Goal: Task Accomplishment & Management: Manage account settings

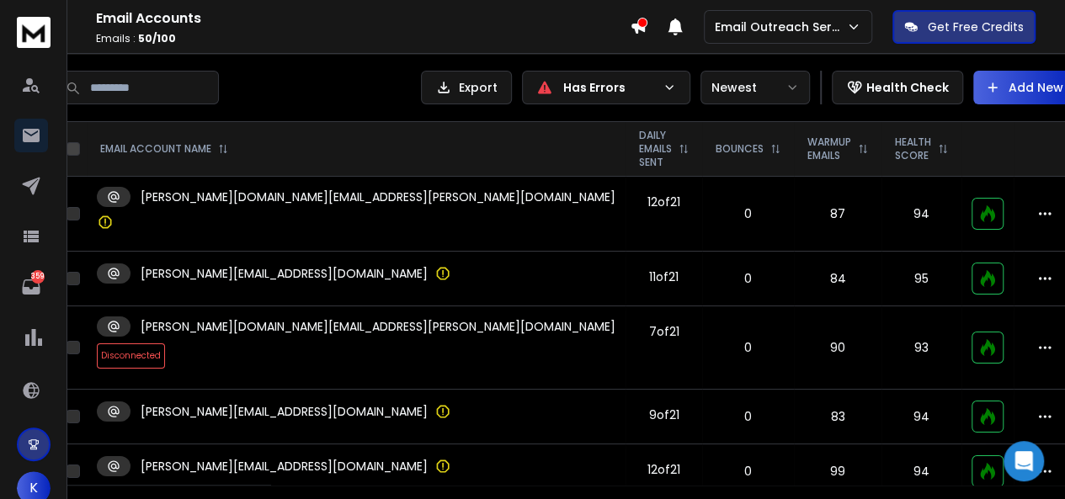
click at [572, 88] on p "Has Errors" at bounding box center [609, 87] width 93 height 17
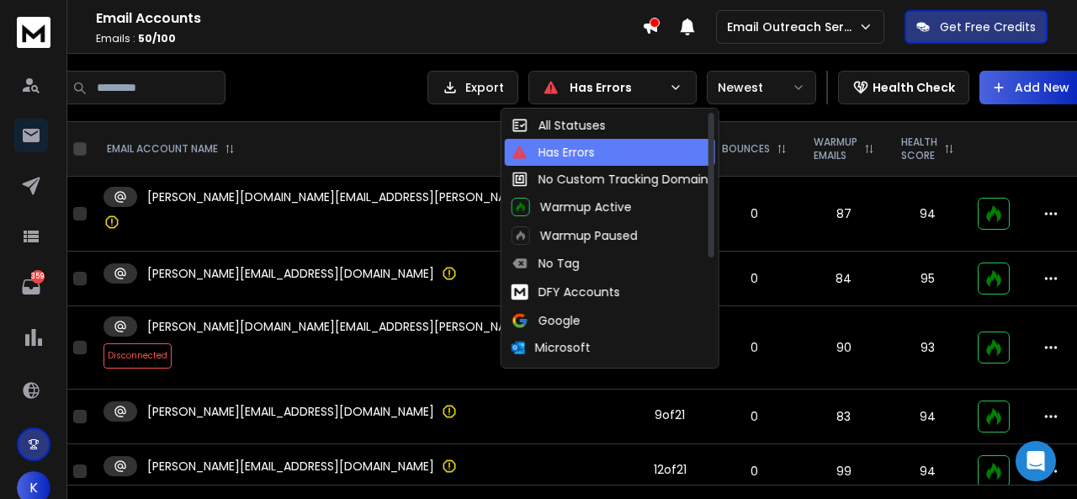
click at [535, 149] on div "Has Errors" at bounding box center [553, 152] width 83 height 17
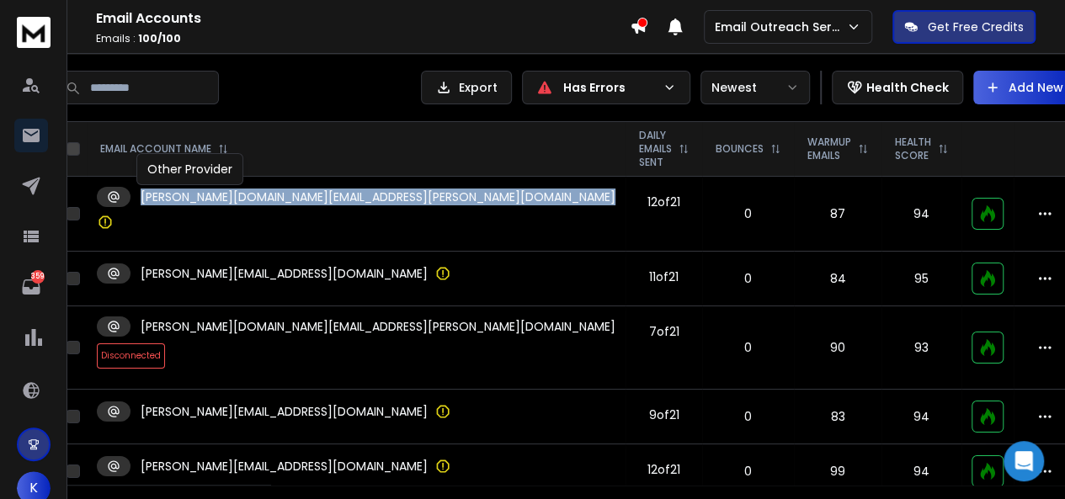
drag, startPoint x: 443, startPoint y: 203, endPoint x: 209, endPoint y: 198, distance: 234.0
click at [209, 198] on div "leila.george@usebomaksanpoint.com" at bounding box center [356, 209] width 518 height 44
copy td "leila.george@usebomaksanpoint.com"
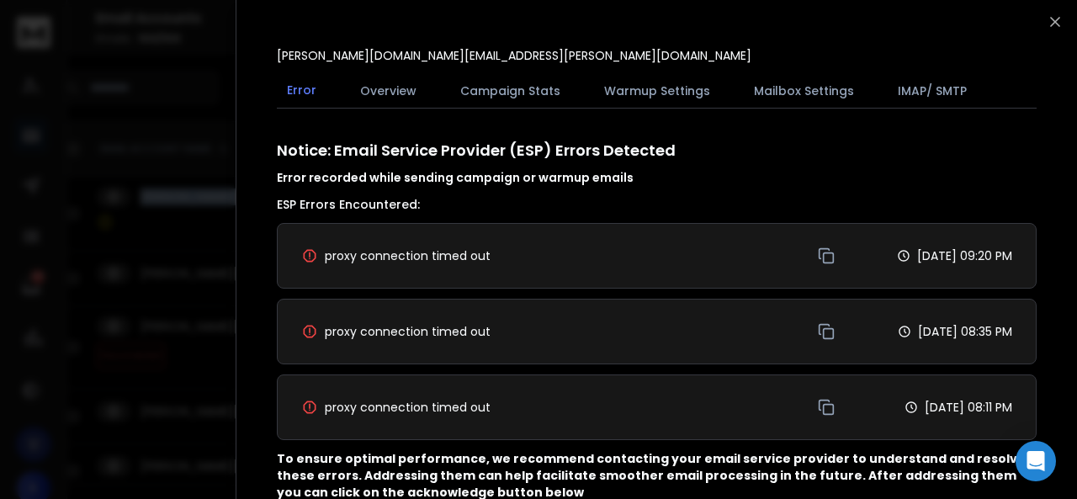
scroll to position [114, 0]
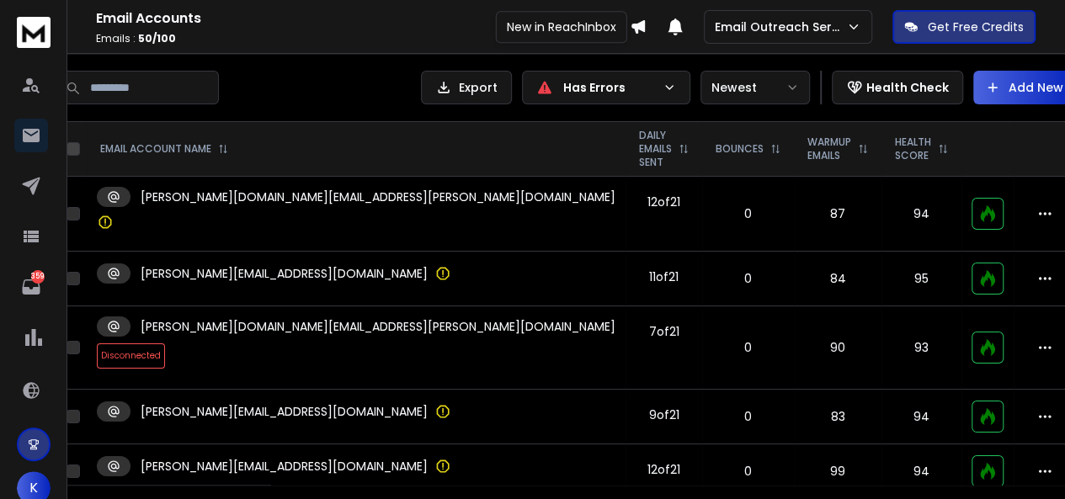
click at [700, 81] on button "Newest" at bounding box center [754, 88] width 109 height 34
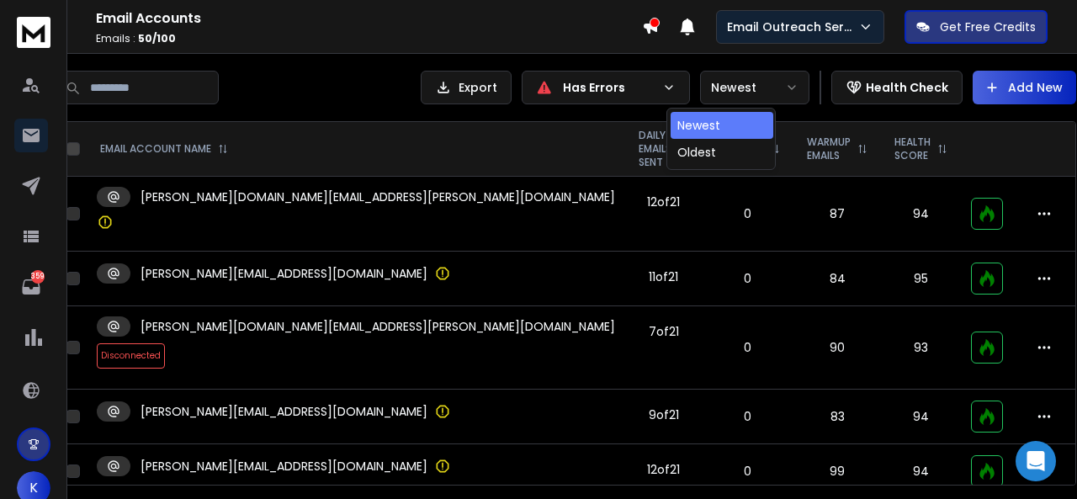
click at [741, 22] on p "Email Outreach Service" at bounding box center [792, 27] width 131 height 17
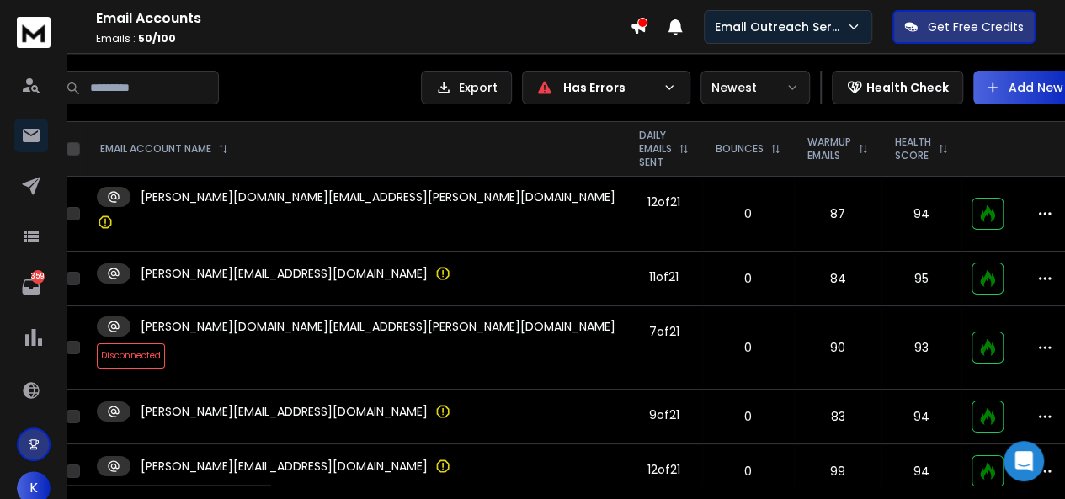
click at [786, 28] on p "Email Outreach Service" at bounding box center [779, 27] width 131 height 17
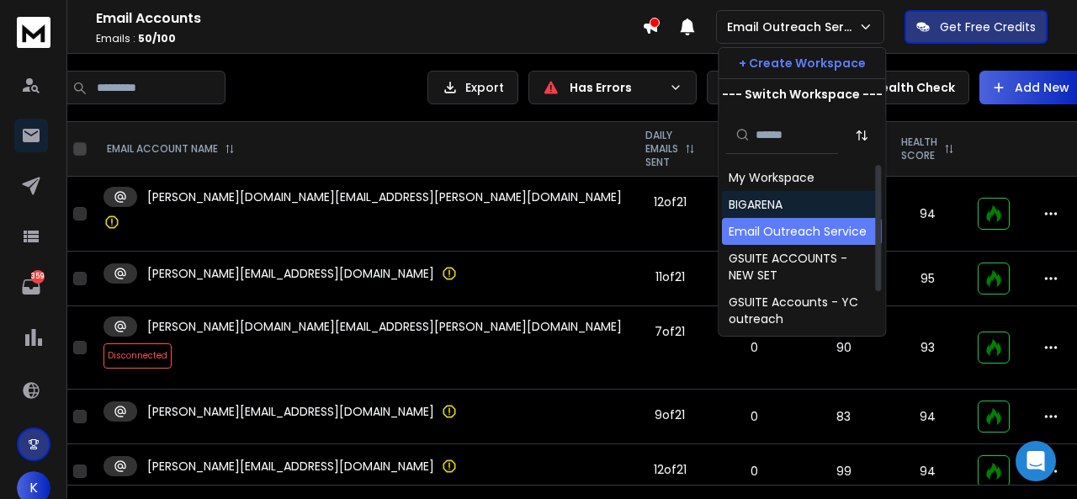
click at [800, 209] on div "BIGARENA" at bounding box center [802, 204] width 160 height 27
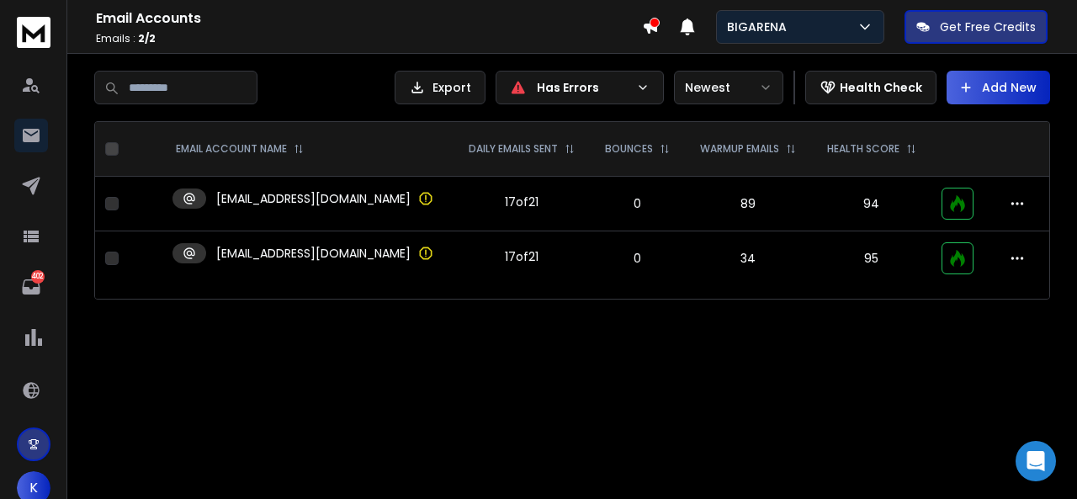
click at [760, 14] on button "BIGARENA" at bounding box center [800, 27] width 168 height 34
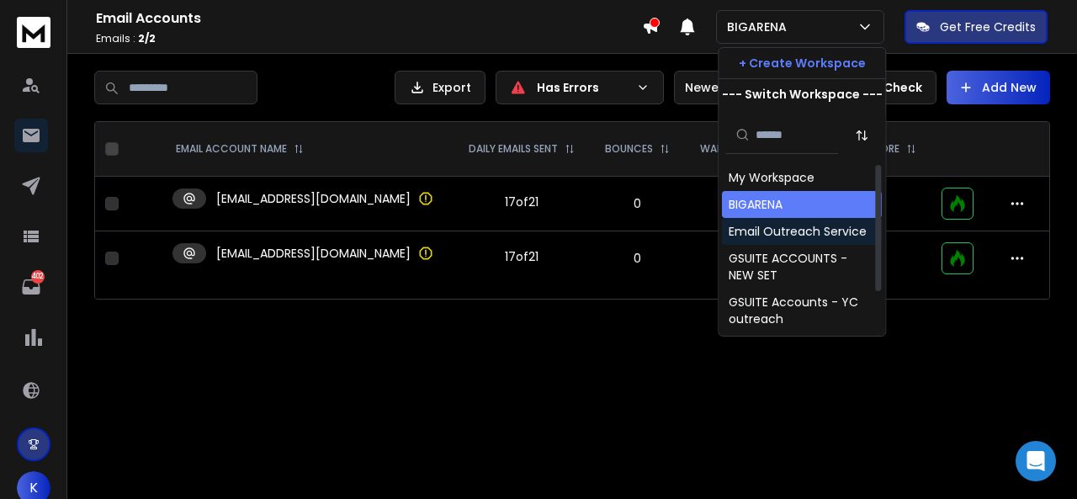
click at [783, 236] on div "Email Outreach Service" at bounding box center [798, 231] width 138 height 17
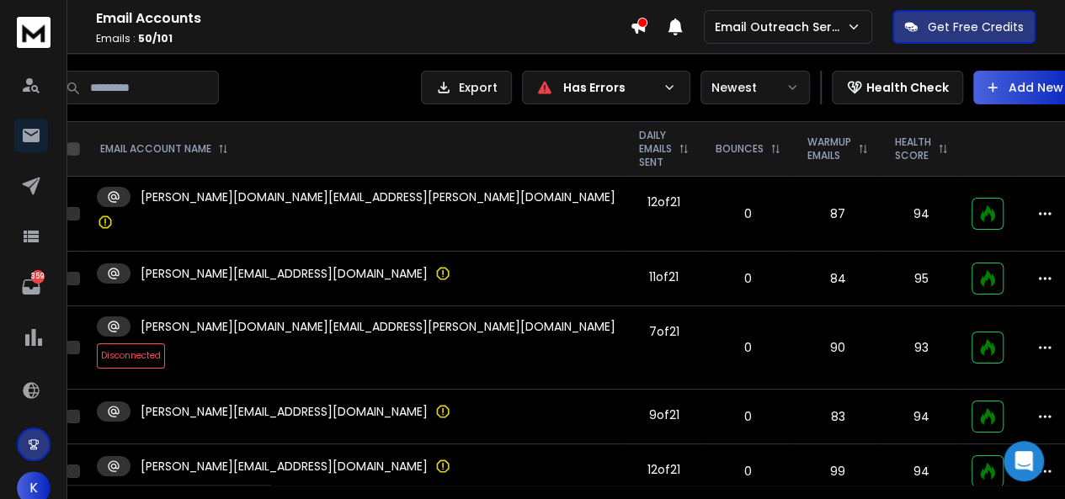
click at [276, 191] on p "[PERSON_NAME][DOMAIN_NAME][EMAIL_ADDRESS][PERSON_NAME][DOMAIN_NAME]" at bounding box center [378, 196] width 475 height 17
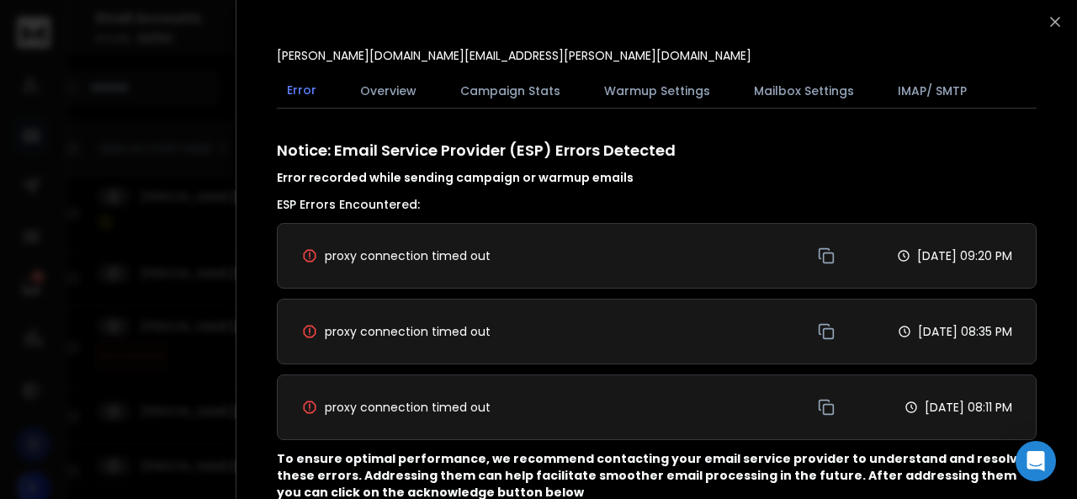
scroll to position [114, 0]
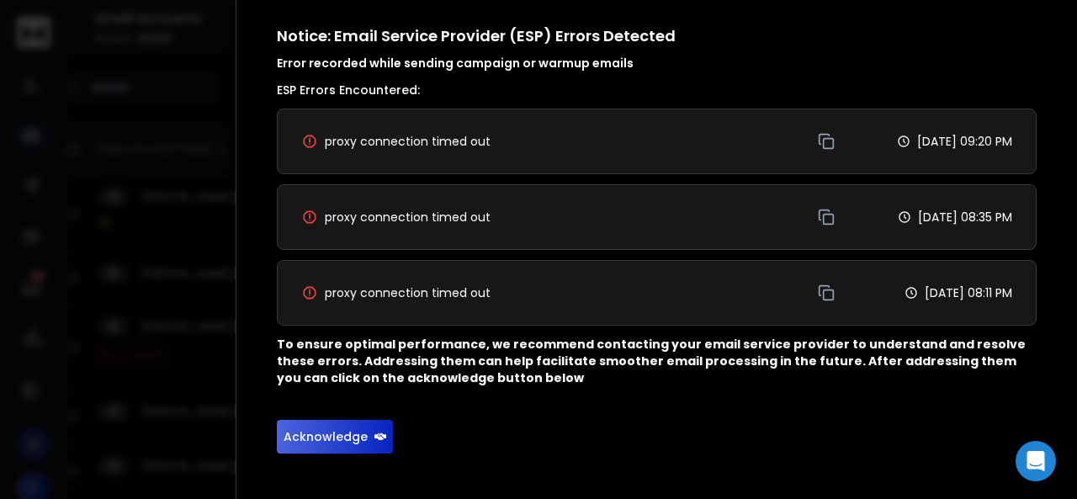
click at [361, 428] on button "Acknowledge" at bounding box center [335, 437] width 116 height 34
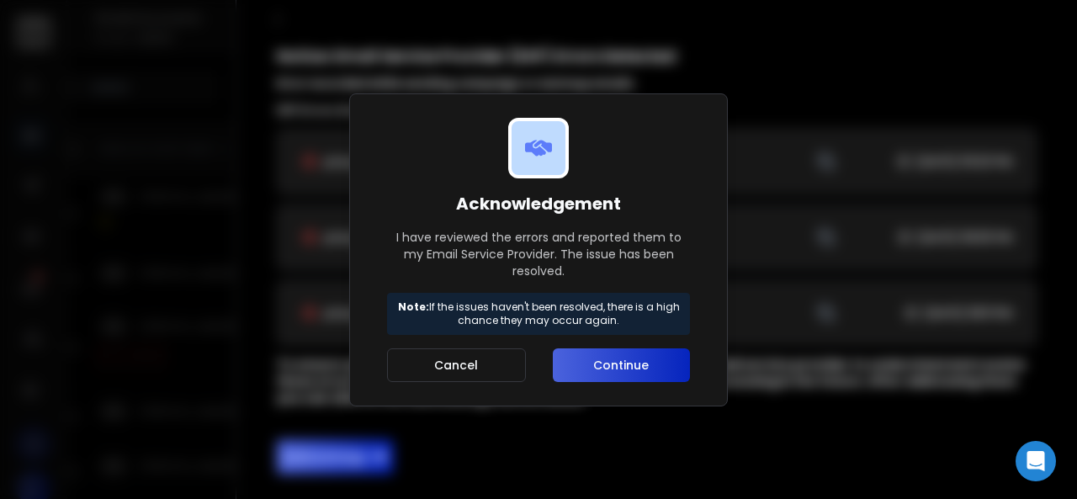
click at [625, 351] on button "Continue" at bounding box center [621, 365] width 137 height 34
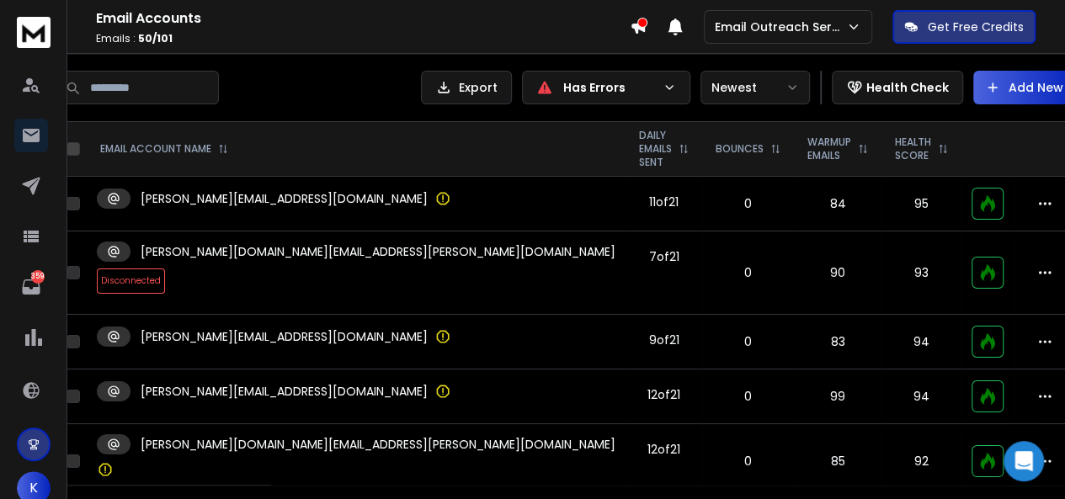
click at [345, 198] on p "[PERSON_NAME][EMAIL_ADDRESS][DOMAIN_NAME]" at bounding box center [284, 198] width 287 height 17
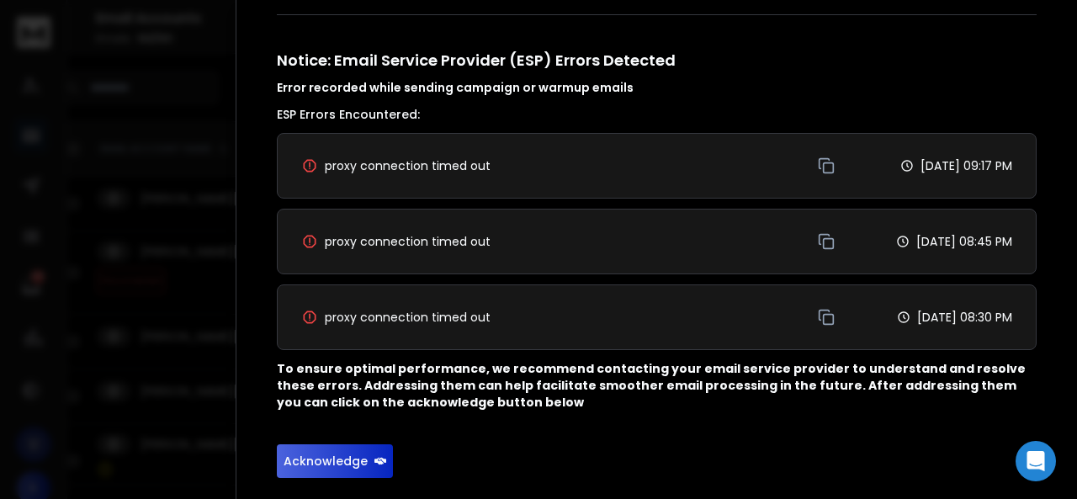
click at [305, 444] on button "Acknowledge" at bounding box center [335, 461] width 116 height 34
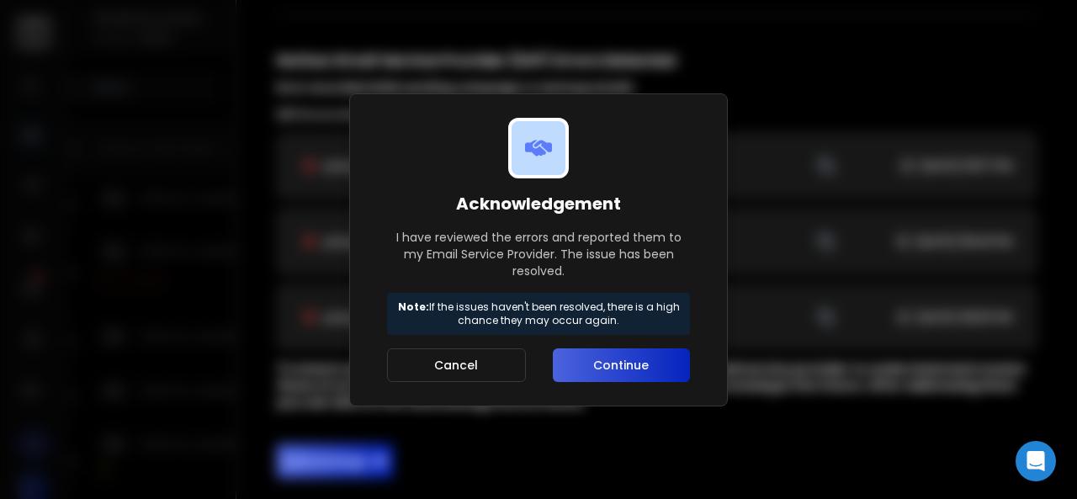
click at [626, 366] on button "Continue" at bounding box center [621, 365] width 137 height 34
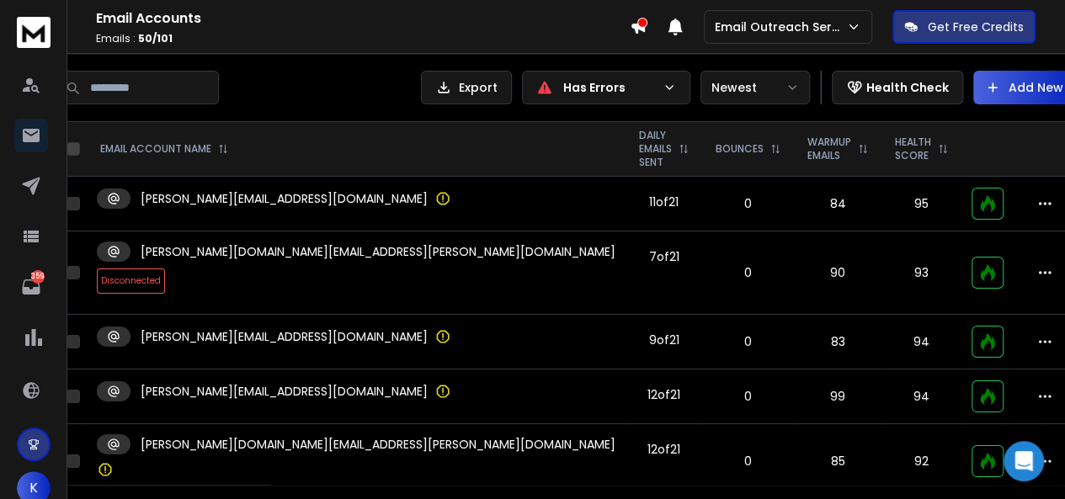
click at [321, 197] on p "[PERSON_NAME][EMAIL_ADDRESS][DOMAIN_NAME]" at bounding box center [284, 198] width 287 height 17
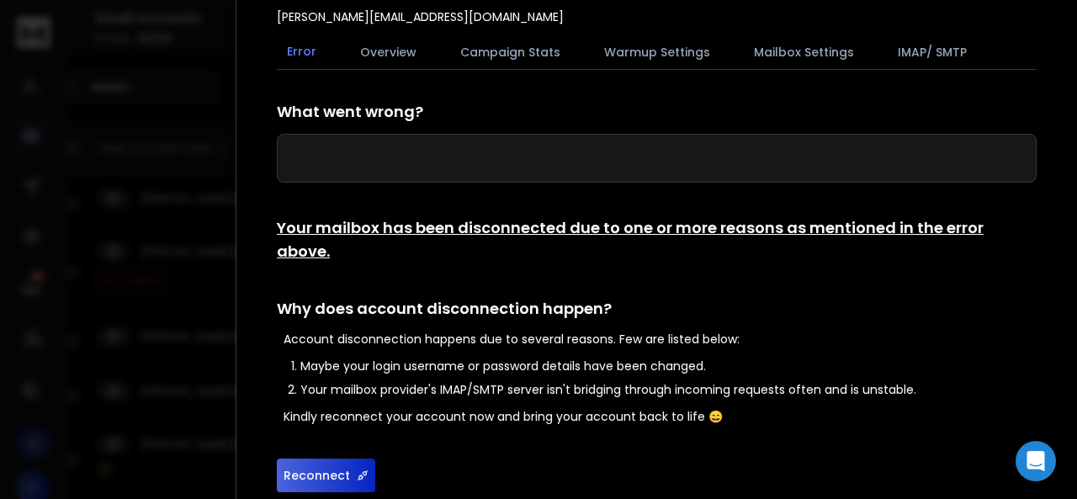
scroll to position [55, 0]
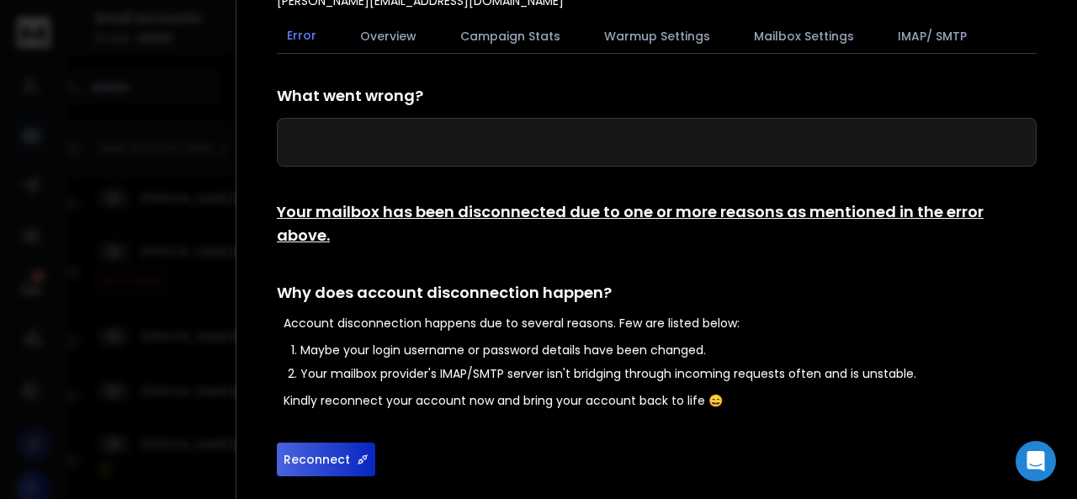
click at [301, 443] on button "Reconnect" at bounding box center [326, 460] width 98 height 34
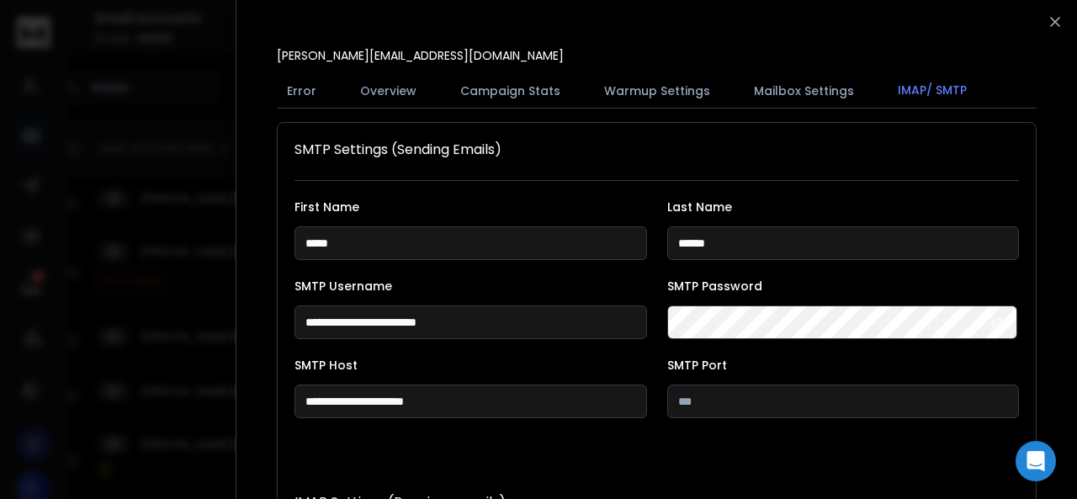
scroll to position [465, 0]
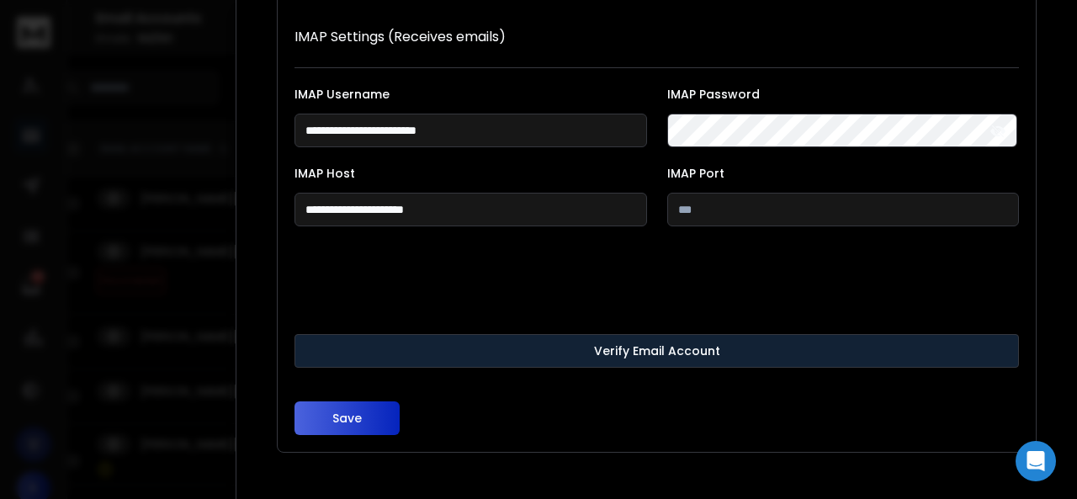
click at [508, 342] on button "Verify Email Account" at bounding box center [657, 351] width 725 height 34
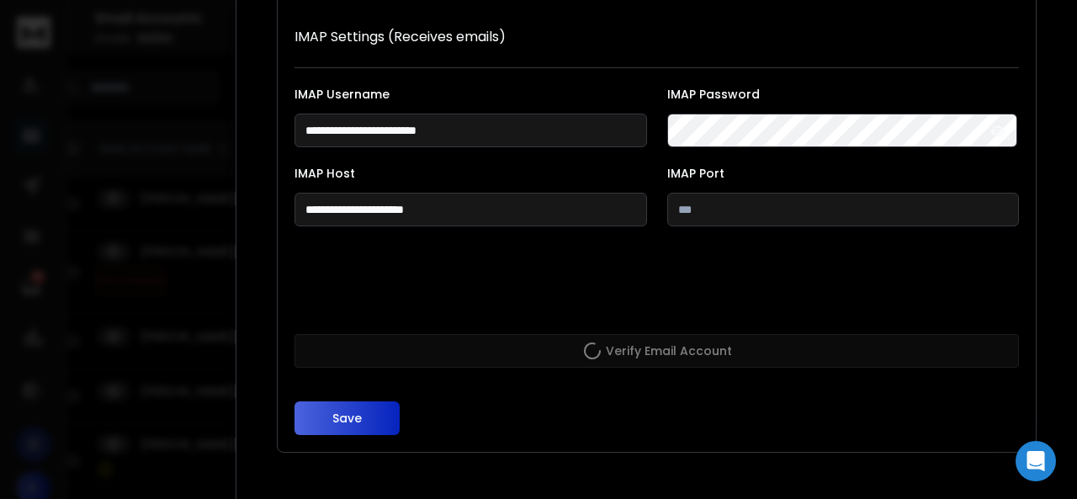
click at [450, 420] on div "Save" at bounding box center [439, 411] width 289 height 47
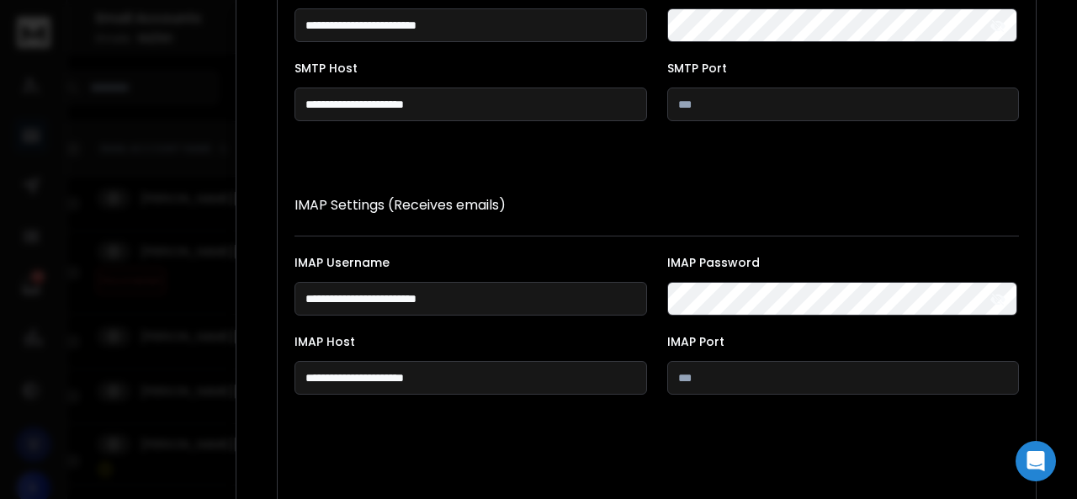
scroll to position [45, 0]
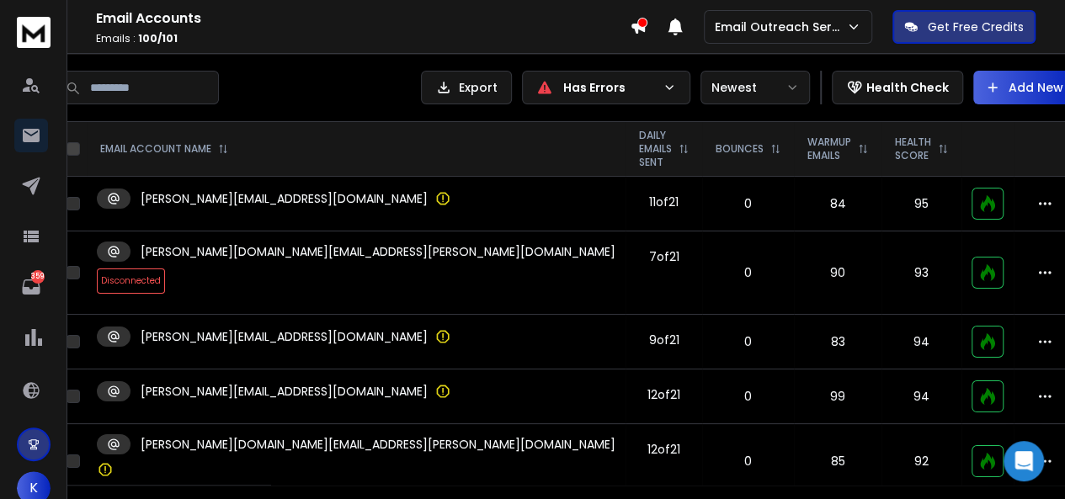
click at [300, 190] on p "[PERSON_NAME][EMAIL_ADDRESS][DOMAIN_NAME]" at bounding box center [284, 198] width 287 height 17
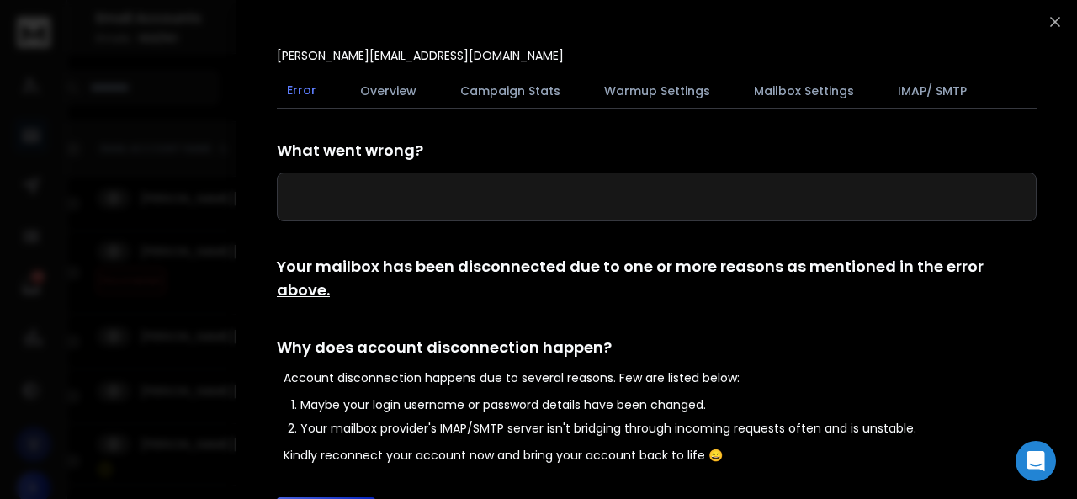
scroll to position [55, 0]
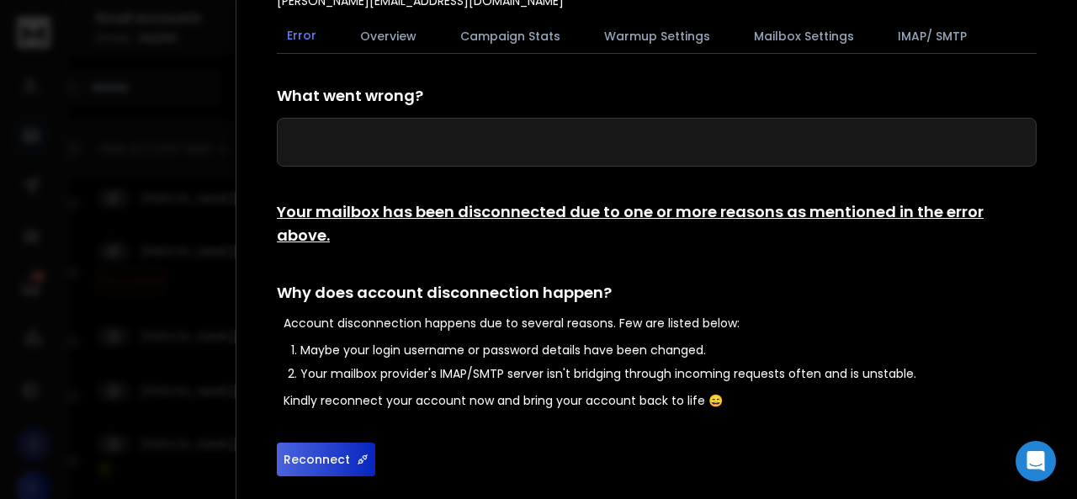
click at [296, 443] on button "Reconnect" at bounding box center [326, 460] width 98 height 34
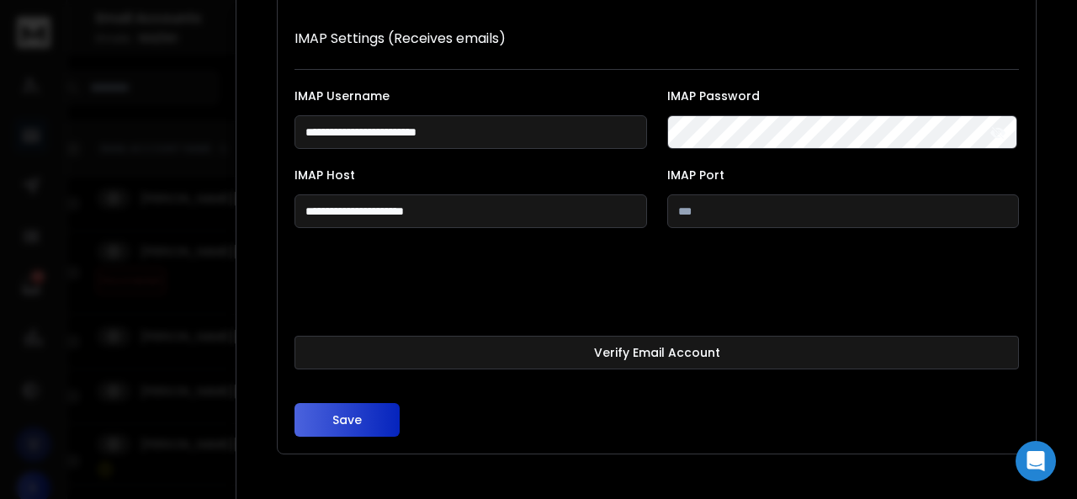
scroll to position [465, 0]
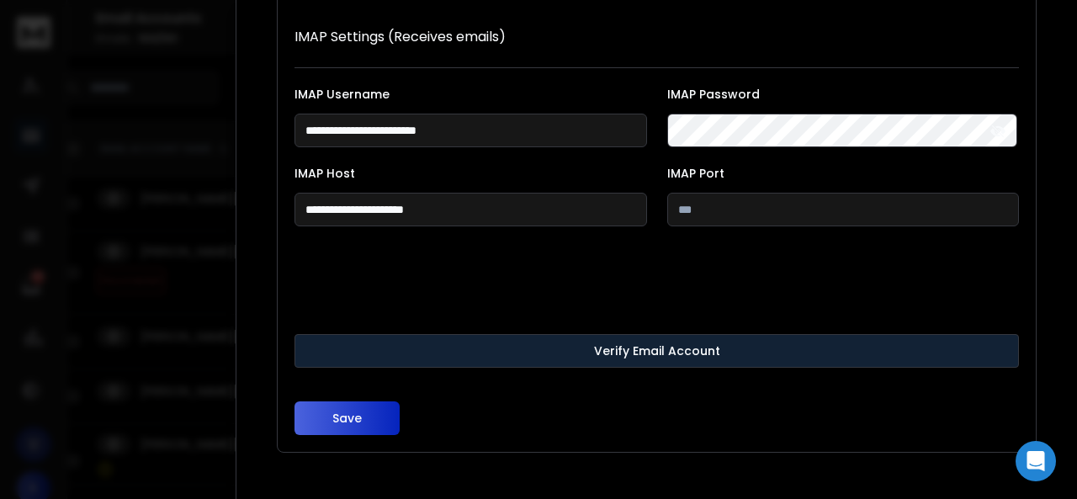
click at [591, 353] on button "Verify Email Account" at bounding box center [657, 351] width 725 height 34
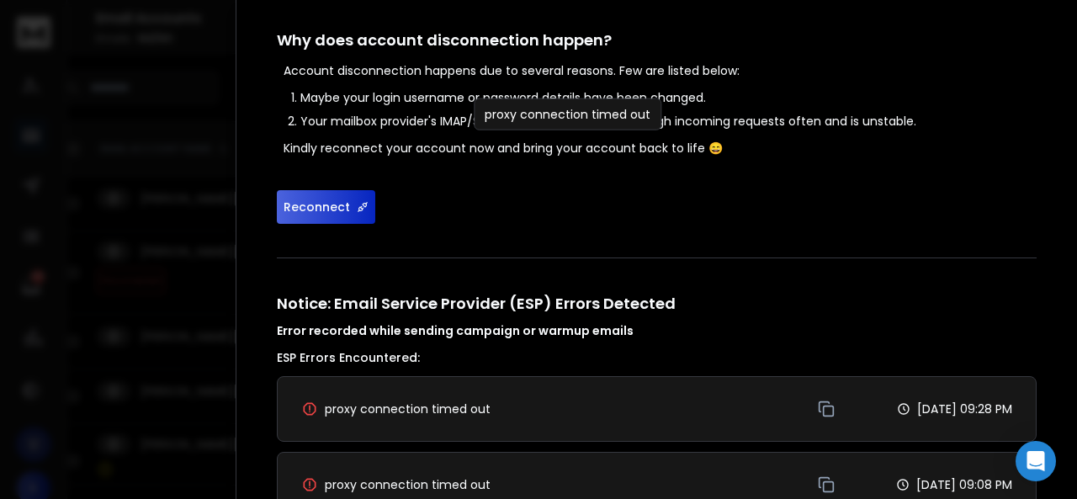
scroll to position [550, 0]
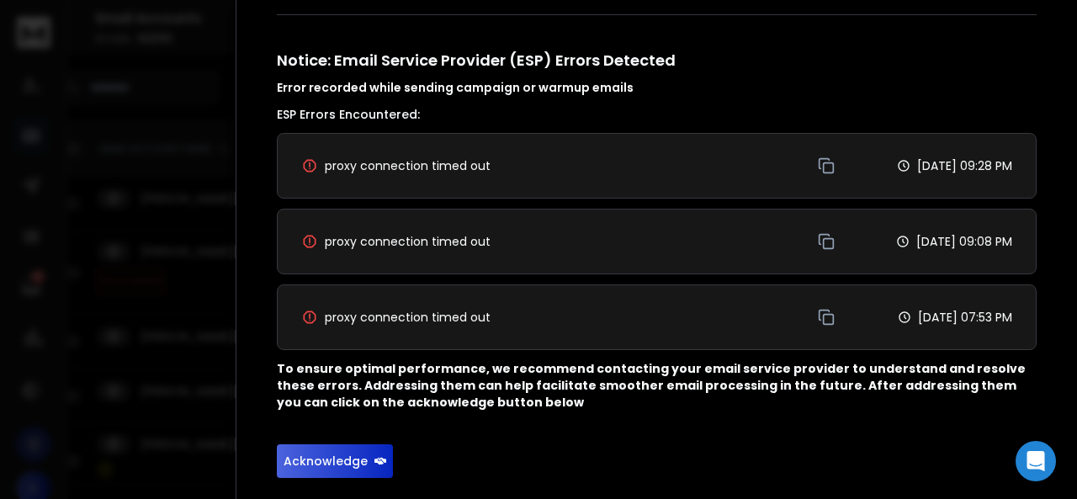
click at [332, 444] on button "Acknowledge" at bounding box center [335, 461] width 116 height 34
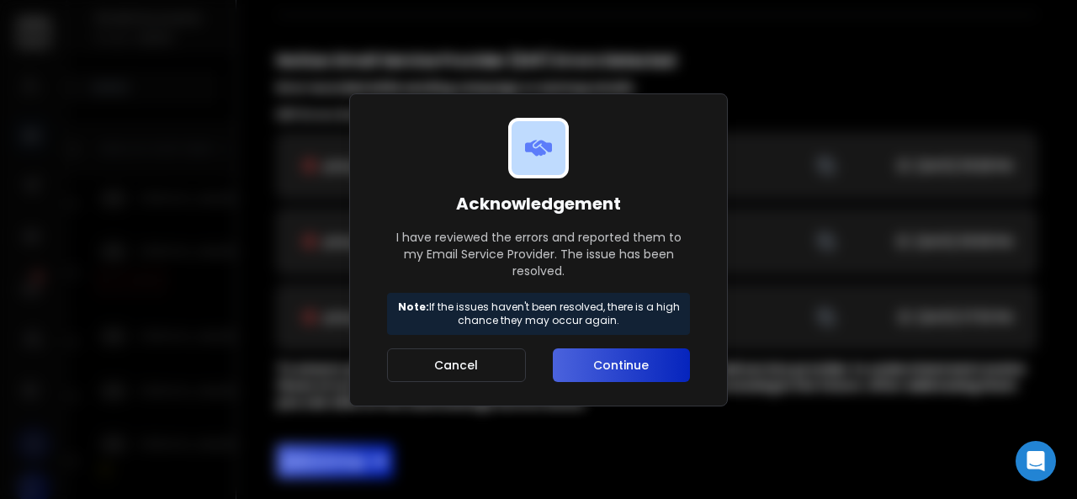
click at [612, 369] on button "Continue" at bounding box center [621, 365] width 137 height 34
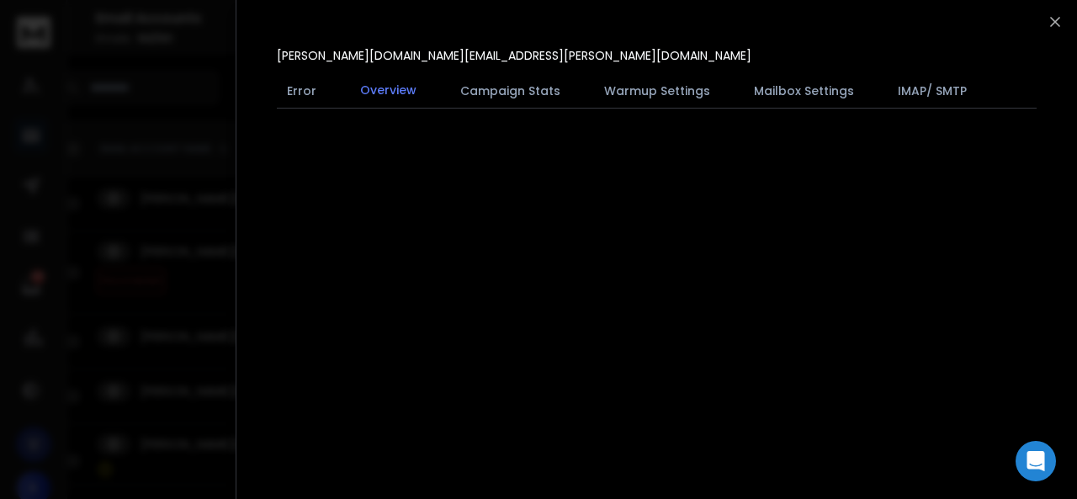
scroll to position [0, 0]
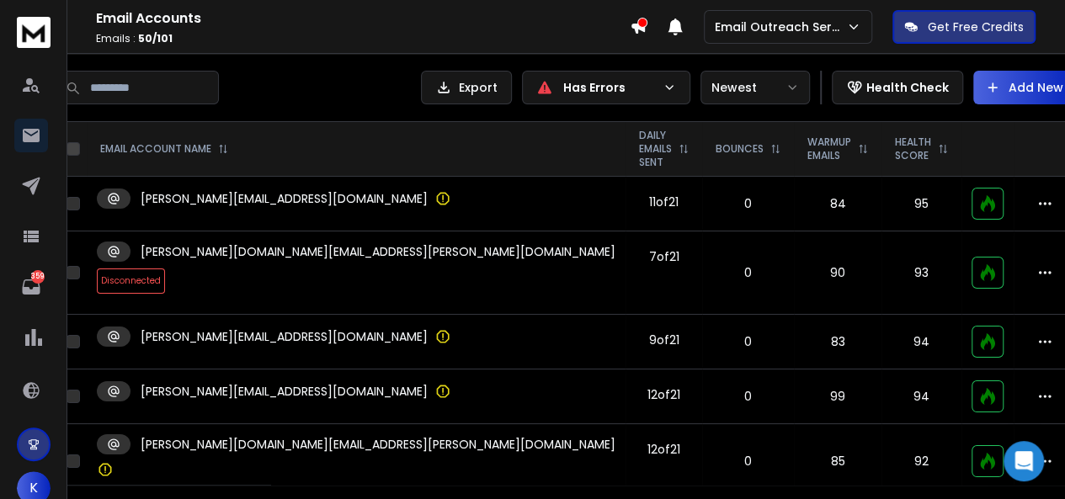
click at [321, 255] on p "leila.george@superbomaksanlabs.com" at bounding box center [378, 251] width 475 height 17
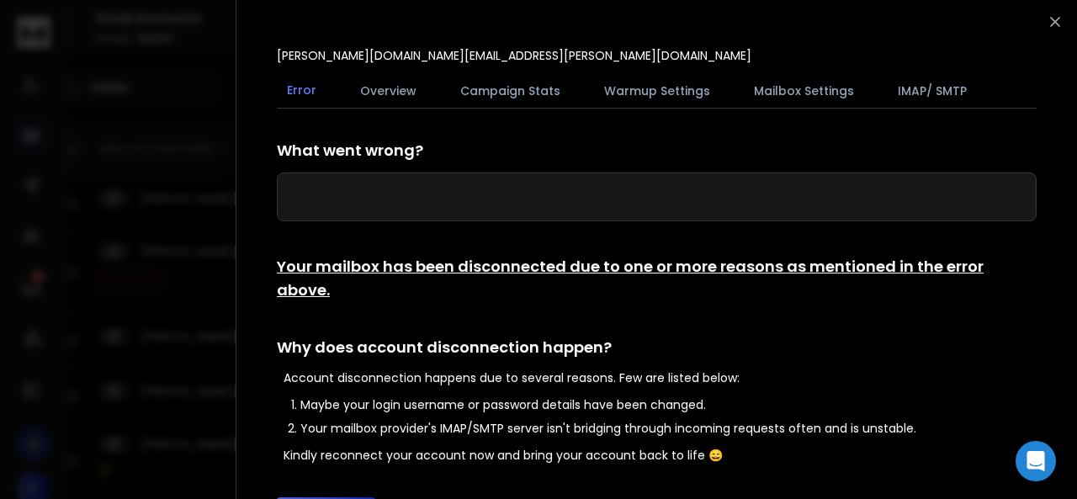
scroll to position [55, 0]
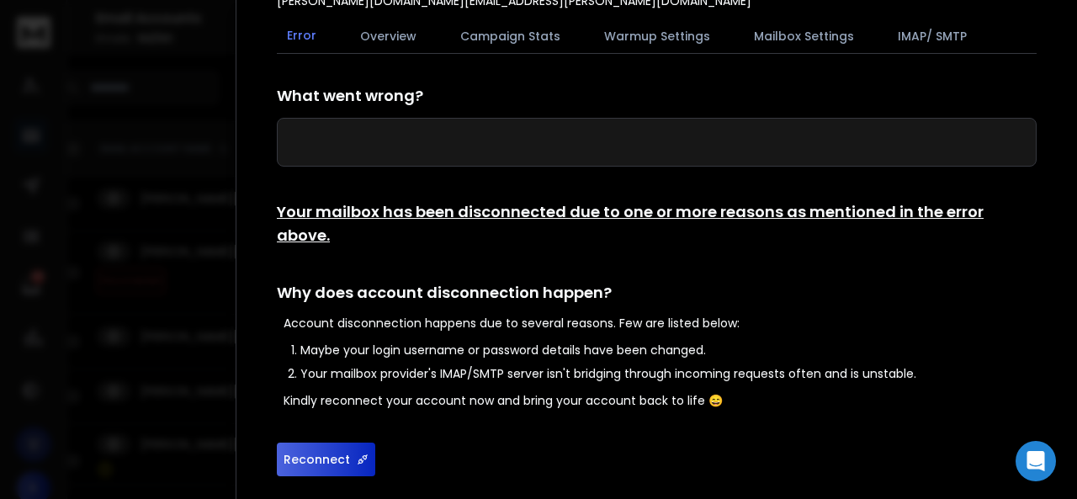
click at [335, 443] on button "Reconnect" at bounding box center [326, 460] width 98 height 34
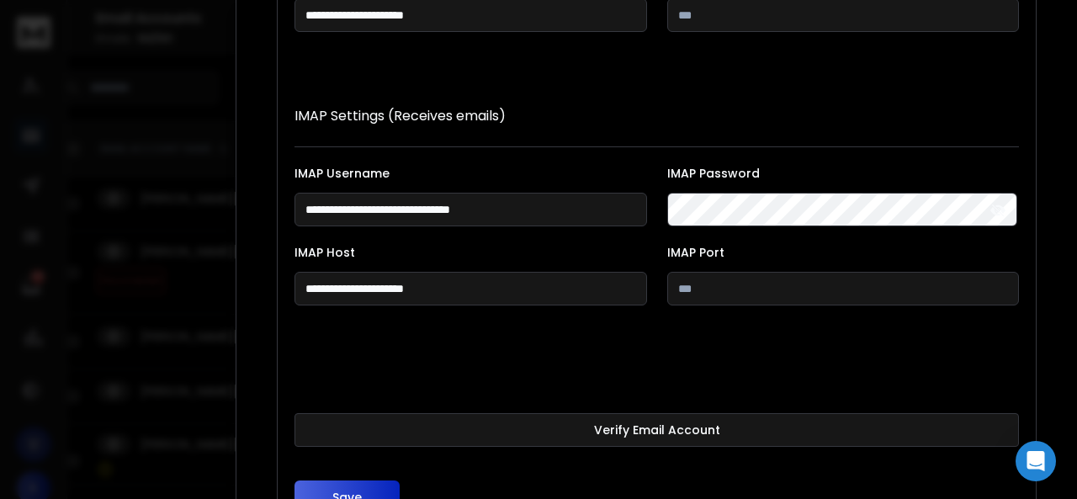
scroll to position [465, 0]
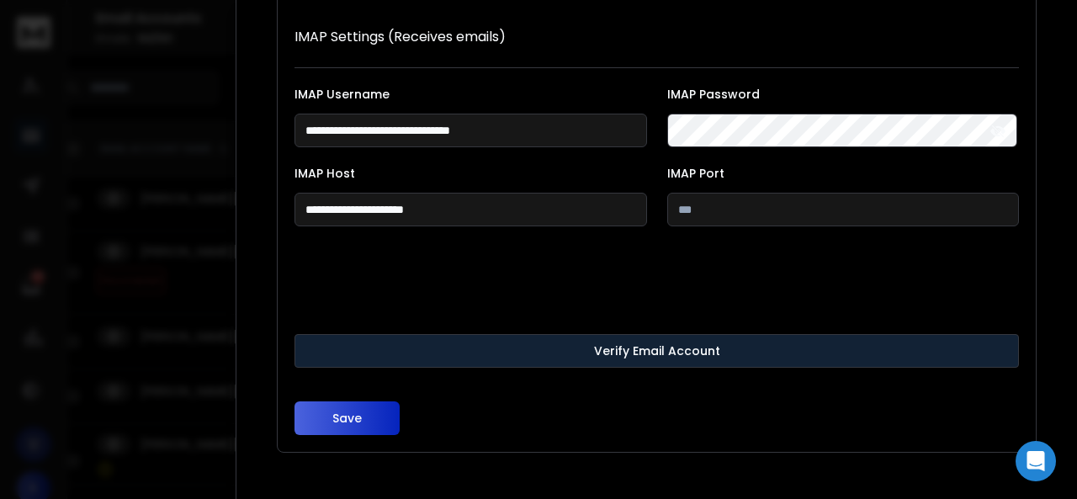
click at [614, 352] on button "Verify Email Account" at bounding box center [657, 351] width 725 height 34
click at [523, 357] on button "Verify Email Account" at bounding box center [657, 351] width 725 height 34
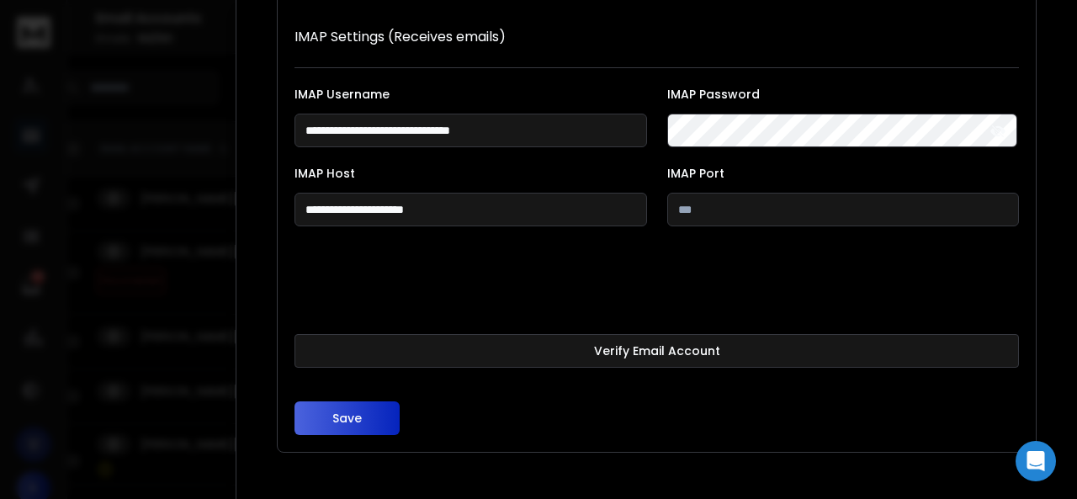
click at [639, 354] on button "Verify Email Account" at bounding box center [657, 351] width 725 height 34
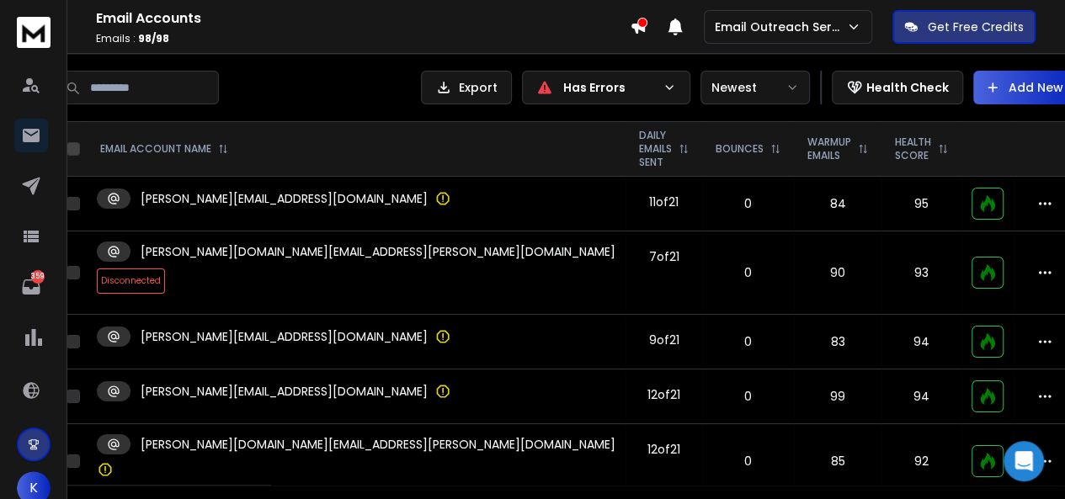
click at [269, 333] on p "leila@superbomaksanlabs.com" at bounding box center [284, 336] width 287 height 17
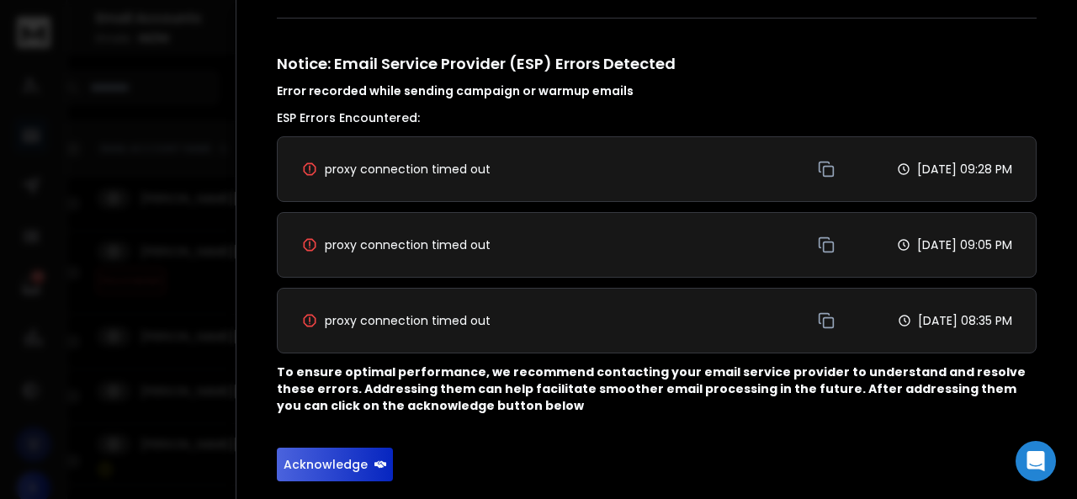
scroll to position [550, 0]
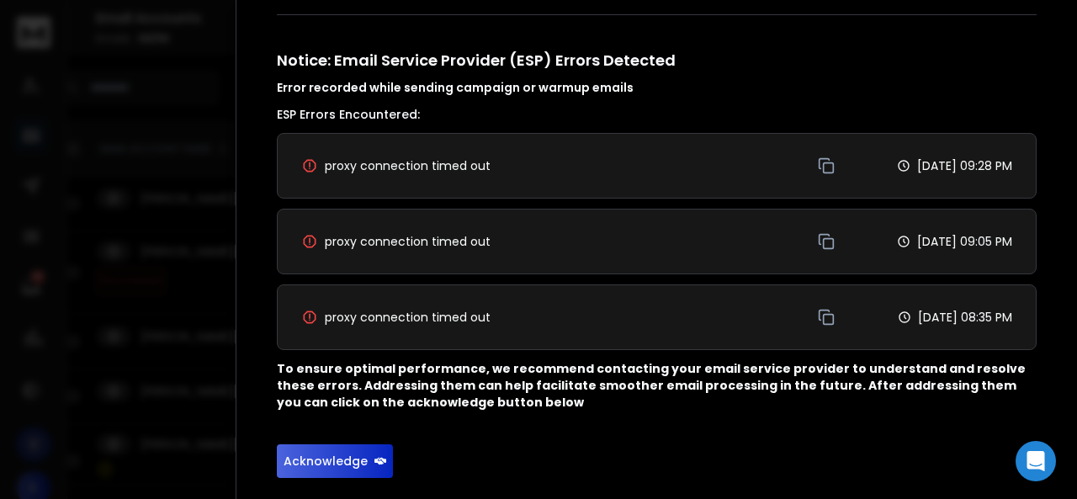
click at [327, 444] on button "Acknowledge" at bounding box center [335, 461] width 116 height 34
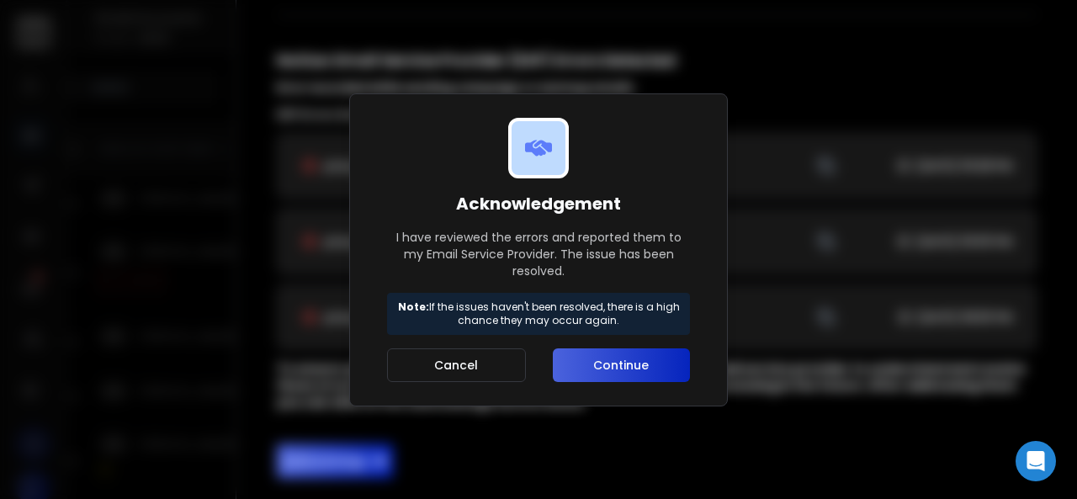
click at [613, 352] on button "Continue" at bounding box center [621, 365] width 137 height 34
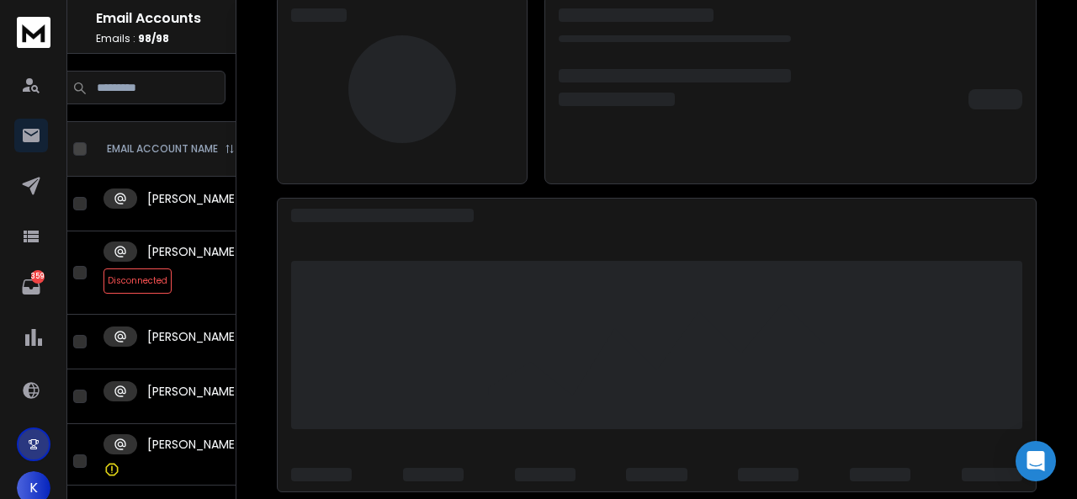
scroll to position [0, 0]
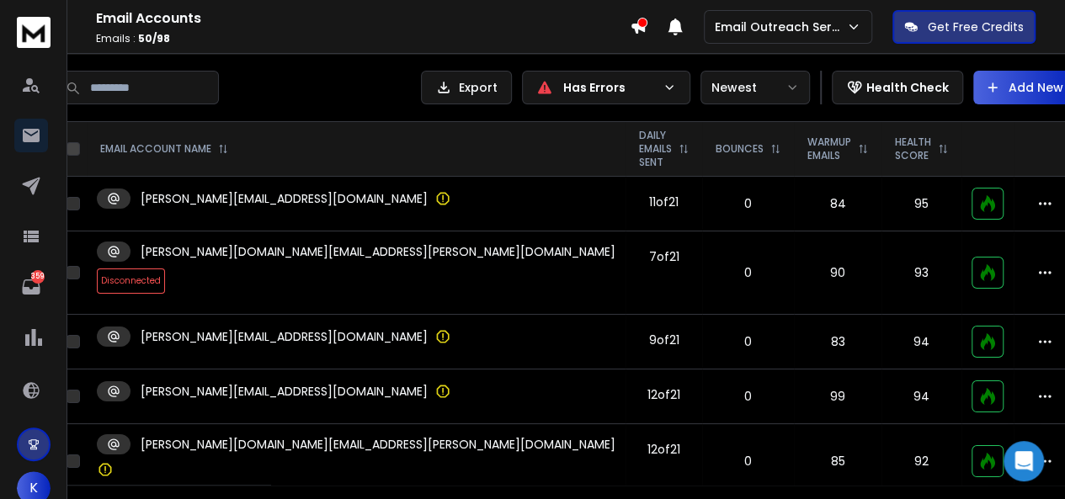
click at [232, 334] on p "leila@superbomaksanlabs.com" at bounding box center [284, 336] width 287 height 17
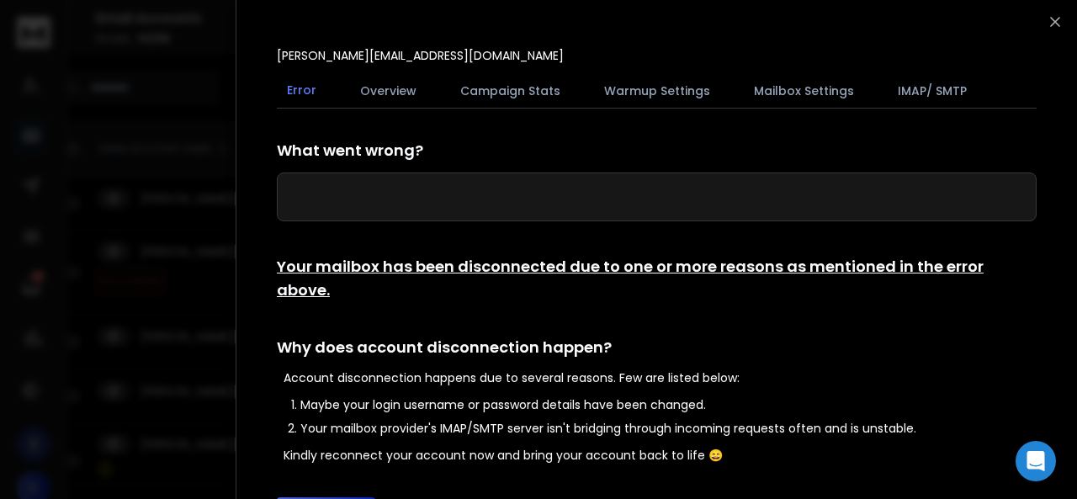
scroll to position [55, 0]
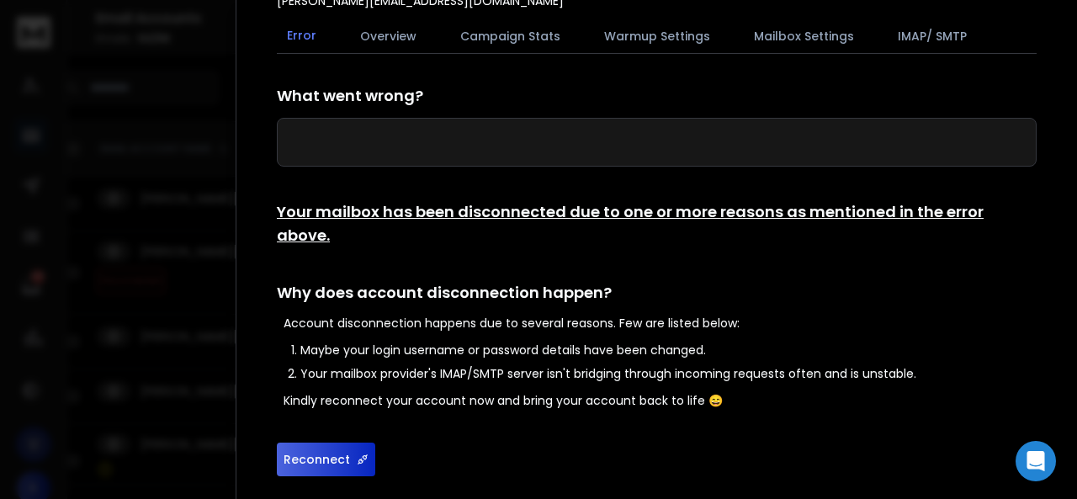
click at [320, 443] on button "Reconnect" at bounding box center [326, 460] width 98 height 34
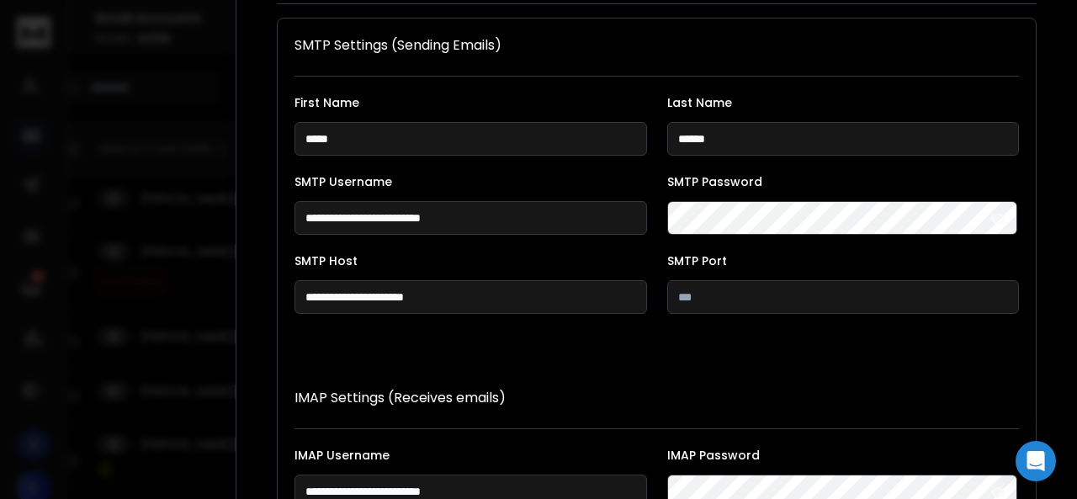
scroll to position [465, 0]
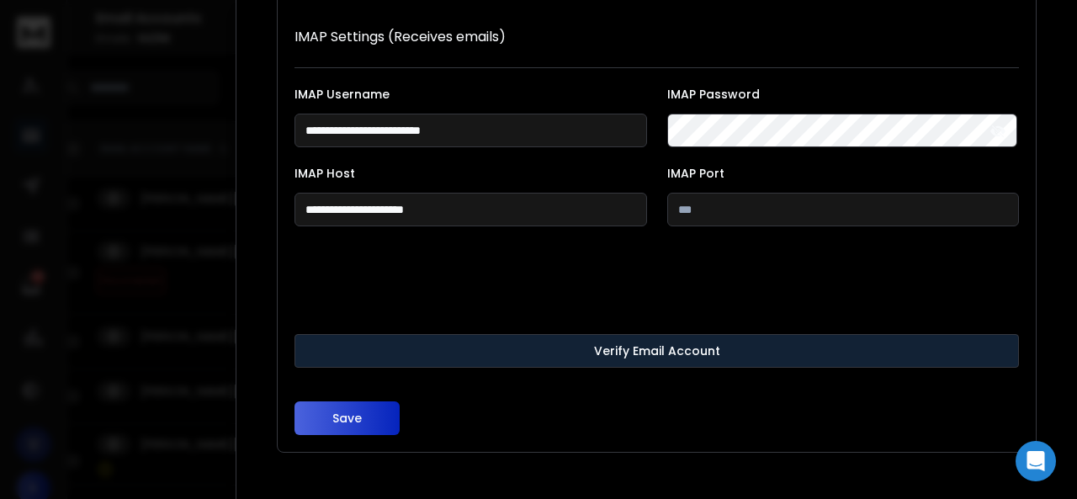
click at [653, 352] on button "Verify Email Account" at bounding box center [657, 351] width 725 height 34
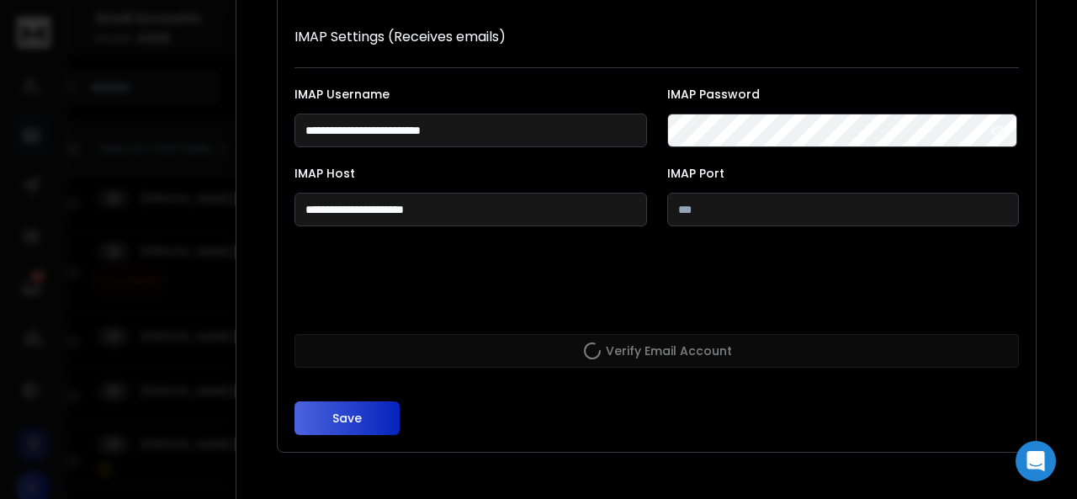
click at [647, 428] on form "**********" at bounding box center [657, 75] width 725 height 719
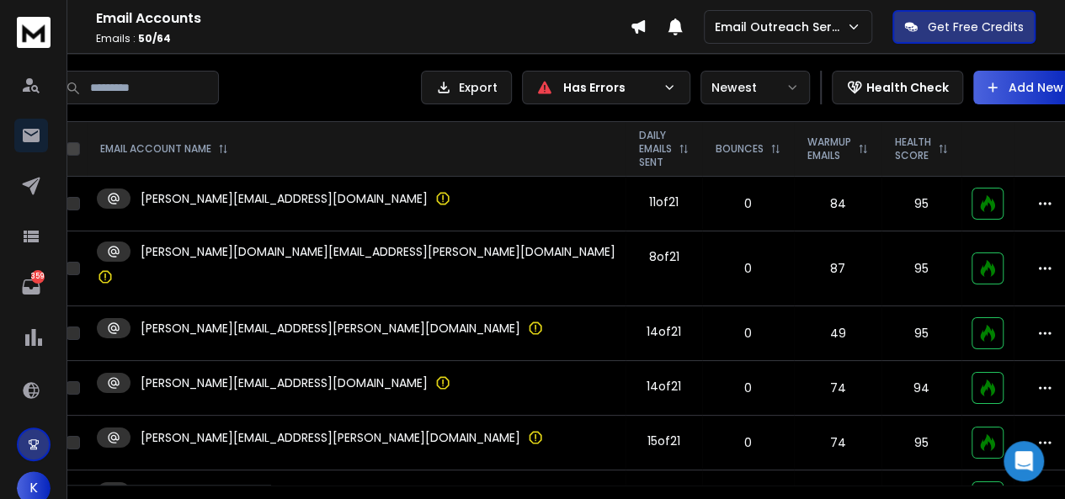
click at [379, 197] on p "[PERSON_NAME][EMAIL_ADDRESS][DOMAIN_NAME]" at bounding box center [284, 198] width 287 height 17
click at [333, 199] on p "[PERSON_NAME][EMAIL_ADDRESS][DOMAIN_NAME]" at bounding box center [284, 198] width 287 height 17
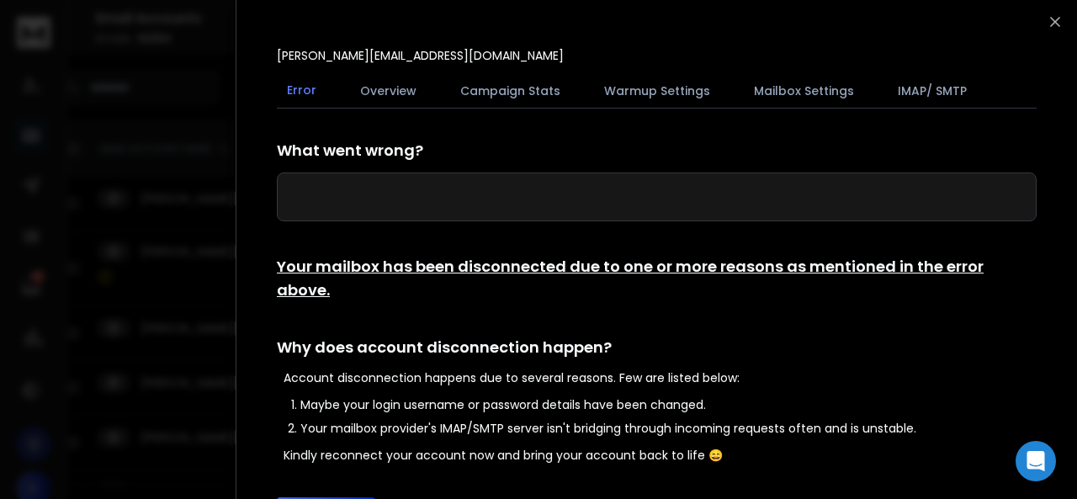
scroll to position [55, 0]
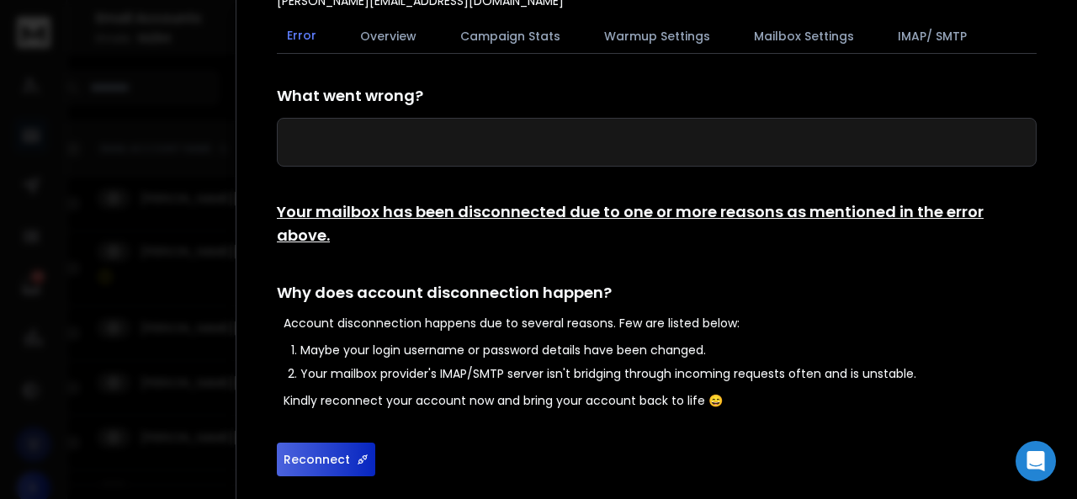
click at [333, 443] on button "Reconnect" at bounding box center [326, 460] width 98 height 34
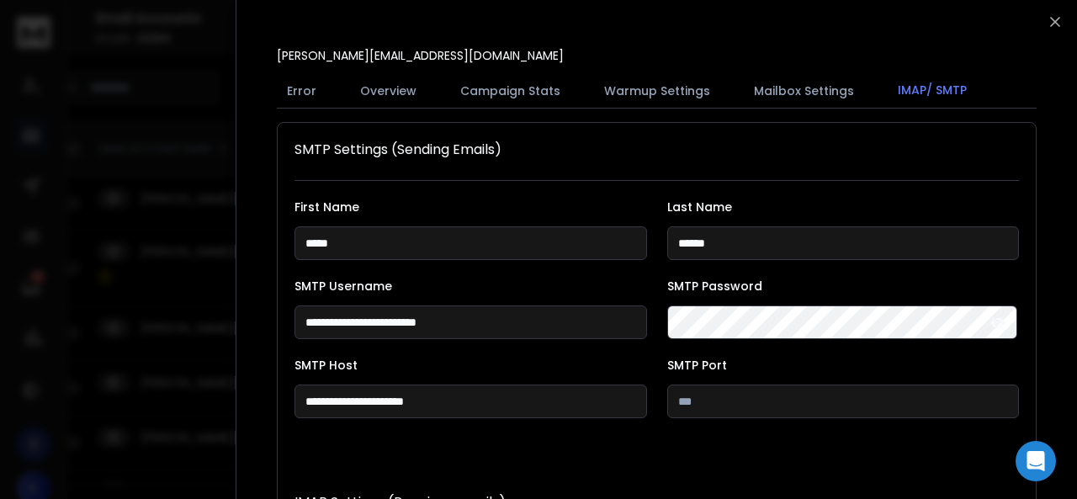
scroll to position [465, 0]
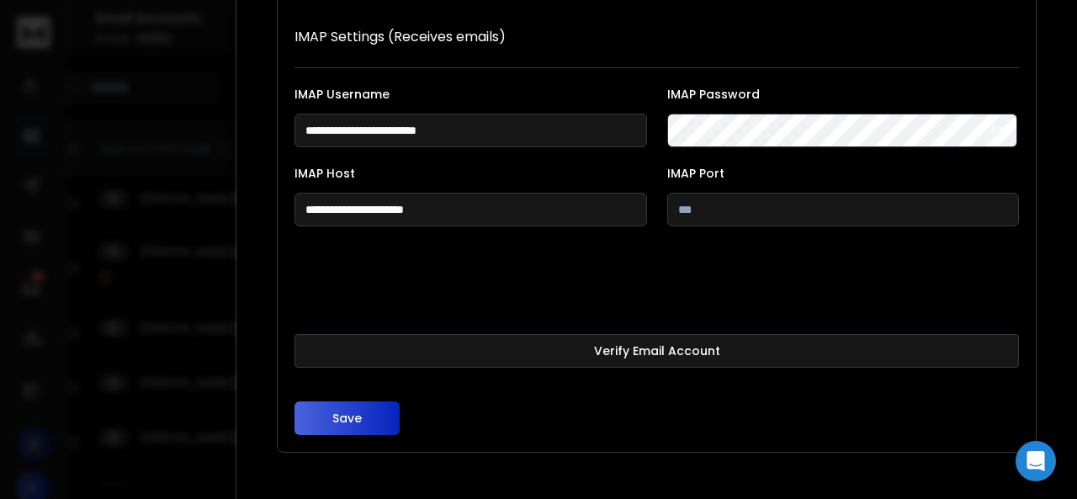
click at [629, 342] on button "Verify Email Account" at bounding box center [657, 351] width 725 height 34
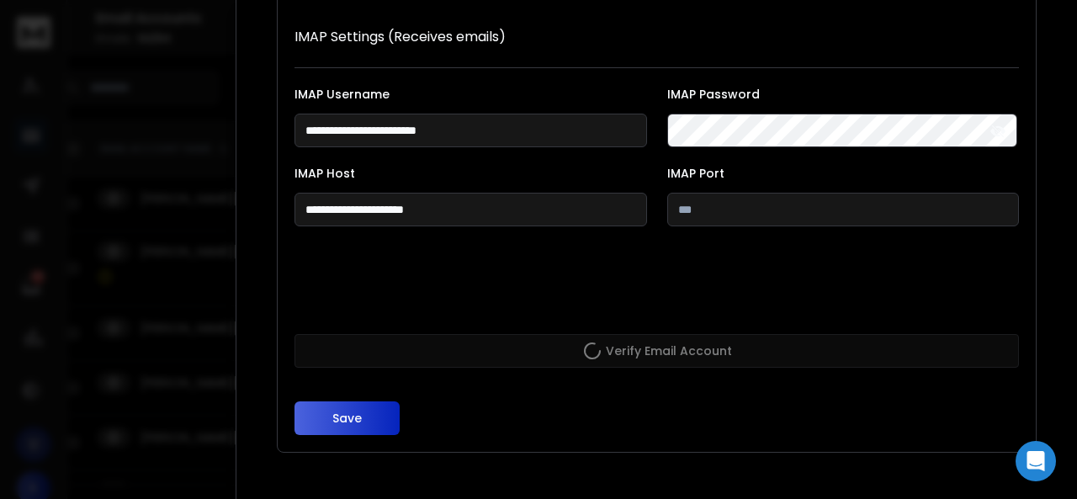
click at [384, 420] on button "Save" at bounding box center [347, 418] width 105 height 34
click at [544, 357] on div "Verify Email Account" at bounding box center [657, 351] width 725 height 34
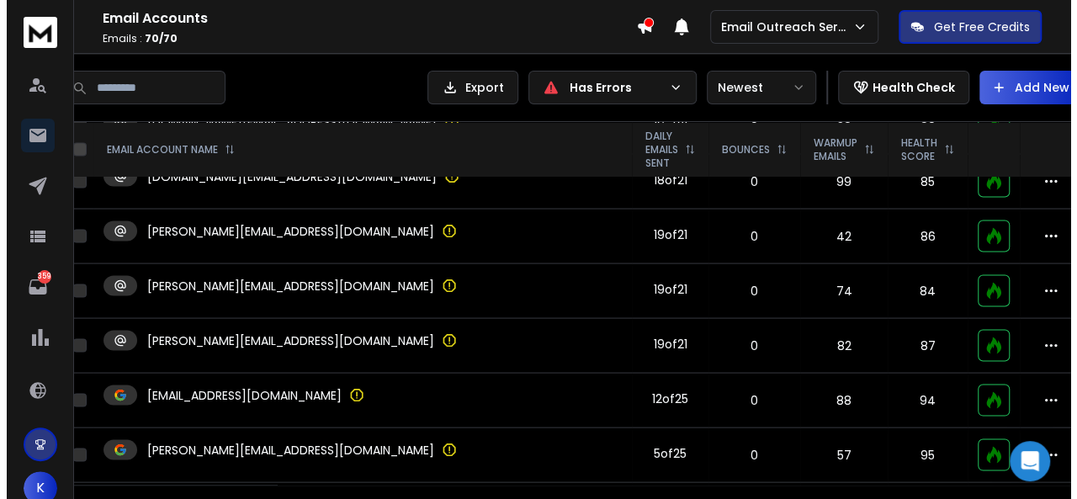
scroll to position [1681, 0]
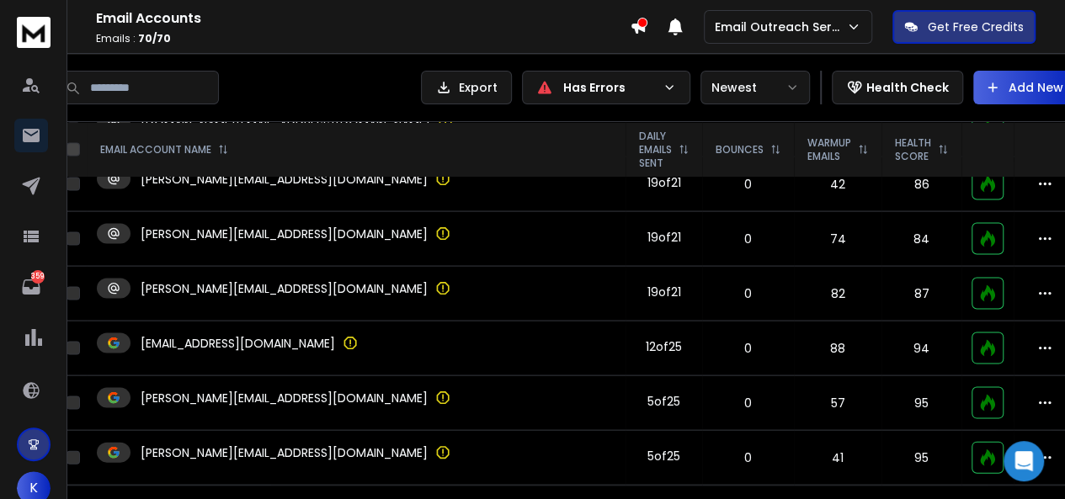
click at [281, 284] on p "Nancy@getqcadvisorhq.com" at bounding box center [284, 287] width 287 height 17
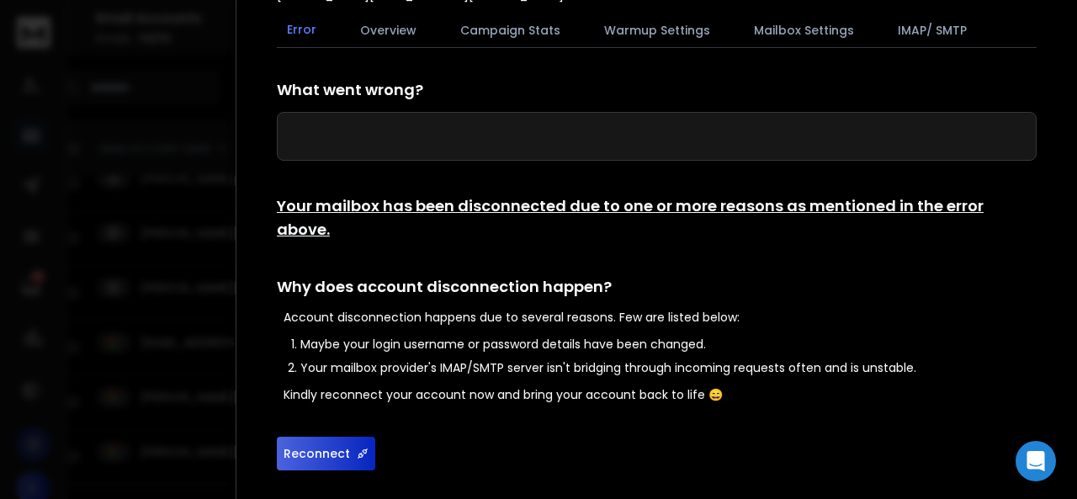
scroll to position [550, 0]
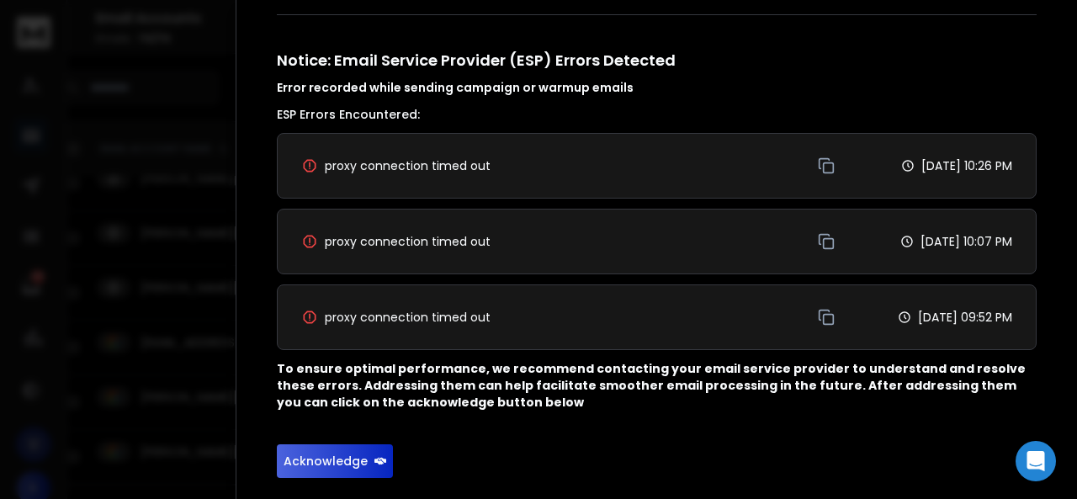
click at [308, 444] on button "Acknowledge" at bounding box center [335, 461] width 116 height 34
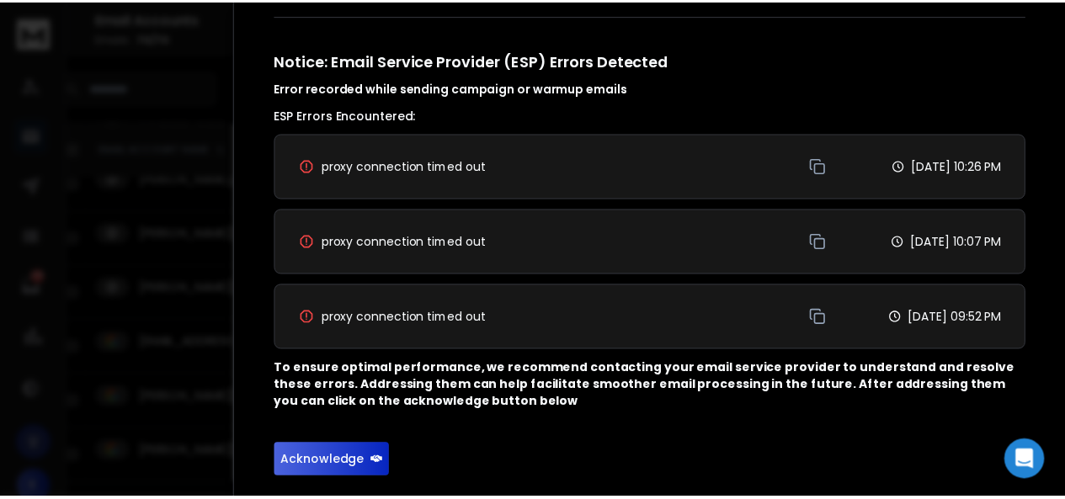
scroll to position [571, 0]
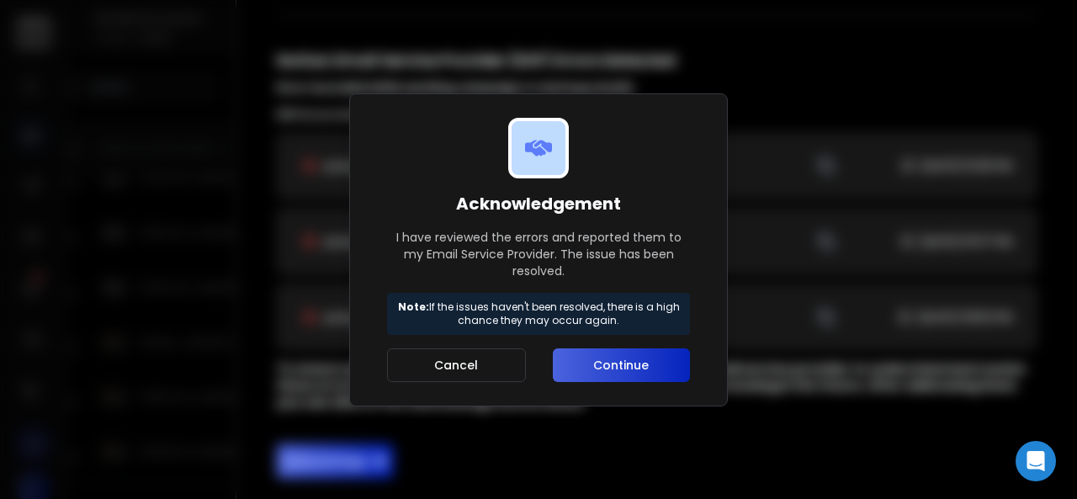
click at [603, 368] on button "Continue" at bounding box center [621, 365] width 137 height 34
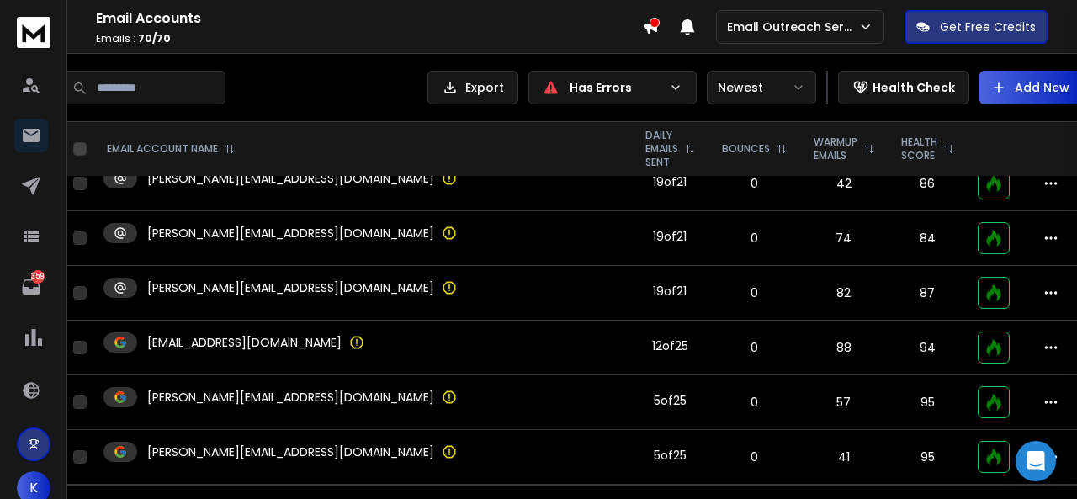
scroll to position [0, 0]
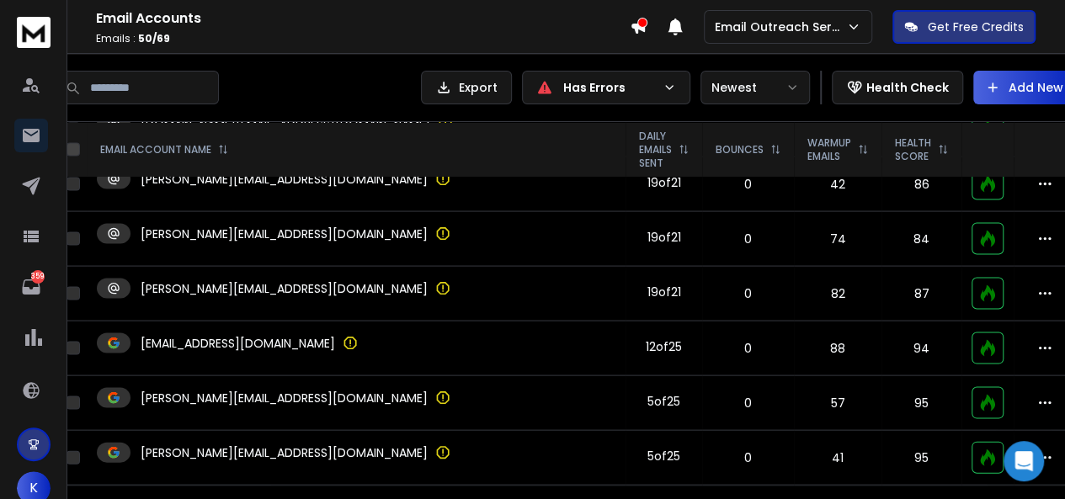
click at [298, 279] on p "Nancy@getqcadvisorhq.com" at bounding box center [284, 287] width 287 height 17
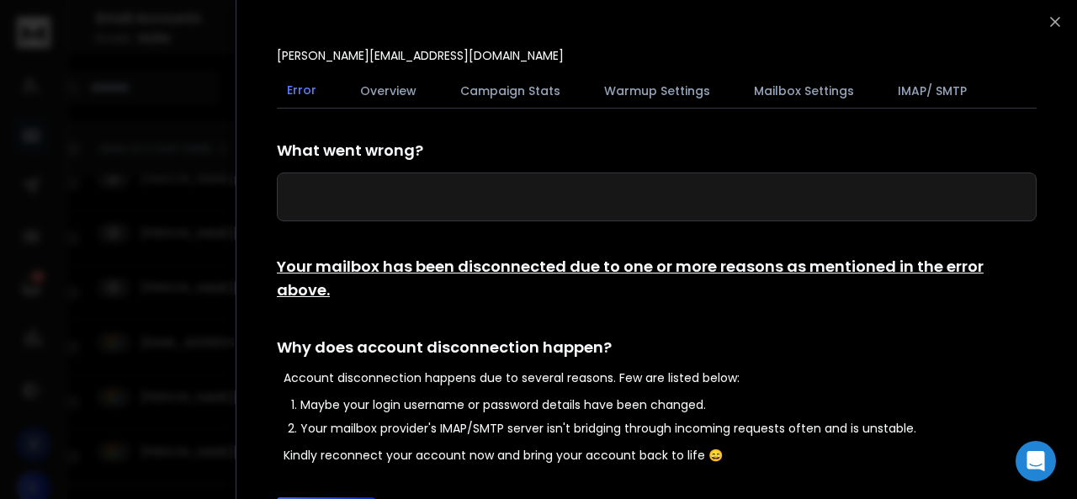
scroll to position [55, 0]
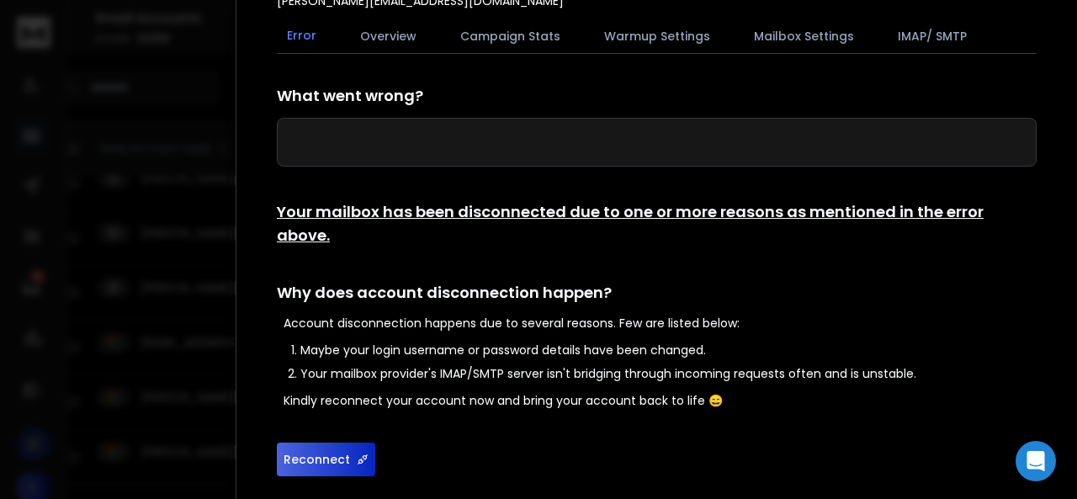
click at [304, 443] on button "Reconnect" at bounding box center [326, 460] width 98 height 34
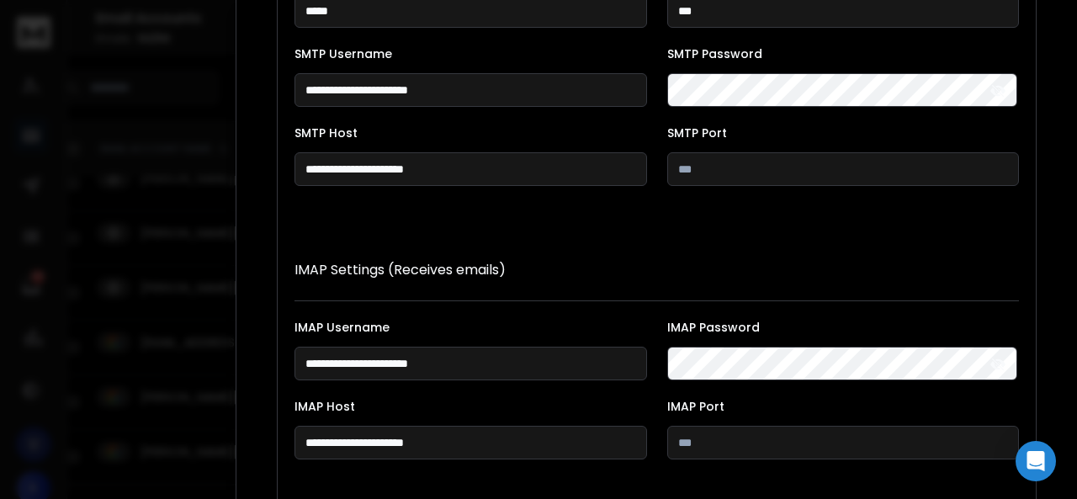
scroll to position [465, 0]
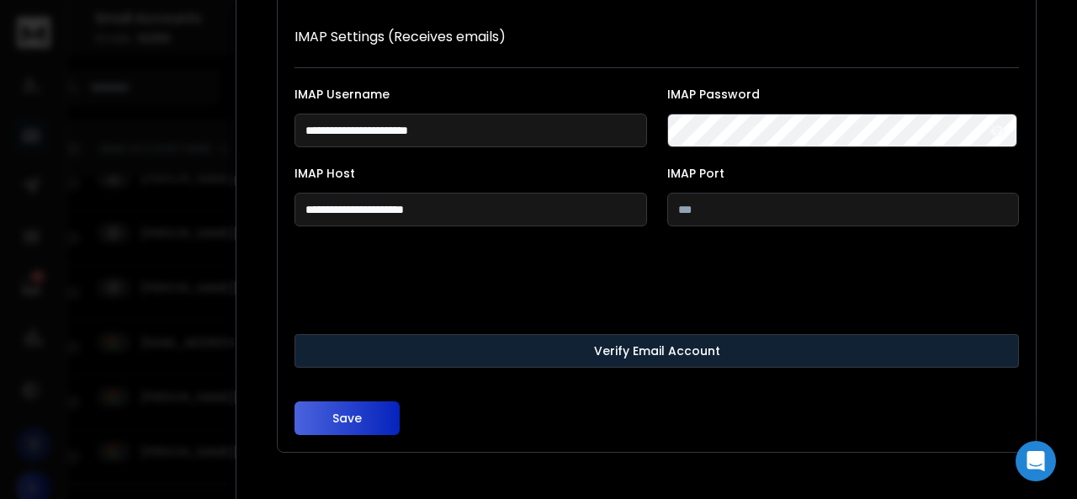
click at [656, 353] on button "Verify Email Account" at bounding box center [657, 351] width 725 height 34
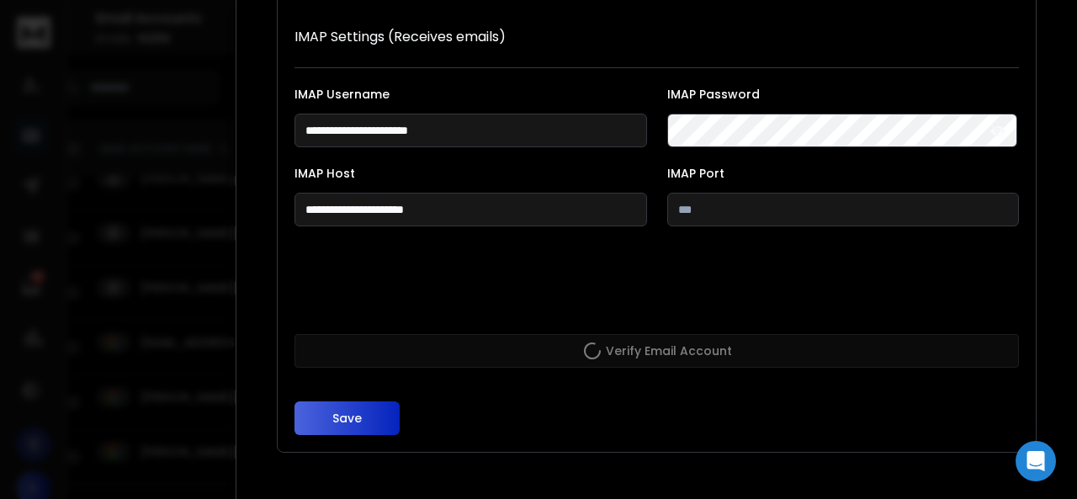
click at [503, 297] on form "**********" at bounding box center [657, 75] width 725 height 719
click at [587, 354] on div "Verify Email Account" at bounding box center [657, 351] width 725 height 34
click at [586, 354] on div "Verify Email Account" at bounding box center [657, 351] width 725 height 34
click at [582, 356] on div "Verify Email Account" at bounding box center [657, 351] width 725 height 34
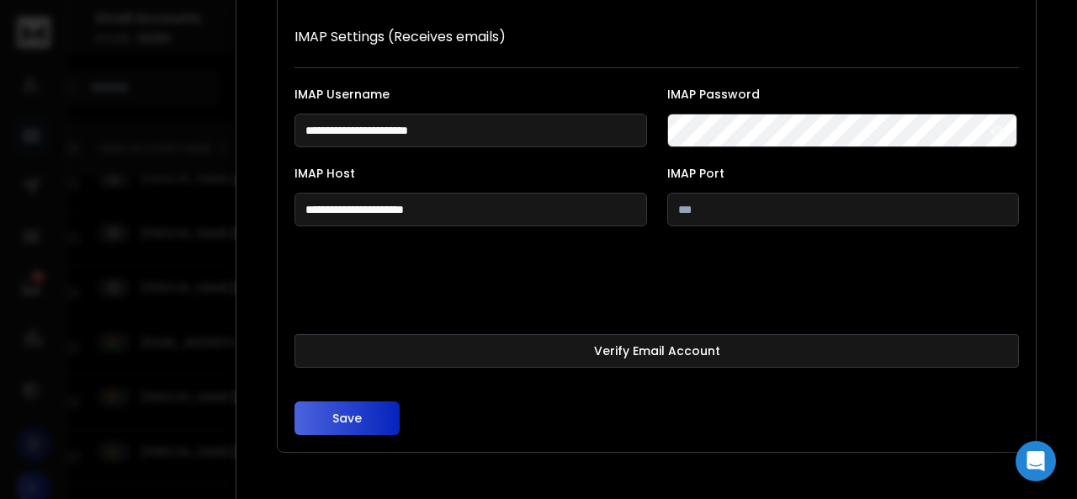
click at [345, 400] on div "Save" at bounding box center [439, 411] width 289 height 47
click at [348, 429] on button "Save" at bounding box center [347, 418] width 105 height 34
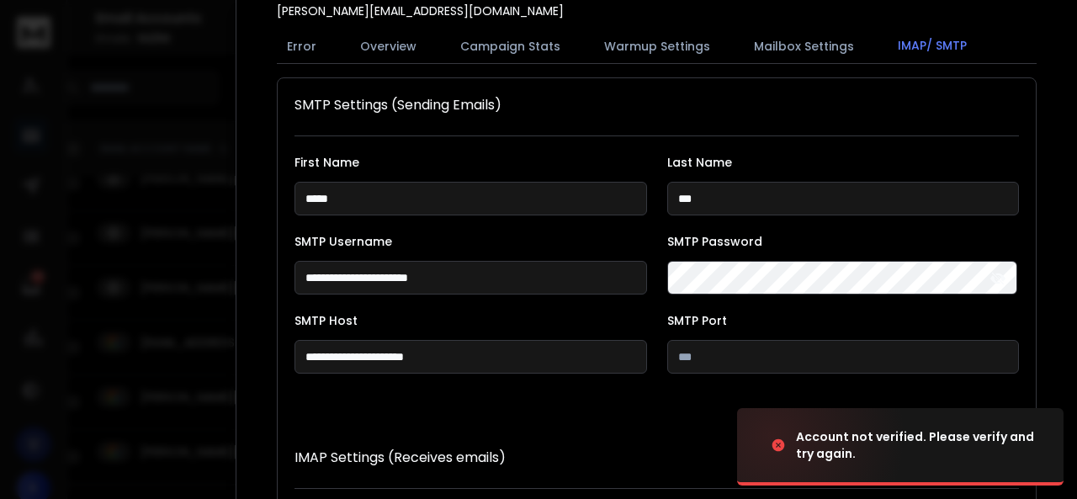
scroll to position [0, 0]
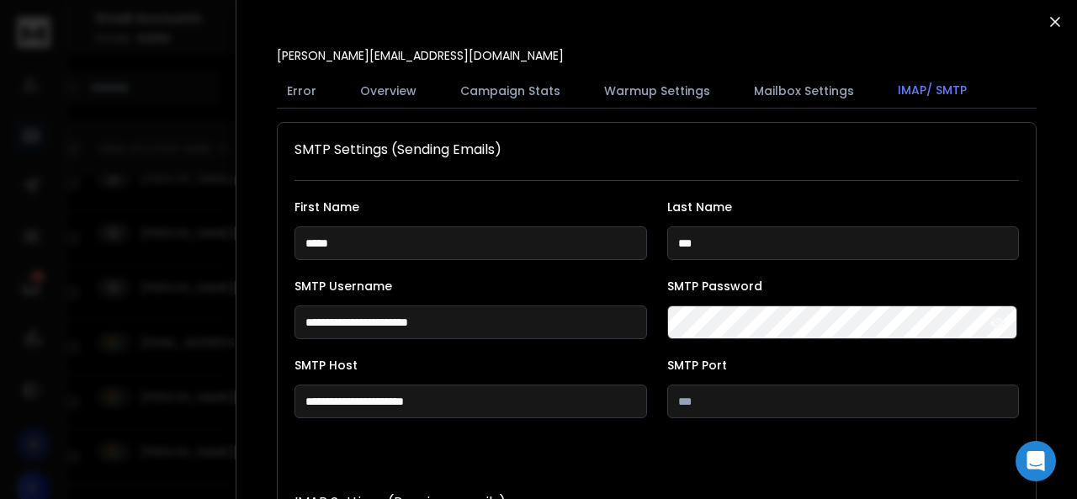
click at [1052, 21] on icon "button" at bounding box center [1055, 22] width 8 height 8
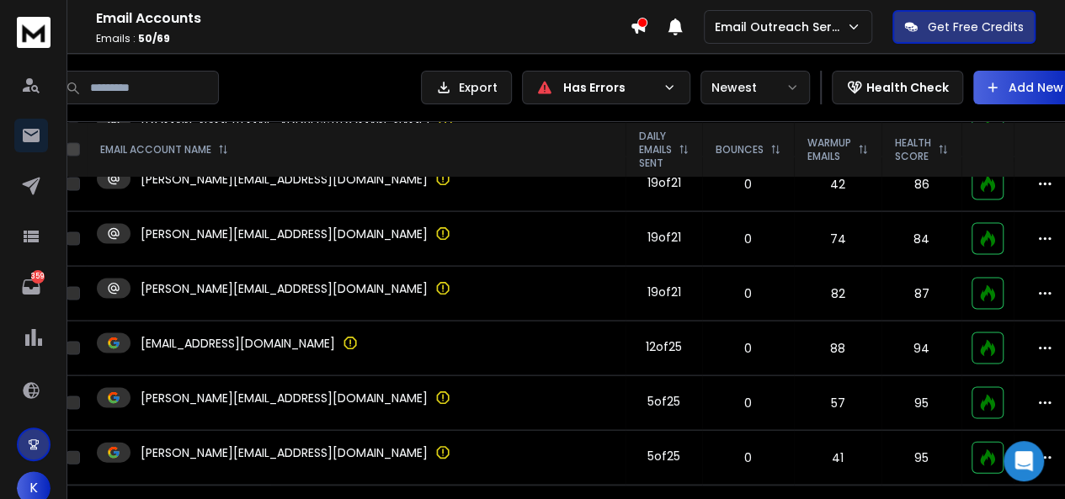
click at [265, 225] on p "[PERSON_NAME][EMAIL_ADDRESS][DOMAIN_NAME]" at bounding box center [284, 233] width 287 height 17
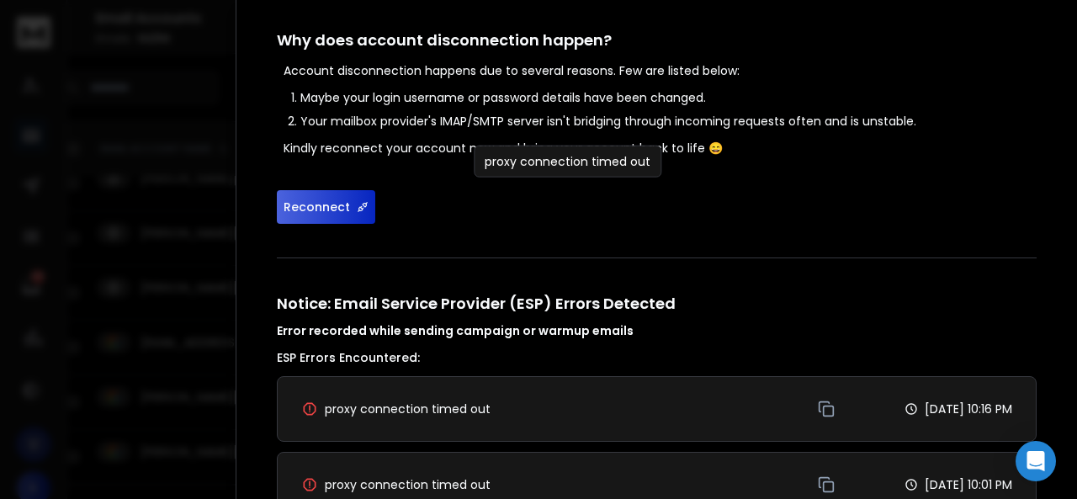
scroll to position [550, 0]
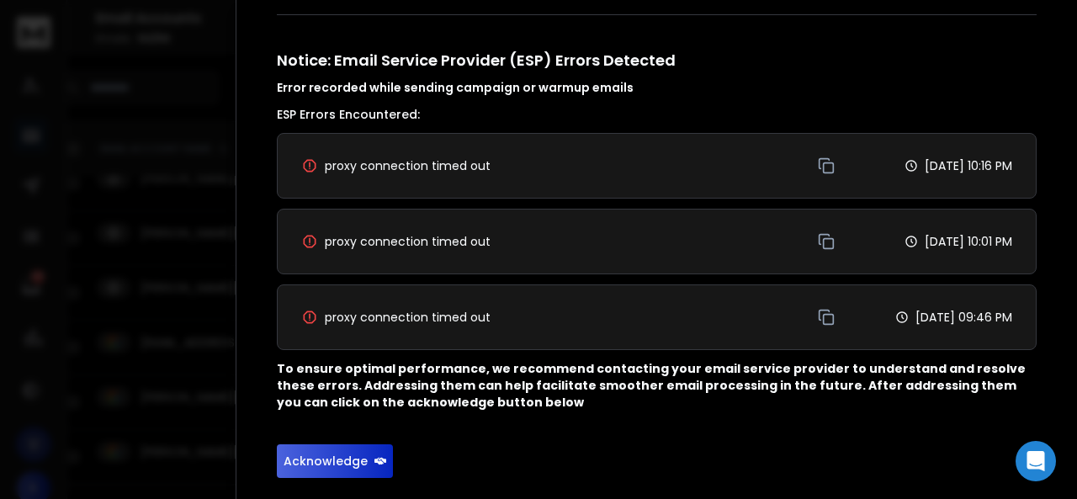
click at [322, 444] on button "Acknowledge" at bounding box center [335, 461] width 116 height 34
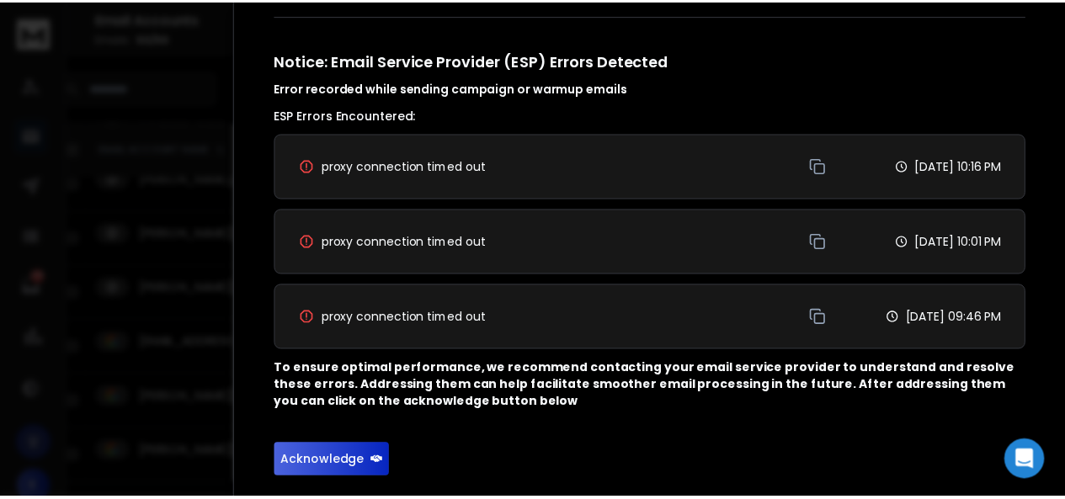
scroll to position [571, 0]
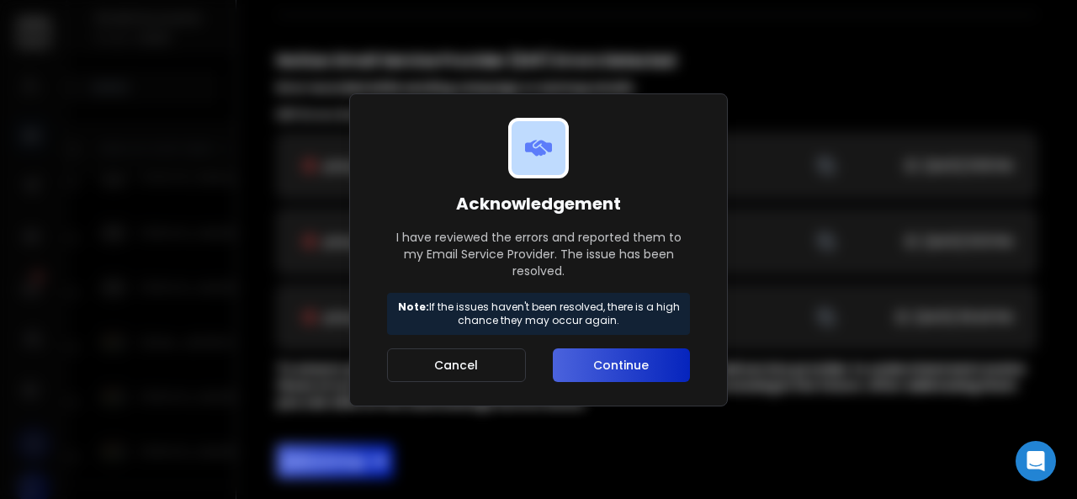
click at [608, 374] on button "Continue" at bounding box center [621, 365] width 137 height 34
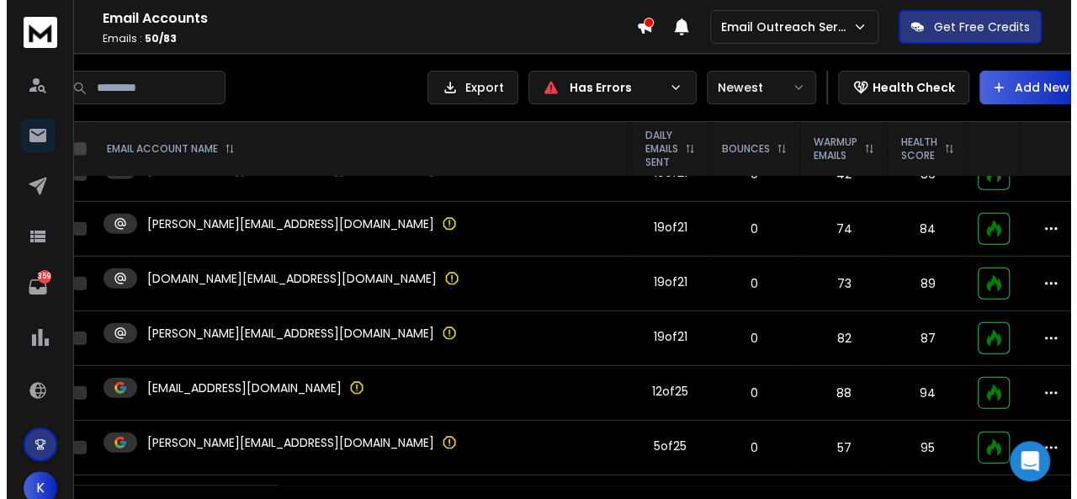
scroll to position [2439, 0]
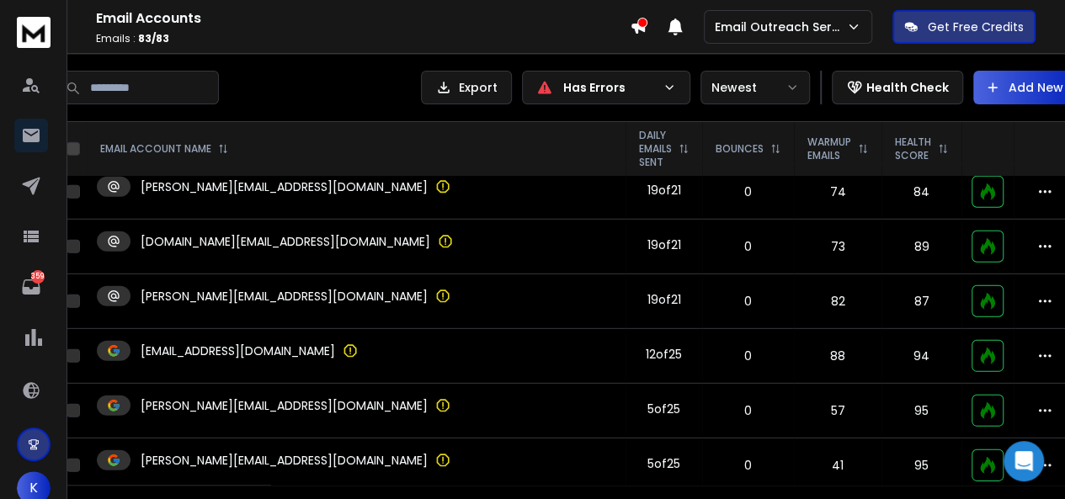
click at [302, 288] on p "Nancy@getqcadvisorhq.com" at bounding box center [284, 296] width 287 height 17
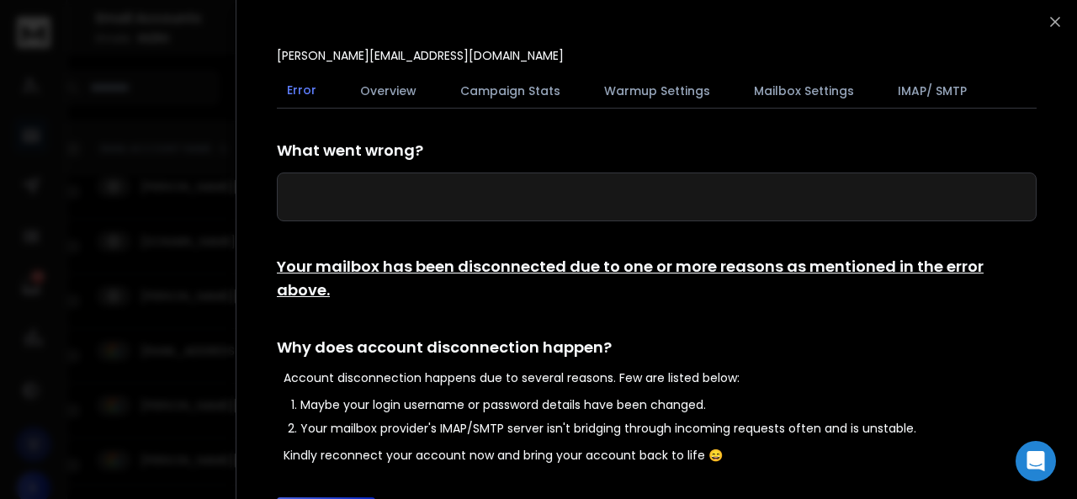
scroll to position [55, 0]
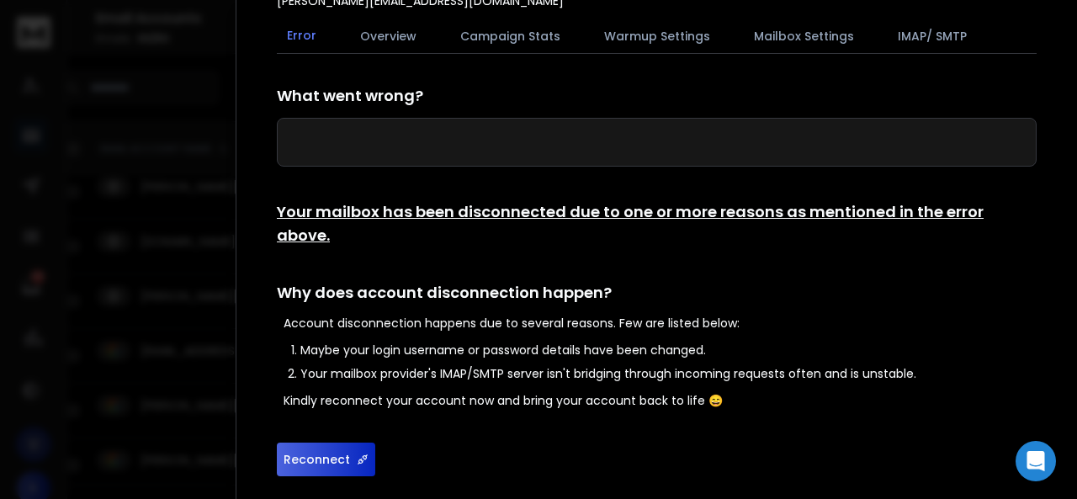
click at [313, 451] on div "Nancy@getqcadvisorhq.com Error Overview Campaign Stats Warmup Settings Mailbox …" at bounding box center [657, 234] width 800 height 538
click at [315, 446] on button "Reconnect" at bounding box center [326, 460] width 98 height 34
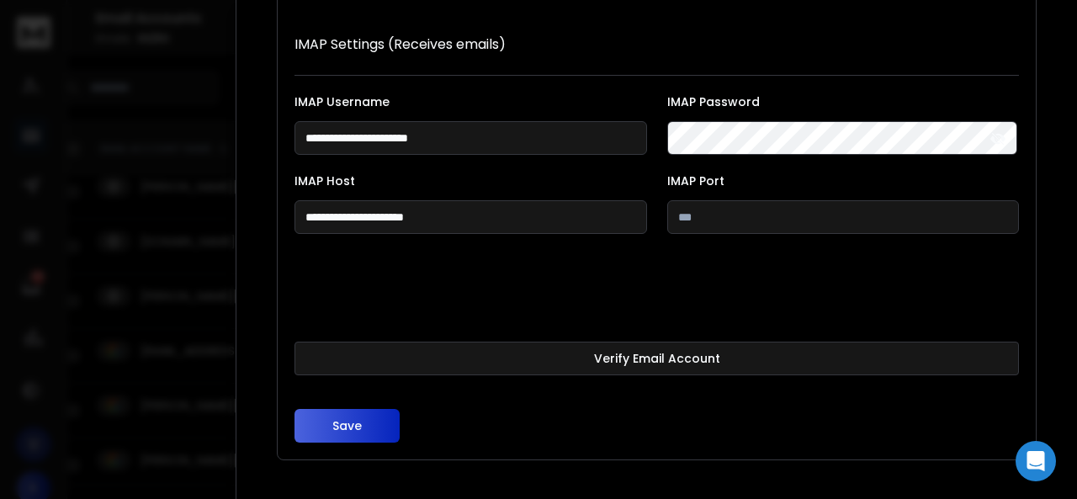
scroll to position [465, 0]
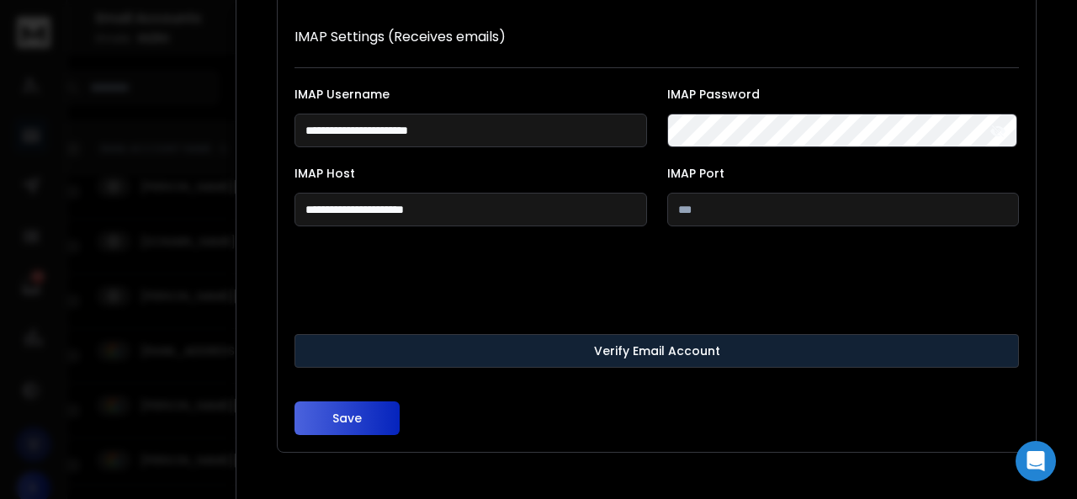
click at [438, 342] on button "Verify Email Account" at bounding box center [657, 351] width 725 height 34
click at [657, 342] on button "Verify Email Account" at bounding box center [657, 351] width 725 height 34
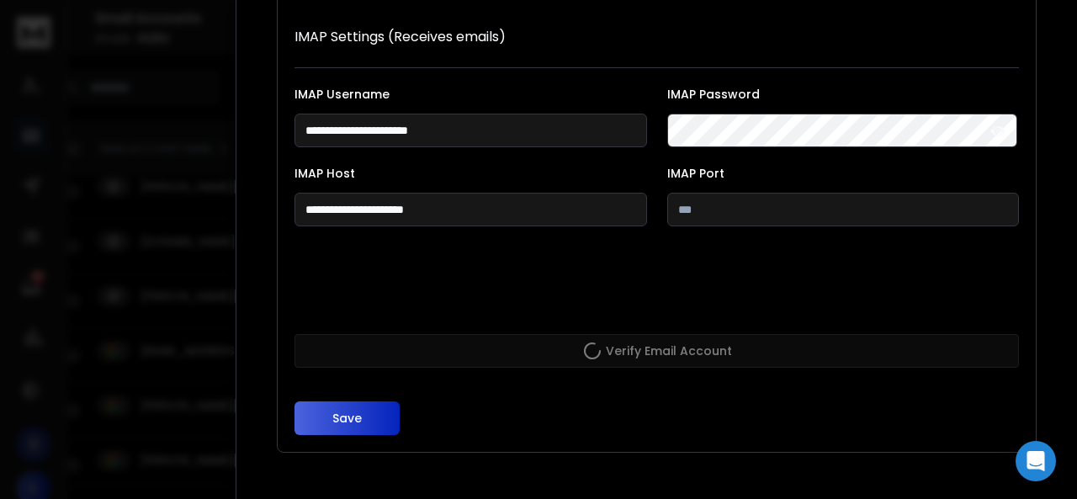
click at [528, 284] on form "**********" at bounding box center [657, 75] width 725 height 719
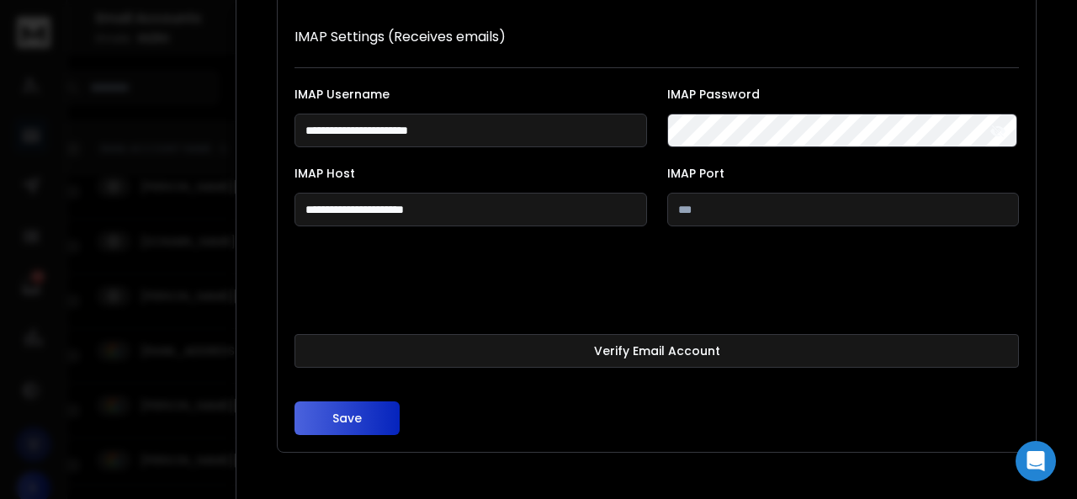
click at [589, 361] on button "Verify Email Account" at bounding box center [657, 351] width 725 height 34
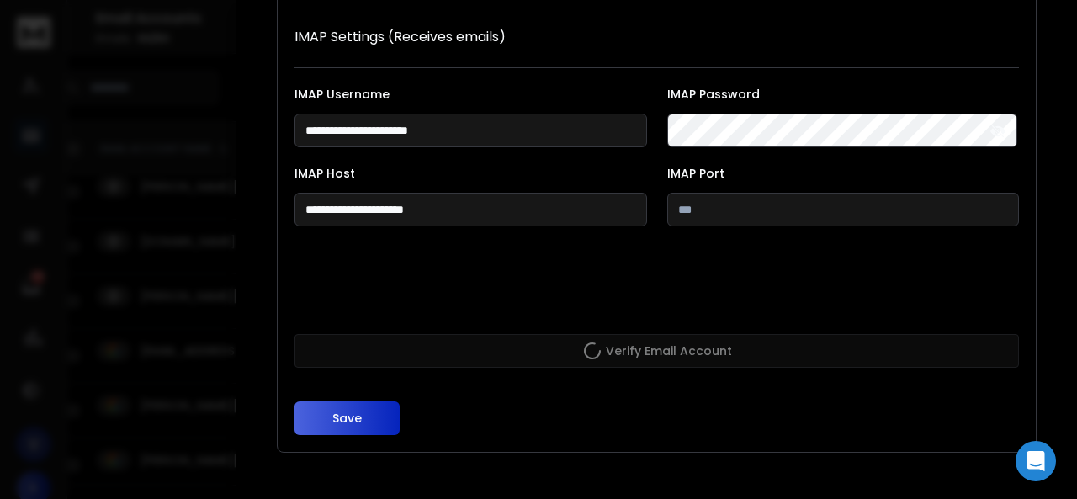
click at [721, 351] on div "Verify Email Account" at bounding box center [657, 351] width 725 height 34
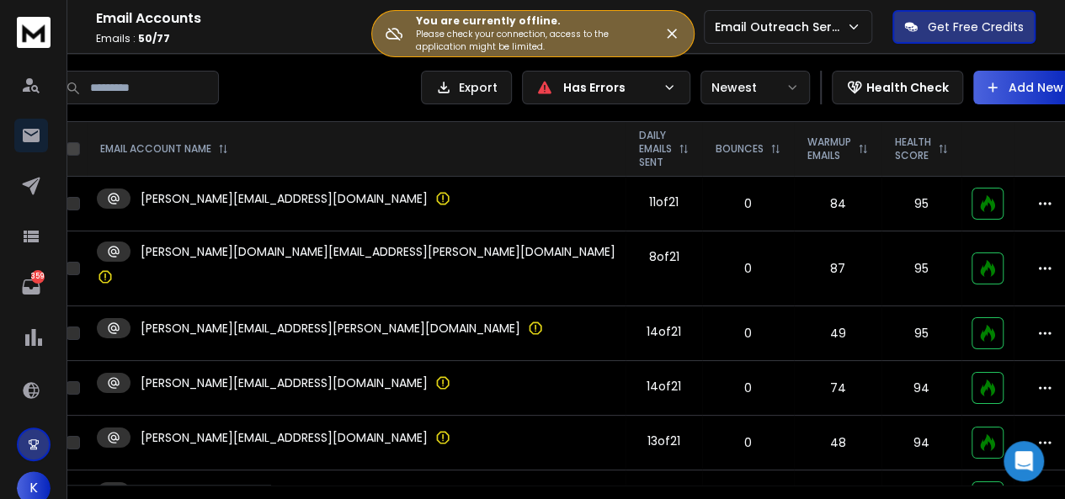
click at [307, 320] on p "[PERSON_NAME][EMAIL_ADDRESS][PERSON_NAME][DOMAIN_NAME]" at bounding box center [331, 328] width 380 height 17
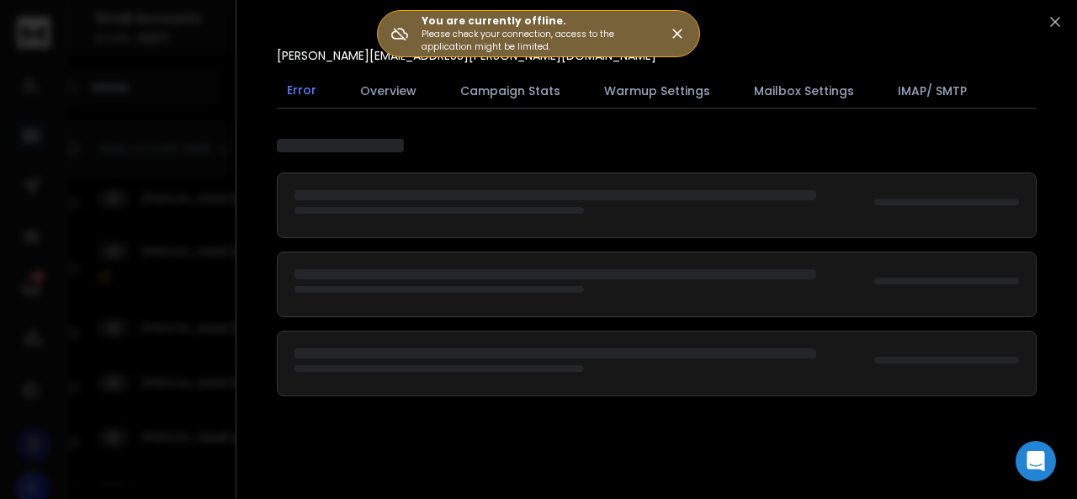
click at [683, 34] on icon at bounding box center [677, 33] width 17 height 17
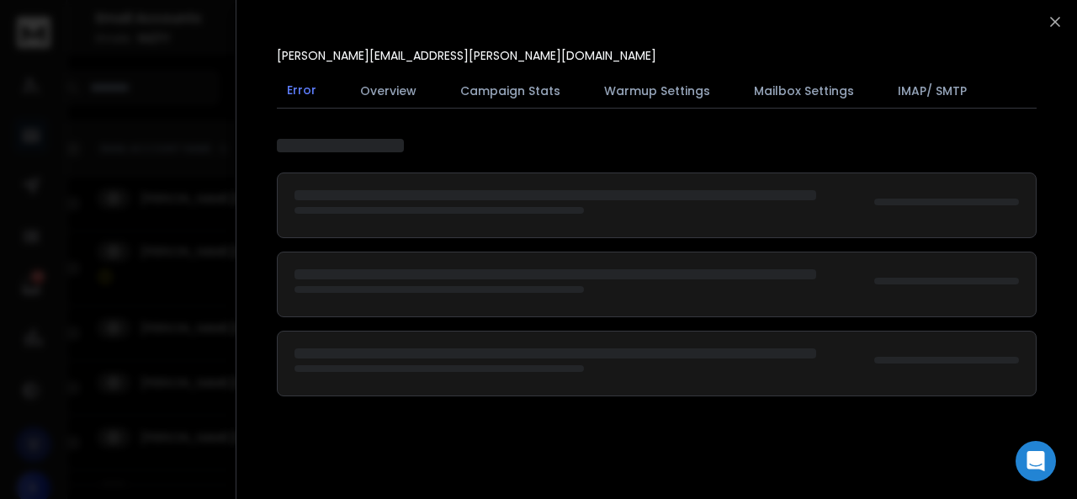
click at [670, 450] on div "Multi Select Table Sheet julia.brown@useallmarcindiazen.com Error Overview Camp…" at bounding box center [657, 249] width 842 height 499
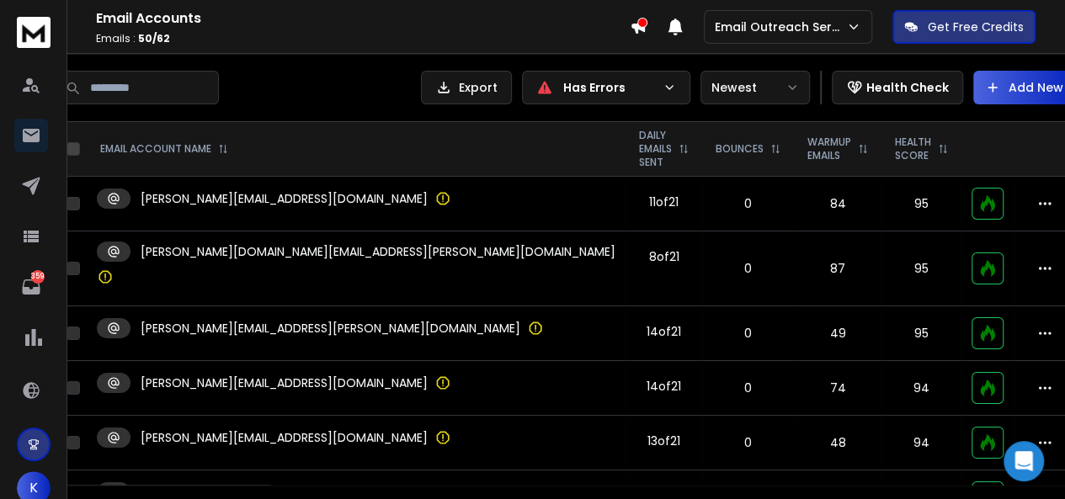
click at [258, 209] on td "[PERSON_NAME][EMAIL_ADDRESS][DOMAIN_NAME]" at bounding box center [356, 204] width 539 height 55
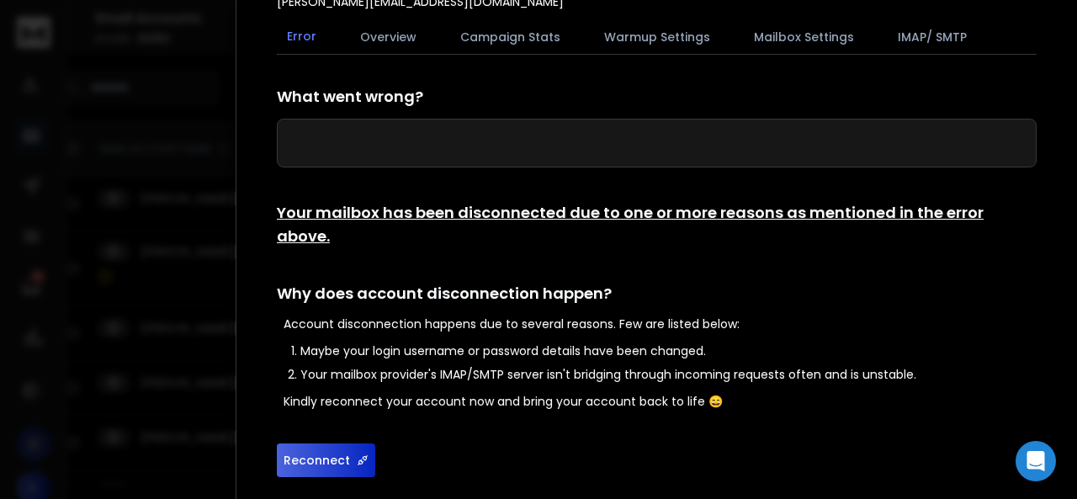
scroll to position [55, 0]
drag, startPoint x: 321, startPoint y: 432, endPoint x: 322, endPoint y: 422, distance: 10.1
click at [321, 443] on button "Reconnect" at bounding box center [326, 460] width 98 height 34
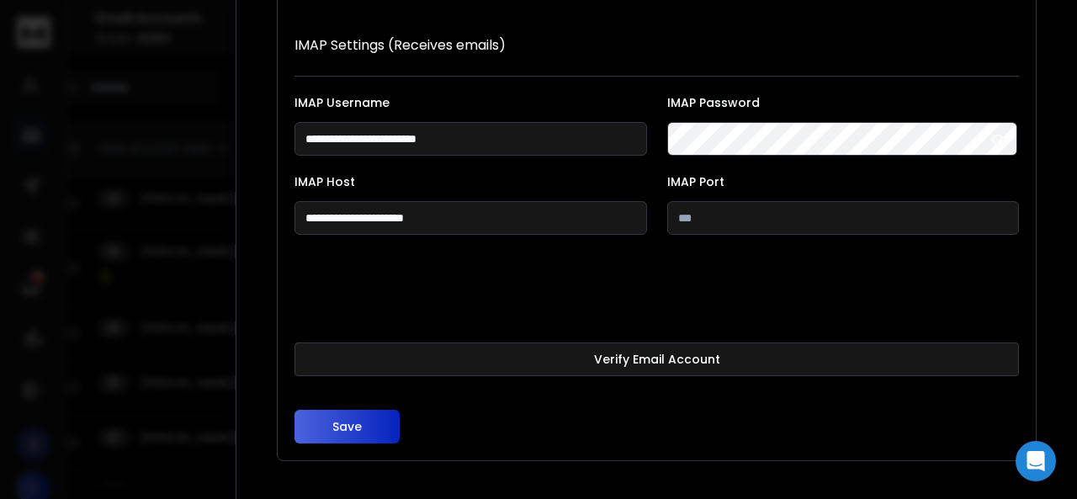
scroll to position [465, 0]
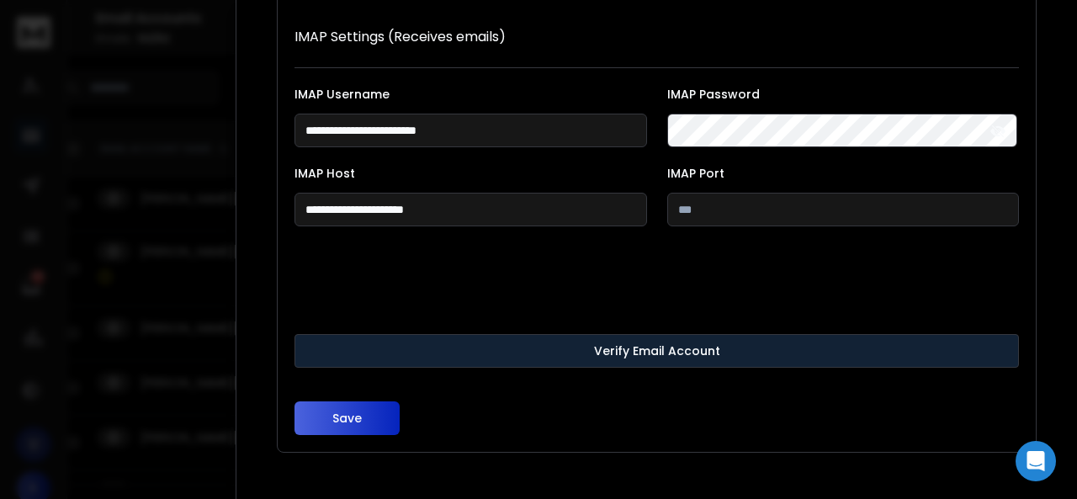
click at [522, 349] on button "Verify Email Account" at bounding box center [657, 351] width 725 height 34
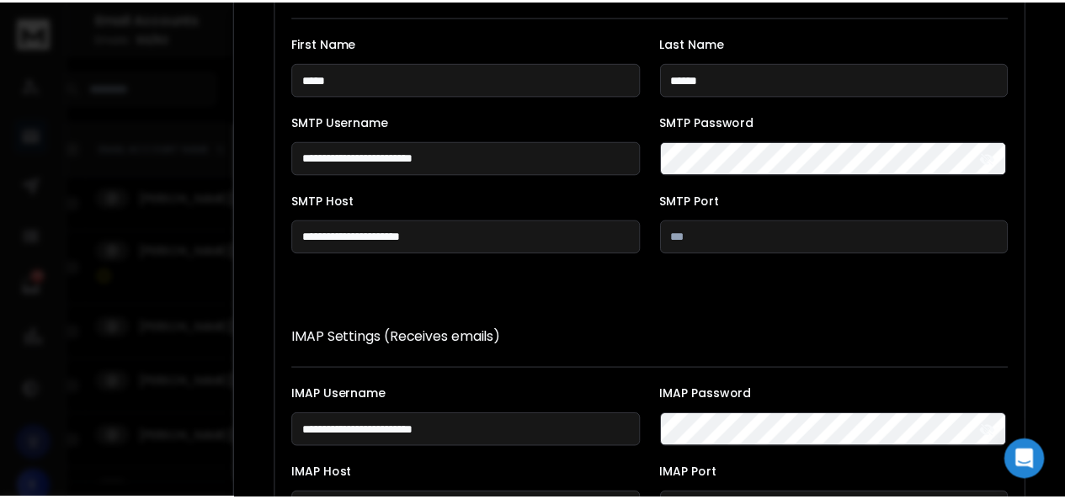
scroll to position [0, 0]
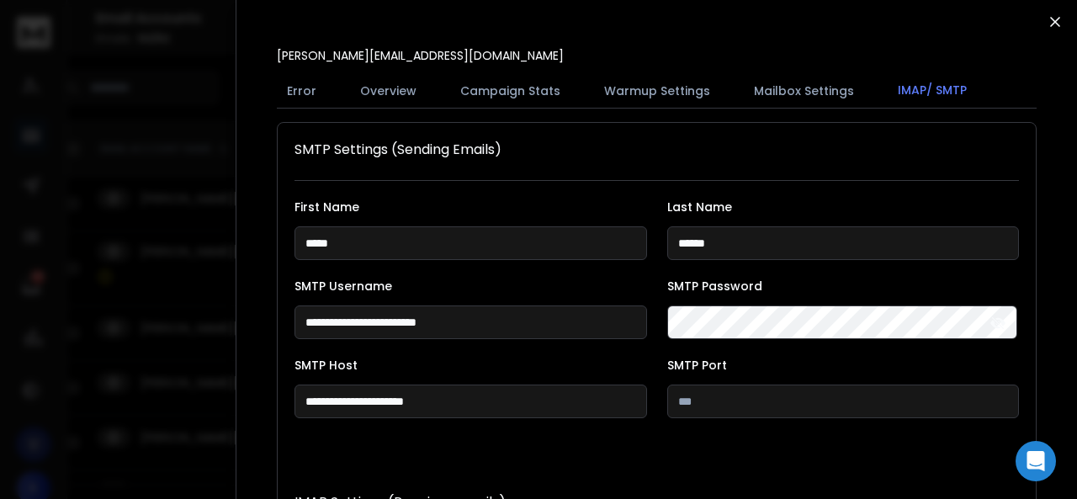
click at [1047, 19] on icon "button" at bounding box center [1055, 21] width 17 height 17
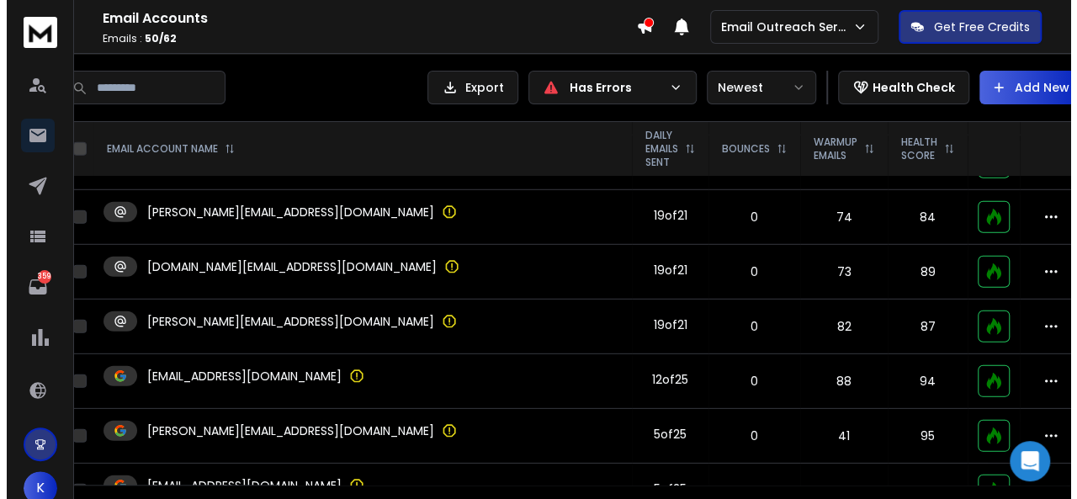
scroll to position [2440, 0]
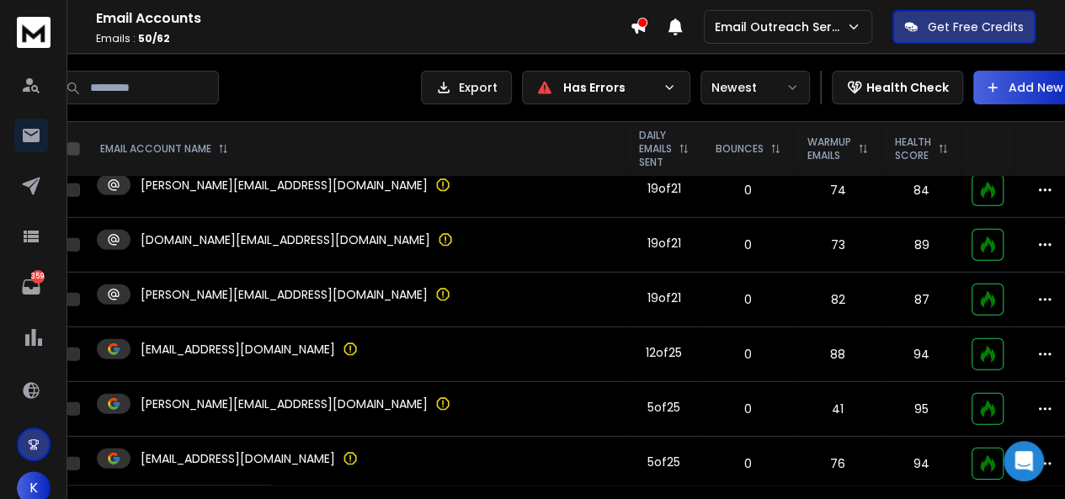
click at [333, 286] on p "[PERSON_NAME][EMAIL_ADDRESS][DOMAIN_NAME]" at bounding box center [284, 294] width 287 height 17
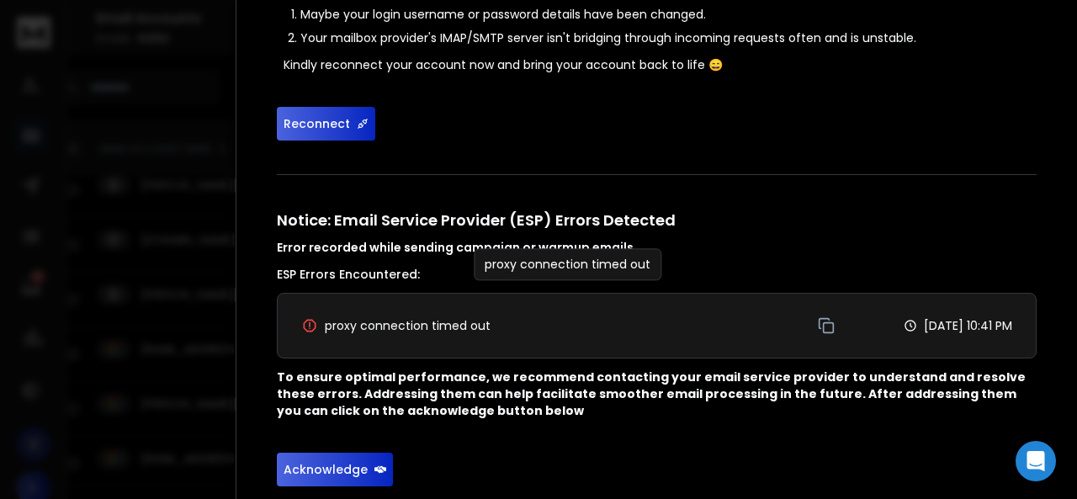
scroll to position [400, 0]
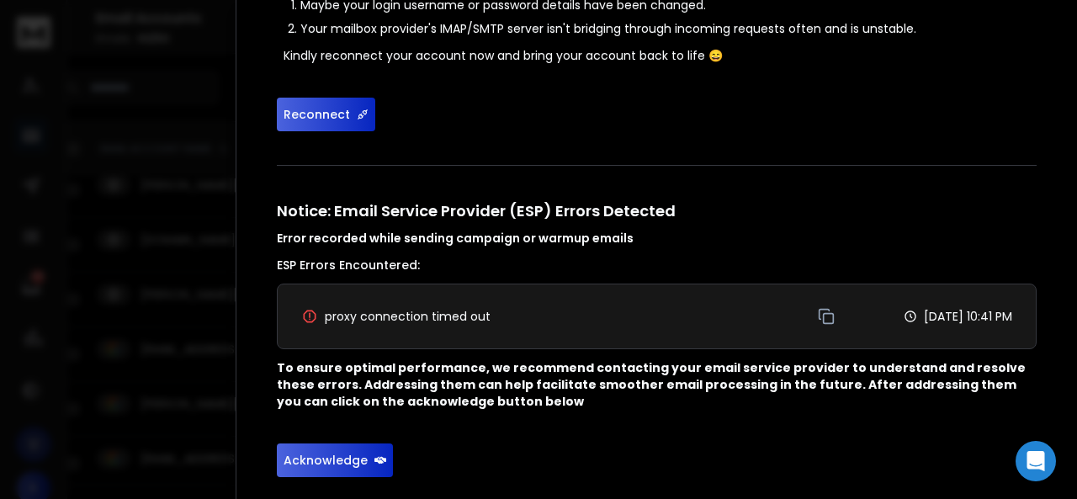
click at [374, 454] on icon at bounding box center [380, 460] width 12 height 12
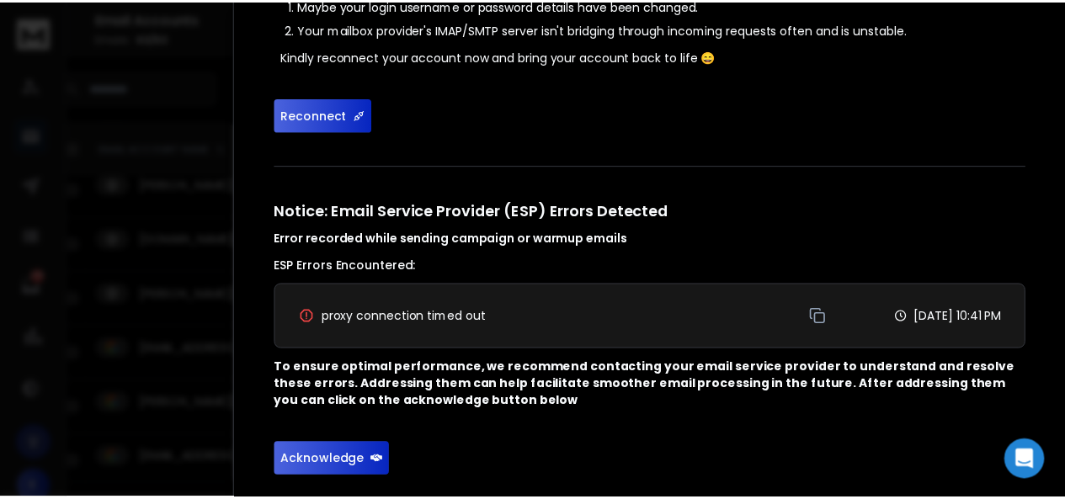
scroll to position [420, 0]
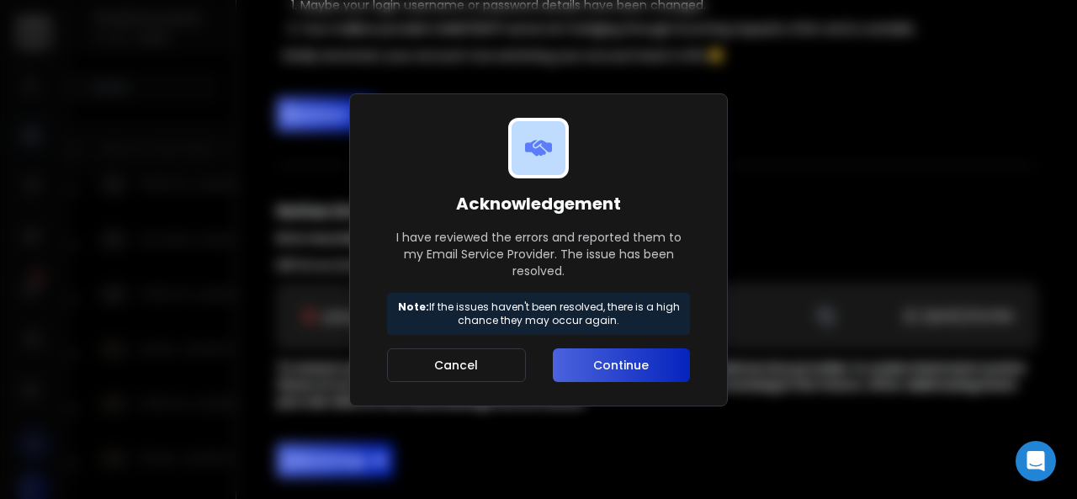
click at [574, 360] on button "Continue" at bounding box center [621, 365] width 137 height 34
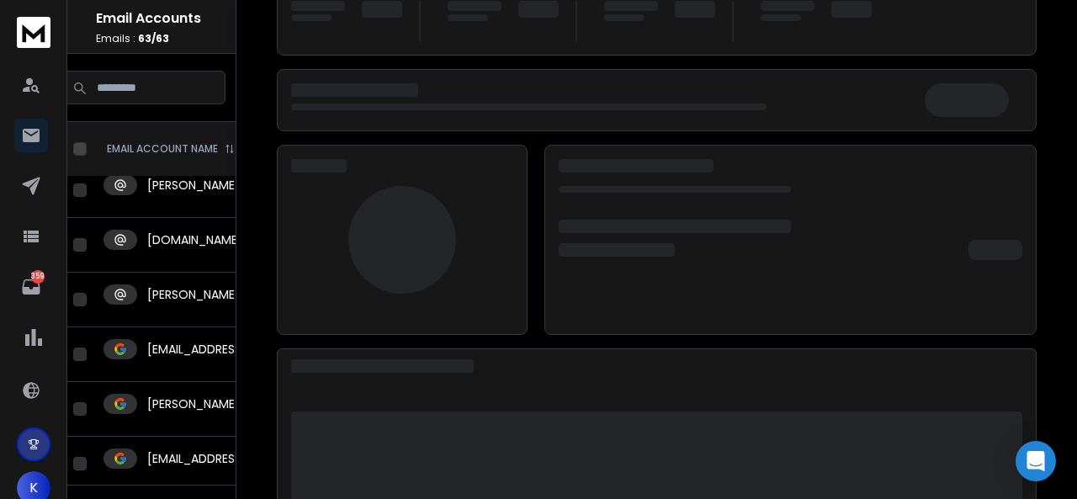
scroll to position [0, 0]
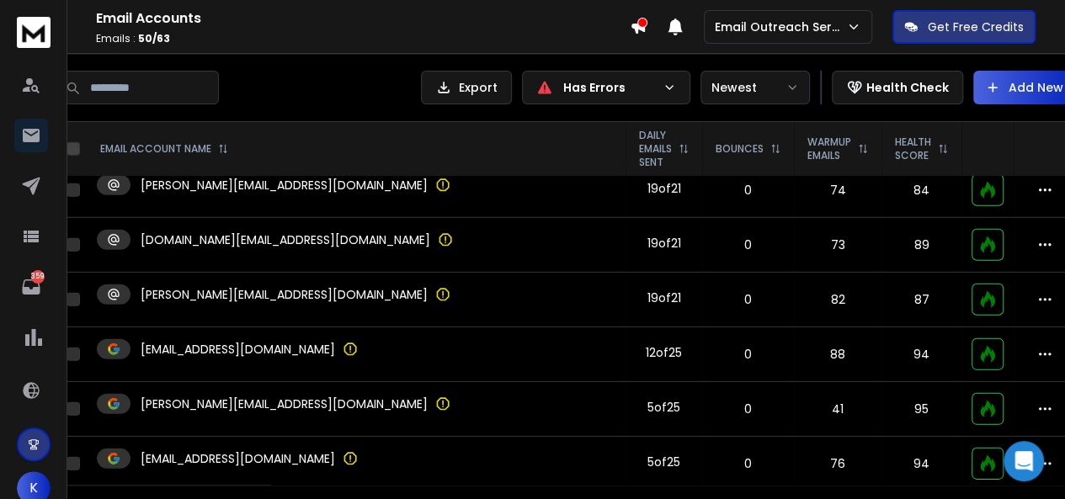
click at [287, 231] on p "[DOMAIN_NAME][EMAIL_ADDRESS][DOMAIN_NAME]" at bounding box center [285, 239] width 289 height 17
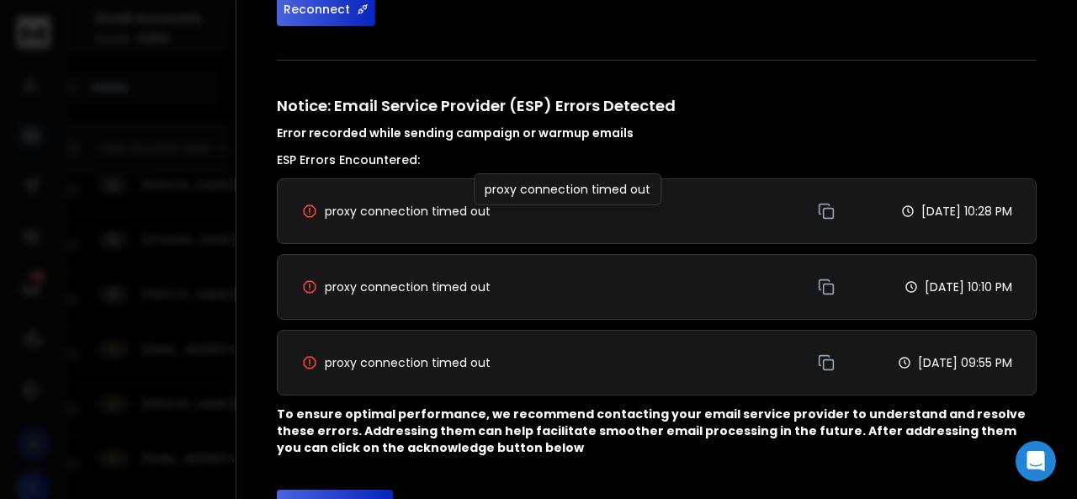
scroll to position [550, 0]
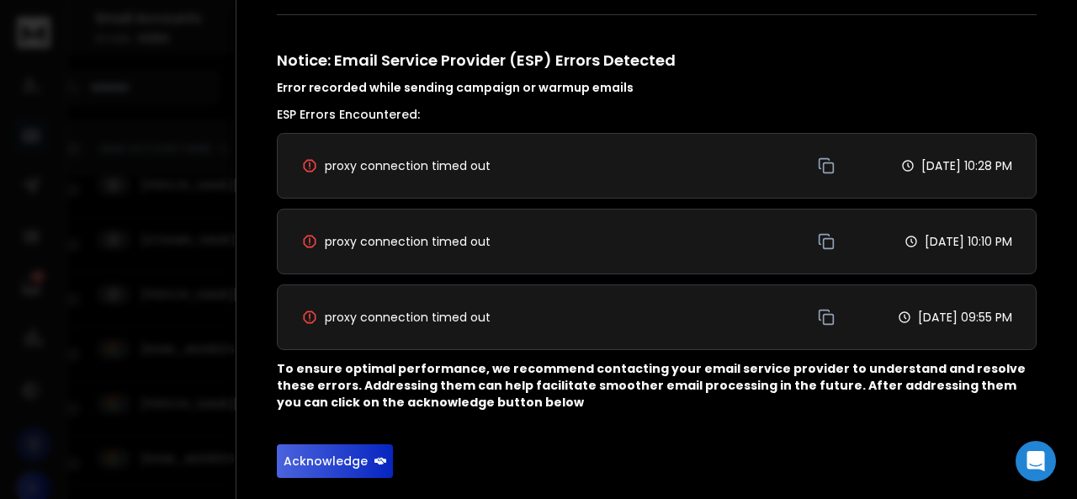
click at [318, 449] on button "Acknowledge" at bounding box center [335, 461] width 116 height 34
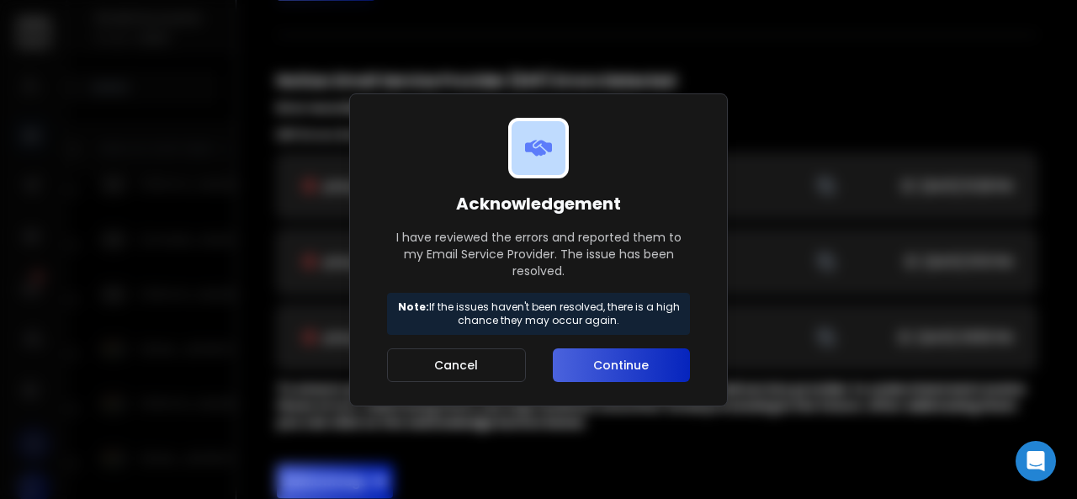
scroll to position [571, 0]
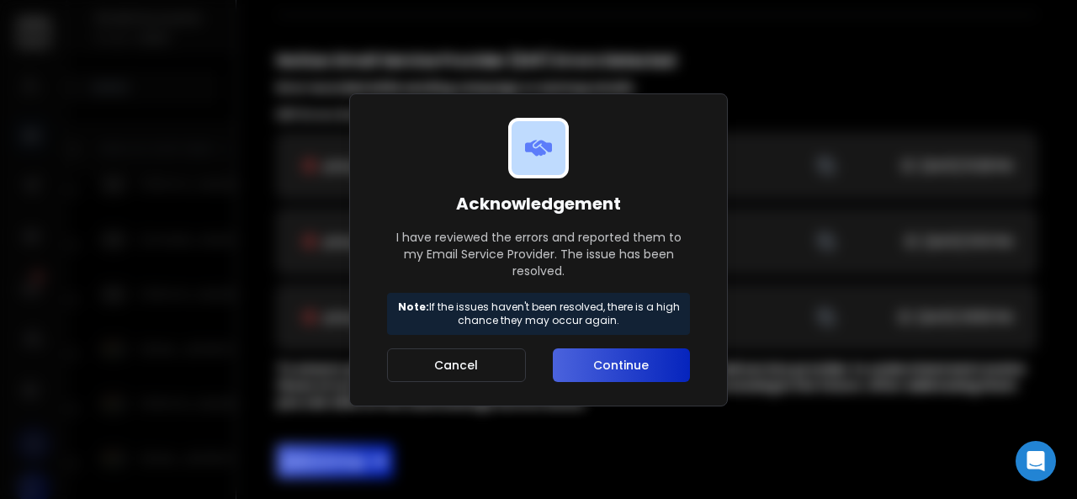
click at [575, 368] on button "Continue" at bounding box center [621, 365] width 137 height 34
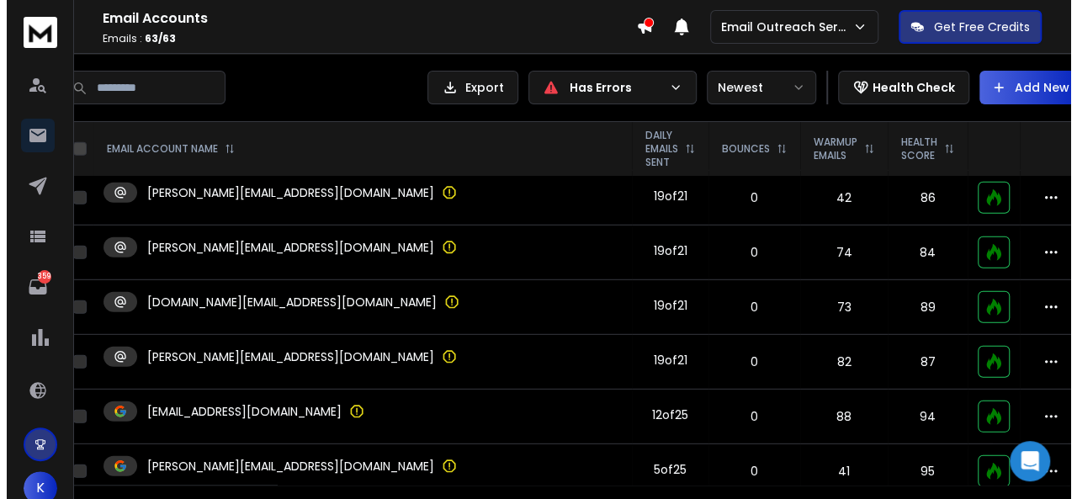
scroll to position [2356, 0]
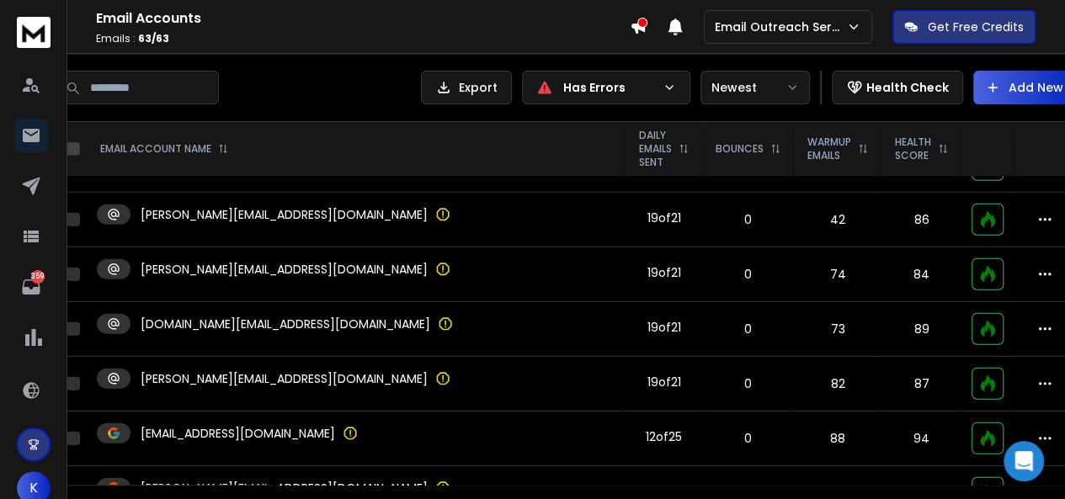
click at [254, 316] on p "[DOMAIN_NAME][EMAIL_ADDRESS][DOMAIN_NAME]" at bounding box center [285, 324] width 289 height 17
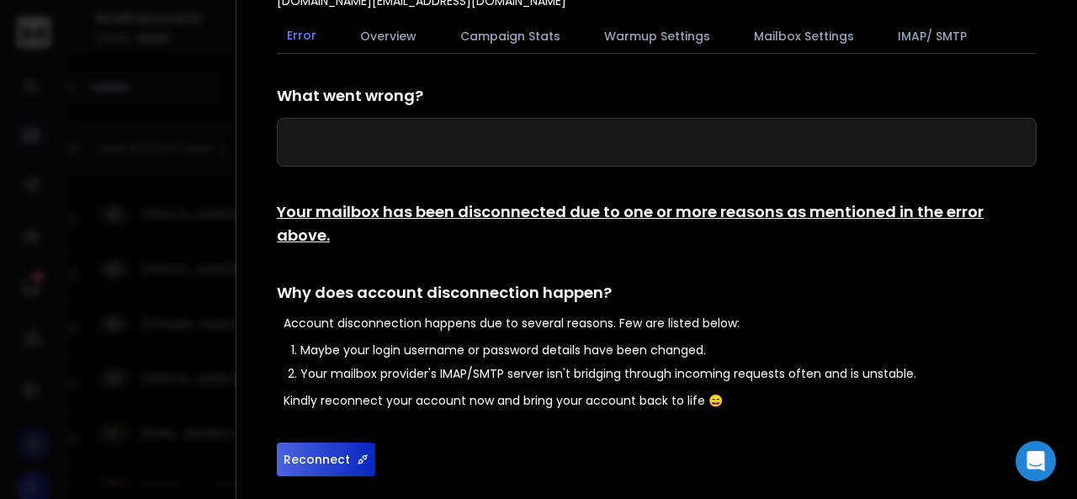
scroll to position [0, 0]
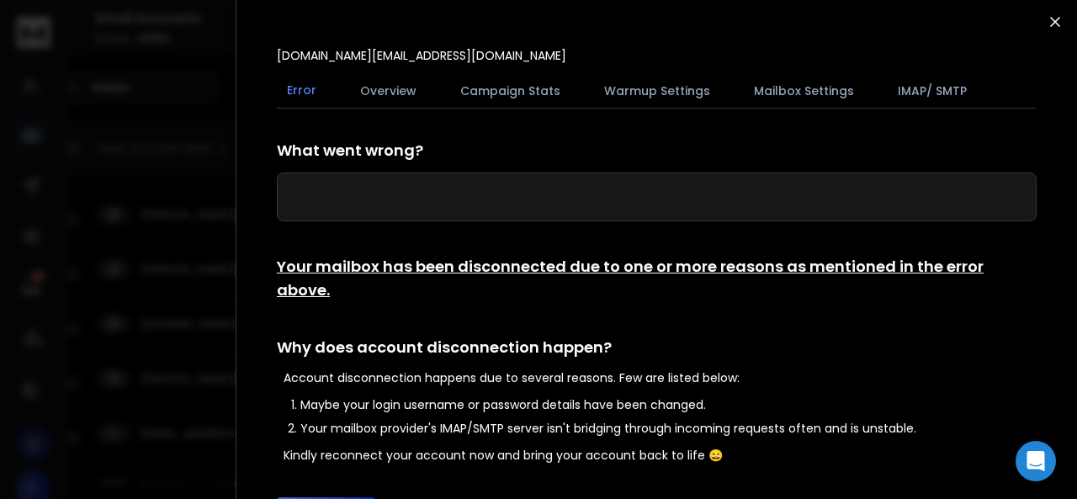
click at [1052, 28] on icon "button" at bounding box center [1055, 21] width 17 height 17
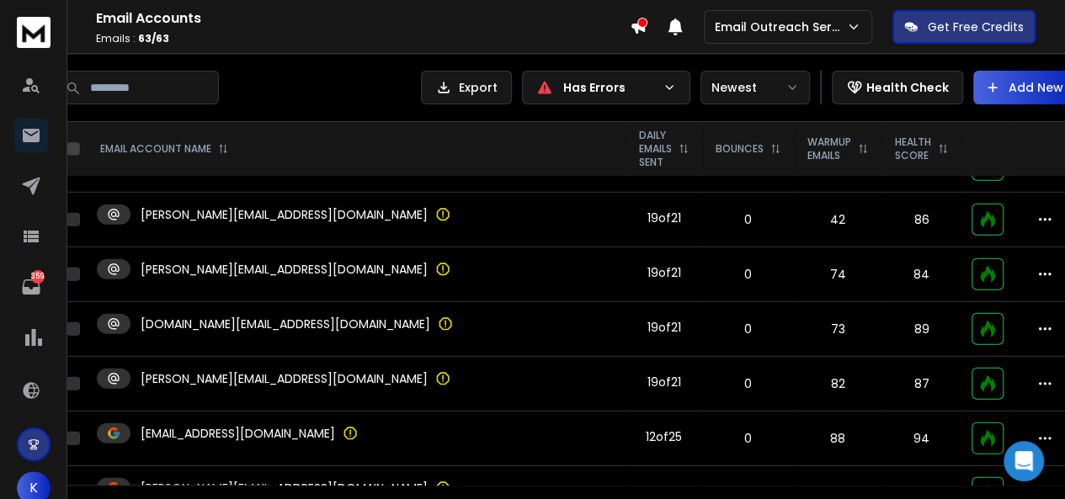
click at [284, 261] on p "[PERSON_NAME][EMAIL_ADDRESS][DOMAIN_NAME]" at bounding box center [284, 269] width 287 height 17
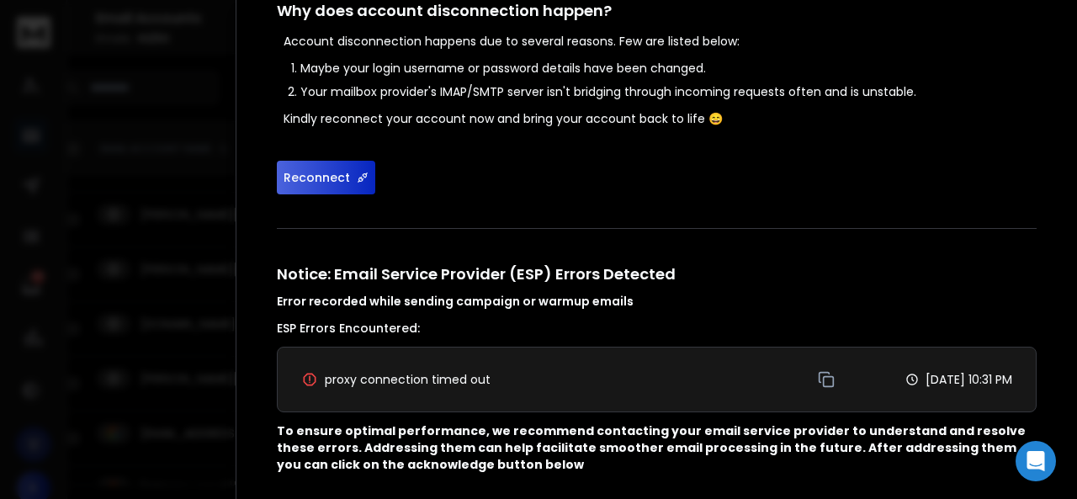
scroll to position [400, 0]
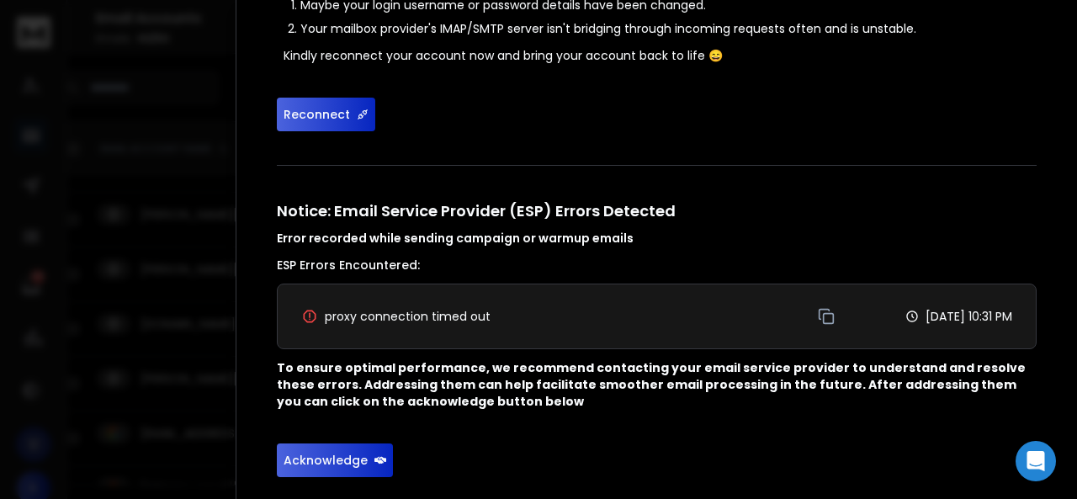
click at [328, 98] on button "Reconnect" at bounding box center [326, 115] width 98 height 34
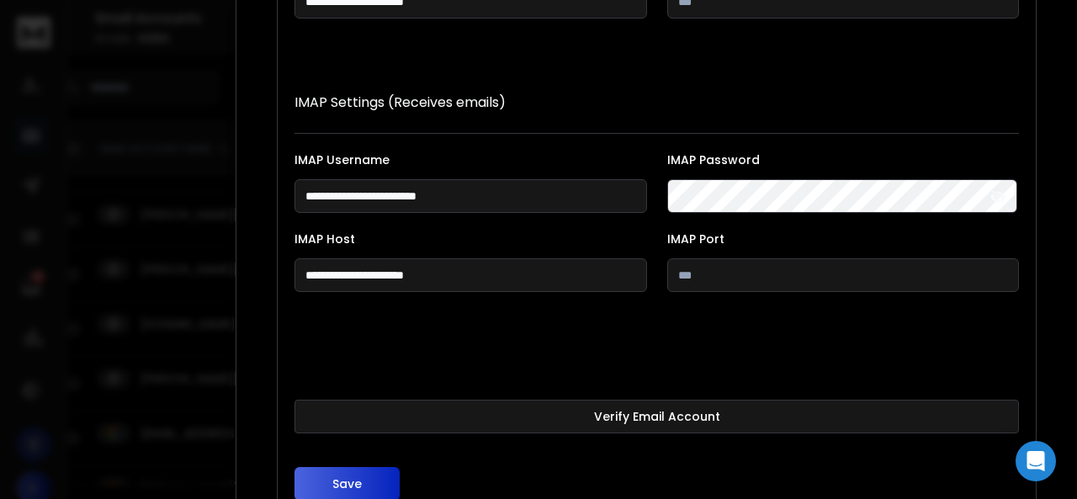
scroll to position [465, 0]
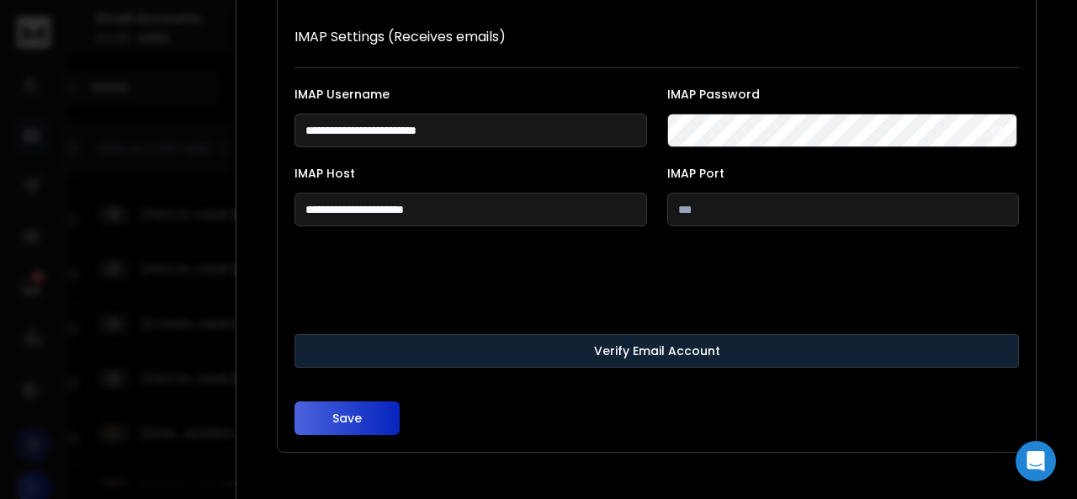
click at [527, 354] on button "Verify Email Account" at bounding box center [657, 351] width 725 height 34
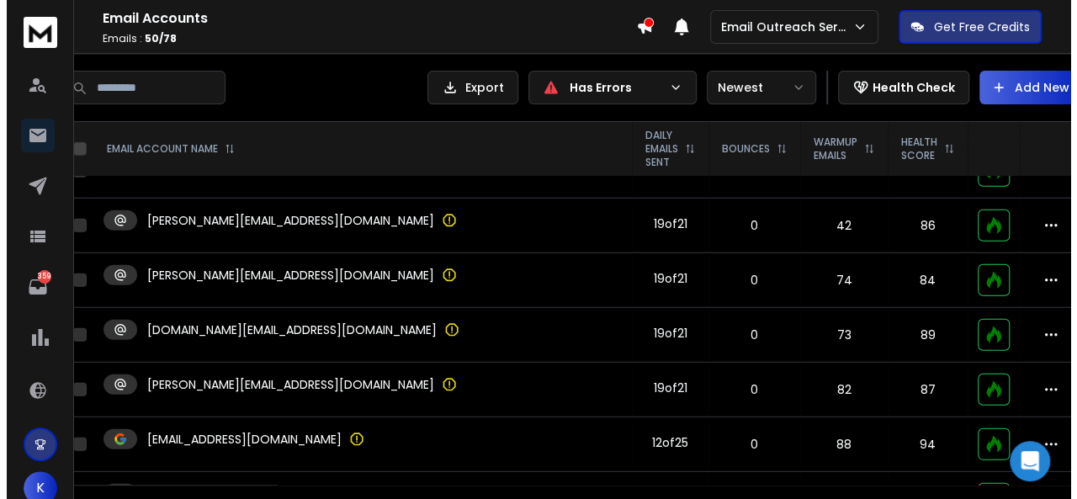
scroll to position [2472, 0]
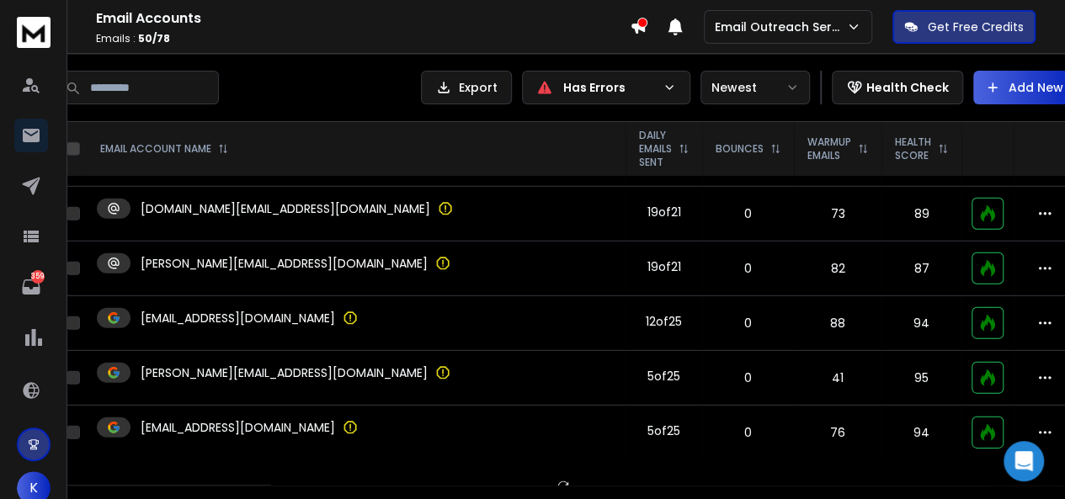
click at [260, 255] on p "[PERSON_NAME][EMAIL_ADDRESS][DOMAIN_NAME]" at bounding box center [284, 263] width 287 height 17
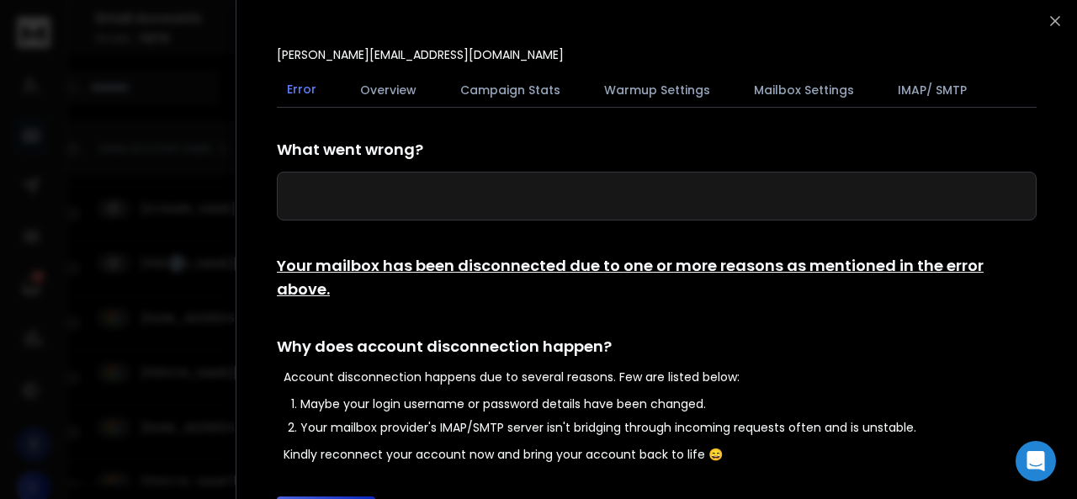
scroll to position [55, 0]
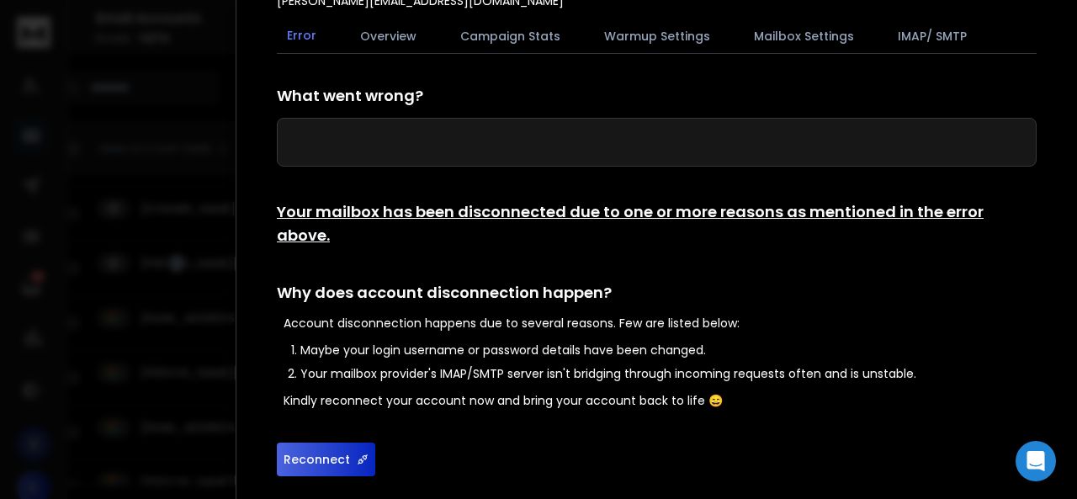
click at [303, 443] on button "Reconnect" at bounding box center [326, 460] width 98 height 34
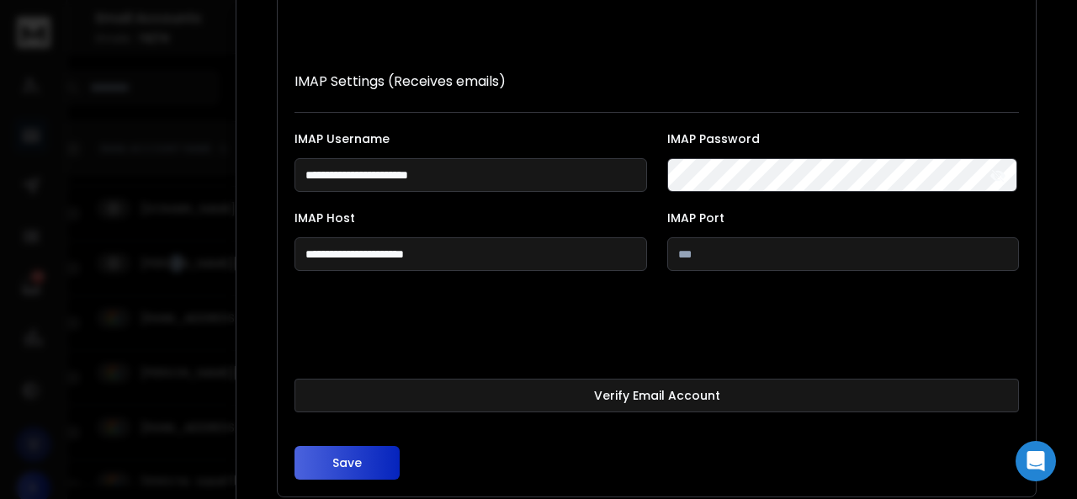
scroll to position [465, 0]
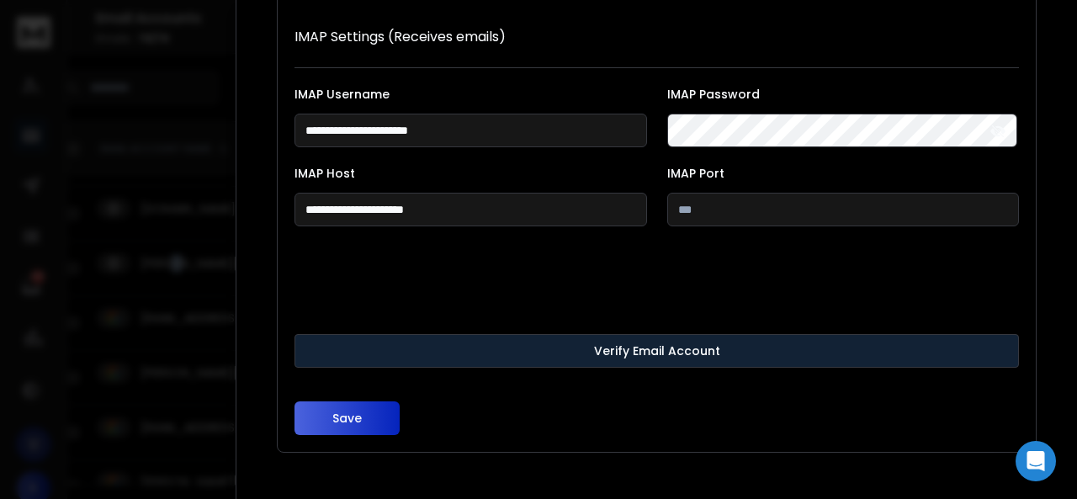
click at [624, 344] on button "Verify Email Account" at bounding box center [657, 351] width 725 height 34
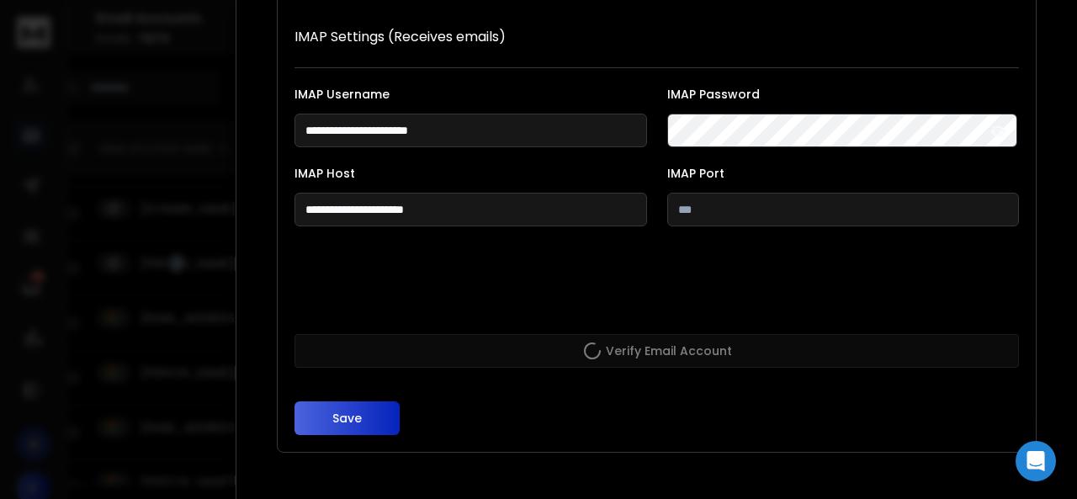
click at [337, 420] on button "Save" at bounding box center [347, 418] width 105 height 34
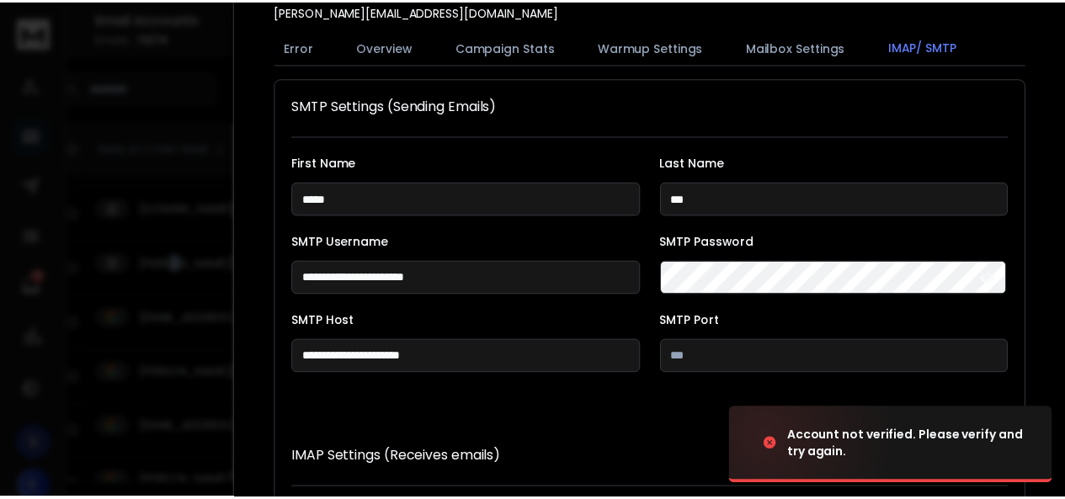
scroll to position [0, 0]
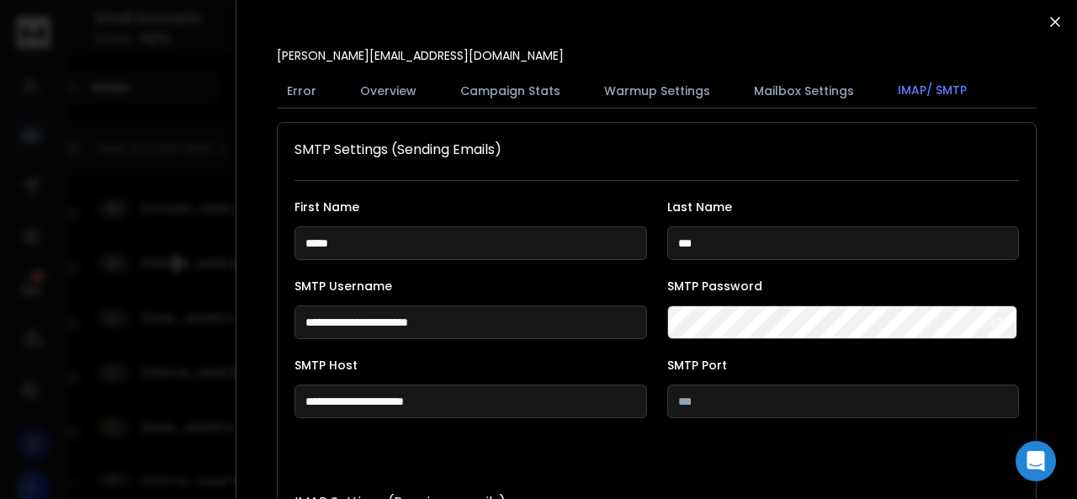
click at [1047, 25] on icon "button" at bounding box center [1055, 21] width 17 height 17
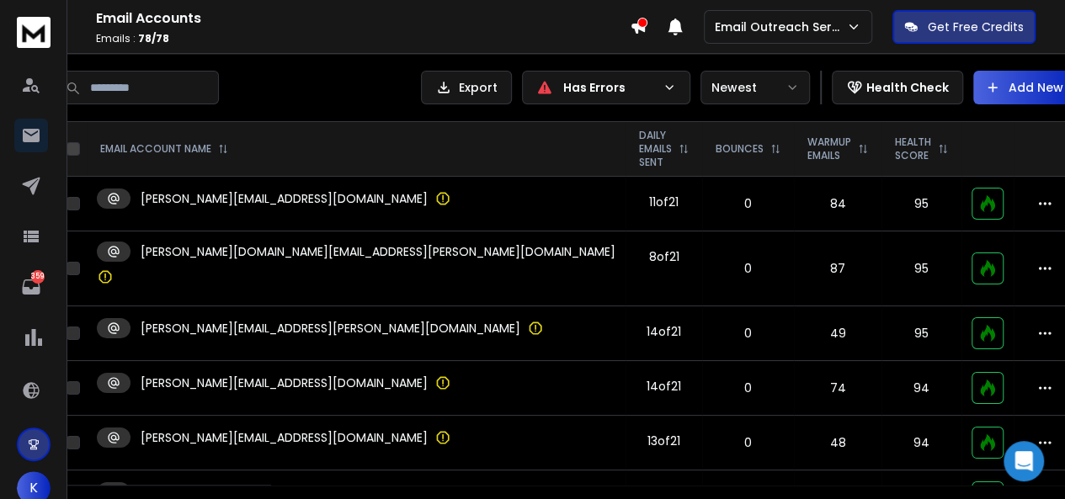
click at [314, 201] on p "[PERSON_NAME][EMAIL_ADDRESS][DOMAIN_NAME]" at bounding box center [284, 198] width 287 height 17
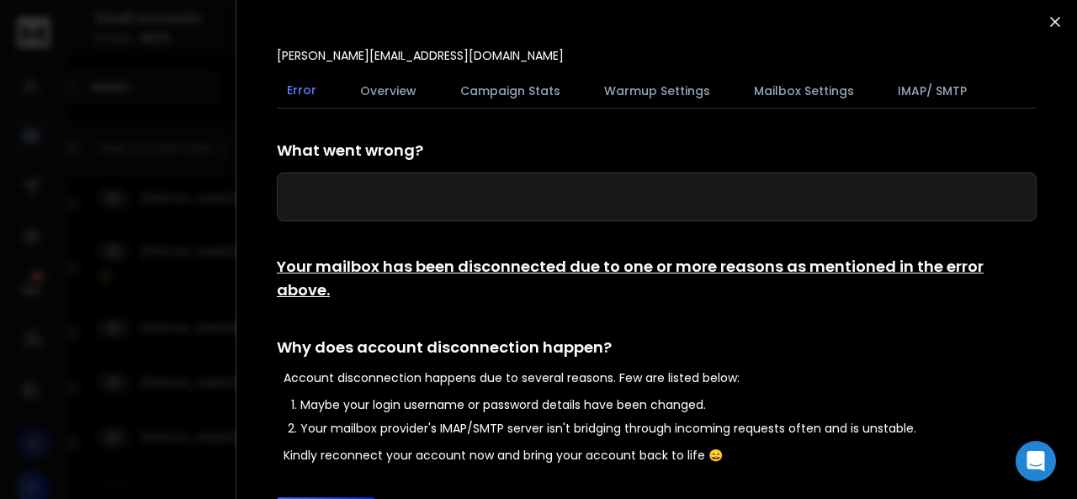
click at [1054, 24] on icon "button" at bounding box center [1055, 22] width 8 height 8
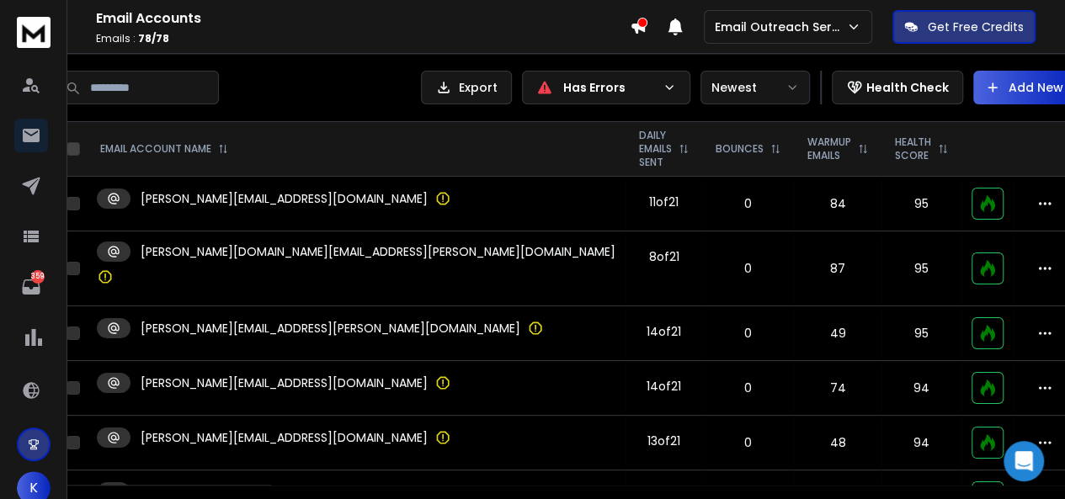
click at [284, 251] on p "leila.george@getbomaksanstudio.com" at bounding box center [378, 251] width 475 height 17
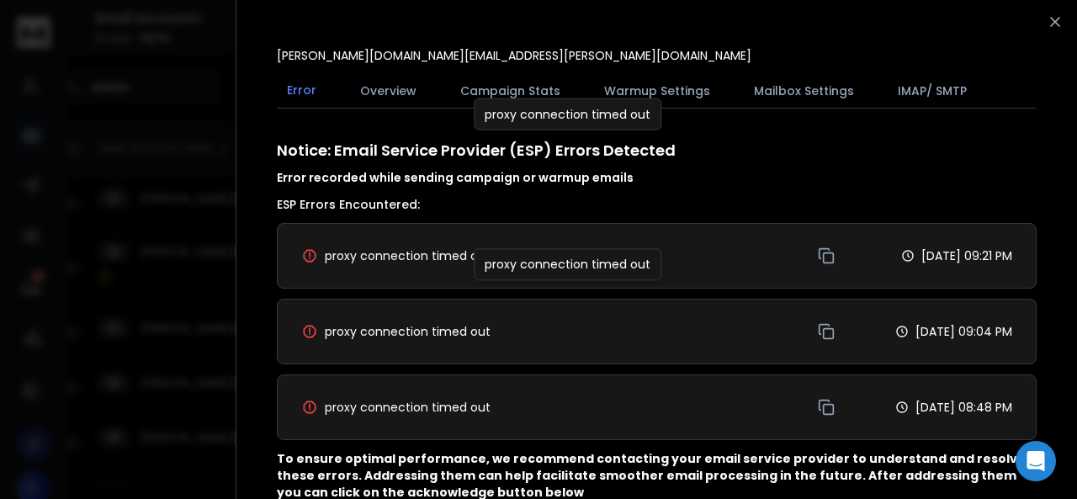
scroll to position [114, 0]
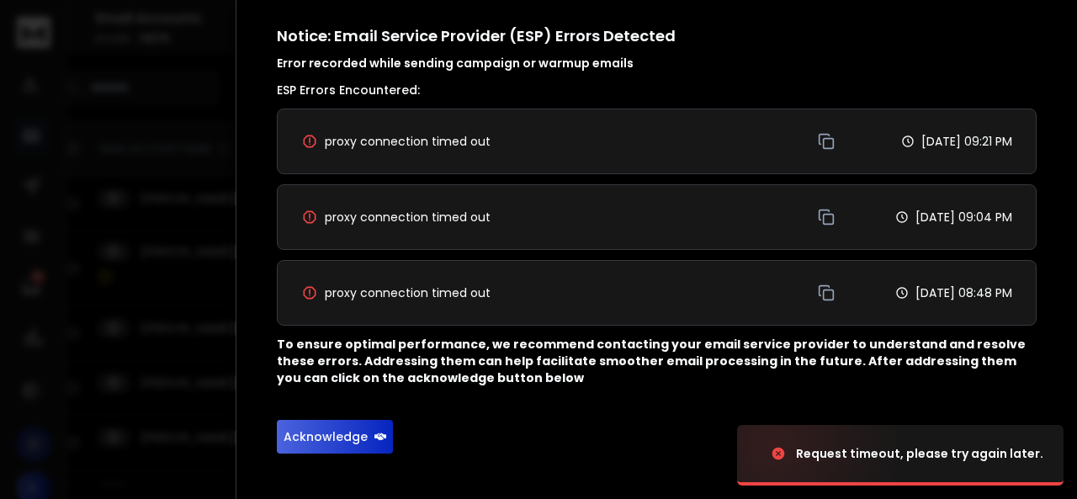
click at [321, 406] on div "Notice: Email Service Provider (ESP) Errors Detected Error recorded while sendi…" at bounding box center [657, 238] width 760 height 429
click at [320, 425] on button "Acknowledge" at bounding box center [335, 437] width 116 height 34
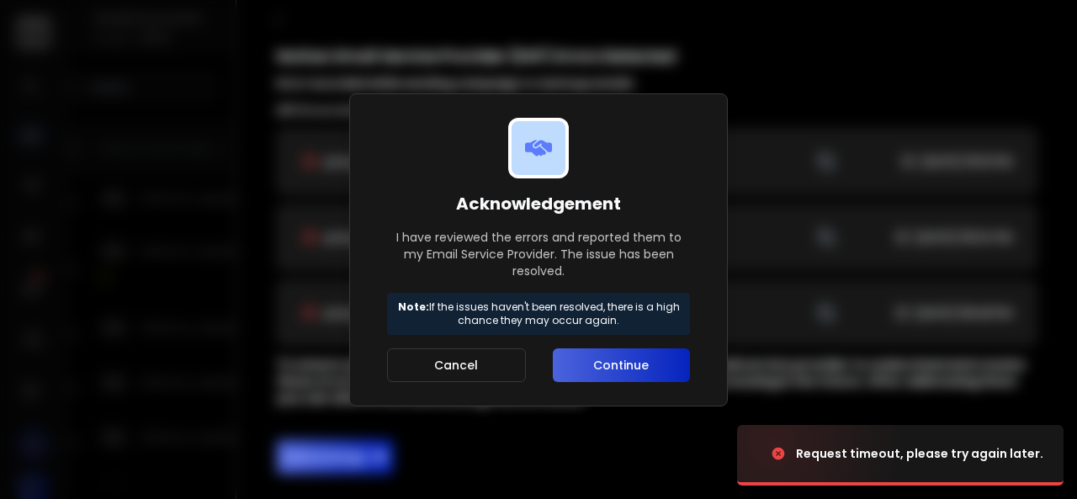
click at [593, 346] on div "Acknowledgement I have reviewed the errors and reported them to my Email Servic…" at bounding box center [538, 250] width 303 height 264
click at [592, 356] on button "Continue" at bounding box center [621, 365] width 137 height 34
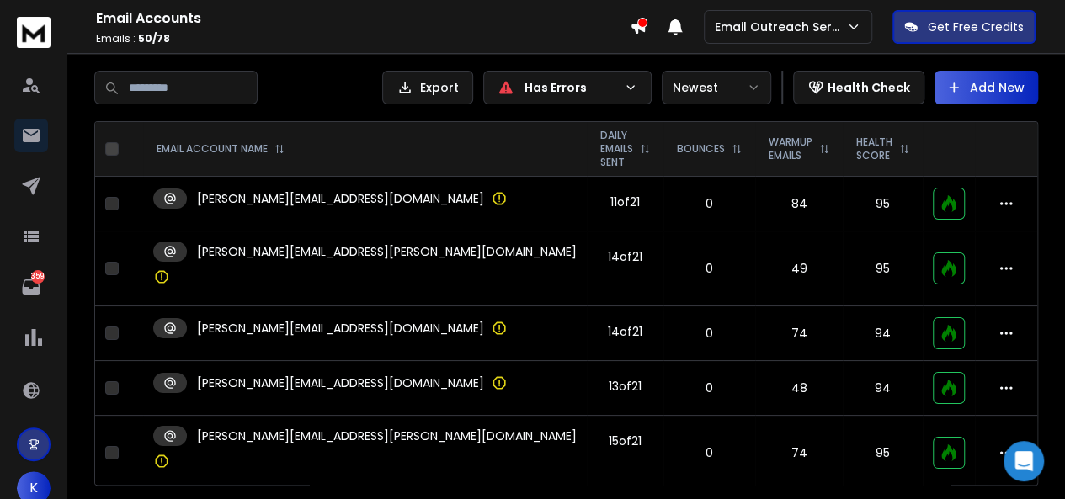
click at [281, 247] on p "julia.brown@useallmarcindiazen.com" at bounding box center [387, 251] width 380 height 17
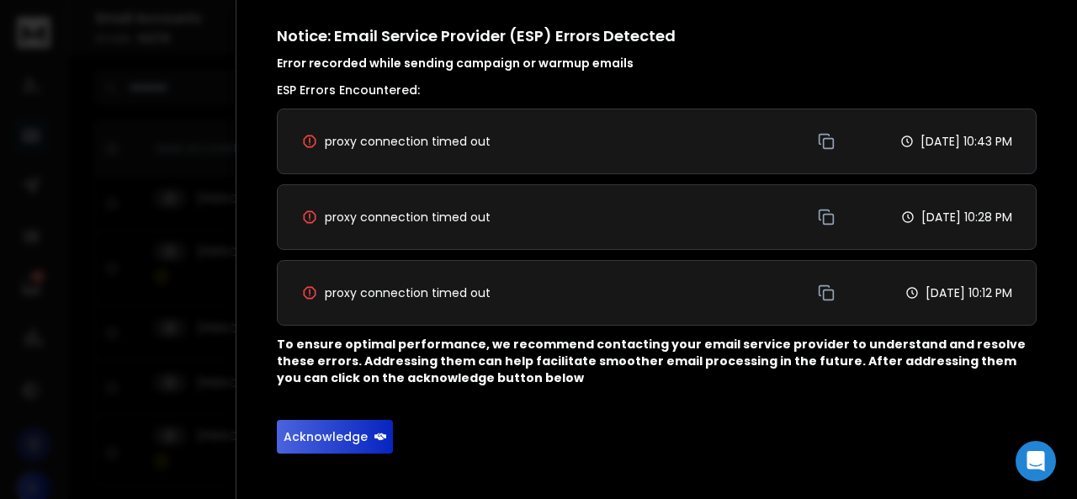
click at [342, 433] on button "Acknowledge" at bounding box center [335, 437] width 116 height 34
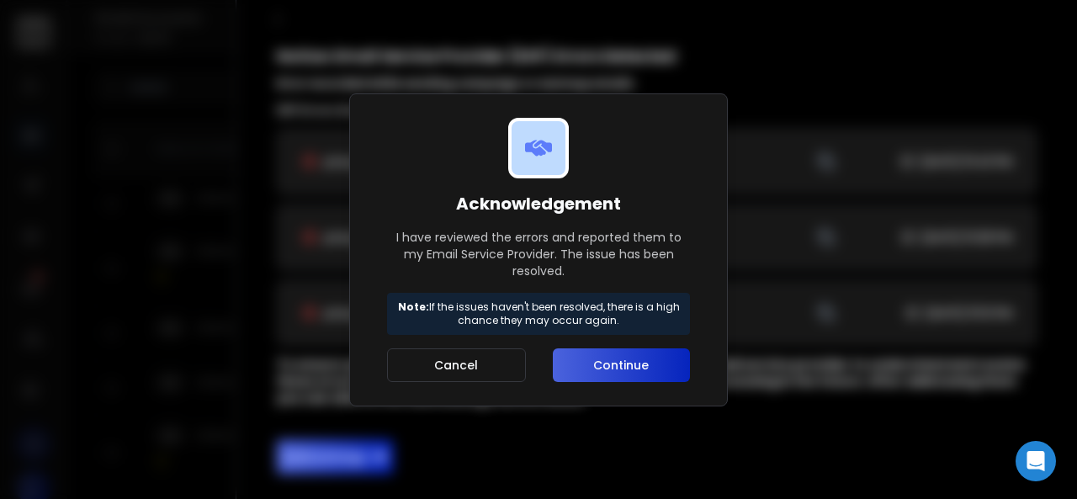
click at [604, 356] on button "Continue" at bounding box center [621, 365] width 137 height 34
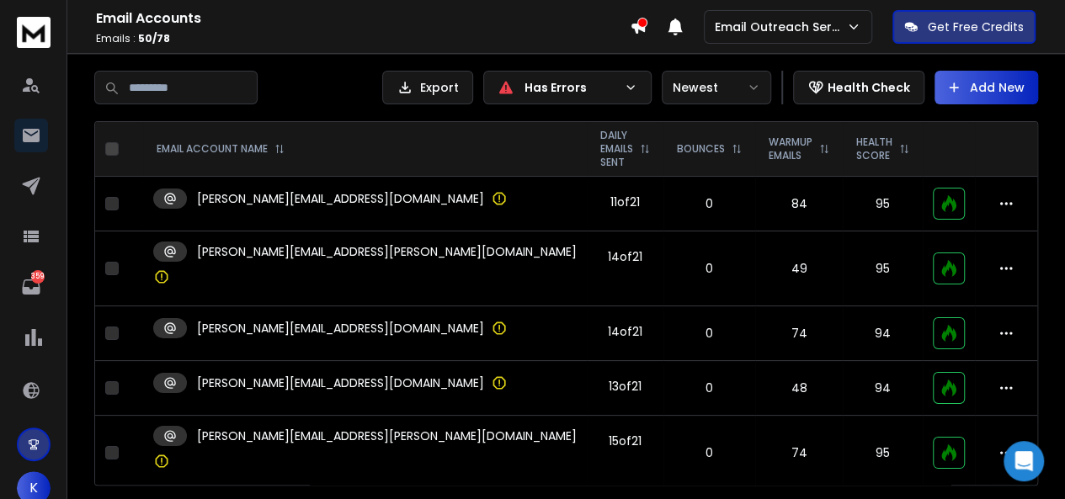
click at [281, 253] on p "julia.brown@useallmarcindiazen.com" at bounding box center [387, 251] width 380 height 17
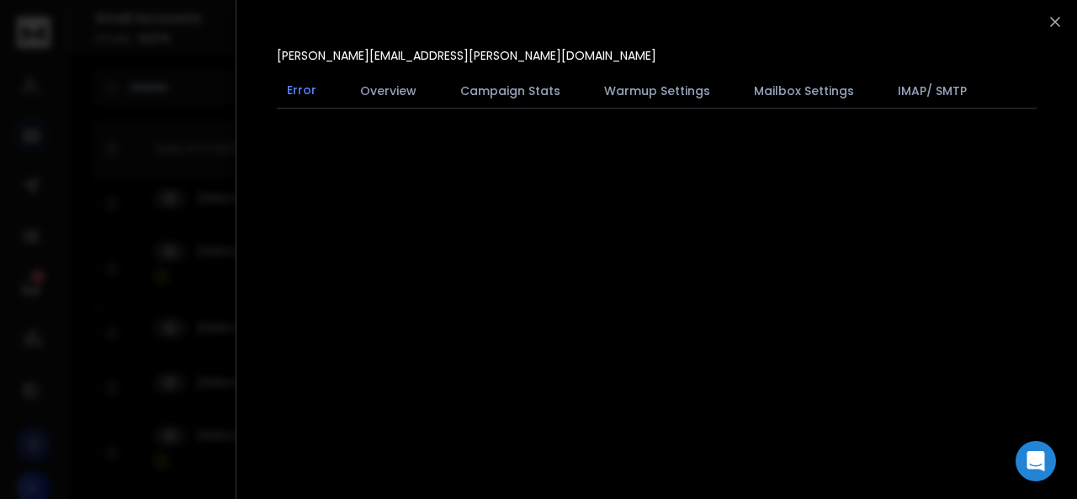
scroll to position [8, 0]
click at [1047, 24] on icon "button" at bounding box center [1055, 21] width 17 height 17
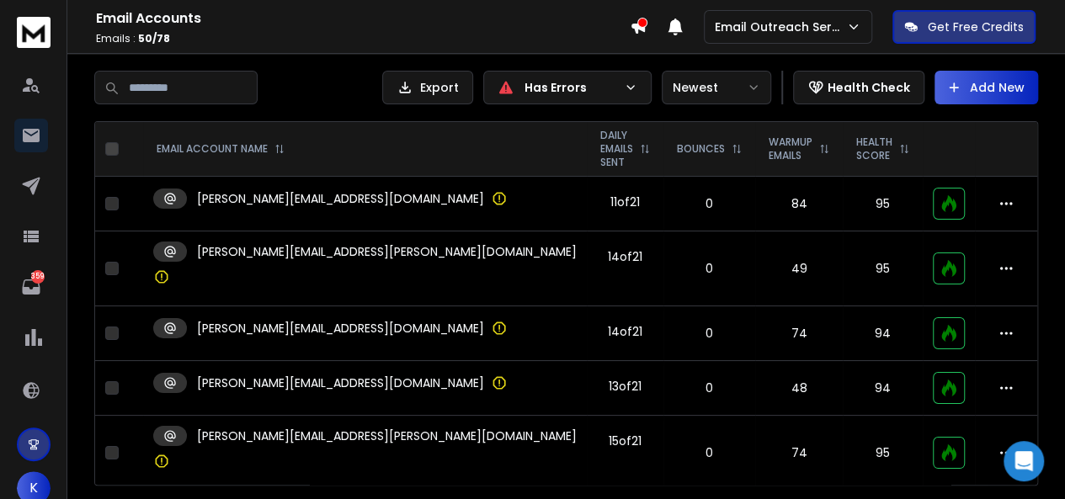
click at [247, 320] on p "[PERSON_NAME][EMAIL_ADDRESS][DOMAIN_NAME]" at bounding box center [340, 328] width 287 height 17
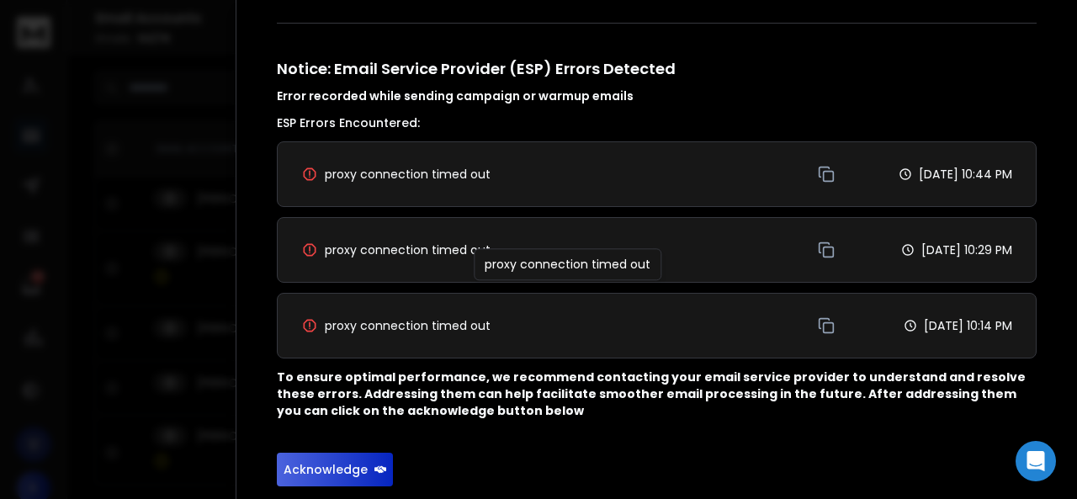
scroll to position [550, 0]
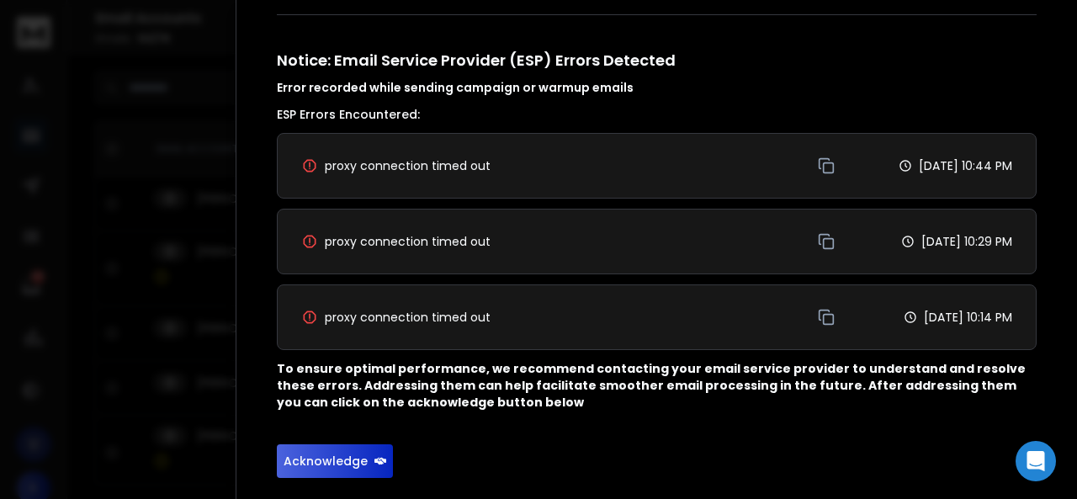
click at [362, 444] on button "Acknowledge" at bounding box center [335, 461] width 116 height 34
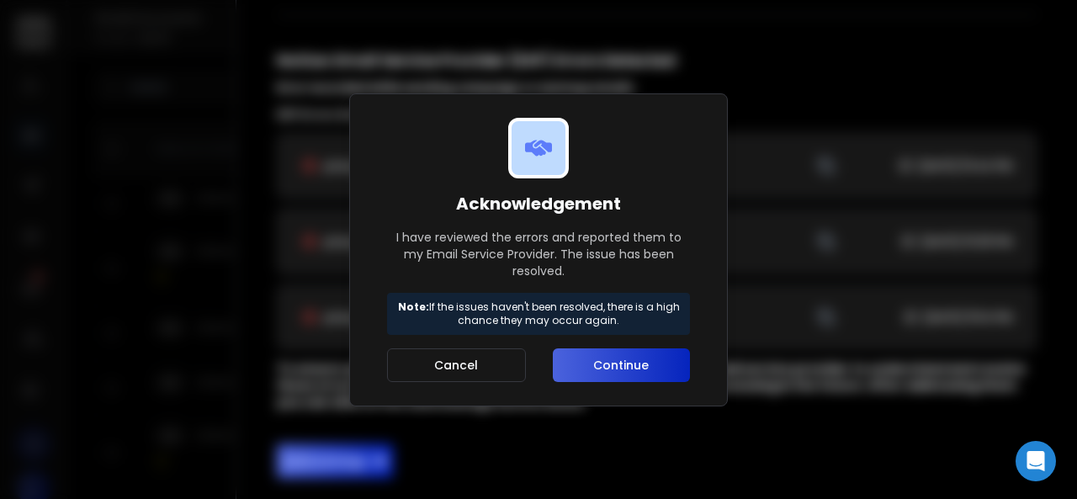
click at [604, 367] on button "Continue" at bounding box center [621, 365] width 137 height 34
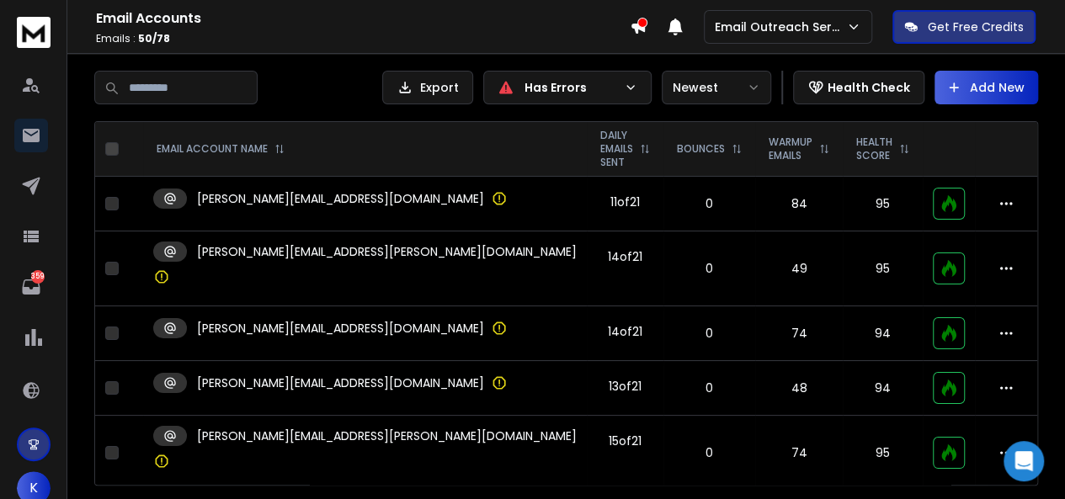
click at [249, 320] on p "[PERSON_NAME][EMAIL_ADDRESS][DOMAIN_NAME]" at bounding box center [340, 328] width 287 height 17
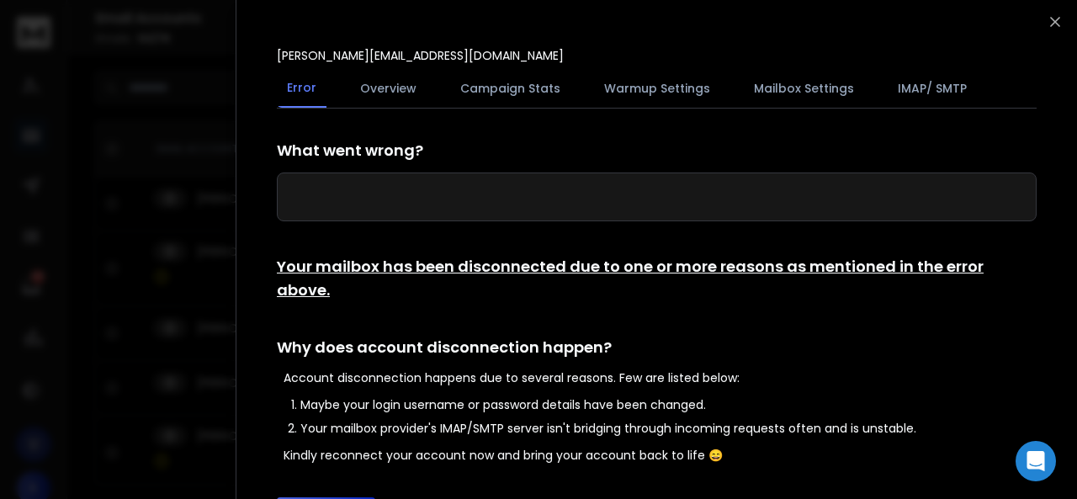
scroll to position [55, 0]
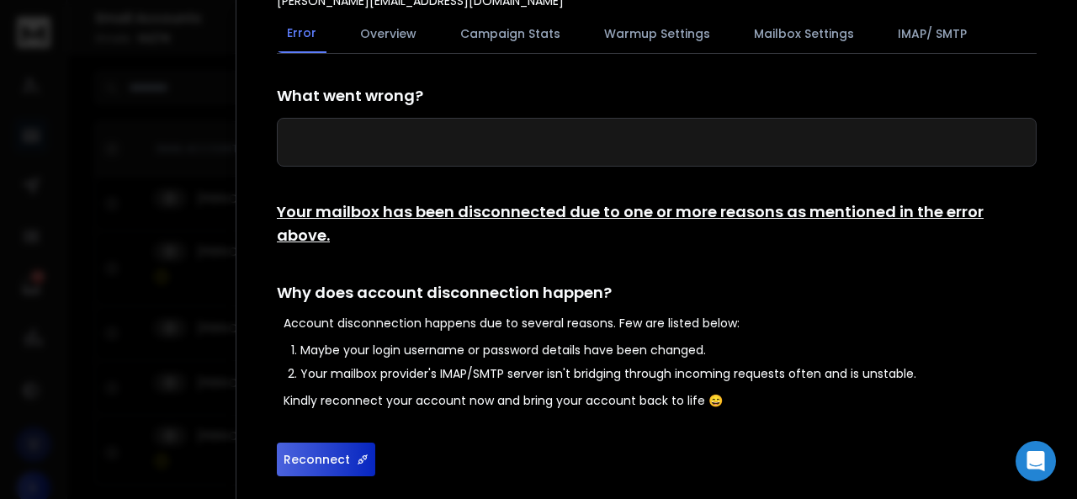
click at [323, 443] on button "Reconnect" at bounding box center [326, 460] width 98 height 34
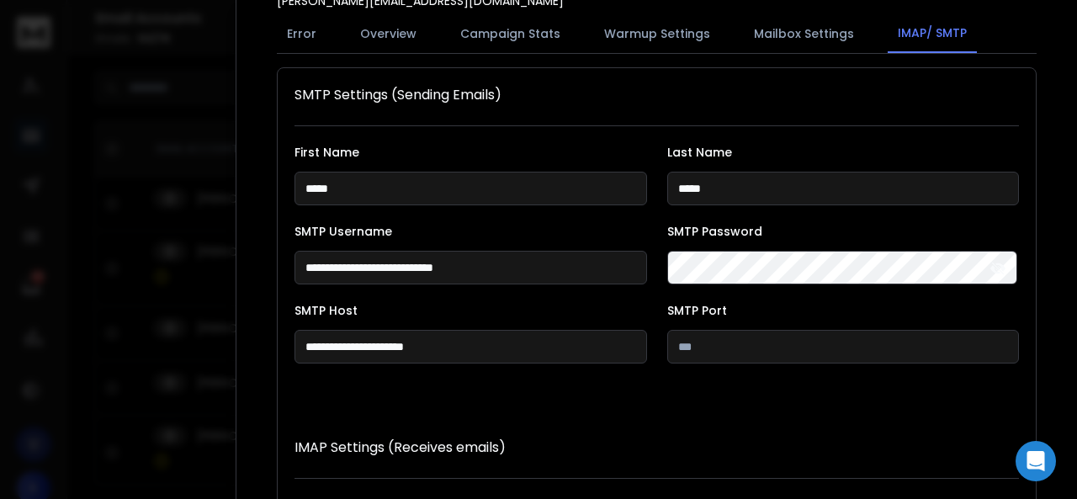
scroll to position [465, 0]
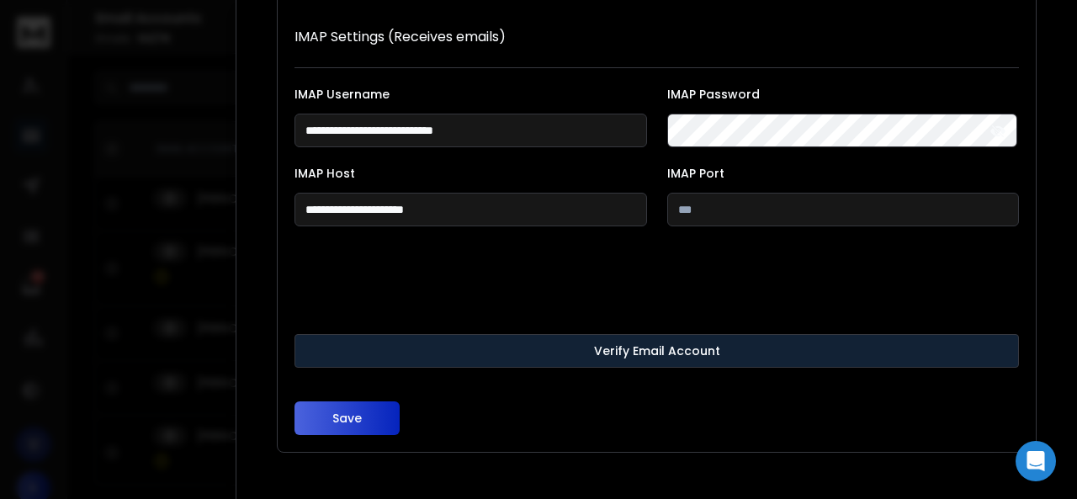
click at [566, 342] on button "Verify Email Account" at bounding box center [657, 351] width 725 height 34
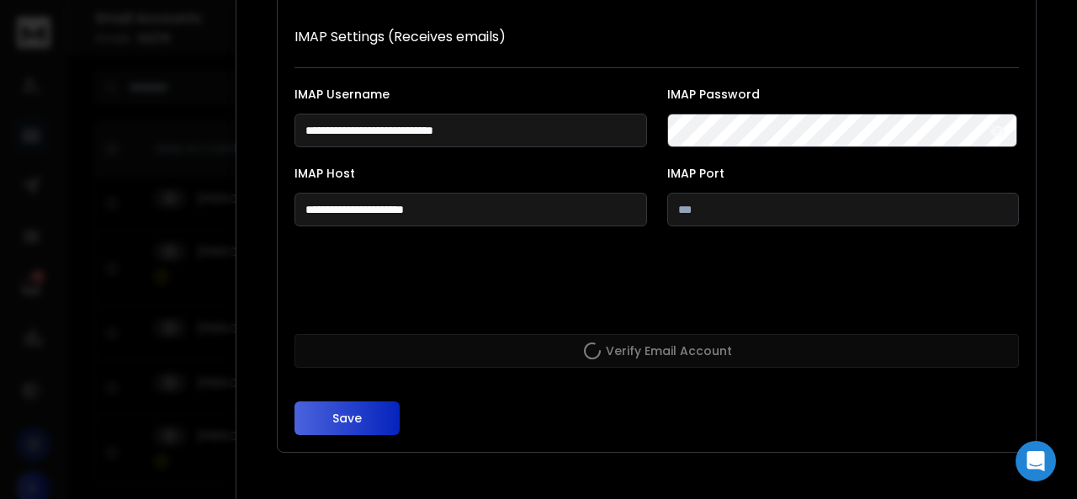
click at [472, 313] on form "**********" at bounding box center [657, 75] width 725 height 719
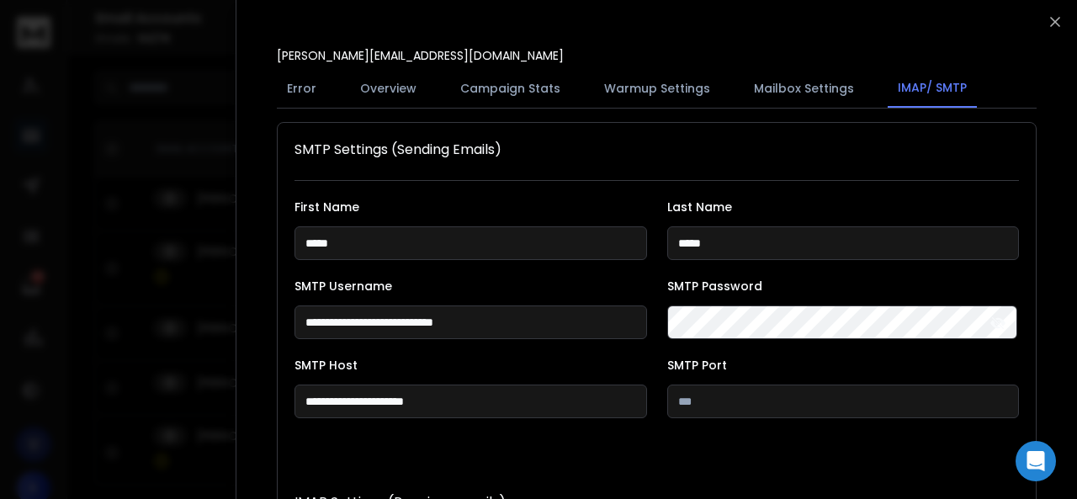
click at [1044, 31] on div "**********" at bounding box center [657, 482] width 800 height 925
click at [1052, 23] on icon "button" at bounding box center [1055, 22] width 8 height 8
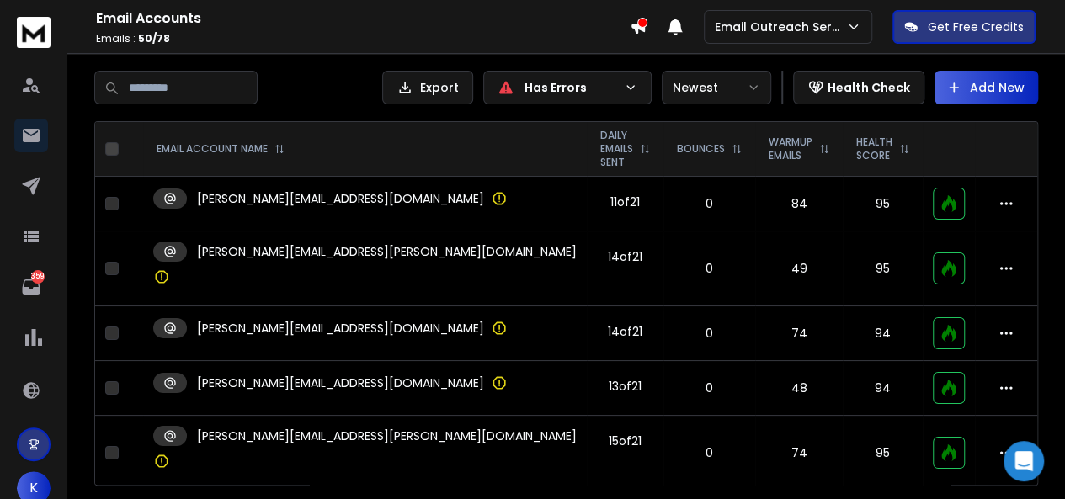
click at [232, 374] on p "[PERSON_NAME][EMAIL_ADDRESS][DOMAIN_NAME]" at bounding box center [340, 382] width 287 height 17
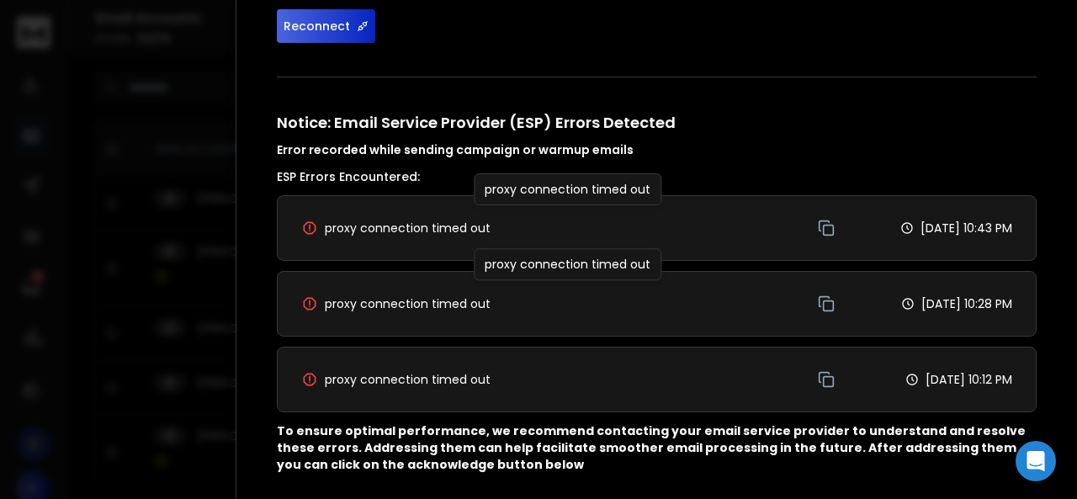
scroll to position [550, 0]
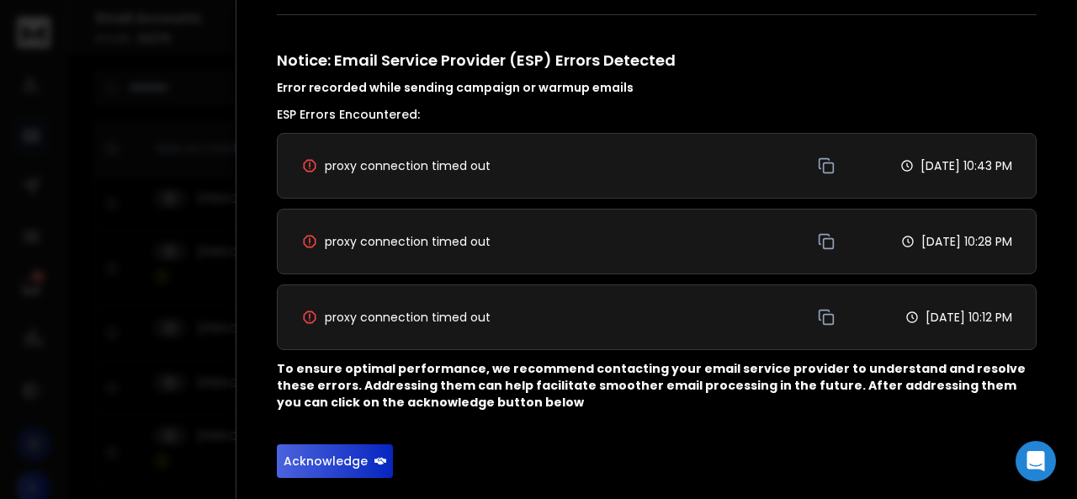
click at [325, 444] on button "Acknowledge" at bounding box center [335, 461] width 116 height 34
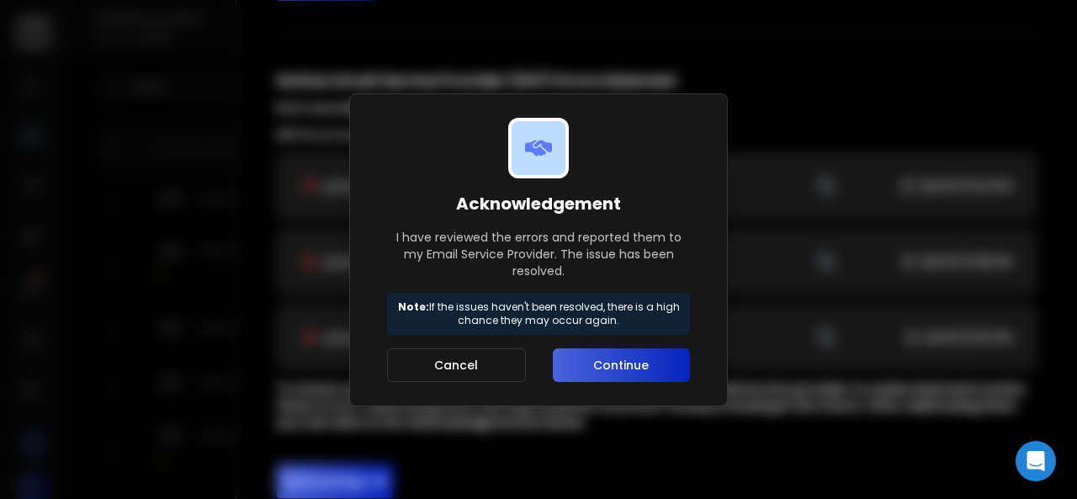
scroll to position [571, 0]
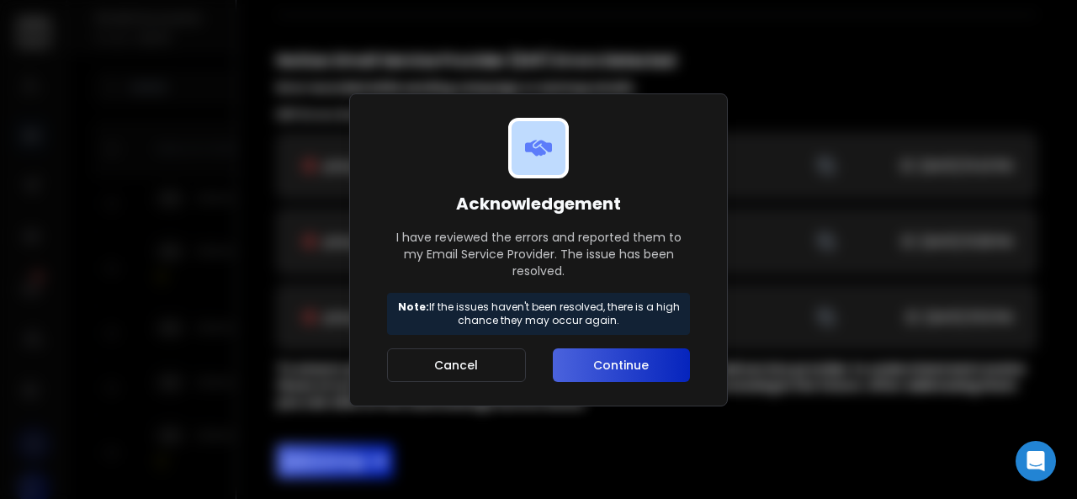
click at [577, 360] on button "Continue" at bounding box center [621, 365] width 137 height 34
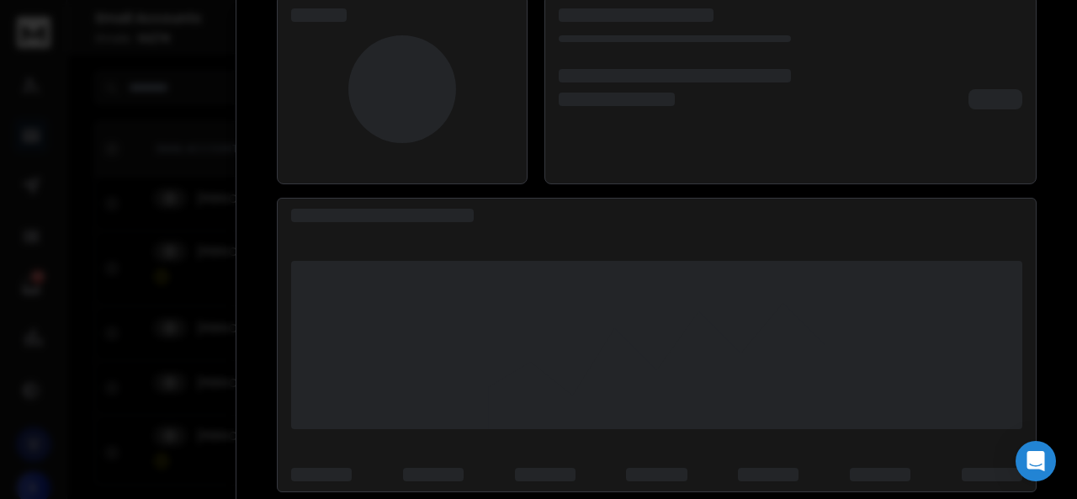
scroll to position [372, 0]
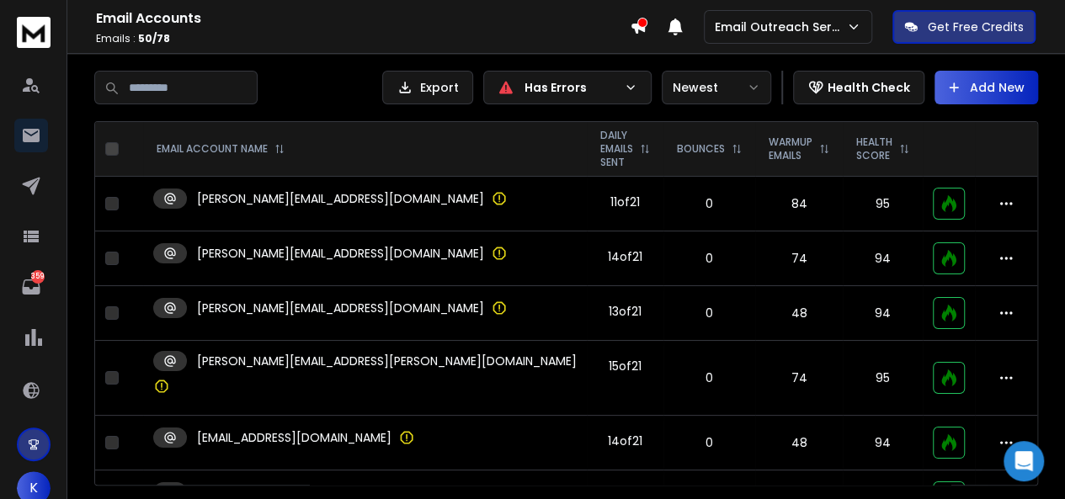
click at [268, 366] on p "julia.brown@smartallmarcindiasolutions.com" at bounding box center [387, 361] width 380 height 17
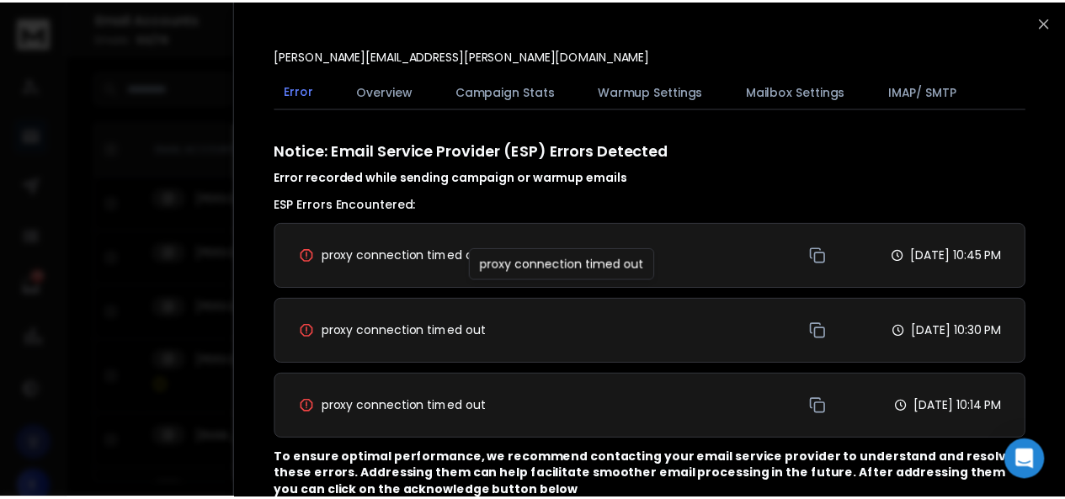
scroll to position [114, 0]
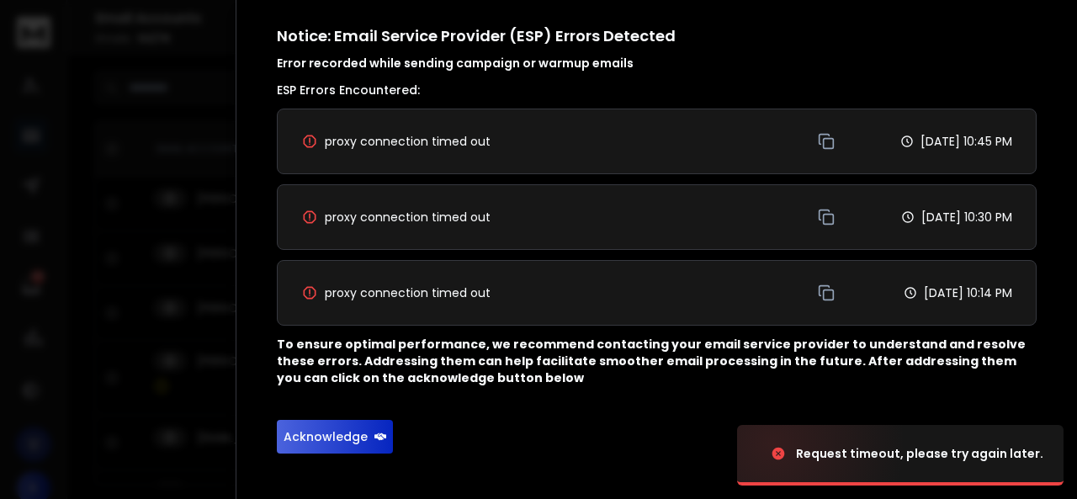
click at [310, 437] on button "Acknowledge" at bounding box center [335, 437] width 116 height 34
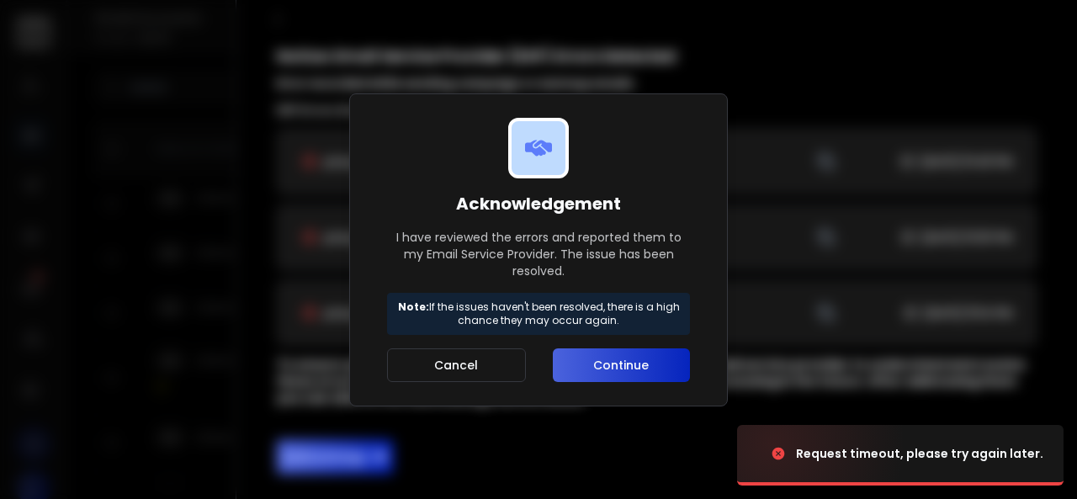
click at [603, 364] on button "Continue" at bounding box center [621, 365] width 137 height 34
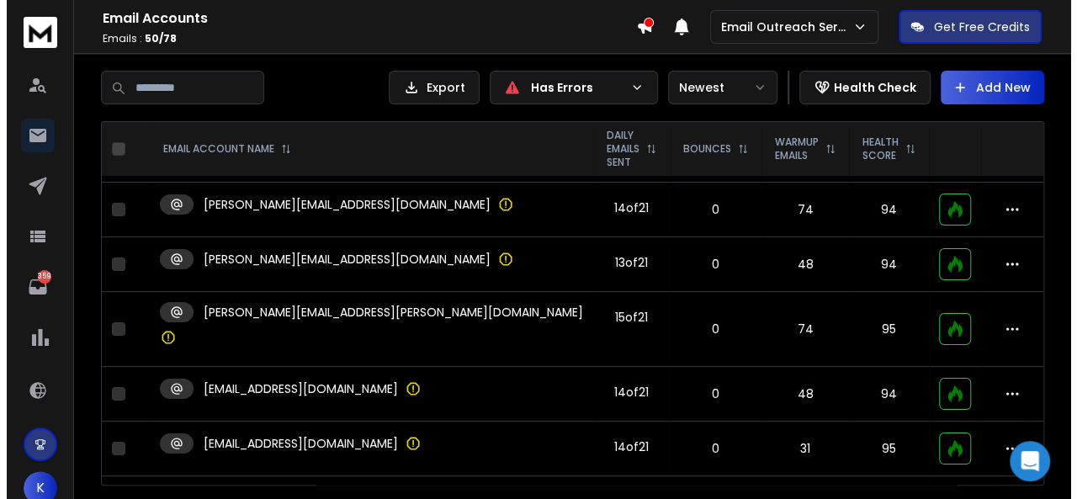
scroll to position [84, 0]
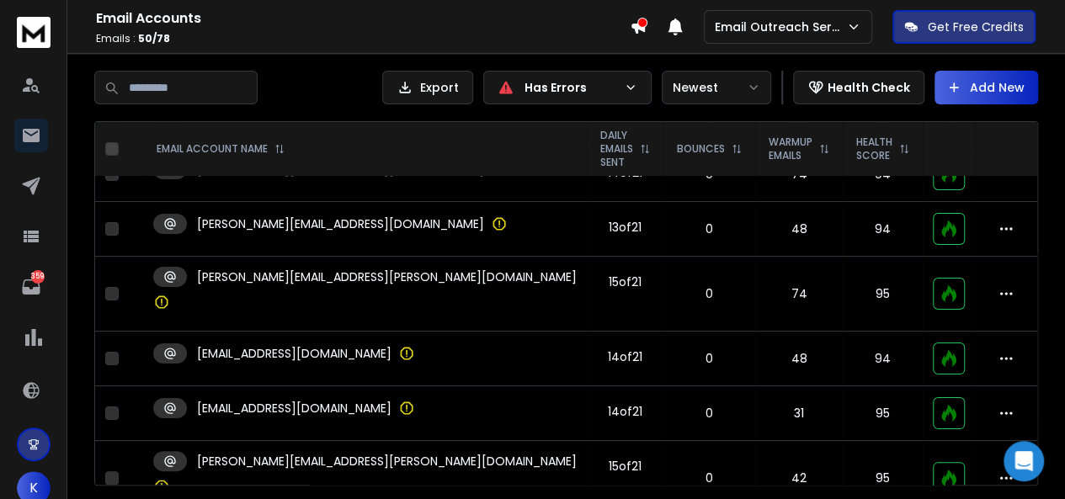
click at [281, 348] on p "[EMAIL_ADDRESS][DOMAIN_NAME]" at bounding box center [294, 353] width 194 height 17
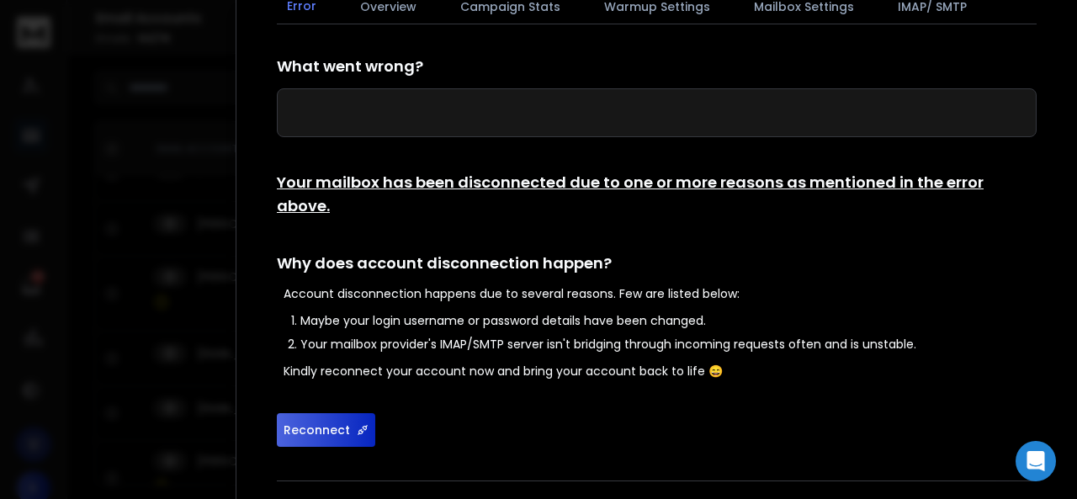
scroll to position [550, 0]
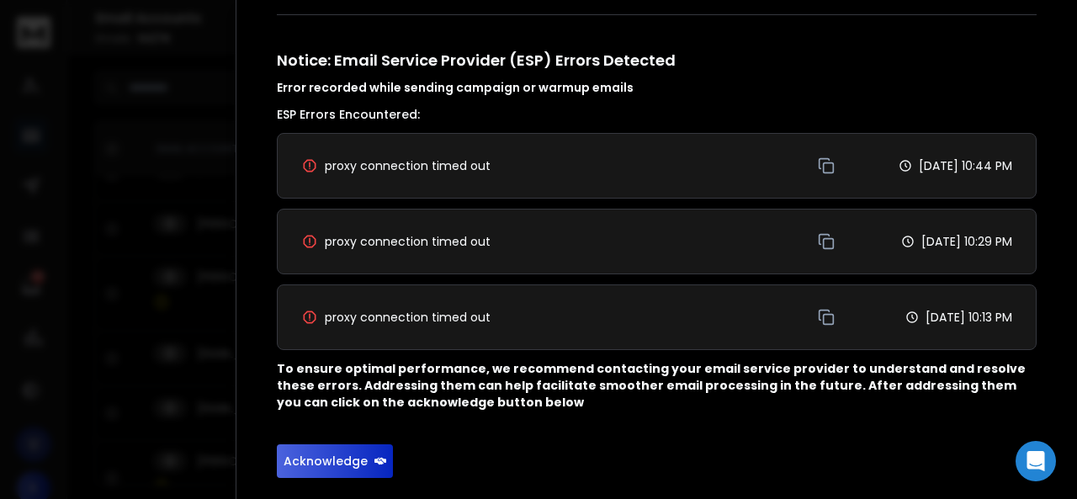
click at [324, 444] on button "Acknowledge" at bounding box center [335, 461] width 116 height 34
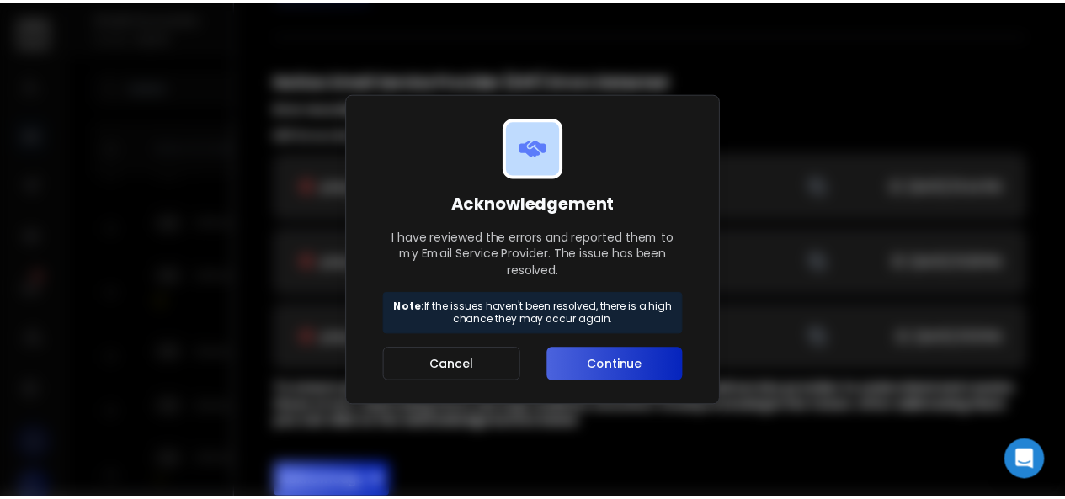
scroll to position [571, 0]
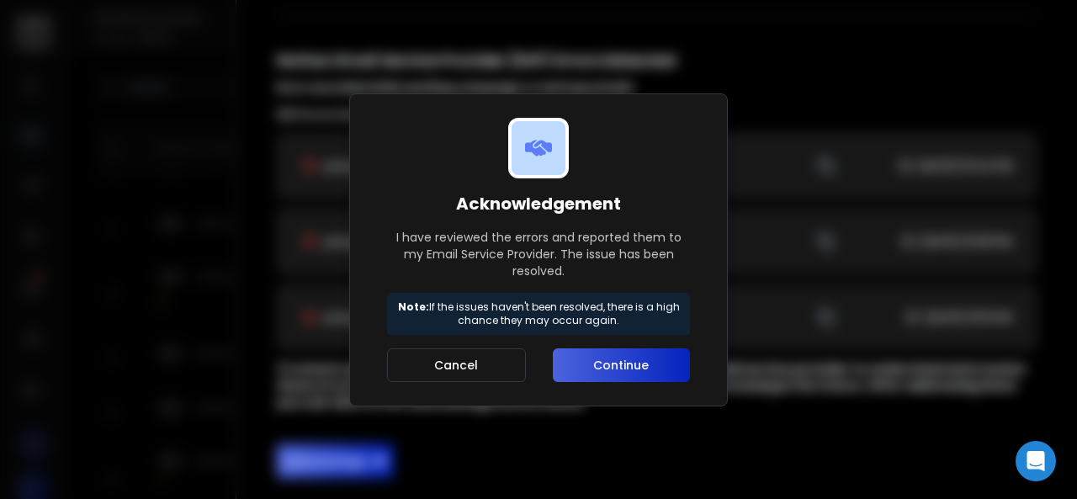
click at [576, 364] on button "Continue" at bounding box center [621, 365] width 137 height 34
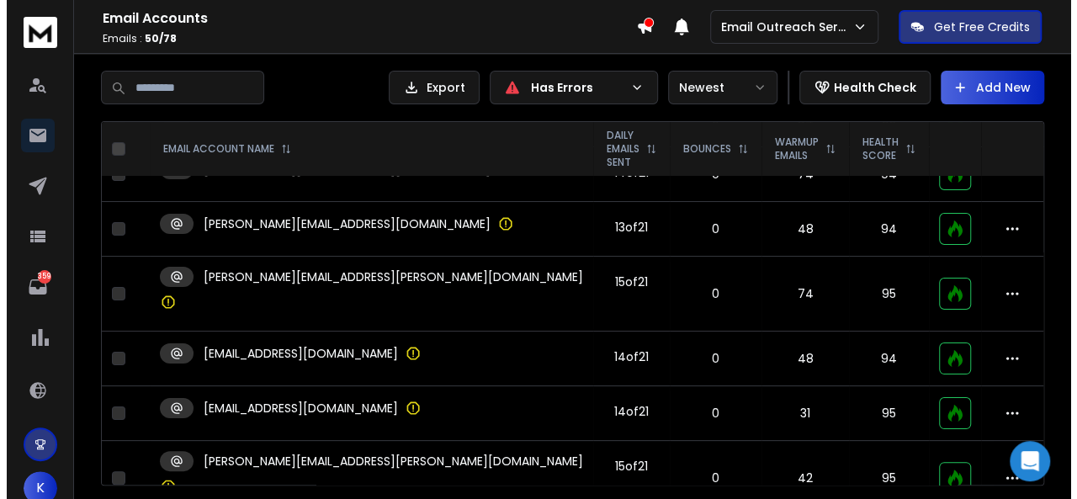
scroll to position [168, 0]
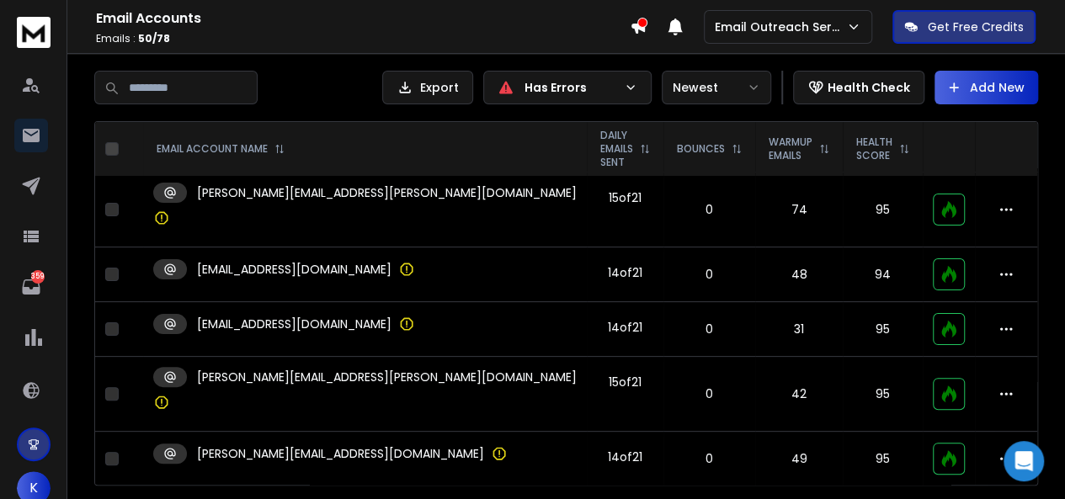
click at [268, 319] on p "[EMAIL_ADDRESS][DOMAIN_NAME]" at bounding box center [294, 324] width 194 height 17
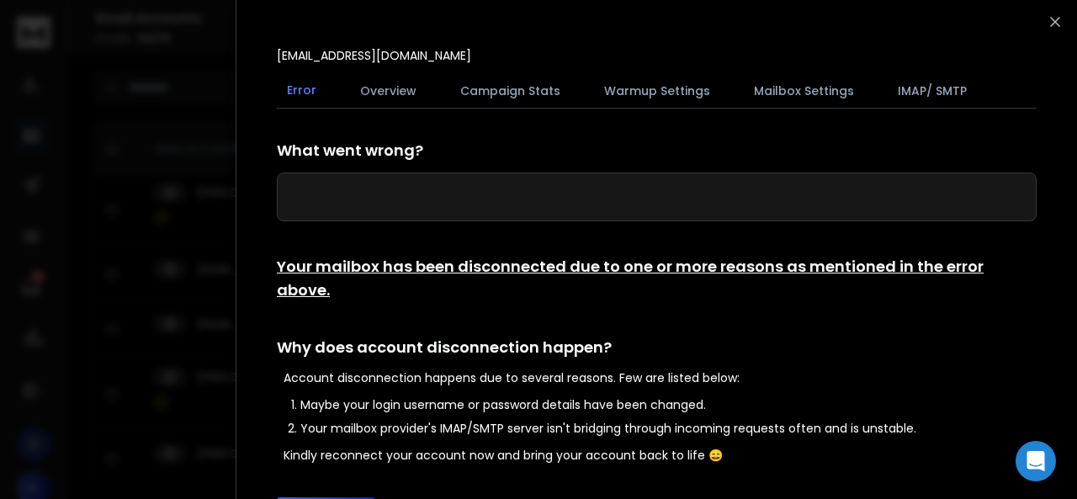
scroll to position [550, 0]
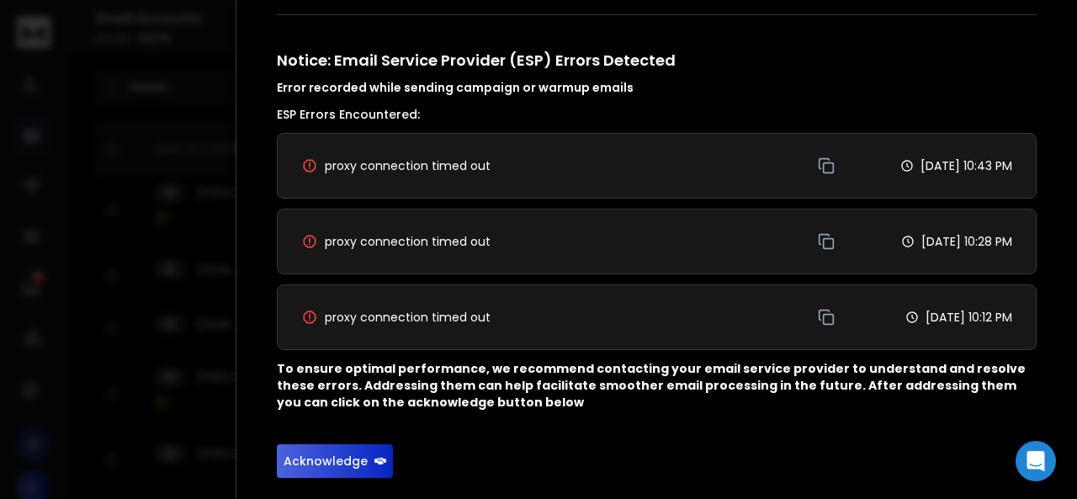
click at [327, 444] on button "Acknowledge" at bounding box center [335, 461] width 116 height 34
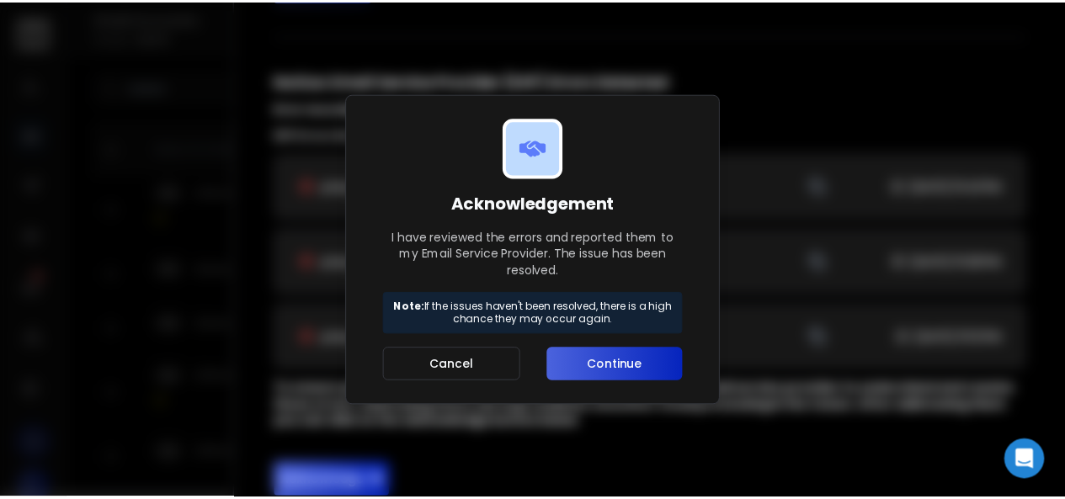
scroll to position [571, 0]
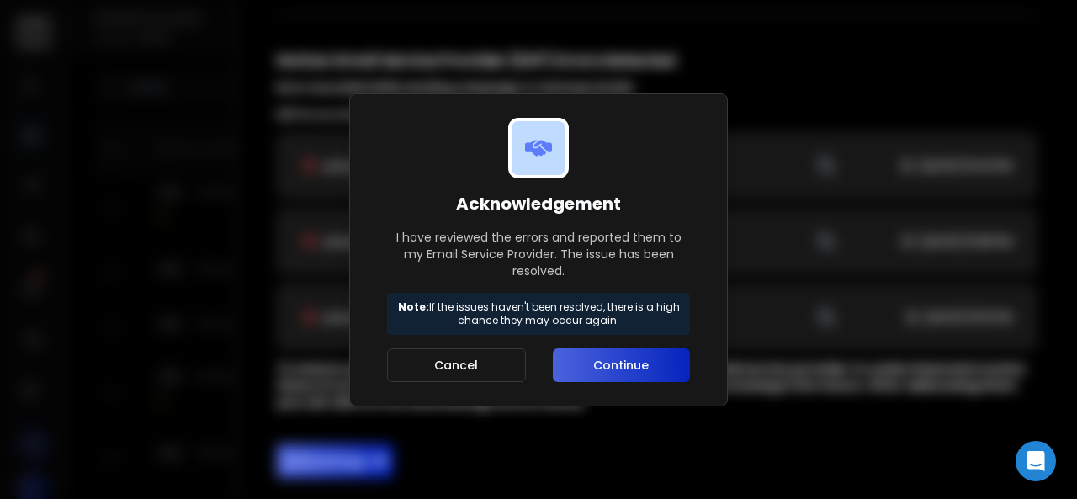
click at [613, 357] on button "Continue" at bounding box center [621, 365] width 137 height 34
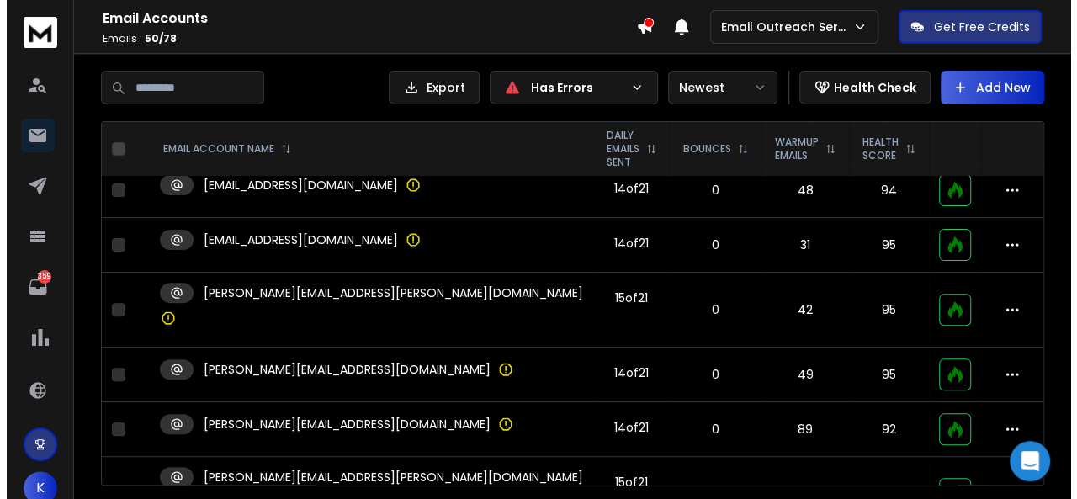
scroll to position [168, 0]
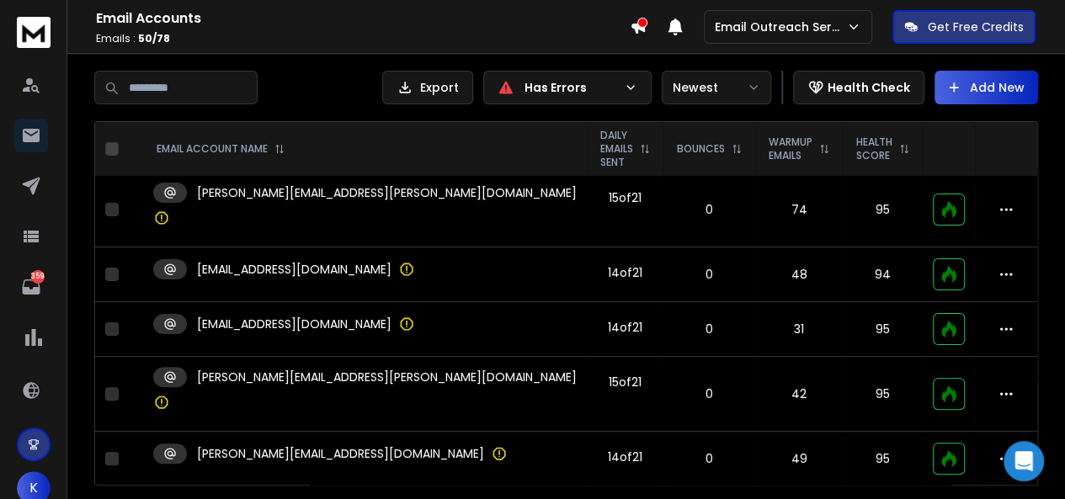
click at [263, 371] on p "julia.brown@netallmarcindiaspace.com" at bounding box center [387, 377] width 380 height 17
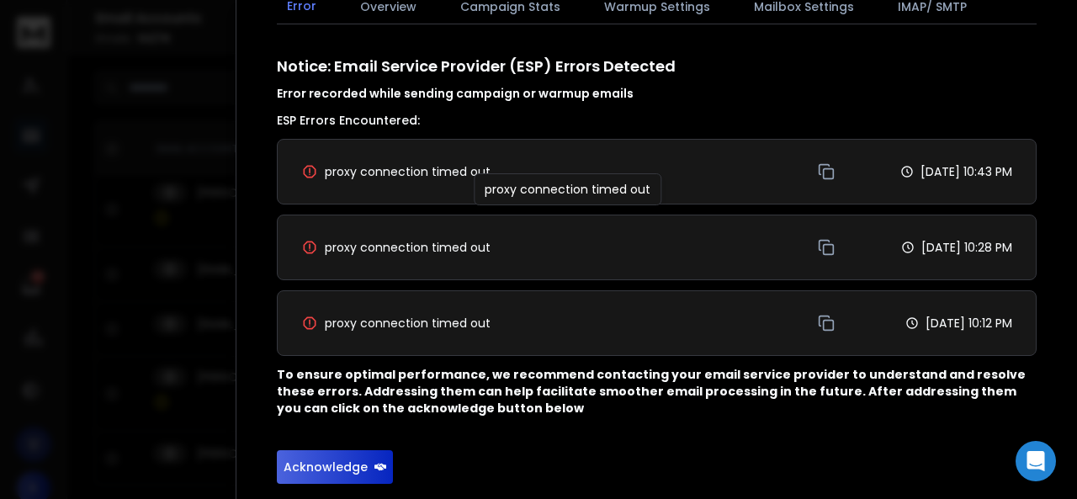
scroll to position [114, 0]
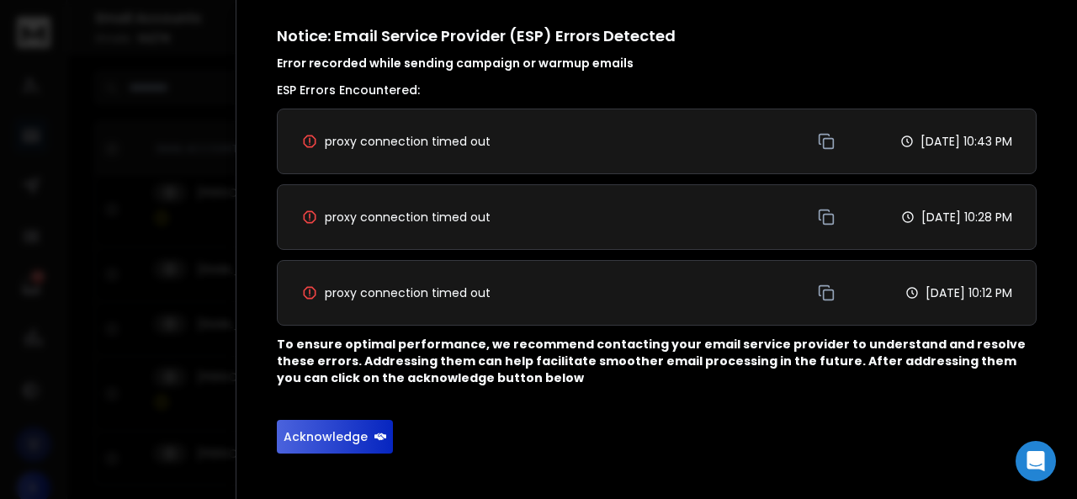
click at [345, 438] on button "Acknowledge" at bounding box center [335, 437] width 116 height 34
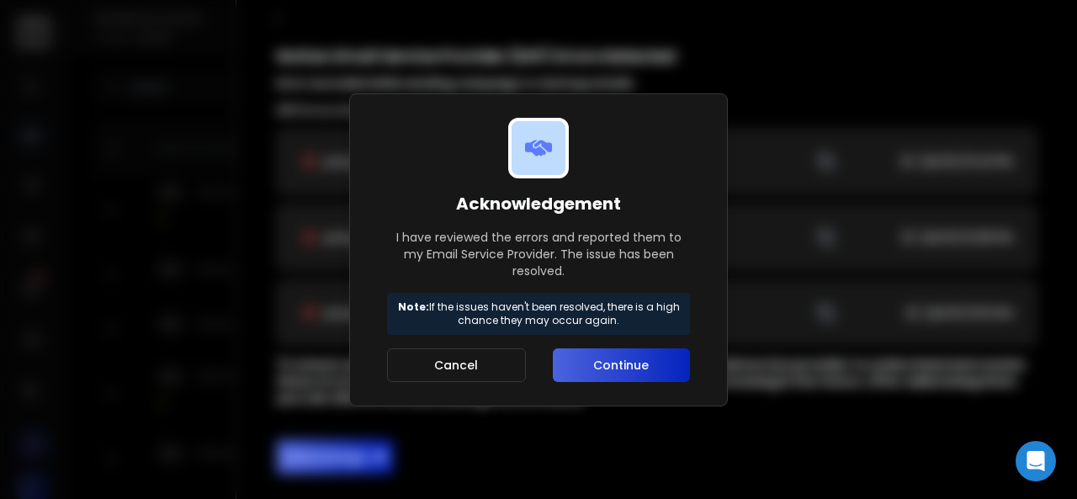
click at [586, 353] on button "Continue" at bounding box center [621, 365] width 137 height 34
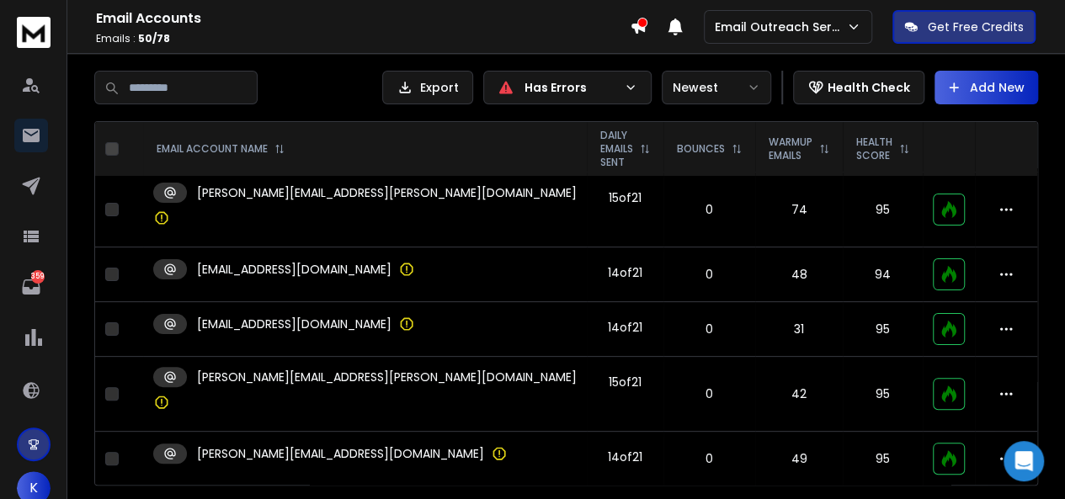
click at [281, 375] on p "julia.brown@netallmarcindiaspace.com" at bounding box center [387, 377] width 380 height 17
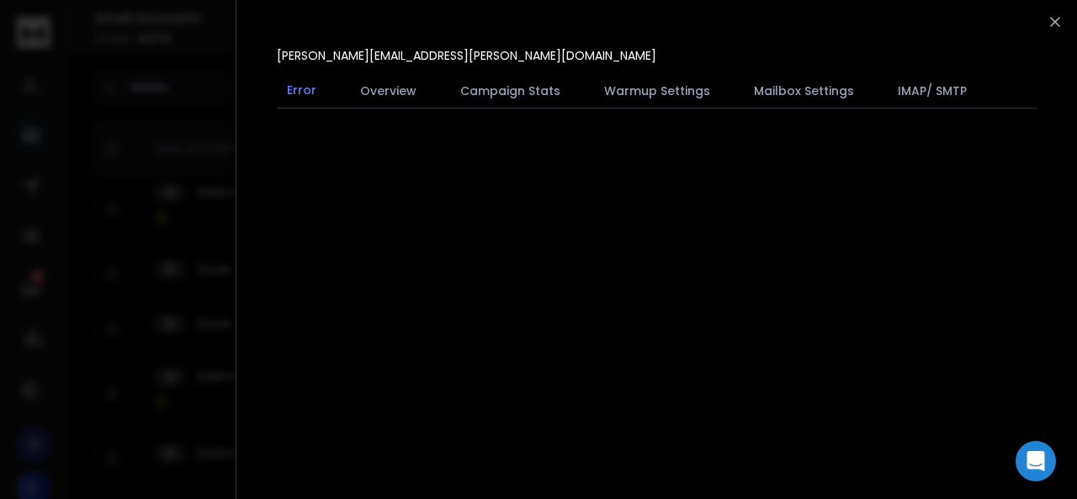
drag, startPoint x: 1057, startPoint y: 16, endPoint x: 224, endPoint y: 391, distance: 913.7
click at [1057, 16] on icon "button" at bounding box center [1055, 21] width 17 height 17
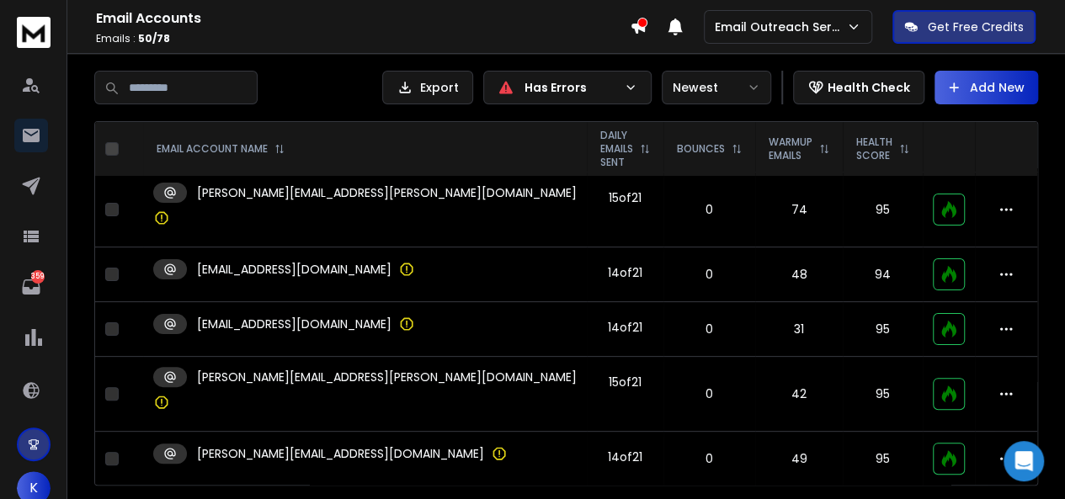
click at [269, 445] on p "[PERSON_NAME][EMAIL_ADDRESS][DOMAIN_NAME]" at bounding box center [340, 453] width 287 height 17
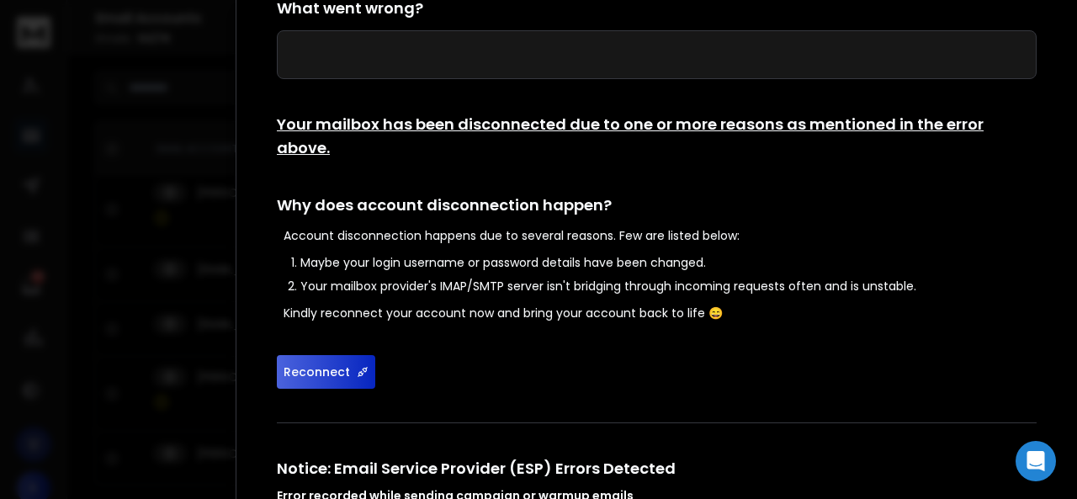
scroll to position [550, 0]
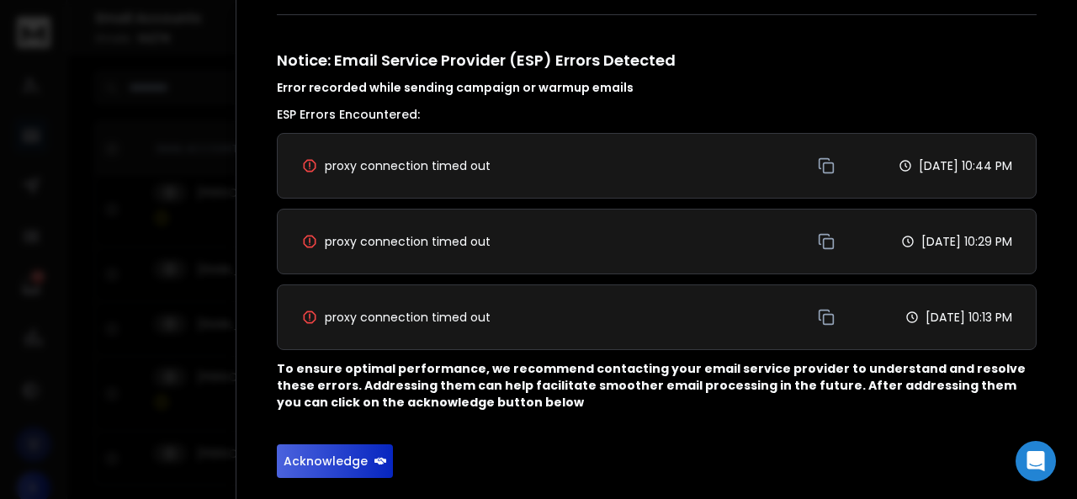
click at [323, 444] on button "Acknowledge" at bounding box center [335, 461] width 116 height 34
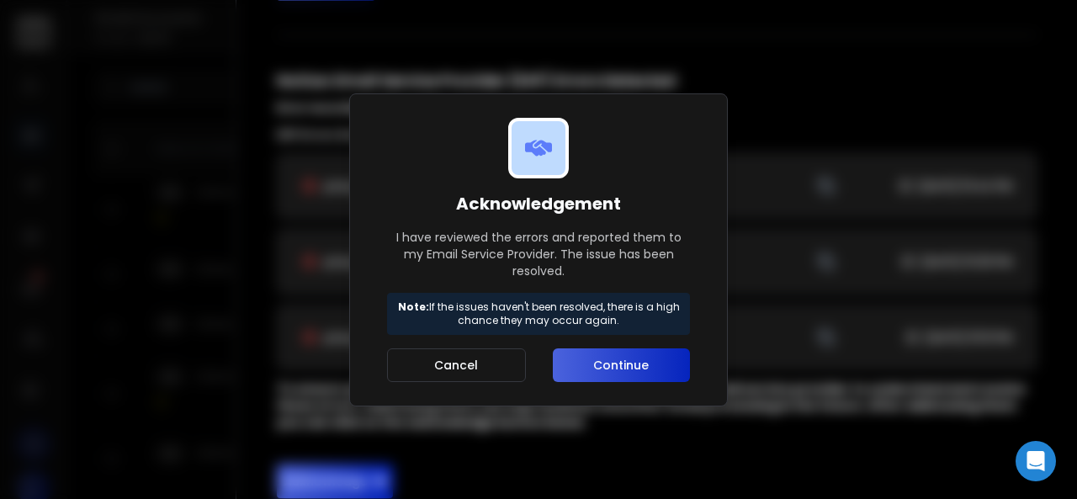
scroll to position [571, 0]
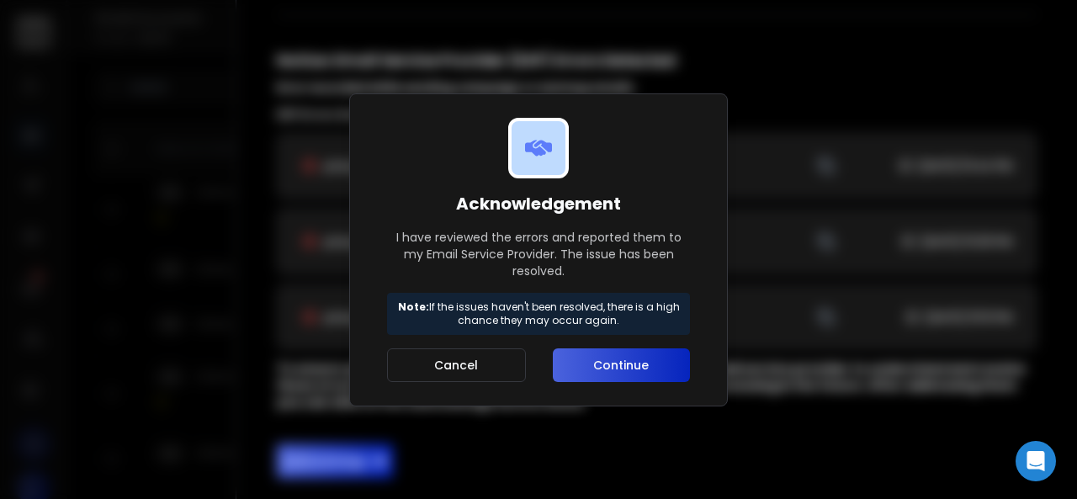
click at [551, 367] on div "Cancel Continue" at bounding box center [538, 365] width 303 height 34
click at [573, 363] on button "Continue" at bounding box center [621, 365] width 137 height 34
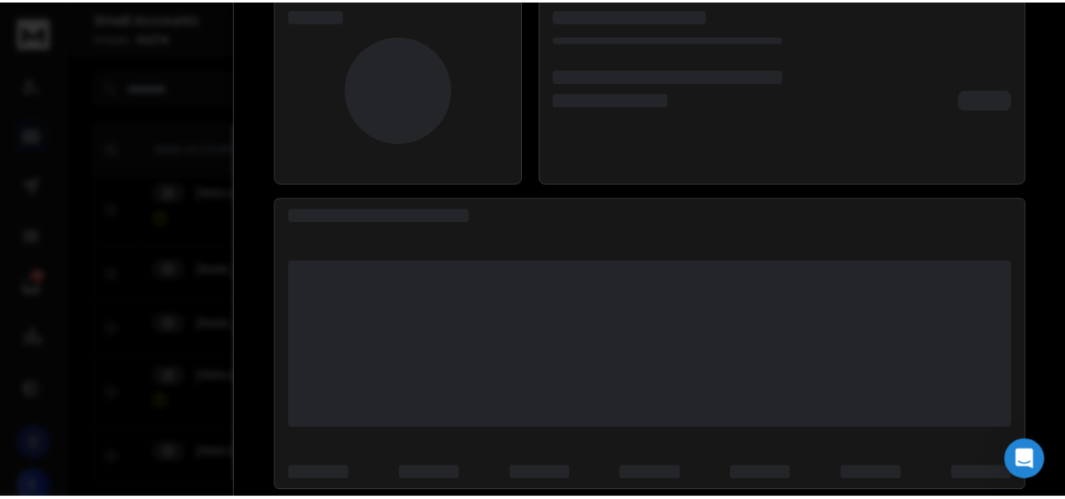
scroll to position [372, 0]
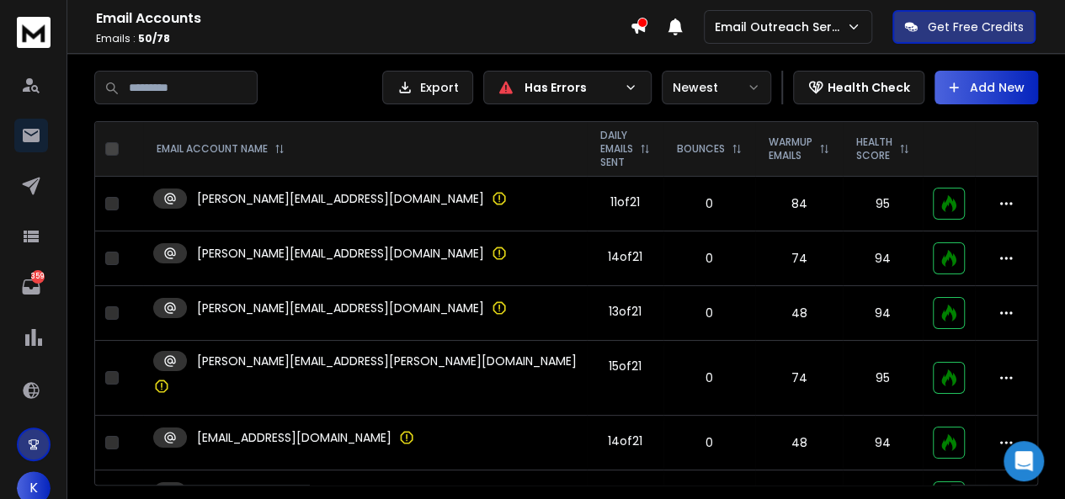
click at [295, 253] on p "[PERSON_NAME][EMAIL_ADDRESS][DOMAIN_NAME]" at bounding box center [340, 253] width 287 height 17
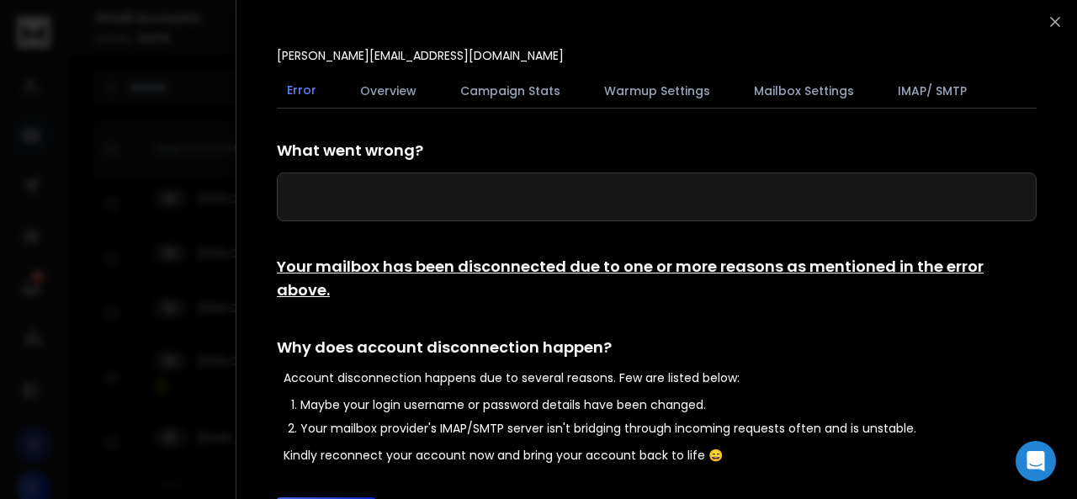
click at [1059, 21] on div "Multi Select Table Sheet [PERSON_NAME][EMAIL_ADDRESS][DOMAIN_NAME] Error Overvi…" at bounding box center [657, 249] width 842 height 499
click at [1053, 21] on icon "button" at bounding box center [1055, 21] width 17 height 17
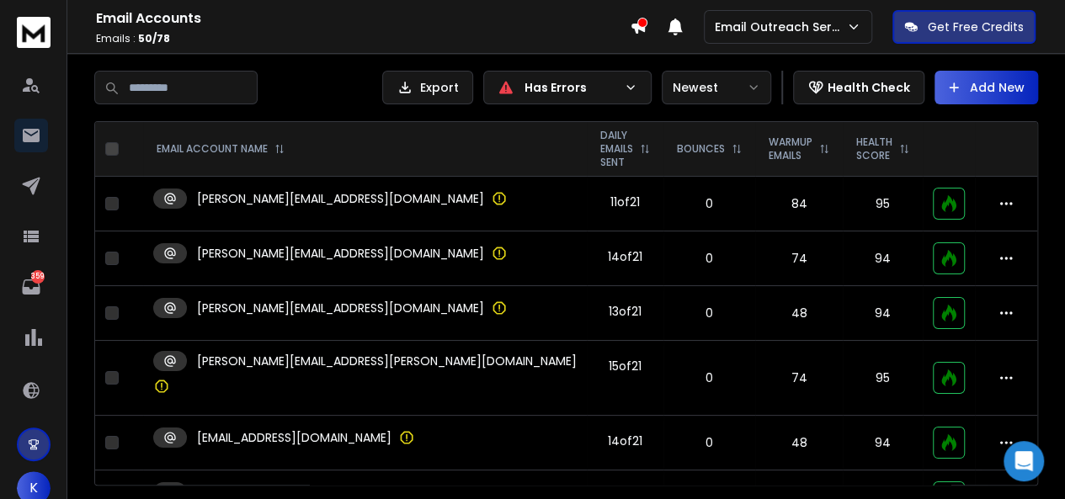
click at [329, 358] on p "[PERSON_NAME][EMAIL_ADDRESS][PERSON_NAME][DOMAIN_NAME]" at bounding box center [387, 361] width 380 height 17
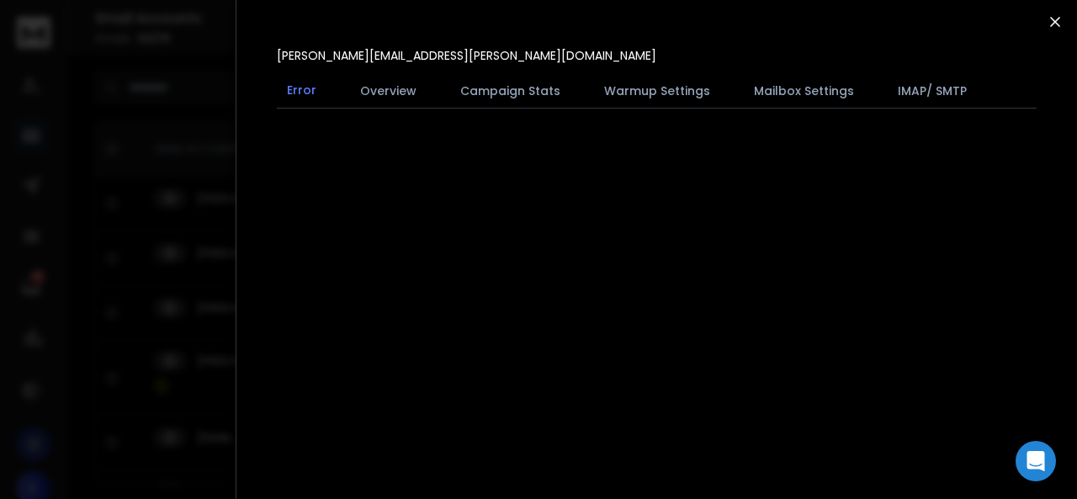
click at [1052, 21] on icon "button" at bounding box center [1055, 21] width 17 height 17
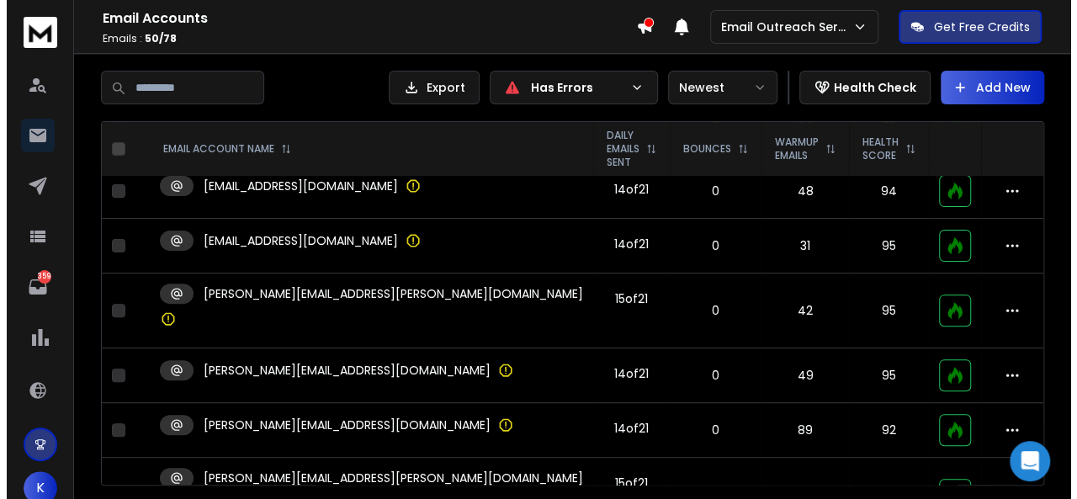
scroll to position [252, 0]
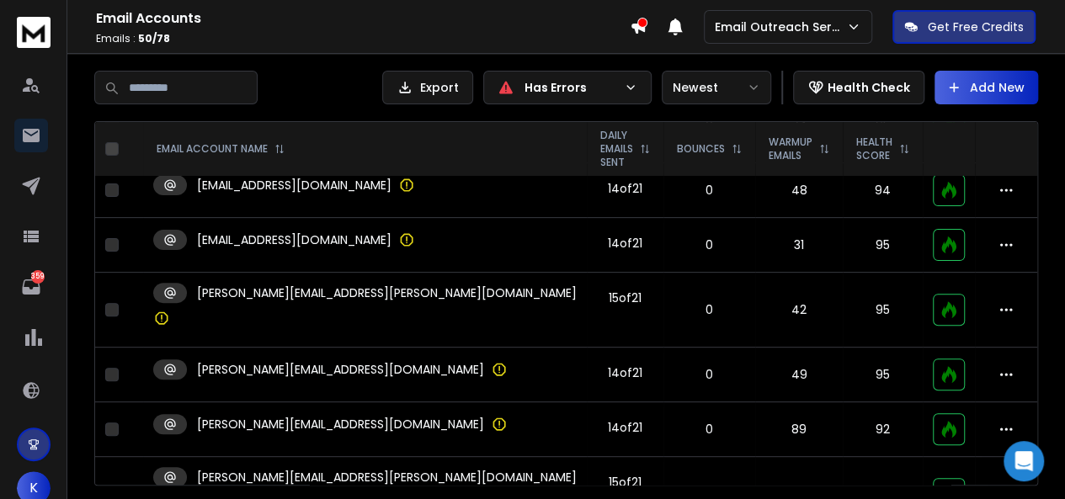
click at [318, 361] on p "[PERSON_NAME][EMAIL_ADDRESS][DOMAIN_NAME]" at bounding box center [340, 369] width 287 height 17
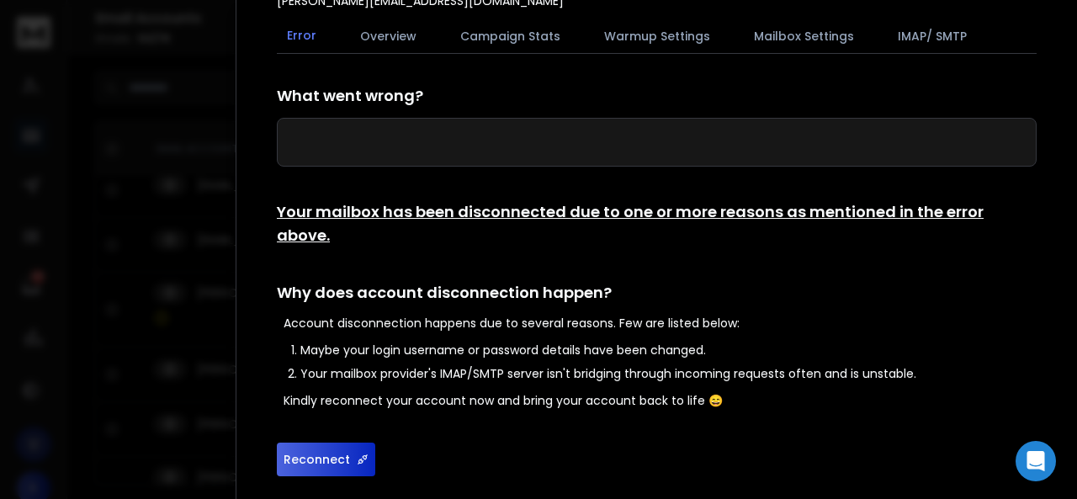
scroll to position [0, 0]
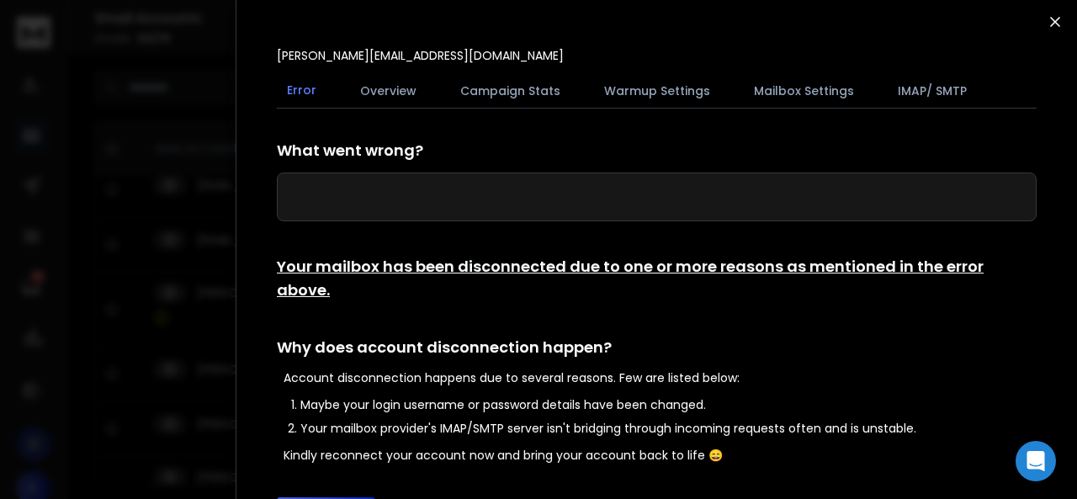
click at [1051, 23] on icon "button" at bounding box center [1055, 22] width 8 height 8
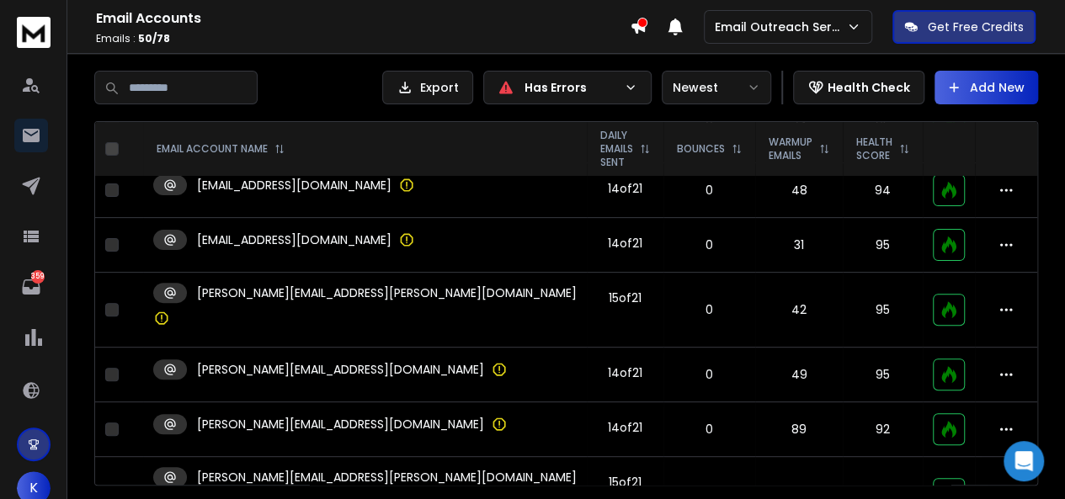
click at [252, 416] on p "[PERSON_NAME][EMAIL_ADDRESS][DOMAIN_NAME]" at bounding box center [340, 424] width 287 height 17
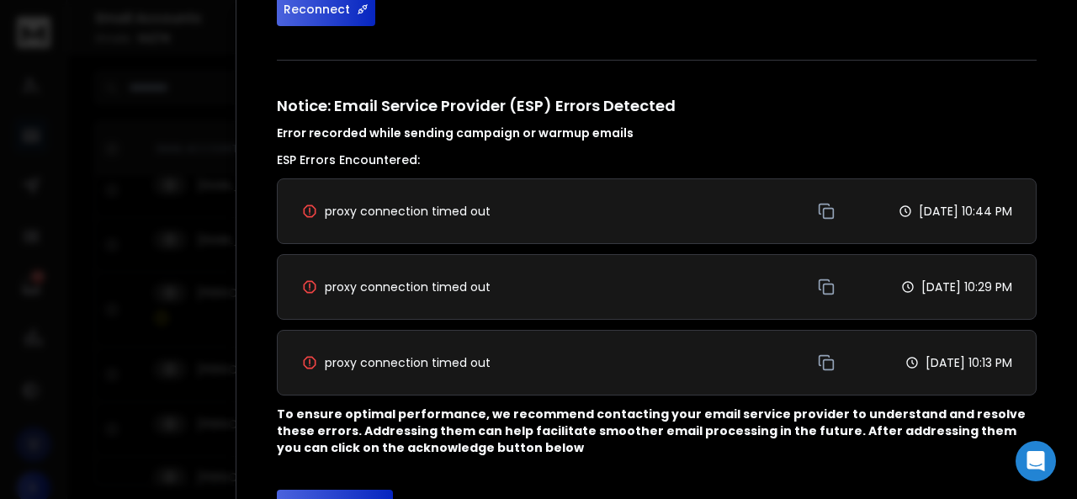
scroll to position [550, 0]
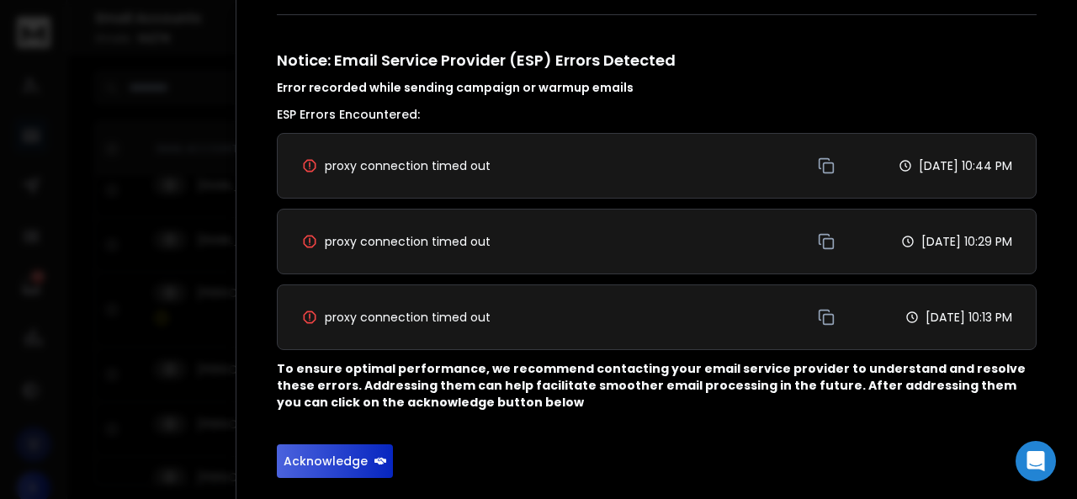
click at [312, 444] on button "Acknowledge" at bounding box center [335, 461] width 116 height 34
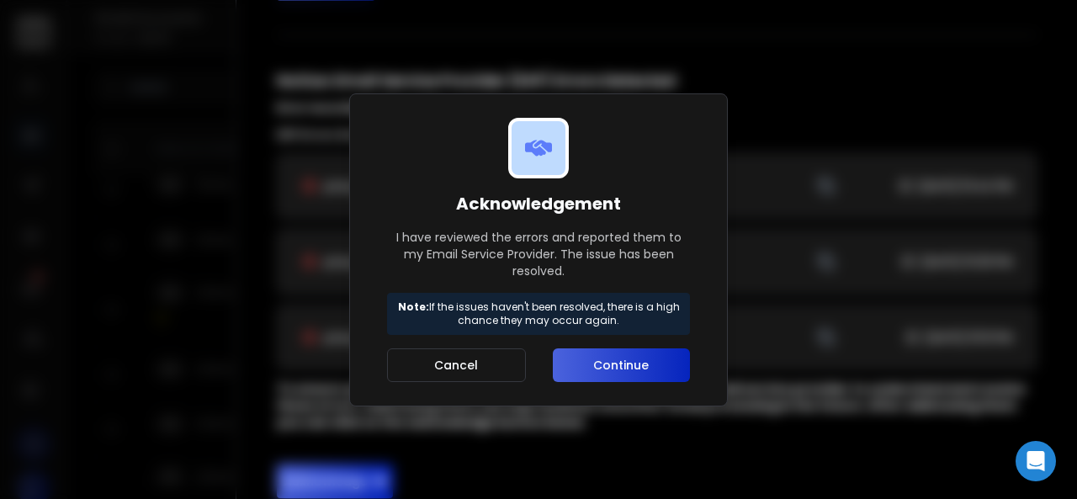
scroll to position [571, 0]
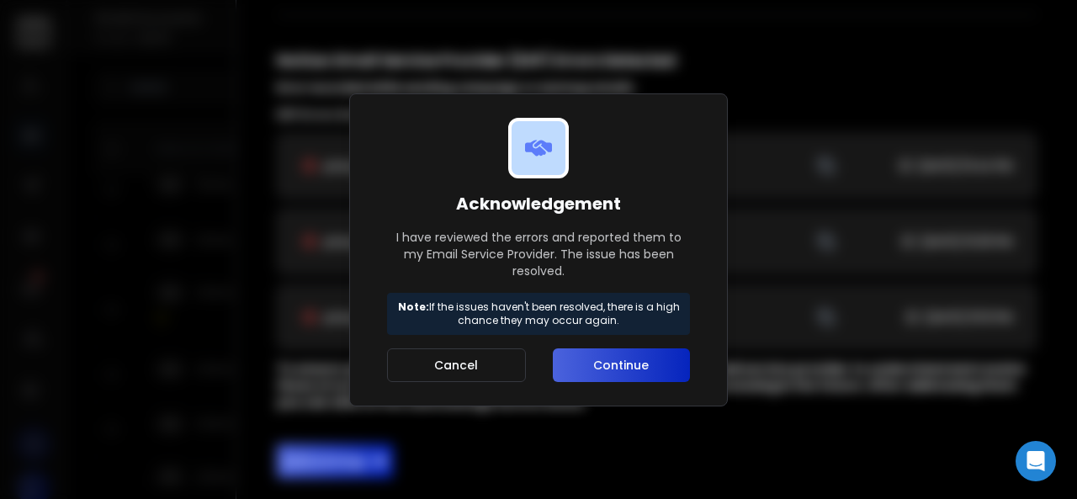
click at [590, 366] on button "Continue" at bounding box center [621, 365] width 137 height 34
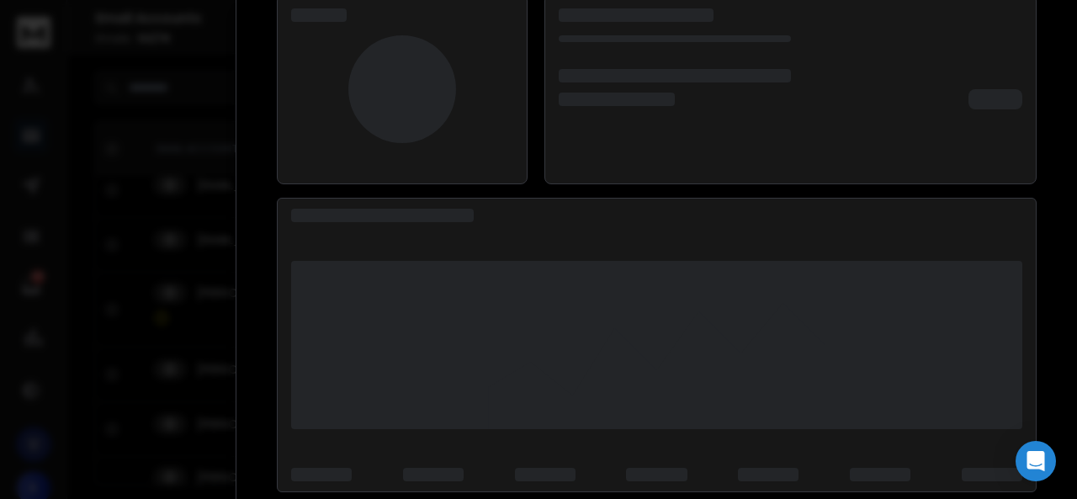
scroll to position [372, 0]
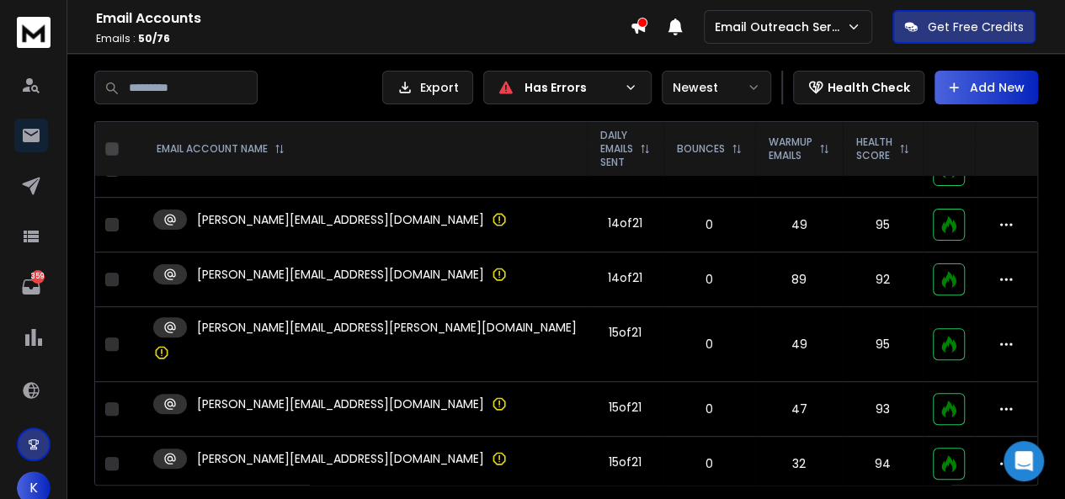
click at [263, 283] on p "[PERSON_NAME][EMAIL_ADDRESS][DOMAIN_NAME]" at bounding box center [340, 274] width 287 height 17
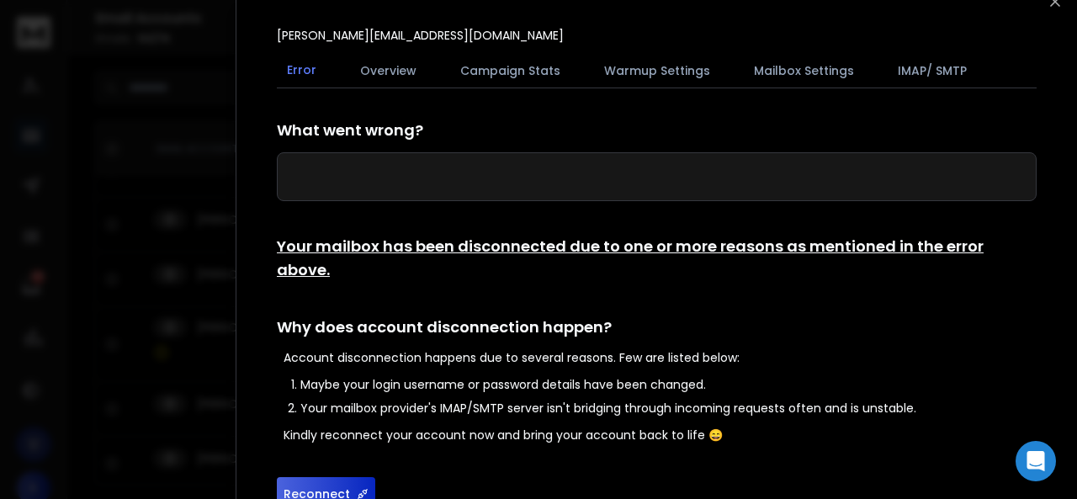
scroll to position [0, 0]
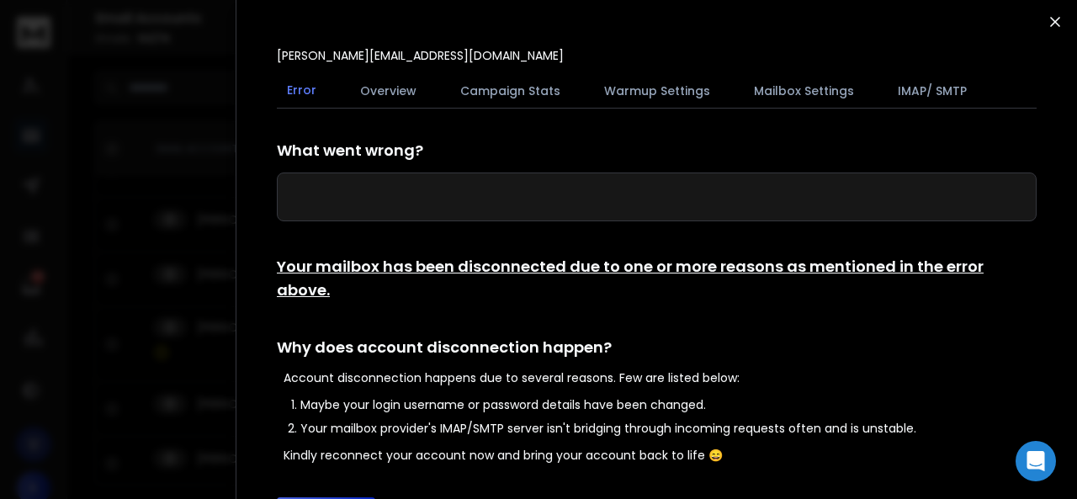
click at [1051, 18] on icon "button" at bounding box center [1055, 22] width 8 height 8
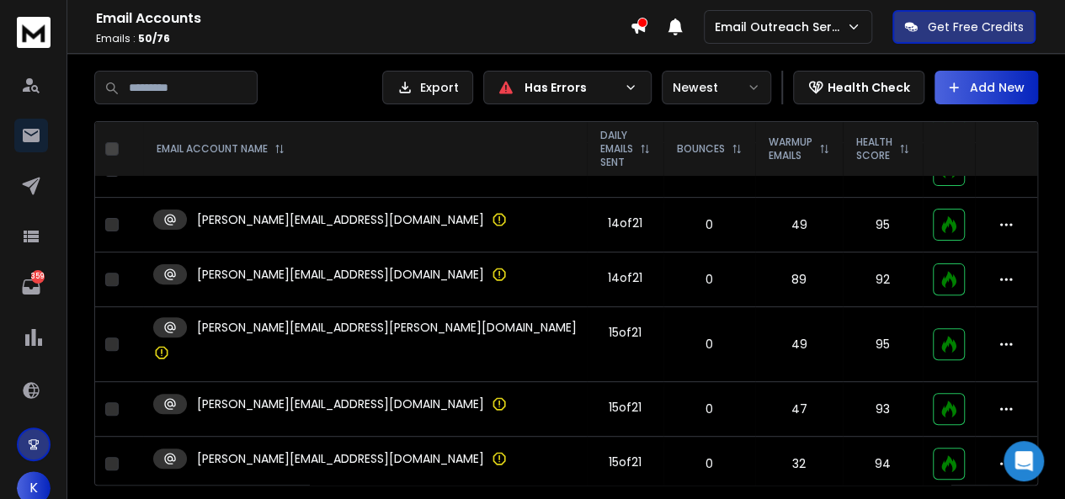
click at [256, 336] on p "julia.brown@goallmarcindiazen.com" at bounding box center [387, 327] width 380 height 17
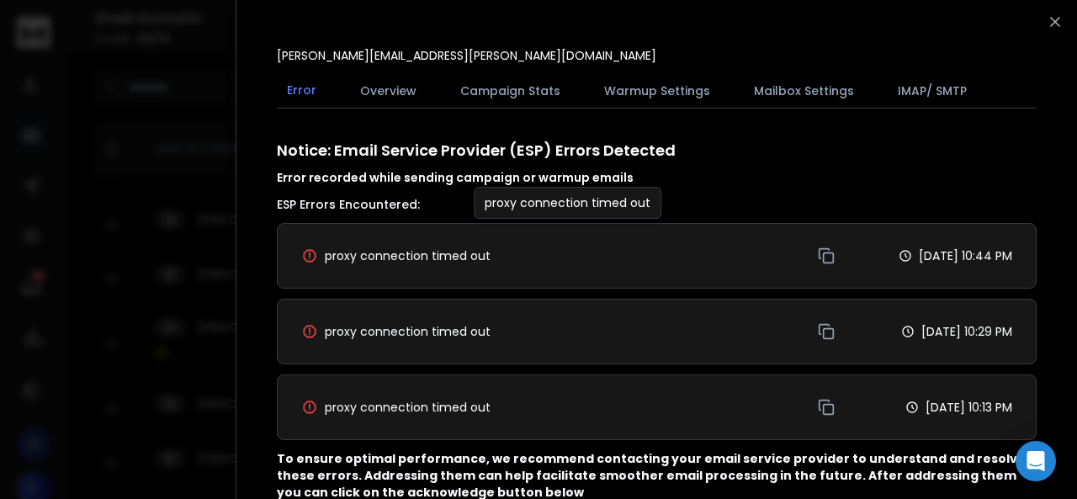
scroll to position [114, 0]
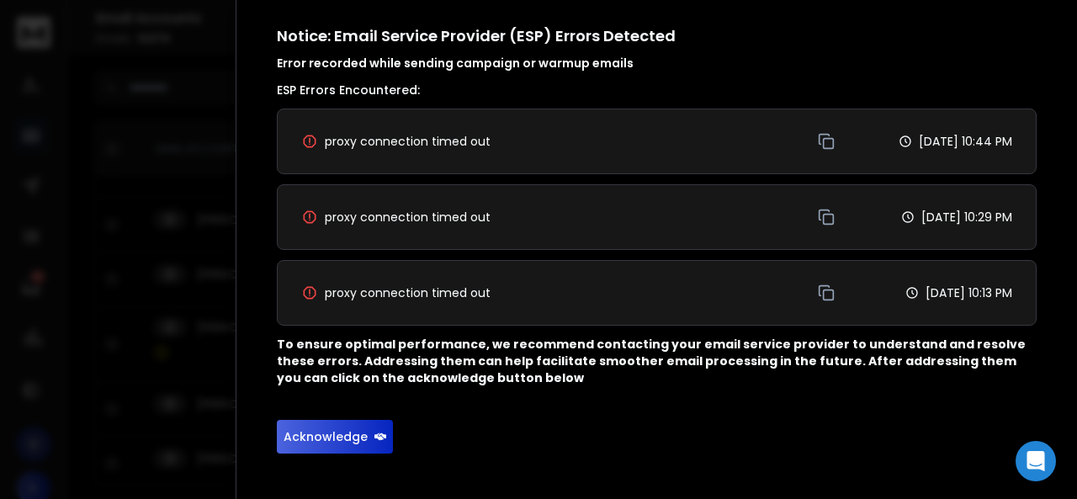
click at [348, 438] on button "Acknowledge" at bounding box center [335, 437] width 116 height 34
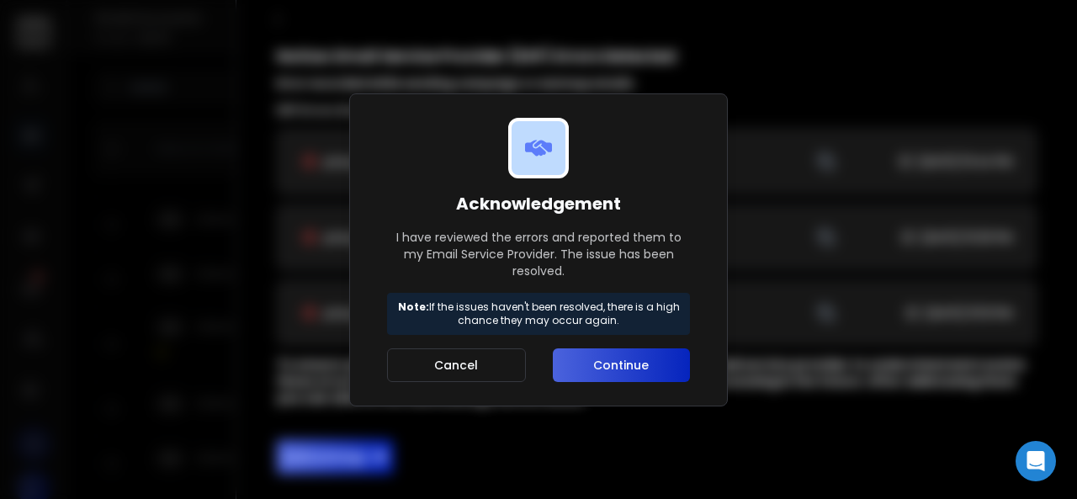
click at [571, 364] on button "Continue" at bounding box center [621, 365] width 137 height 34
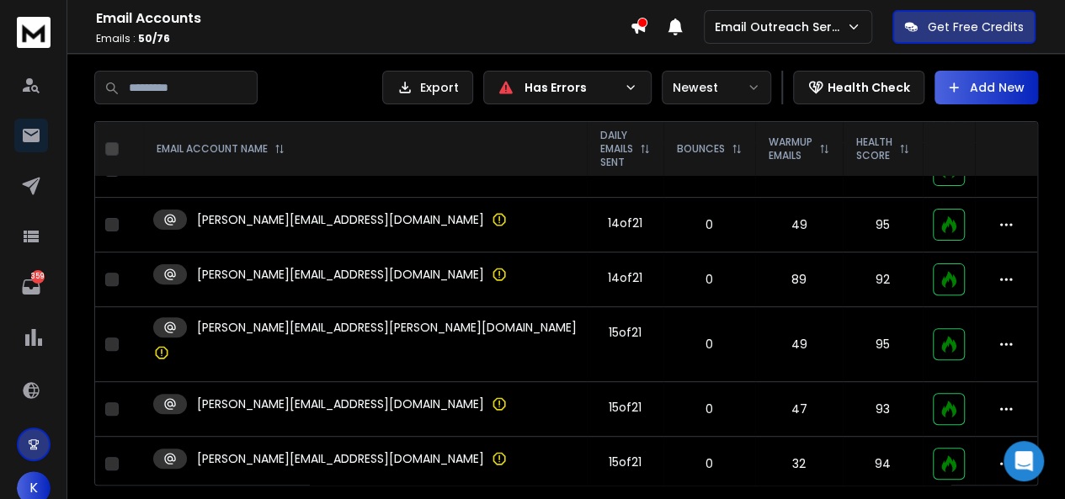
click at [252, 406] on p "julia.b@goallmarcindiazen.com" at bounding box center [340, 404] width 287 height 17
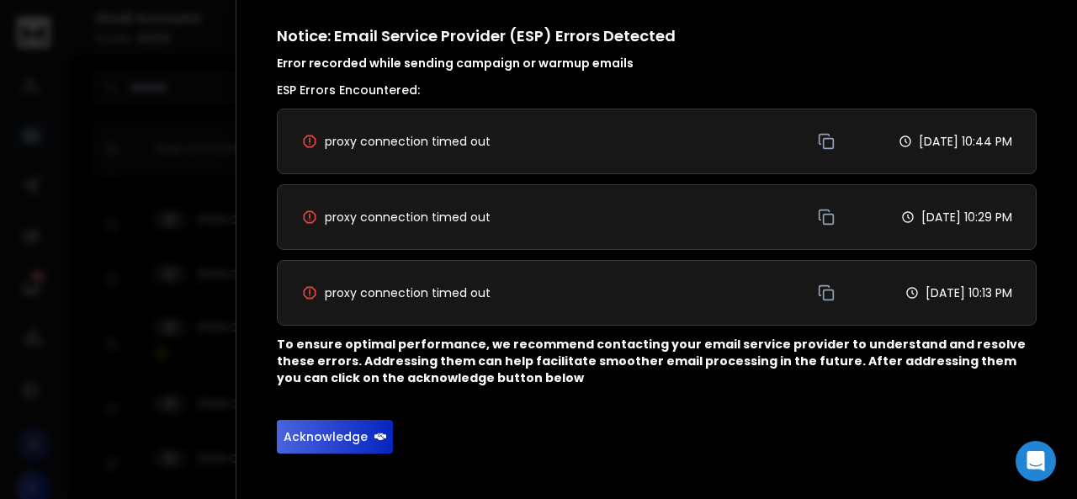
click at [328, 438] on button "Acknowledge" at bounding box center [335, 437] width 116 height 34
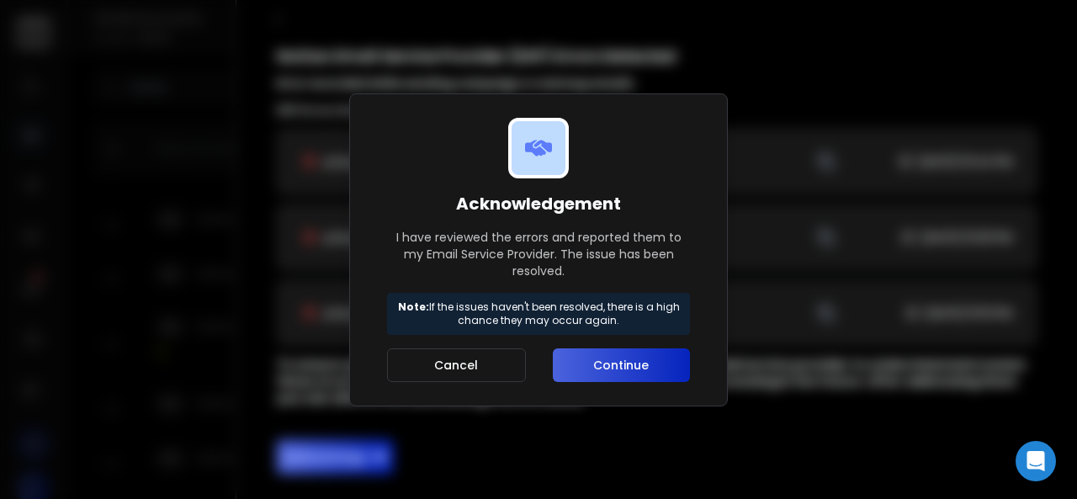
click at [624, 367] on button "Continue" at bounding box center [621, 365] width 137 height 34
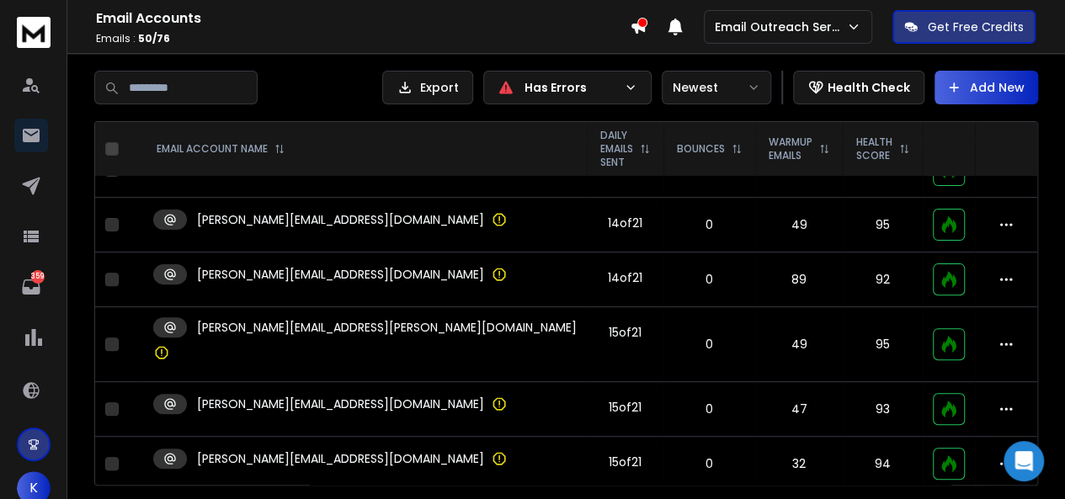
click at [236, 454] on p "[PERSON_NAME][EMAIL_ADDRESS][DOMAIN_NAME]" at bounding box center [340, 458] width 287 height 17
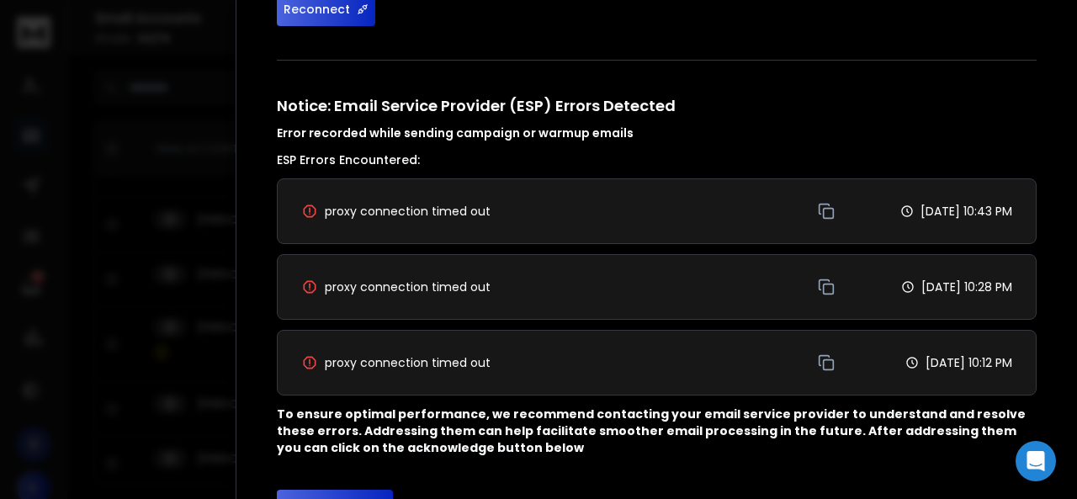
scroll to position [550, 0]
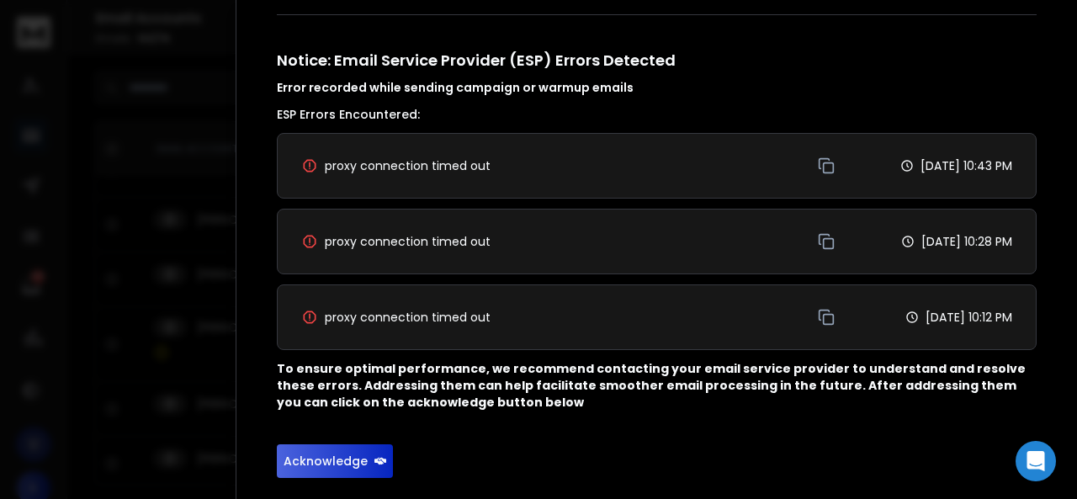
click at [321, 444] on button "Acknowledge" at bounding box center [335, 461] width 116 height 34
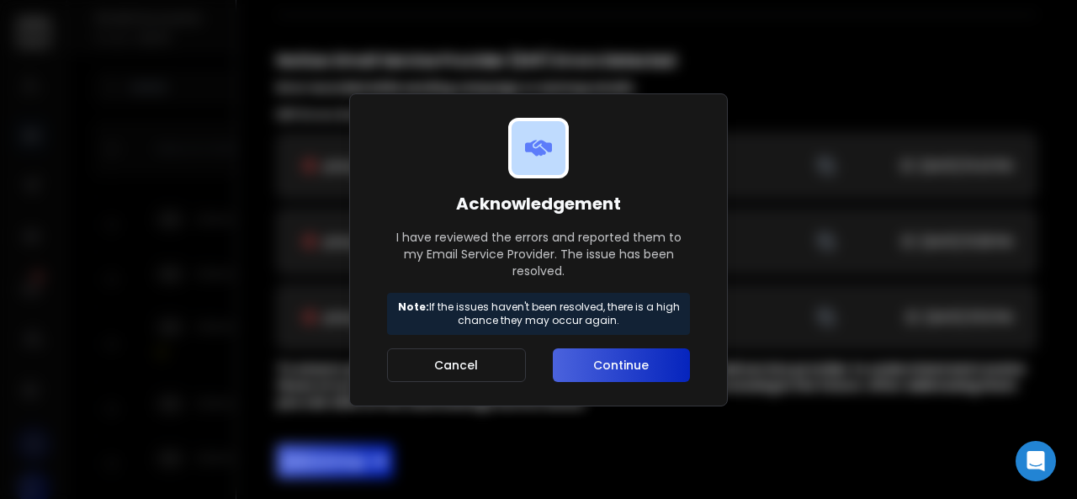
click at [560, 354] on button "Continue" at bounding box center [621, 365] width 137 height 34
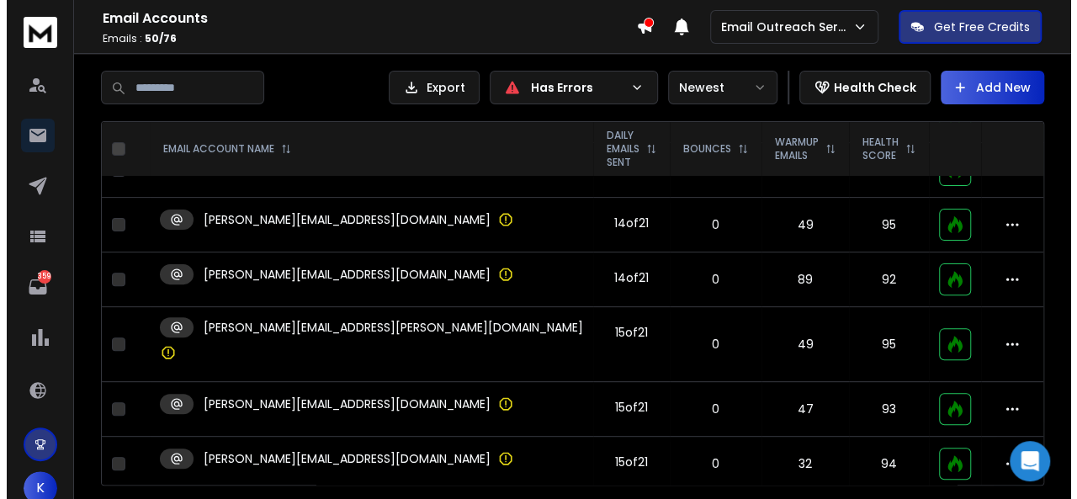
scroll to position [337, 0]
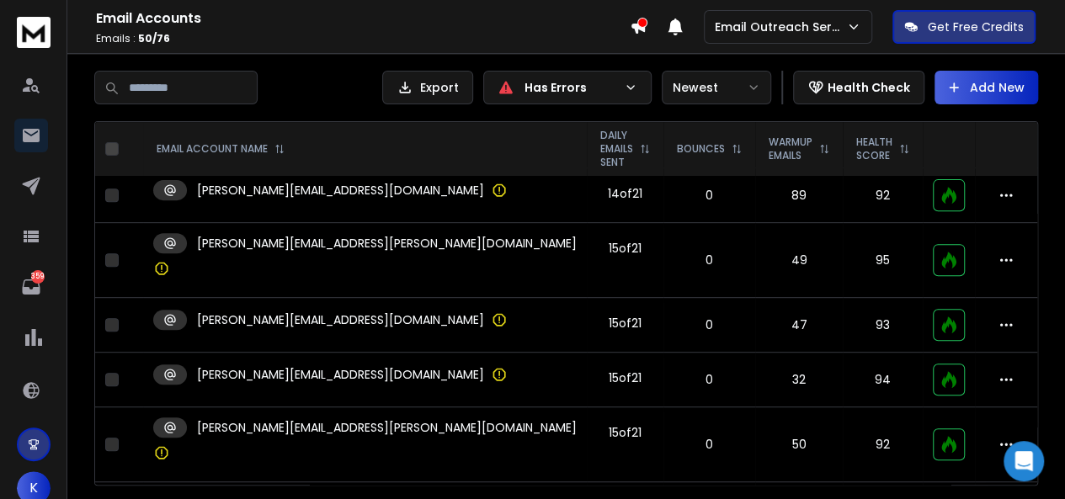
click at [245, 422] on p "[PERSON_NAME][EMAIL_ADDRESS][PERSON_NAME][DOMAIN_NAME]" at bounding box center [387, 427] width 380 height 17
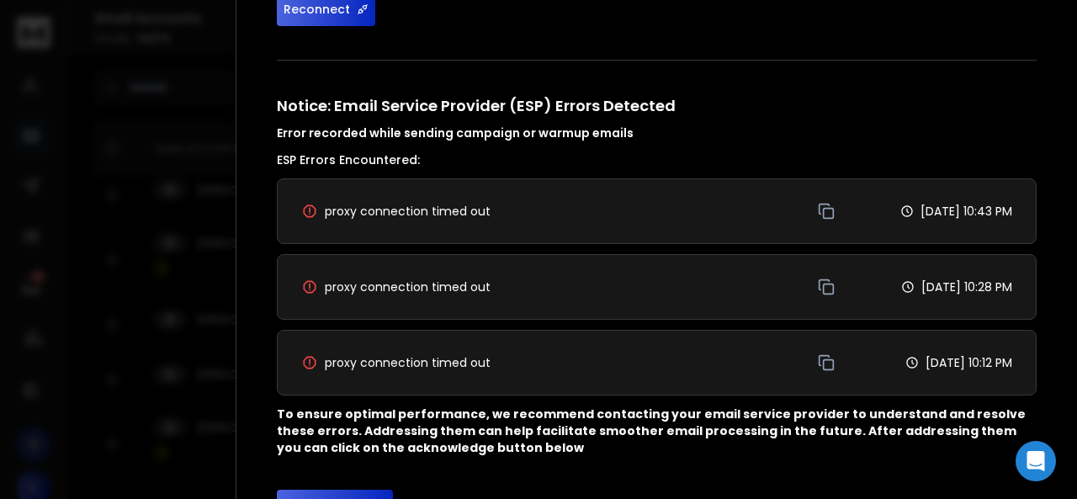
scroll to position [550, 0]
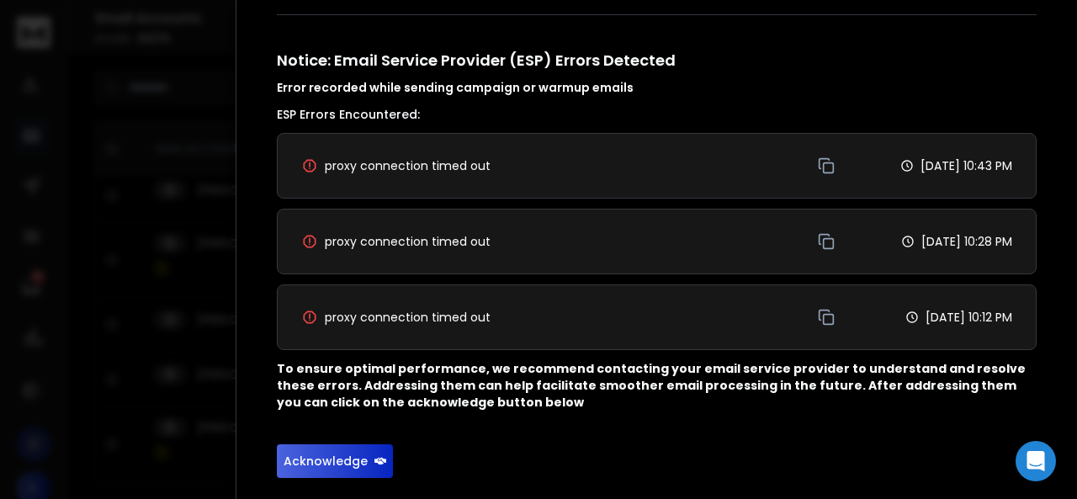
click at [340, 444] on button "Acknowledge" at bounding box center [335, 461] width 116 height 34
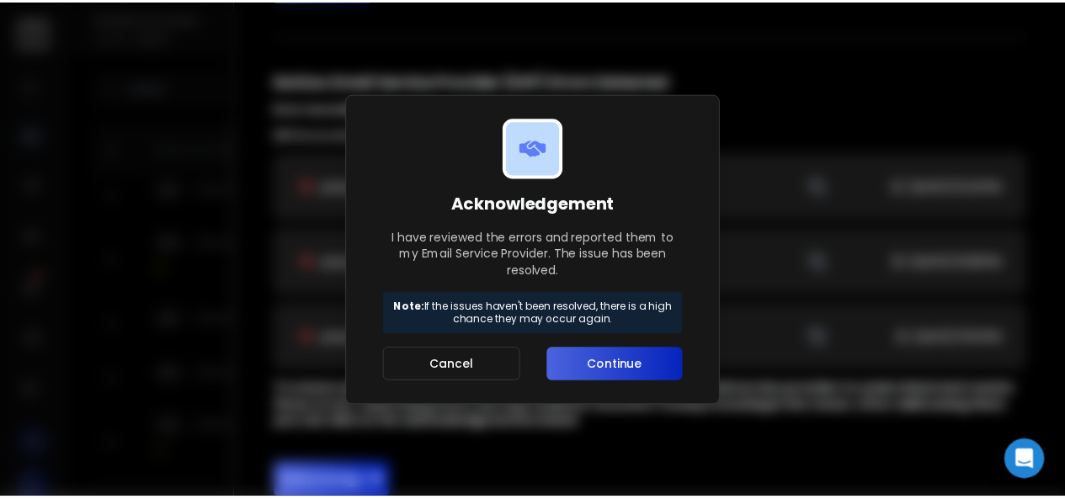
scroll to position [571, 0]
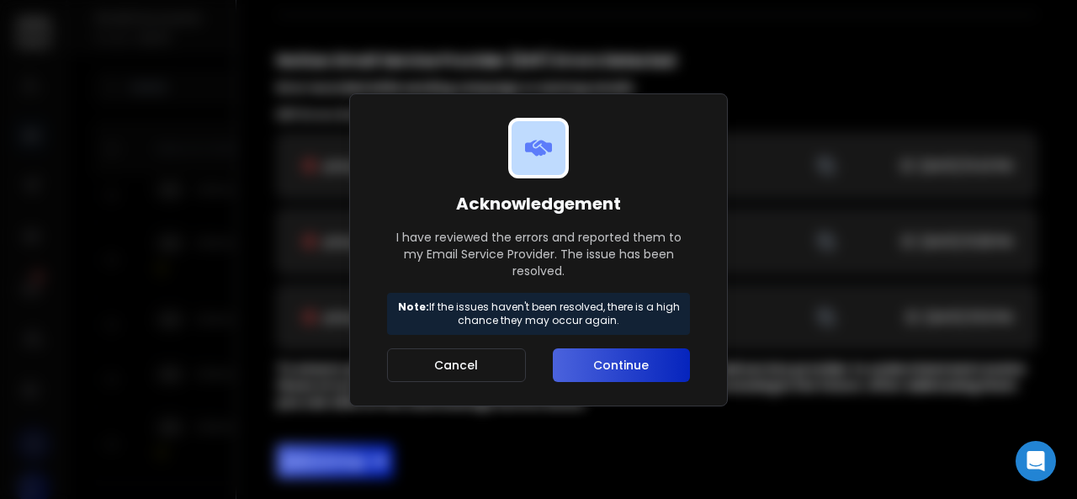
click at [598, 359] on button "Continue" at bounding box center [621, 365] width 137 height 34
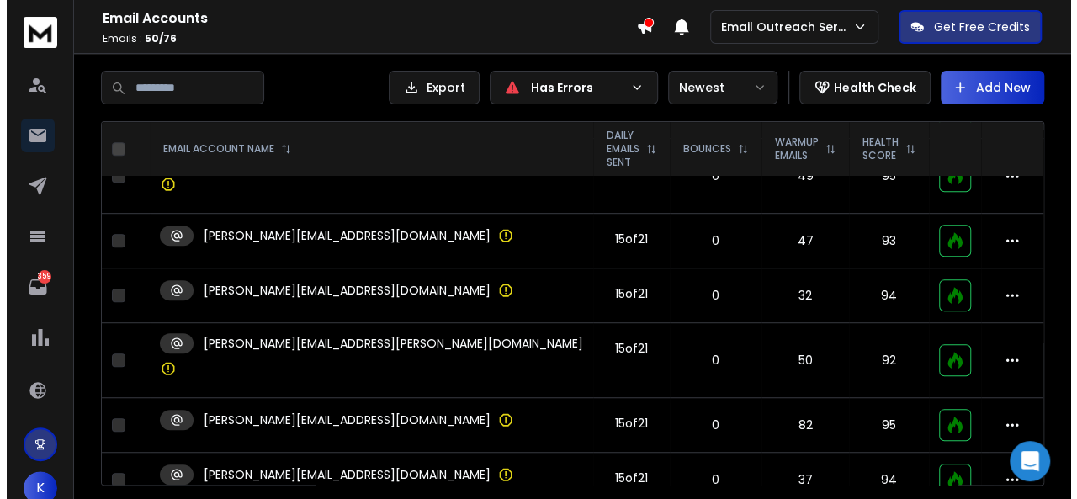
scroll to position [505, 0]
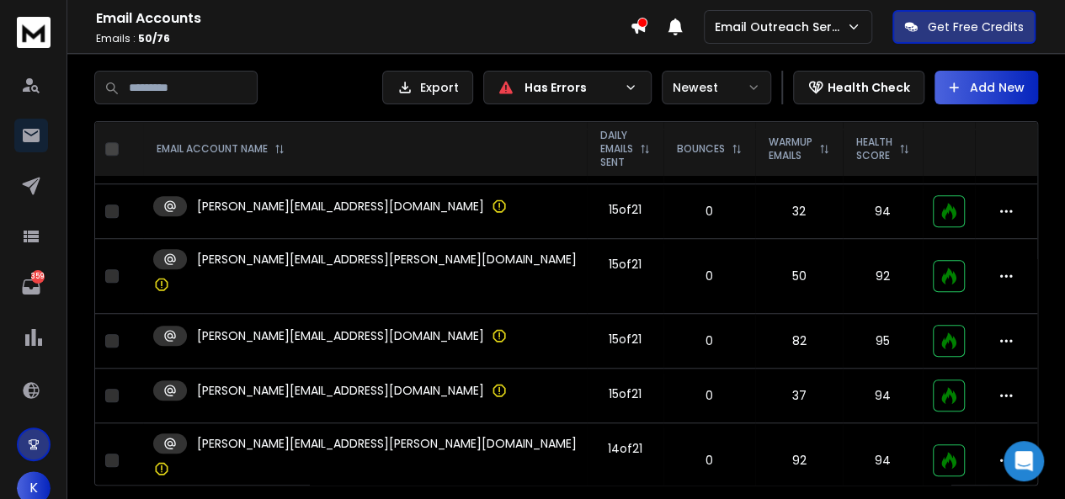
click at [259, 435] on p "[PERSON_NAME][EMAIL_ADDRESS][PERSON_NAME][DOMAIN_NAME]" at bounding box center [387, 443] width 380 height 17
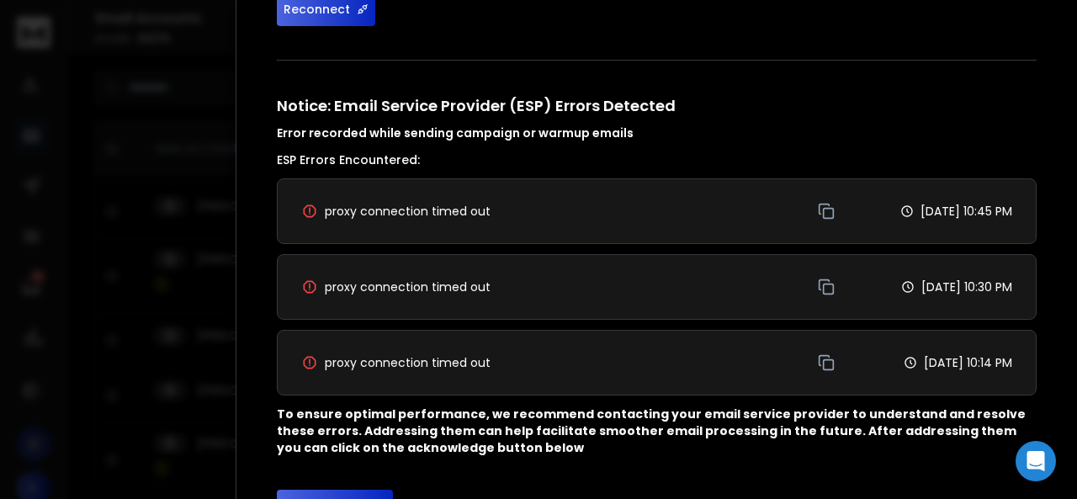
scroll to position [550, 0]
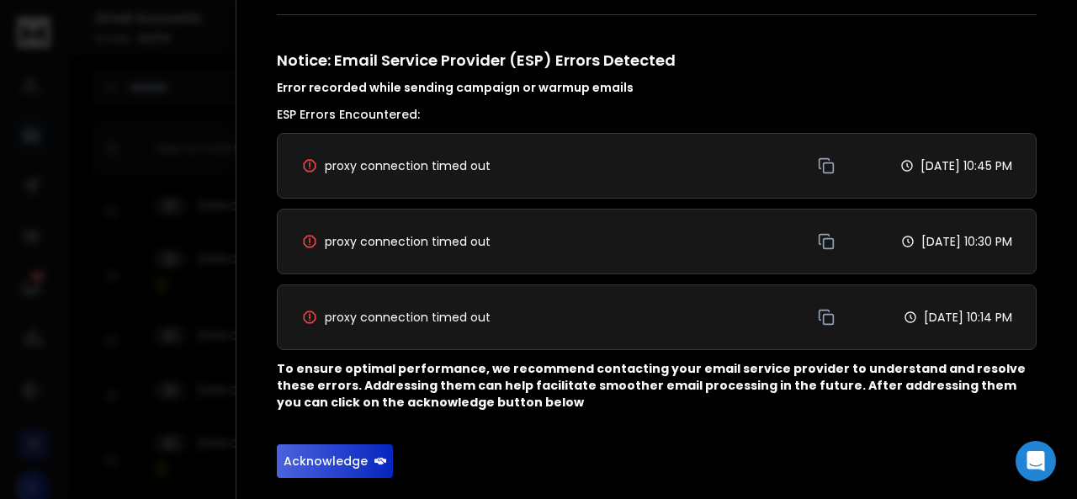
click at [313, 444] on button "Acknowledge" at bounding box center [335, 461] width 116 height 34
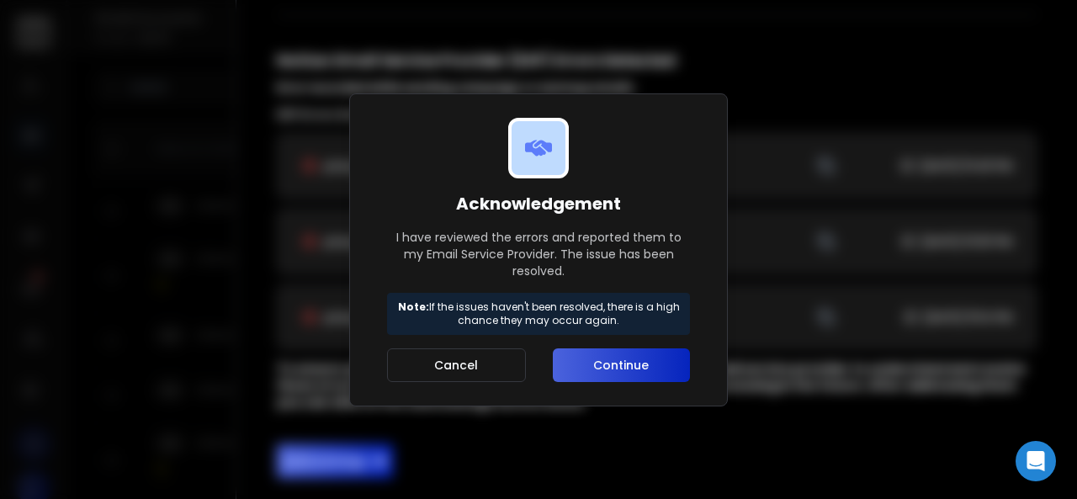
click at [568, 358] on button "Continue" at bounding box center [621, 365] width 137 height 34
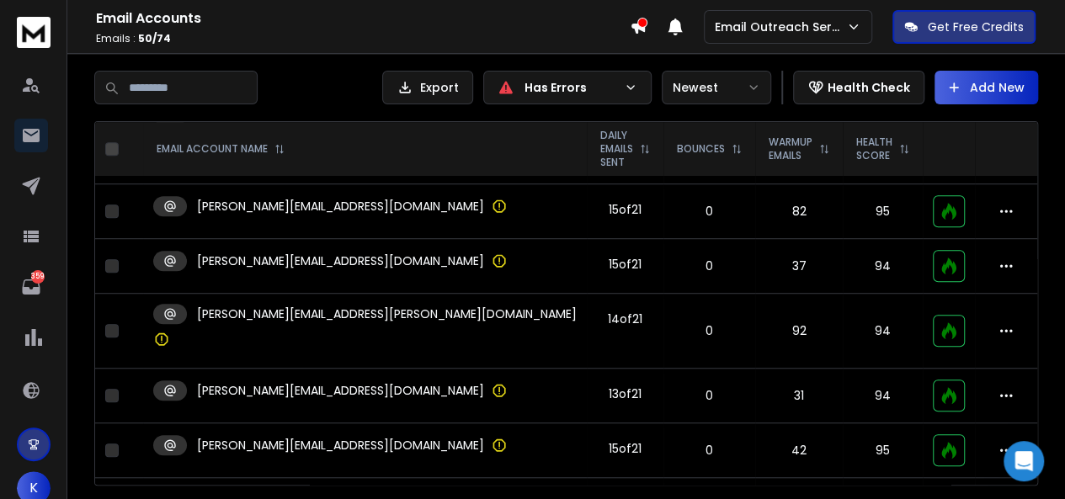
click at [257, 490] on p "julia.brown@easyallmarcindiazen.com" at bounding box center [387, 498] width 380 height 17
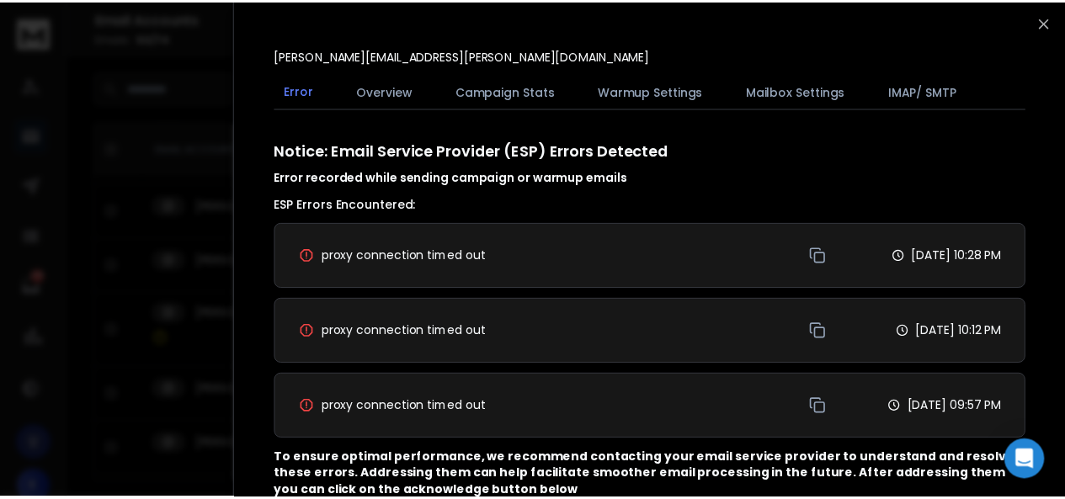
scroll to position [114, 0]
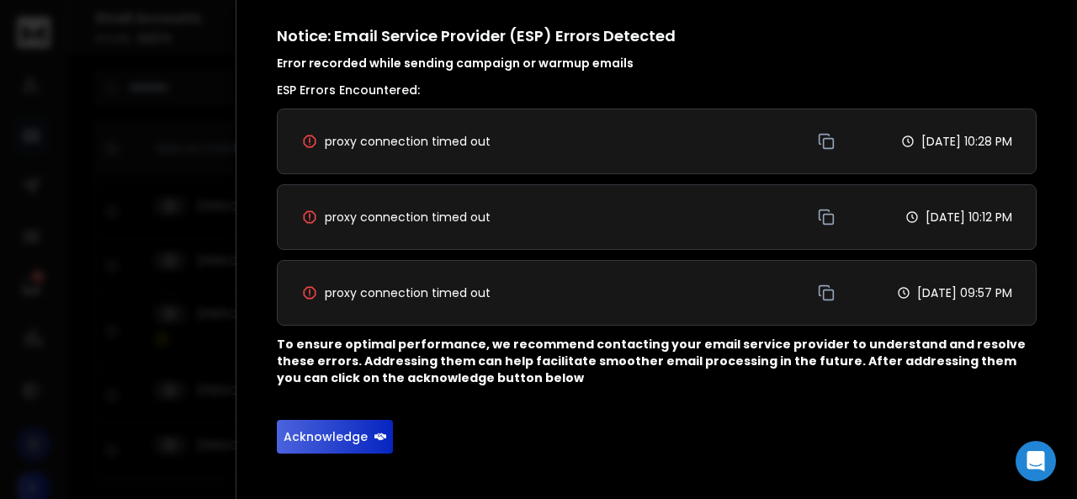
click at [306, 441] on button "Acknowledge" at bounding box center [335, 437] width 116 height 34
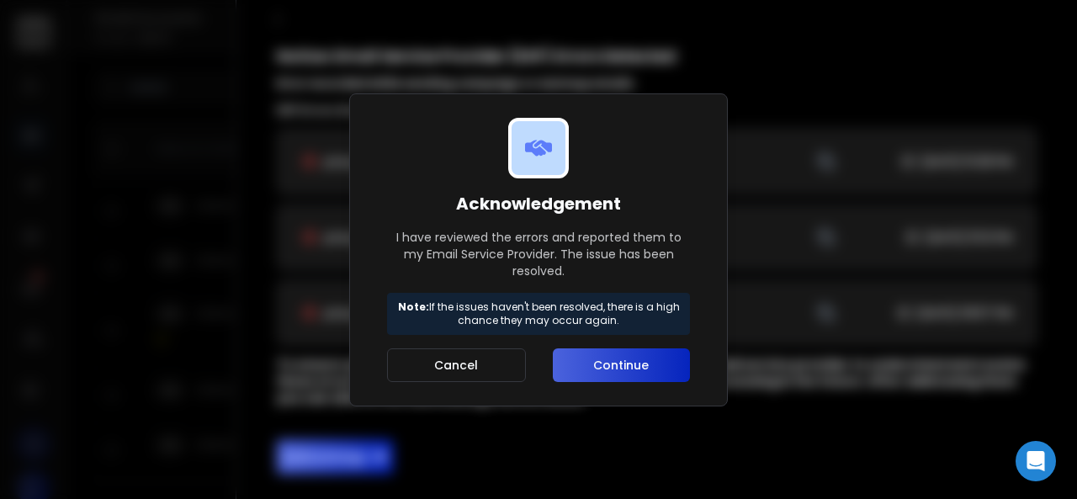
click at [581, 369] on button "Continue" at bounding box center [621, 365] width 137 height 34
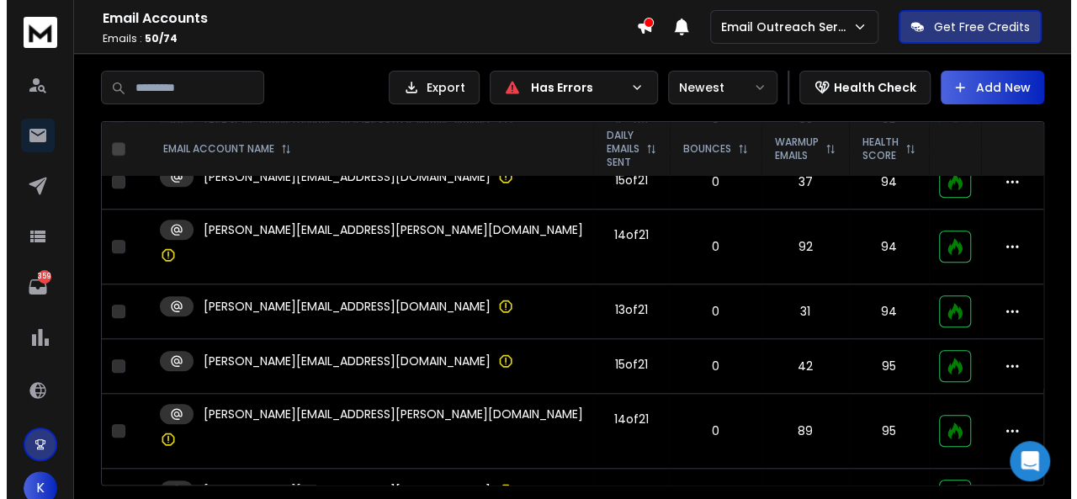
scroll to position [673, 0]
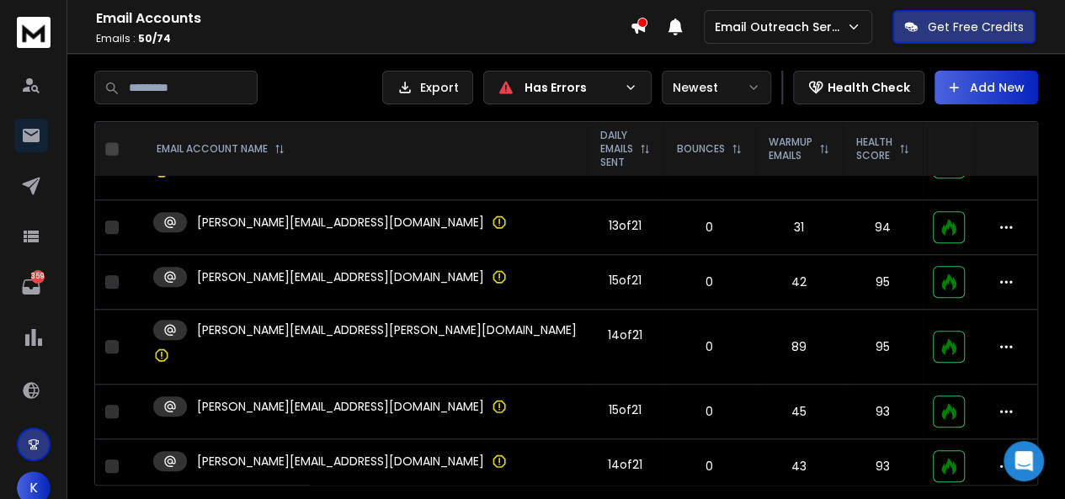
click at [289, 396] on div "[PERSON_NAME][EMAIL_ADDRESS][DOMAIN_NAME]" at bounding box center [318, 406] width 331 height 20
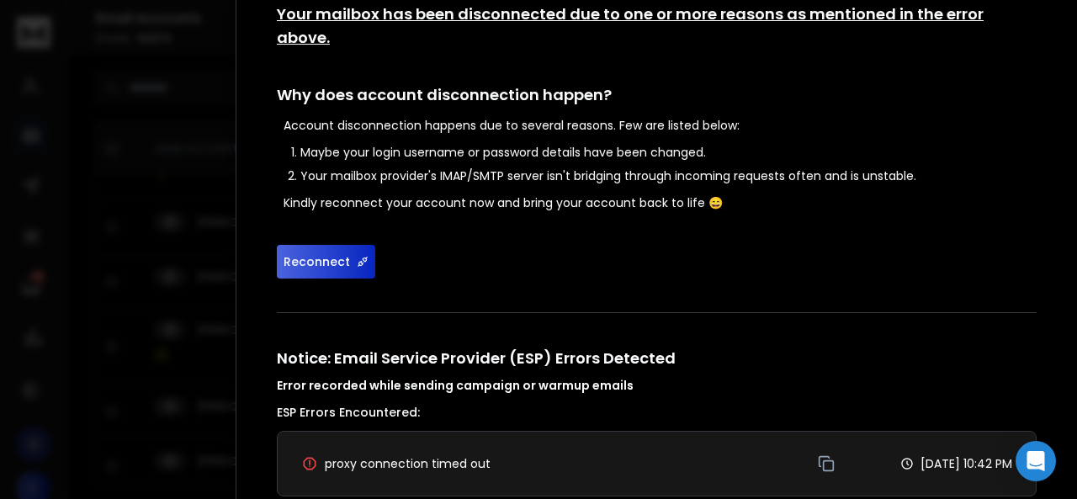
scroll to position [550, 0]
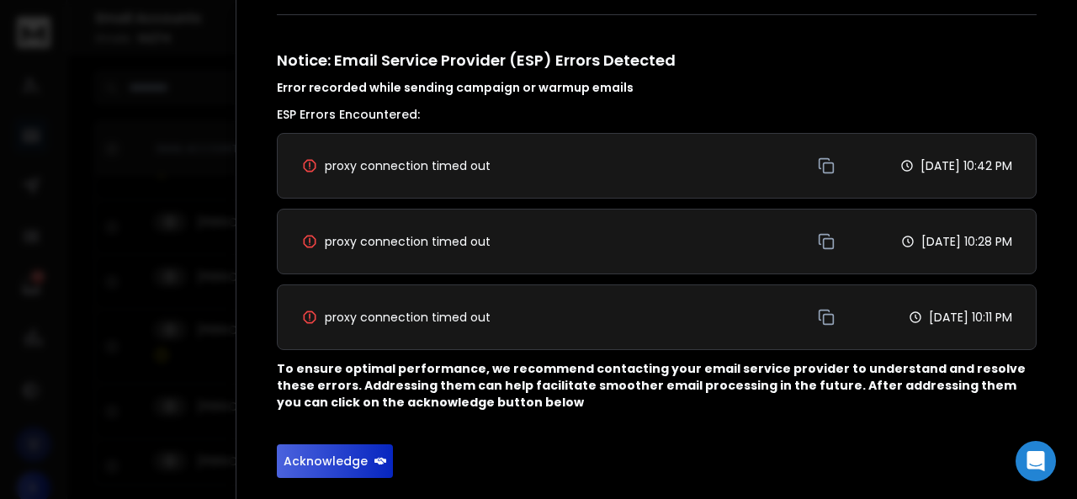
click at [315, 444] on button "Acknowledge" at bounding box center [335, 461] width 116 height 34
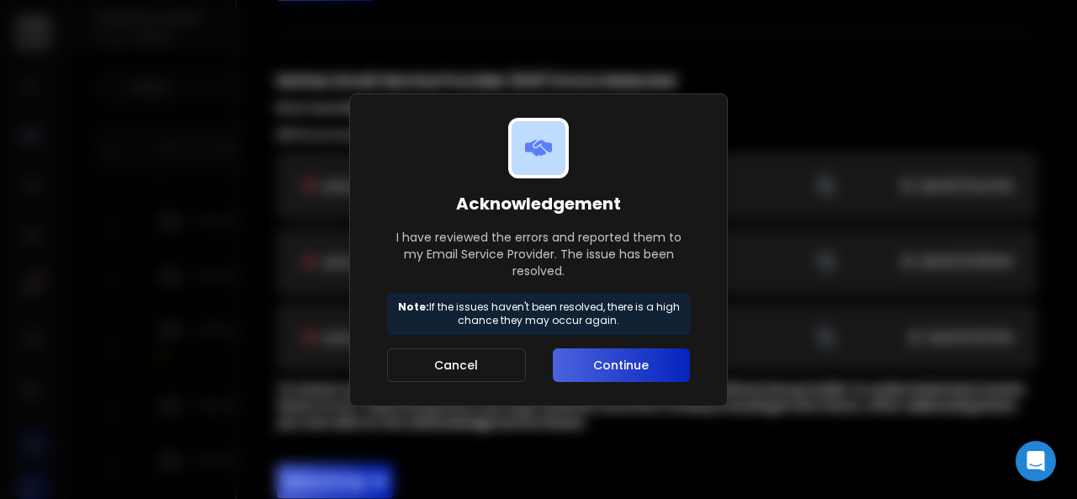
scroll to position [571, 0]
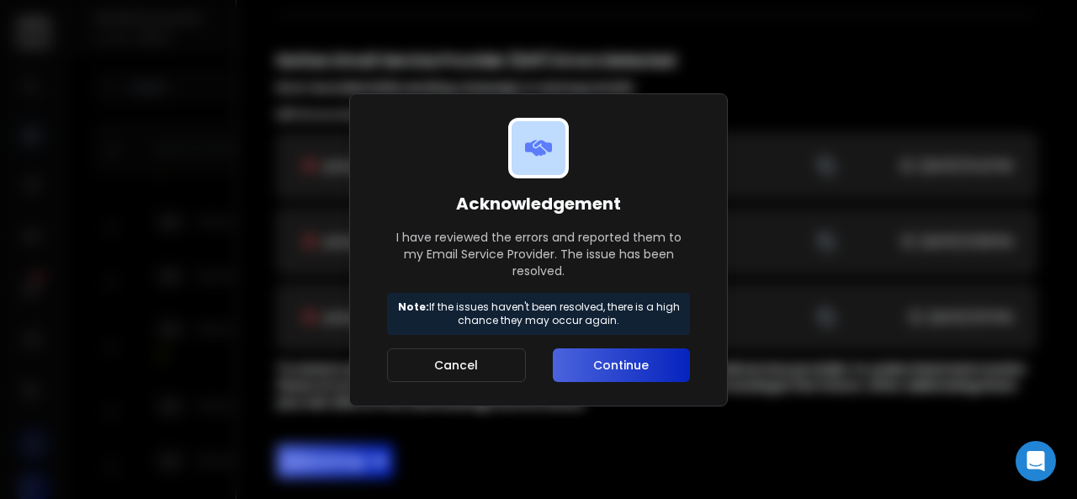
click at [613, 368] on button "Continue" at bounding box center [621, 365] width 137 height 34
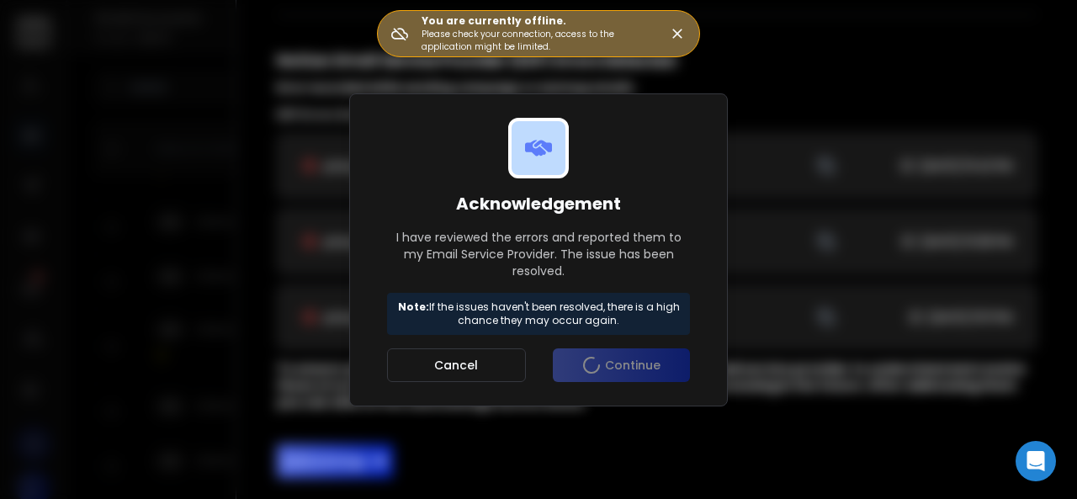
click at [652, 454] on div "Acknowledgement I have reviewed the errors and reported them to my Email Servic…" at bounding box center [538, 249] width 1077 height 499
click at [616, 367] on div "Cancel Continue" at bounding box center [538, 365] width 303 height 34
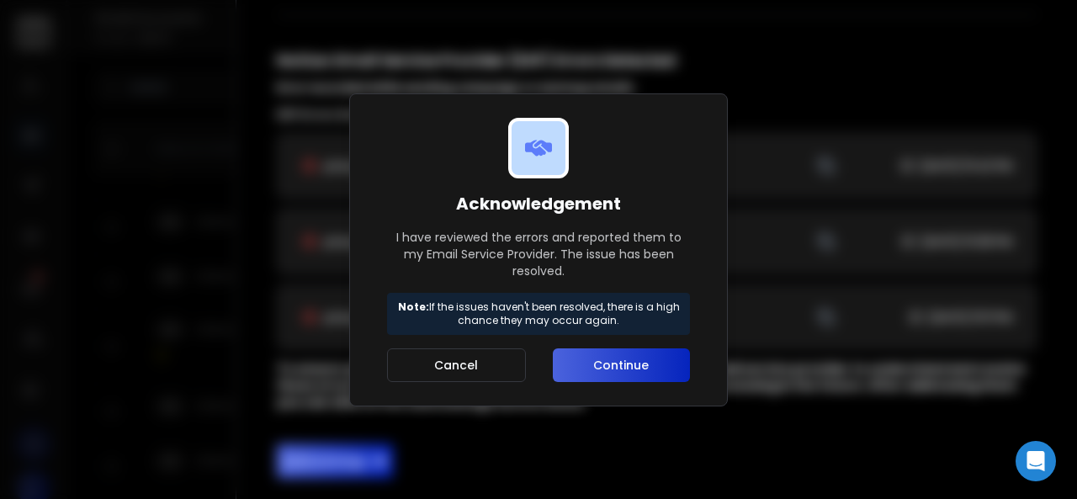
click at [599, 353] on button "Continue" at bounding box center [621, 365] width 137 height 34
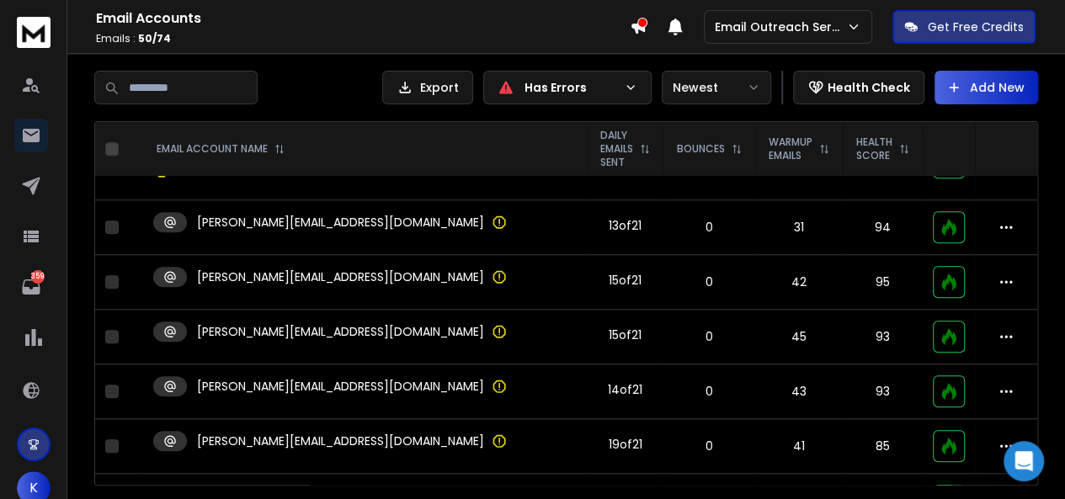
click at [266, 268] on p "[PERSON_NAME][EMAIL_ADDRESS][DOMAIN_NAME]" at bounding box center [340, 276] width 287 height 17
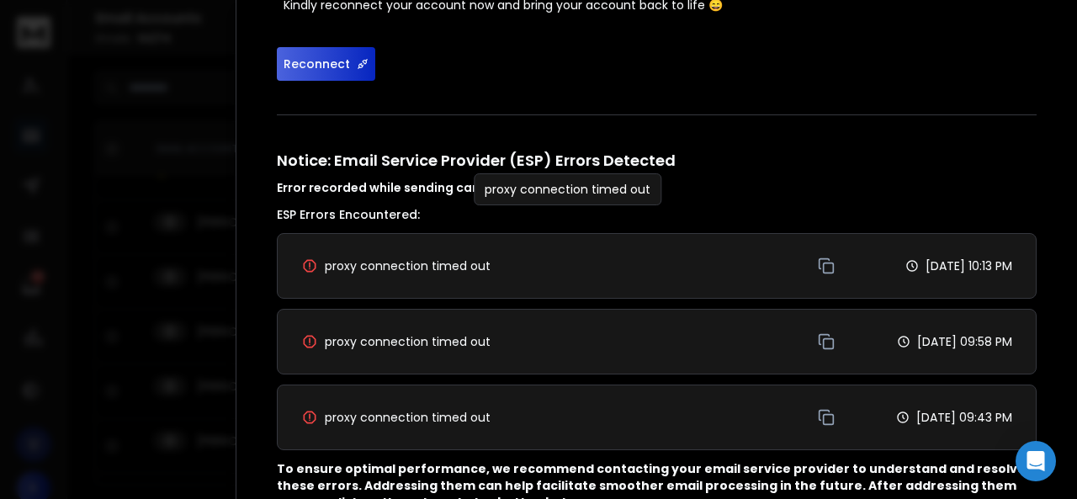
scroll to position [550, 0]
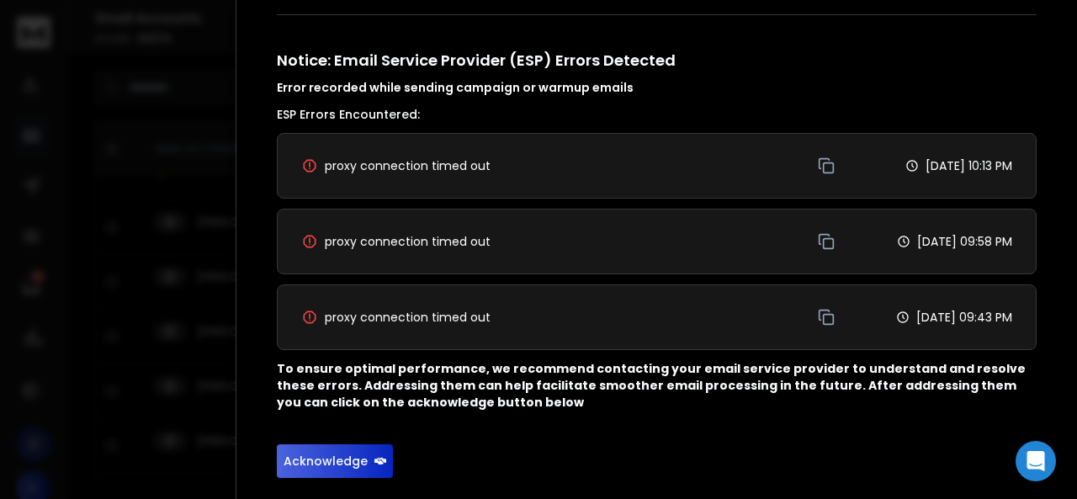
click at [367, 444] on button "Acknowledge" at bounding box center [335, 461] width 116 height 34
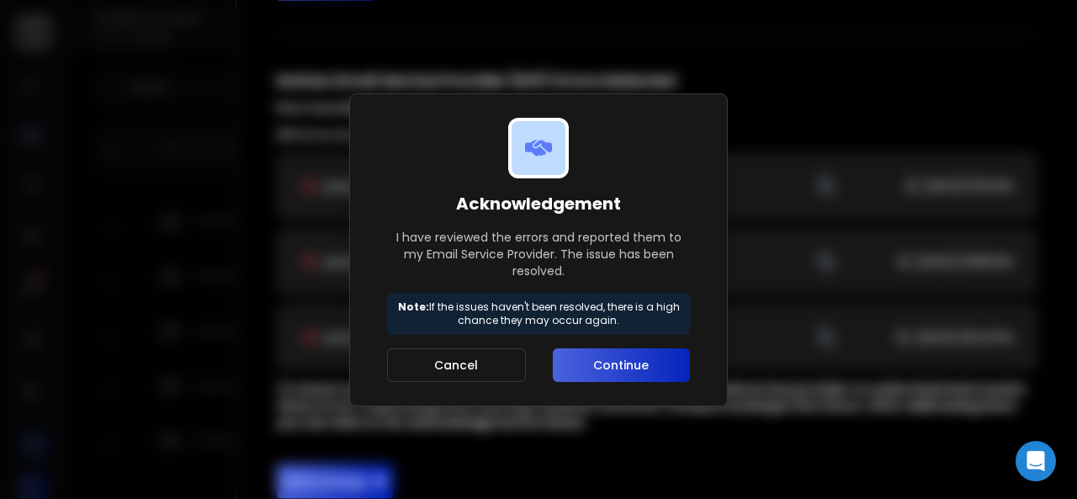
scroll to position [571, 0]
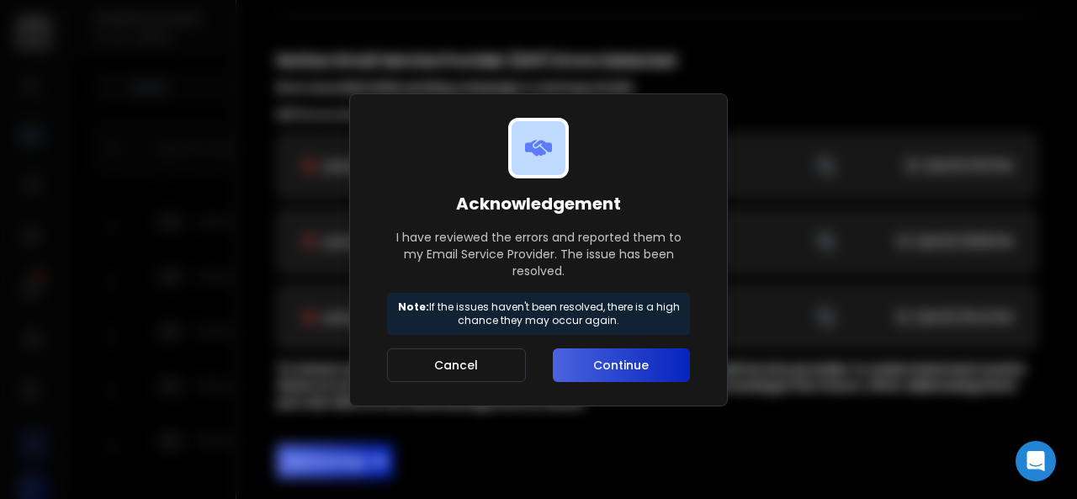
click at [560, 374] on button "Continue" at bounding box center [621, 365] width 137 height 34
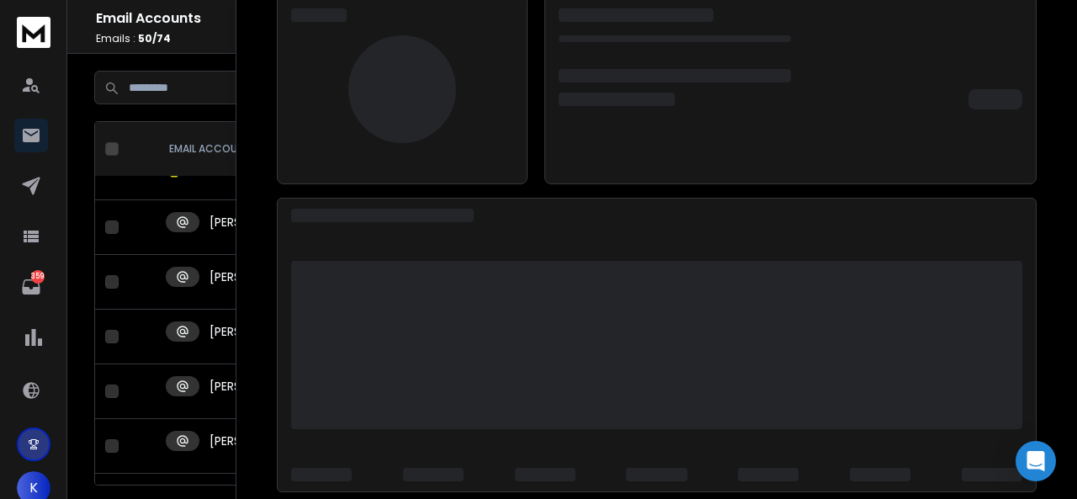
scroll to position [0, 0]
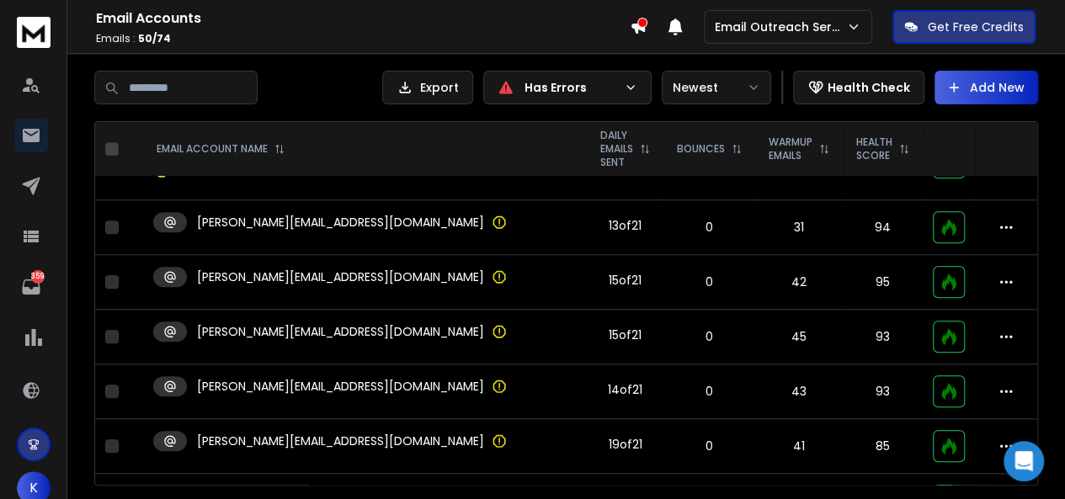
click at [284, 214] on p "[PERSON_NAME][EMAIL_ADDRESS][DOMAIN_NAME]" at bounding box center [340, 222] width 287 height 17
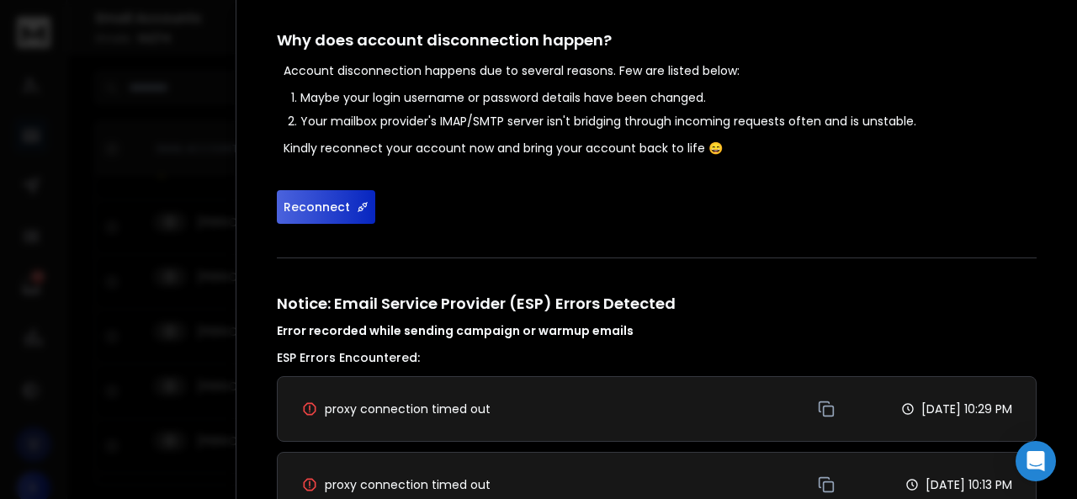
scroll to position [550, 0]
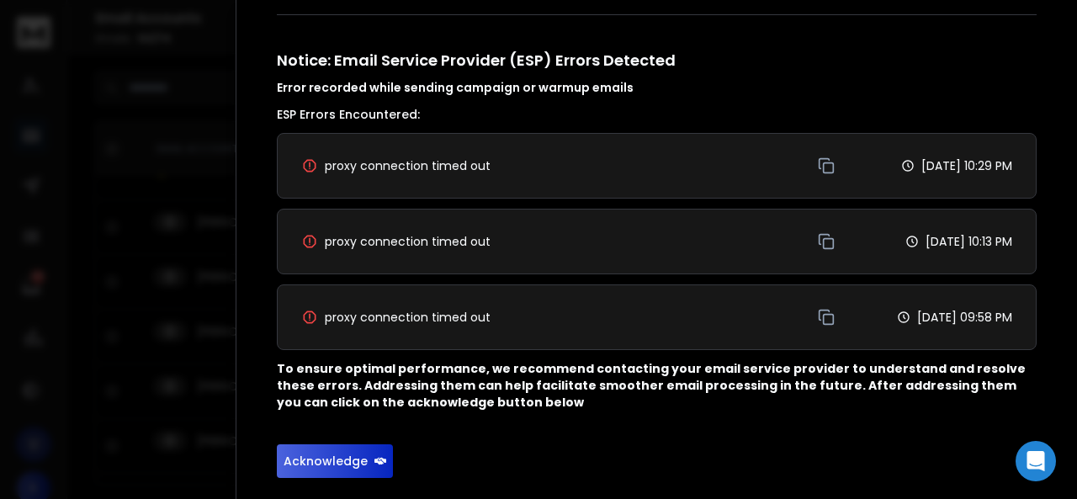
click at [308, 444] on button "Acknowledge" at bounding box center [335, 461] width 116 height 34
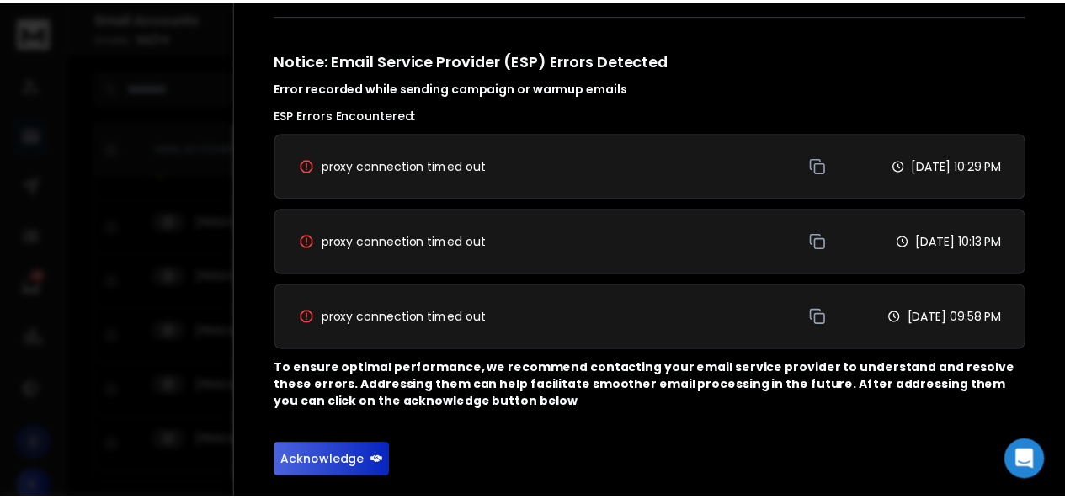
scroll to position [571, 0]
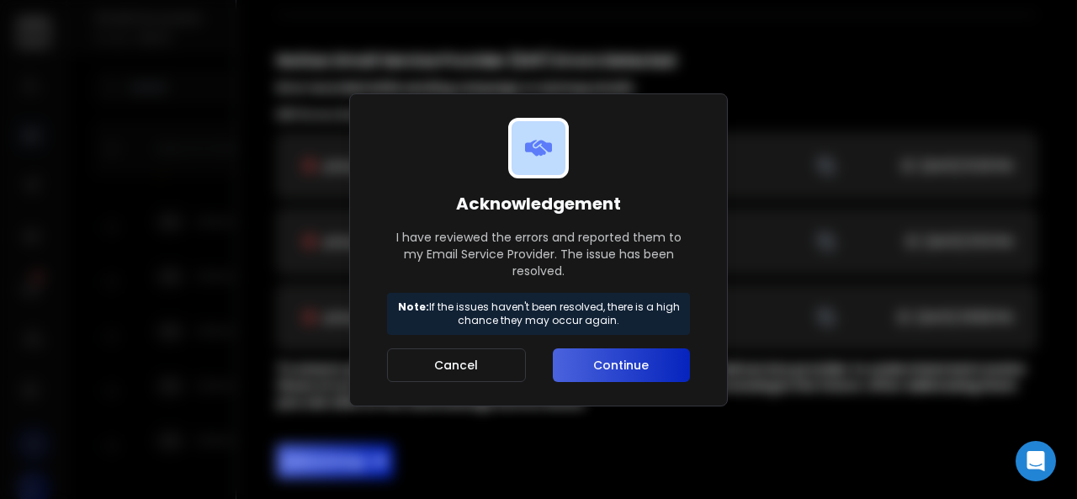
click at [593, 358] on button "Continue" at bounding box center [621, 365] width 137 height 34
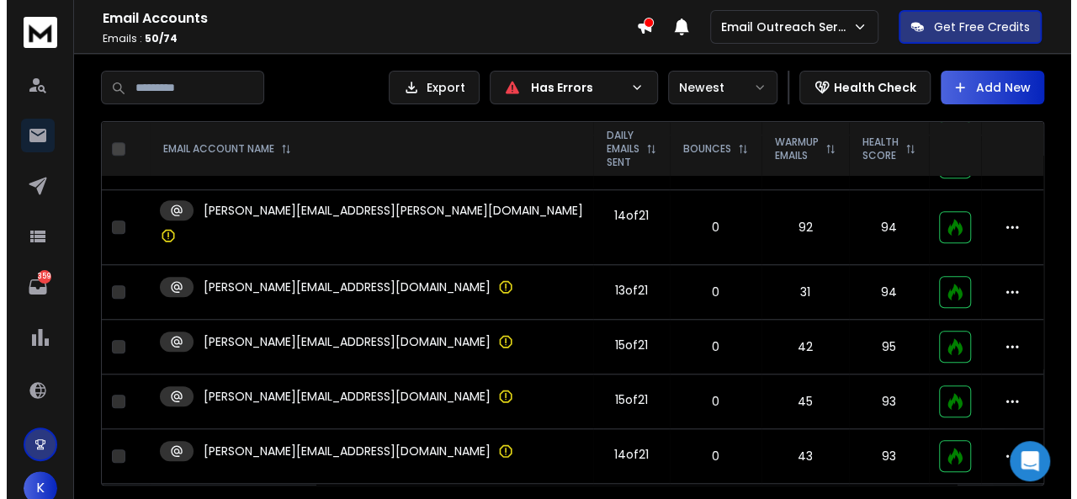
scroll to position [589, 0]
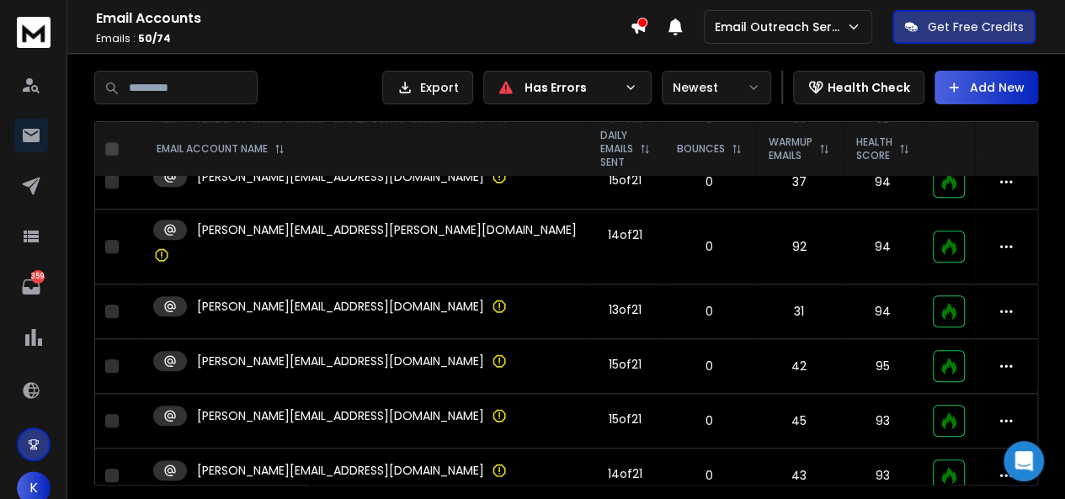
click at [323, 241] on td "[PERSON_NAME][EMAIL_ADDRESS][PERSON_NAME][DOMAIN_NAME]" at bounding box center [364, 247] width 443 height 75
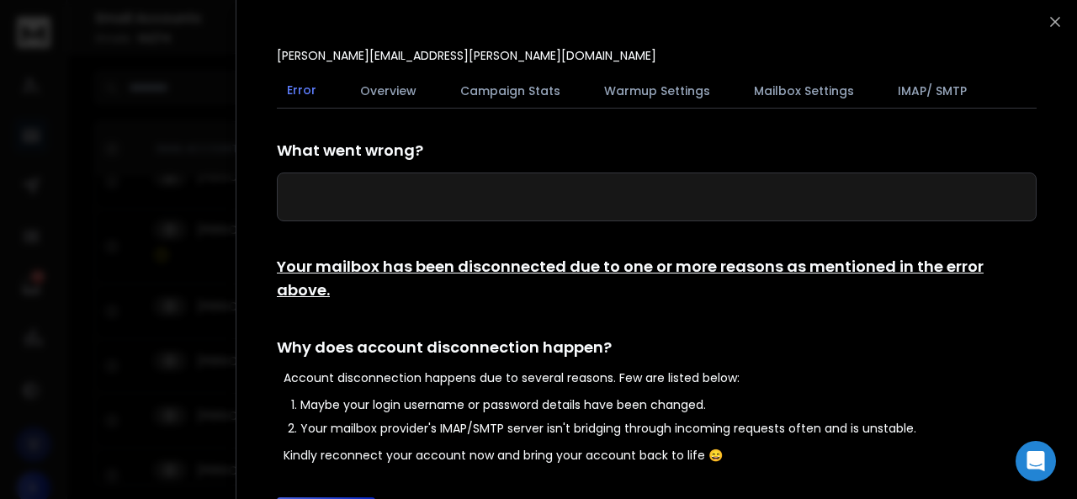
click at [328, 231] on div "Multi Select Table Sheet julia.brown@getallmarcindiaads.com Error Overview Camp…" at bounding box center [657, 249] width 842 height 499
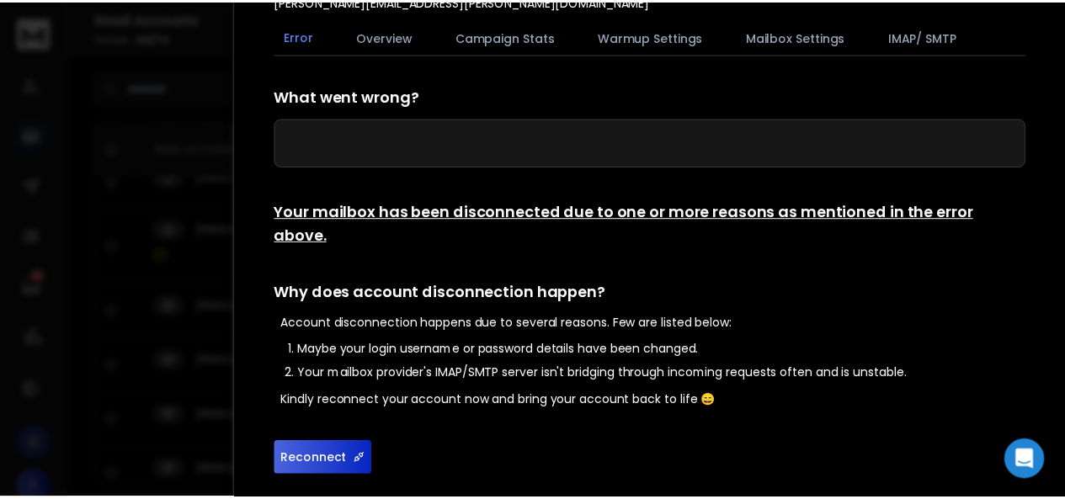
scroll to position [0, 0]
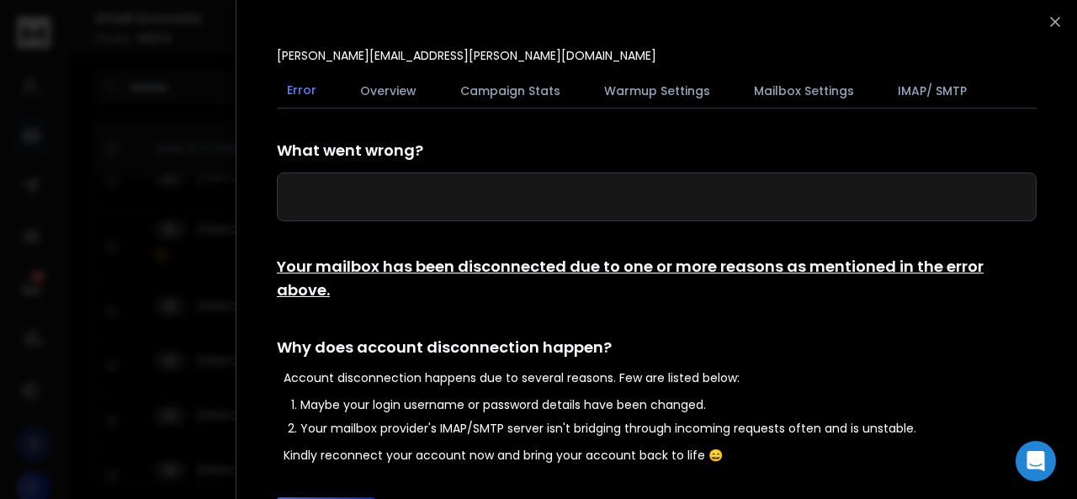
click at [1051, 19] on icon "button" at bounding box center [1055, 21] width 17 height 17
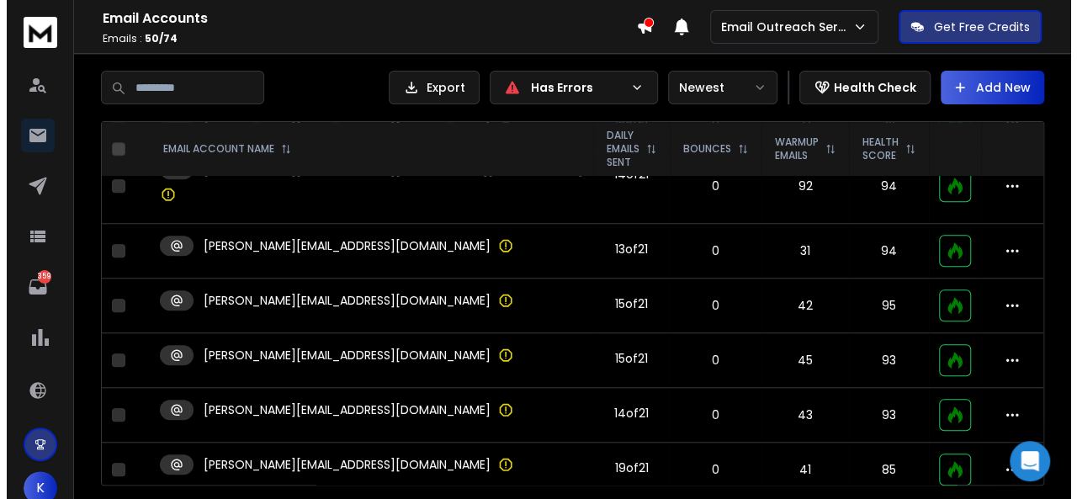
scroll to position [673, 0]
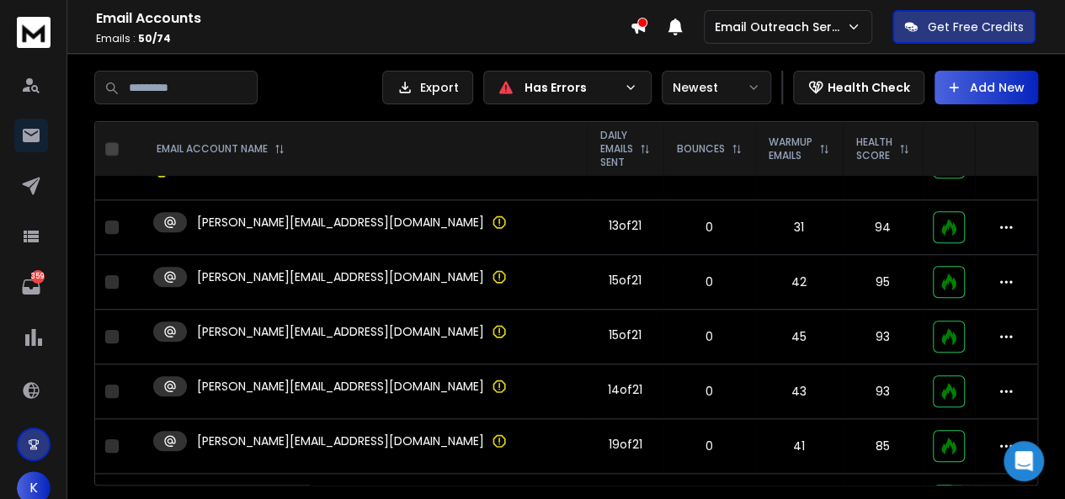
click at [263, 323] on p "[PERSON_NAME][EMAIL_ADDRESS][DOMAIN_NAME]" at bounding box center [340, 331] width 287 height 17
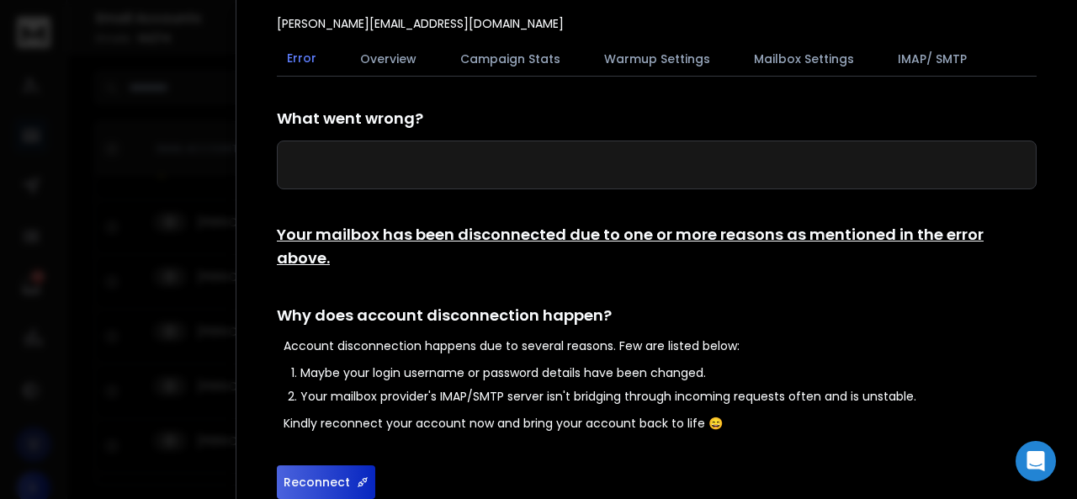
scroll to position [0, 0]
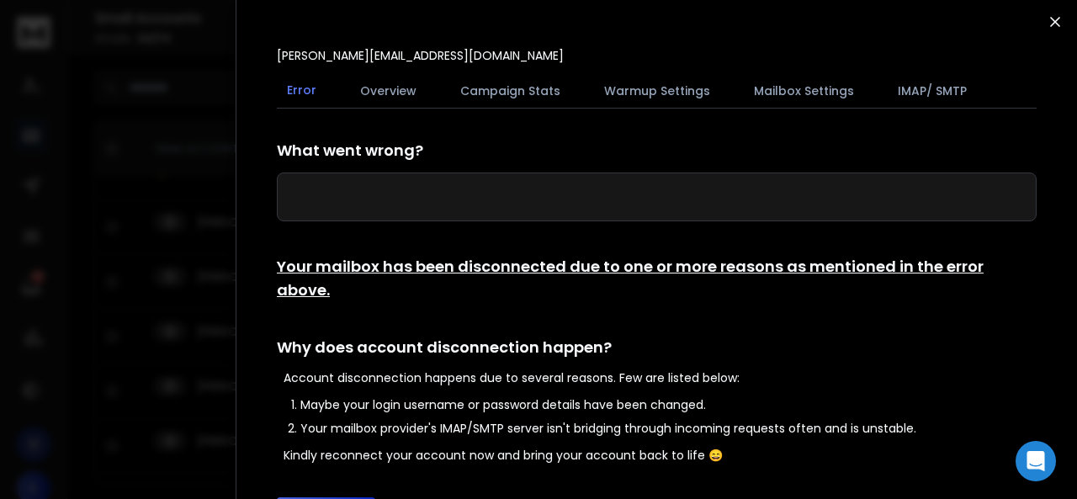
click at [1051, 29] on icon "button" at bounding box center [1055, 21] width 17 height 17
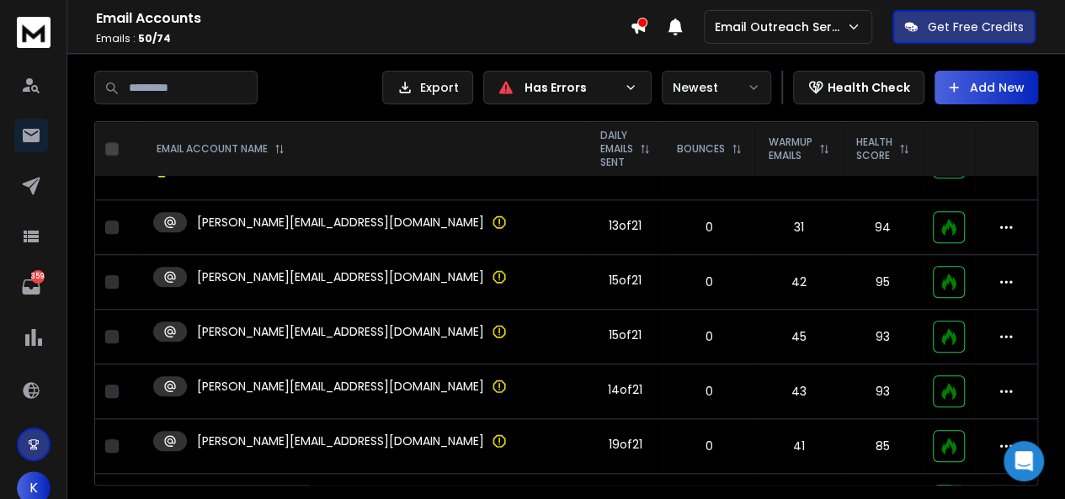
click at [274, 378] on p "[PERSON_NAME][EMAIL_ADDRESS][DOMAIN_NAME]" at bounding box center [340, 386] width 287 height 17
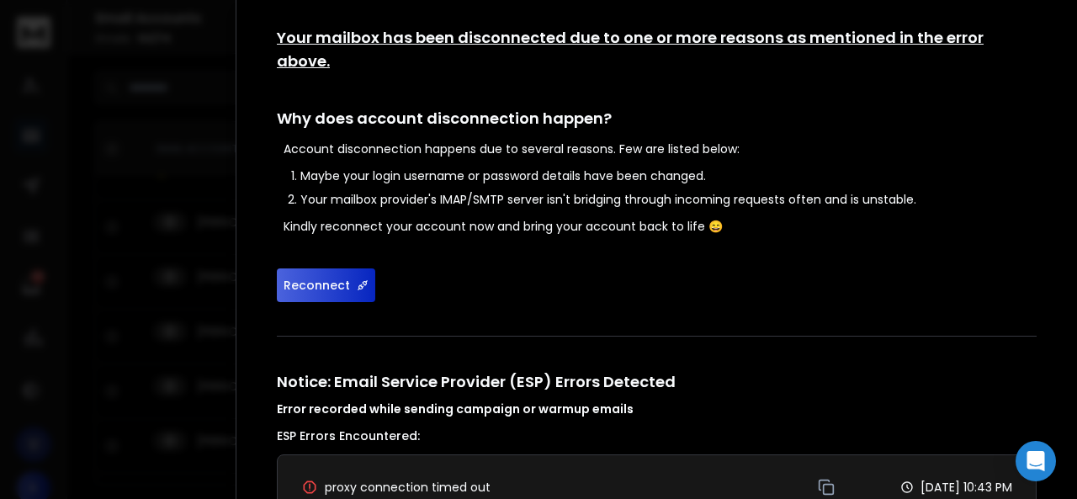
scroll to position [550, 0]
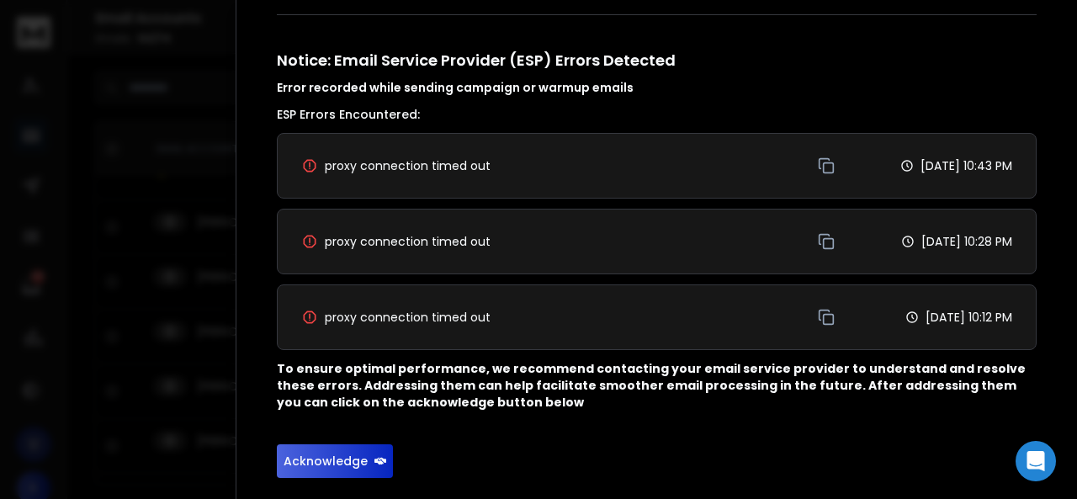
click at [308, 444] on button "Acknowledge" at bounding box center [335, 461] width 116 height 34
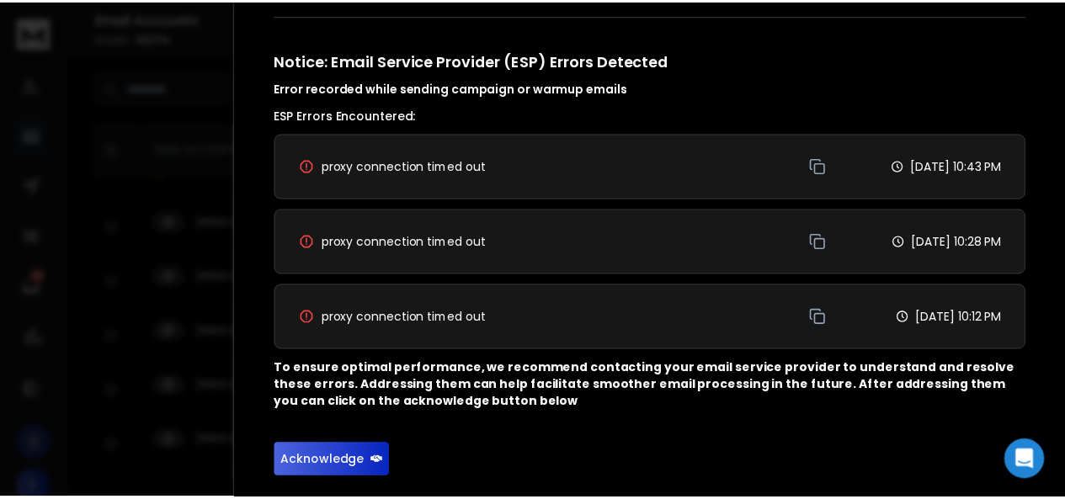
scroll to position [571, 0]
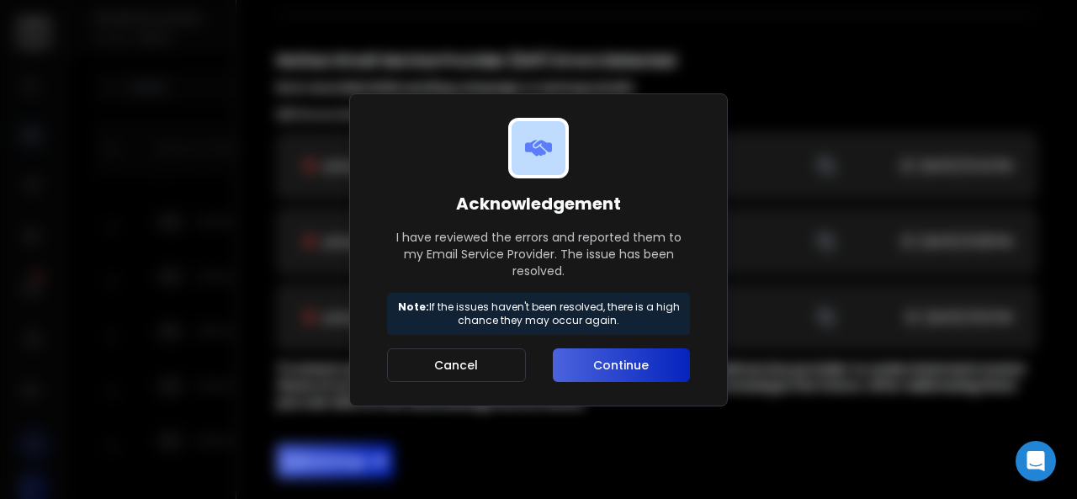
click at [613, 363] on button "Continue" at bounding box center [621, 365] width 137 height 34
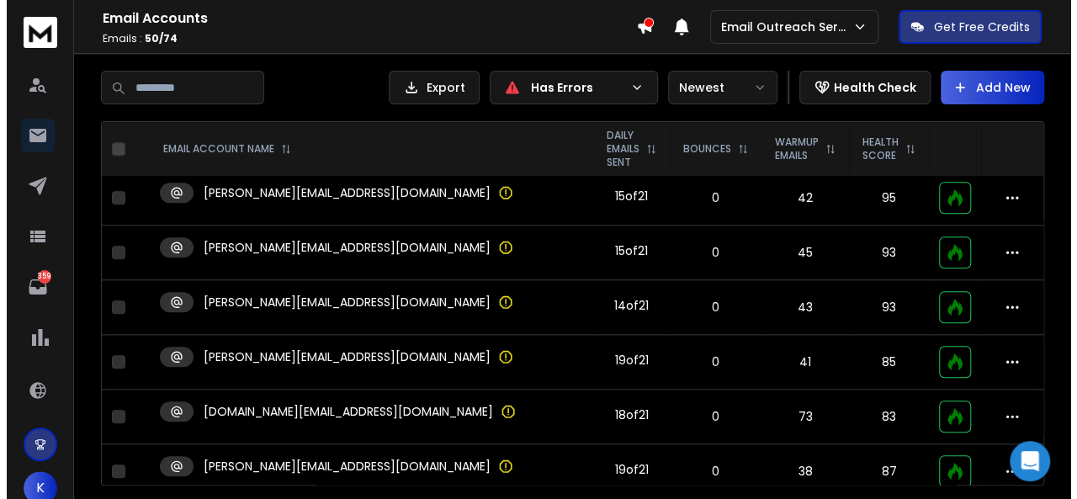
scroll to position [673, 0]
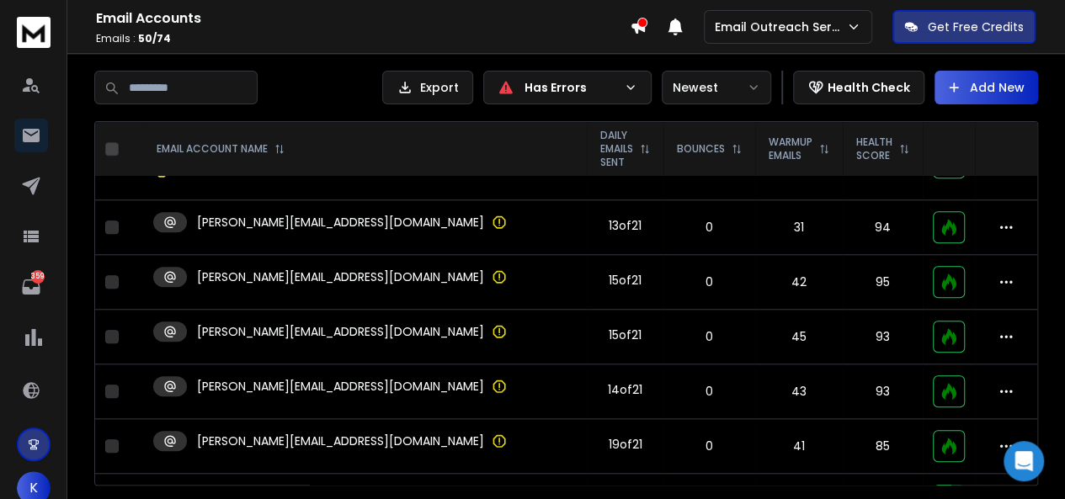
click at [273, 378] on p "[PERSON_NAME][EMAIL_ADDRESS][DOMAIN_NAME]" at bounding box center [340, 386] width 287 height 17
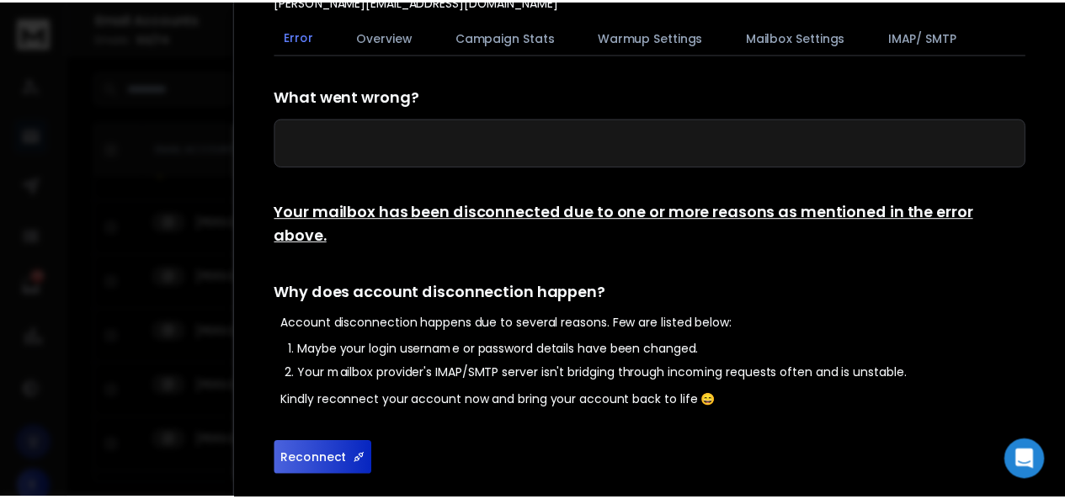
scroll to position [0, 0]
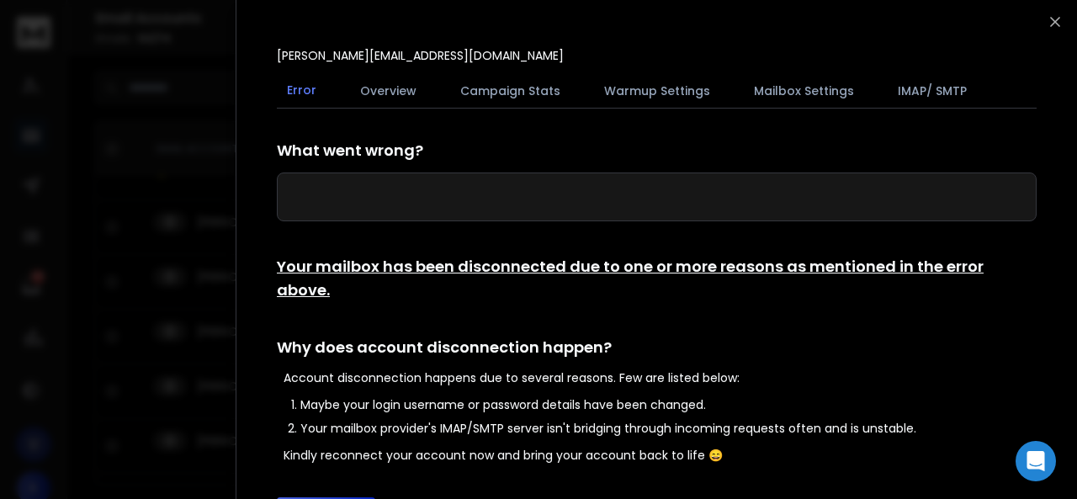
click at [1047, 30] on div "julia@easyallmarcindiazen.com Error Overview Campaign Stats Warmup Settings Mai…" at bounding box center [657, 289] width 800 height 538
click at [1047, 19] on icon "button" at bounding box center [1055, 21] width 17 height 17
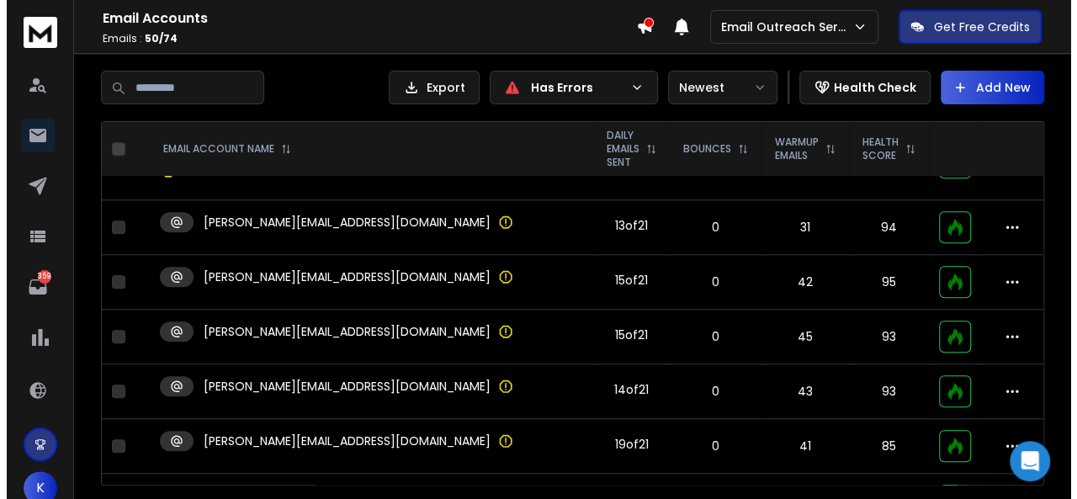
scroll to position [757, 0]
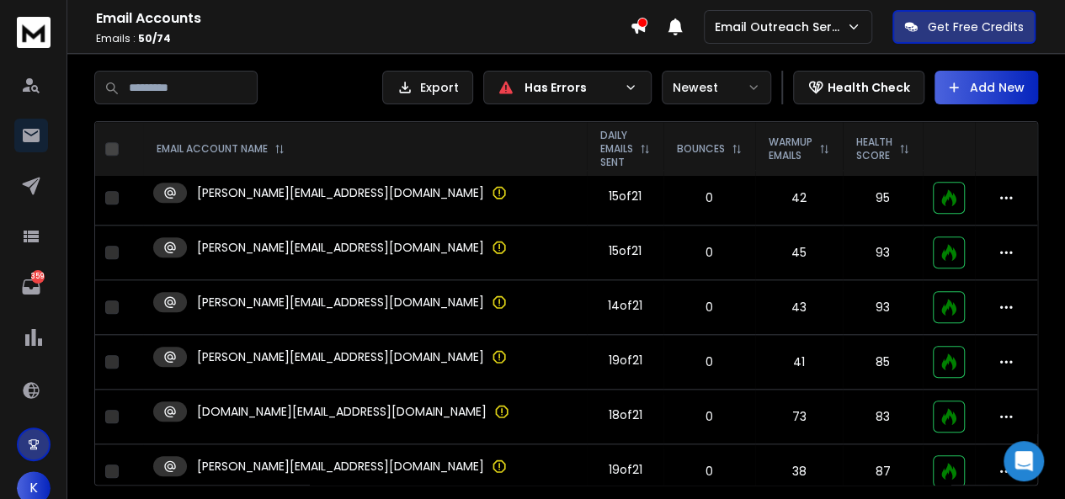
click at [294, 347] on div "[PERSON_NAME][EMAIL_ADDRESS][DOMAIN_NAME]" at bounding box center [318, 357] width 331 height 20
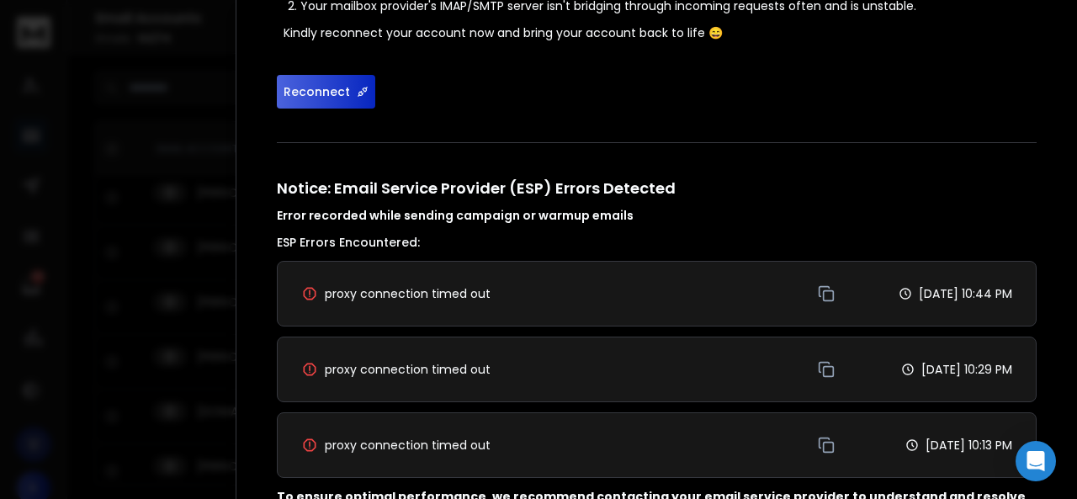
scroll to position [550, 0]
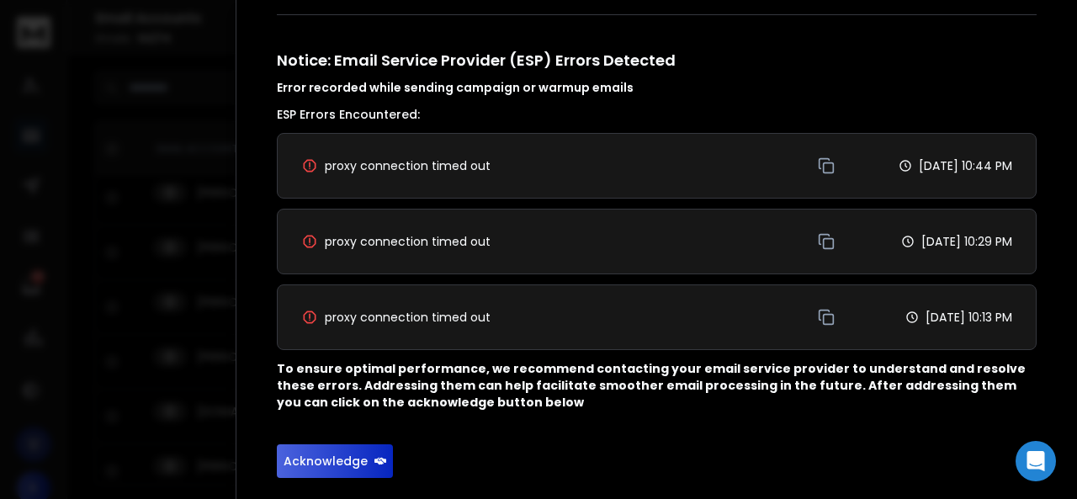
click at [355, 444] on button "Acknowledge" at bounding box center [335, 461] width 116 height 34
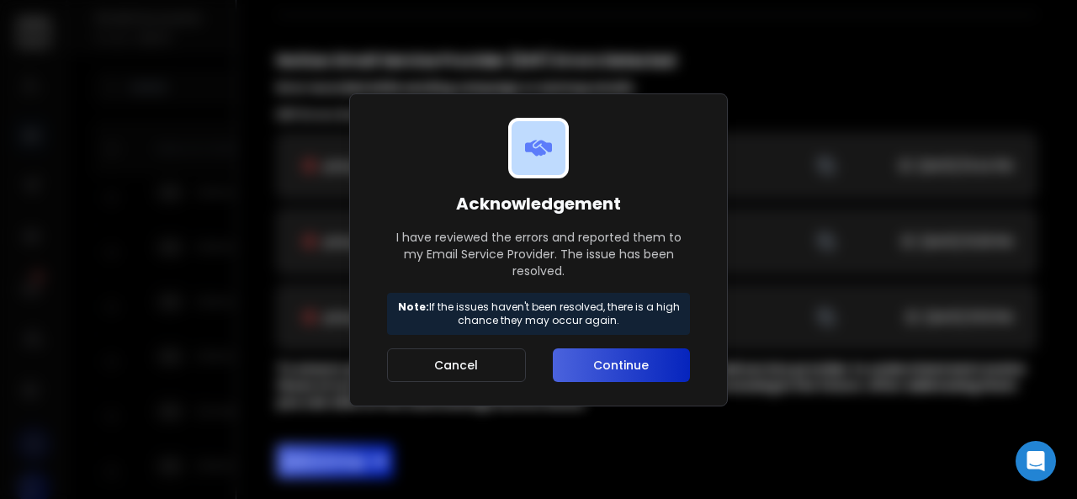
click at [572, 357] on button "Continue" at bounding box center [621, 365] width 137 height 34
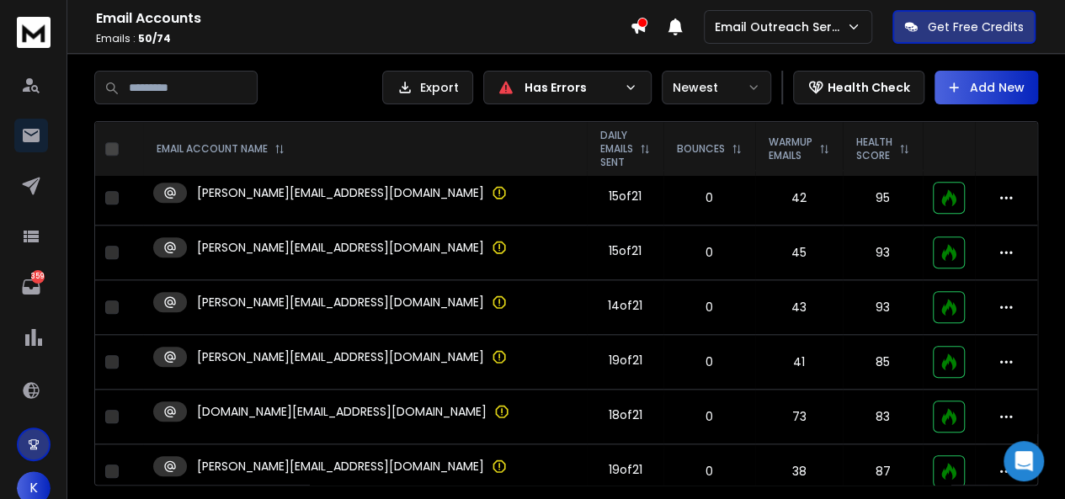
click at [302, 403] on p "[DOMAIN_NAME][EMAIL_ADDRESS][DOMAIN_NAME]" at bounding box center [341, 411] width 289 height 17
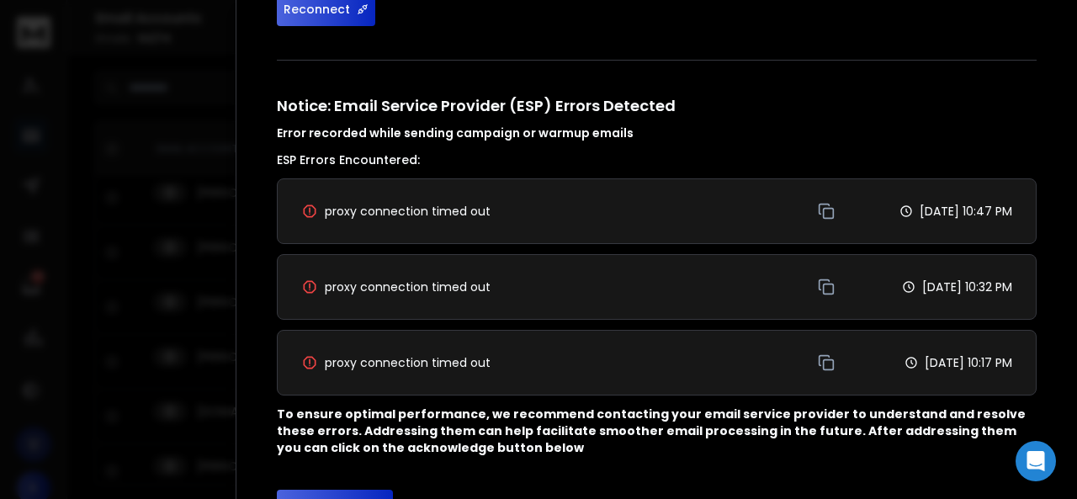
scroll to position [550, 0]
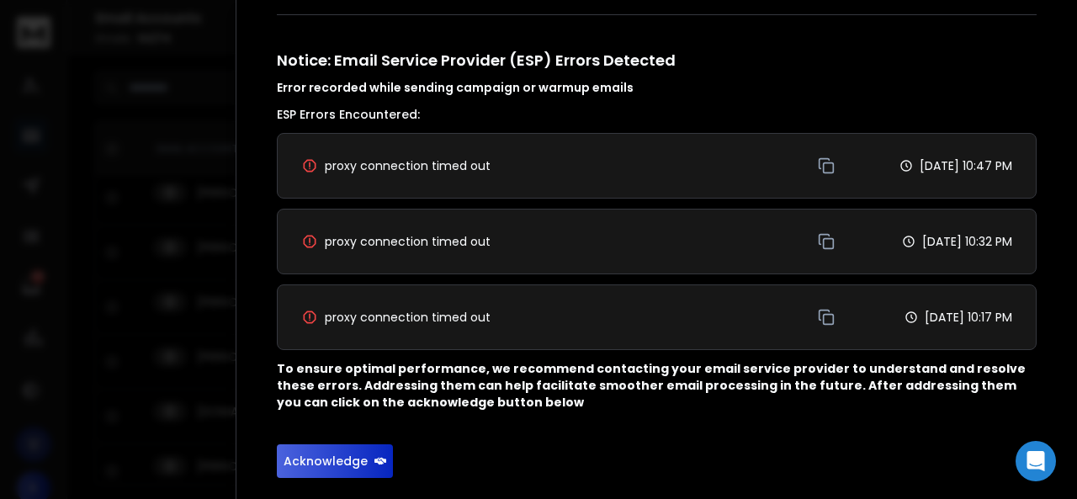
click at [327, 444] on button "Acknowledge" at bounding box center [335, 461] width 116 height 34
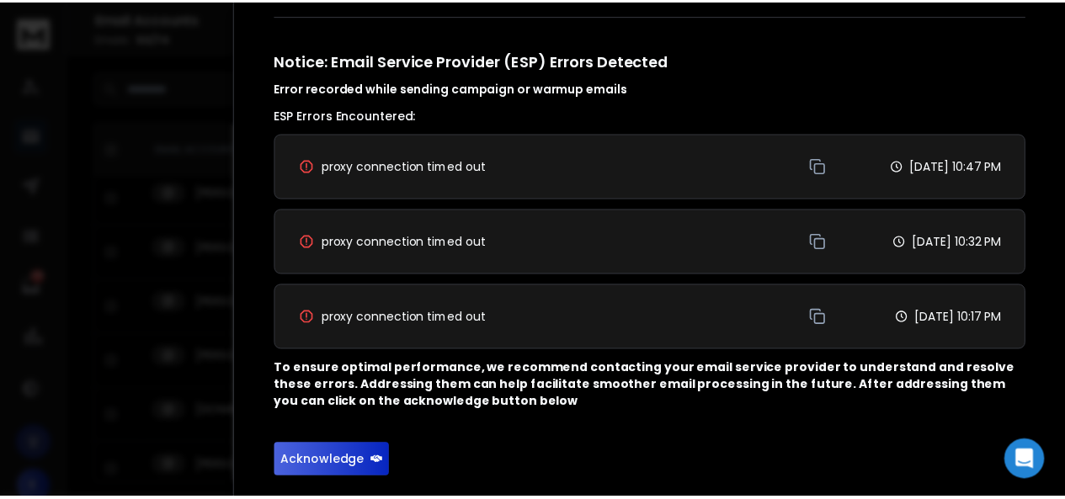
scroll to position [571, 0]
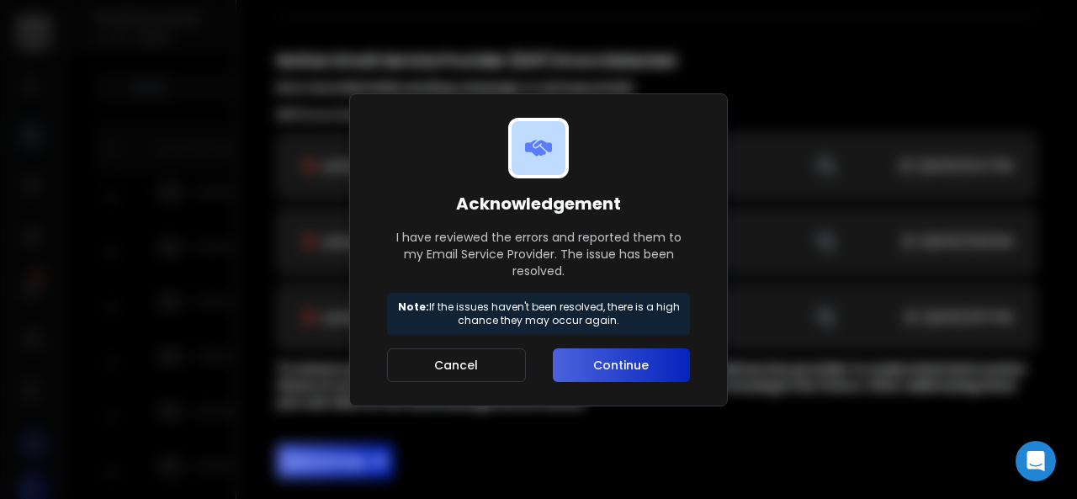
click at [619, 364] on button "Continue" at bounding box center [621, 365] width 137 height 34
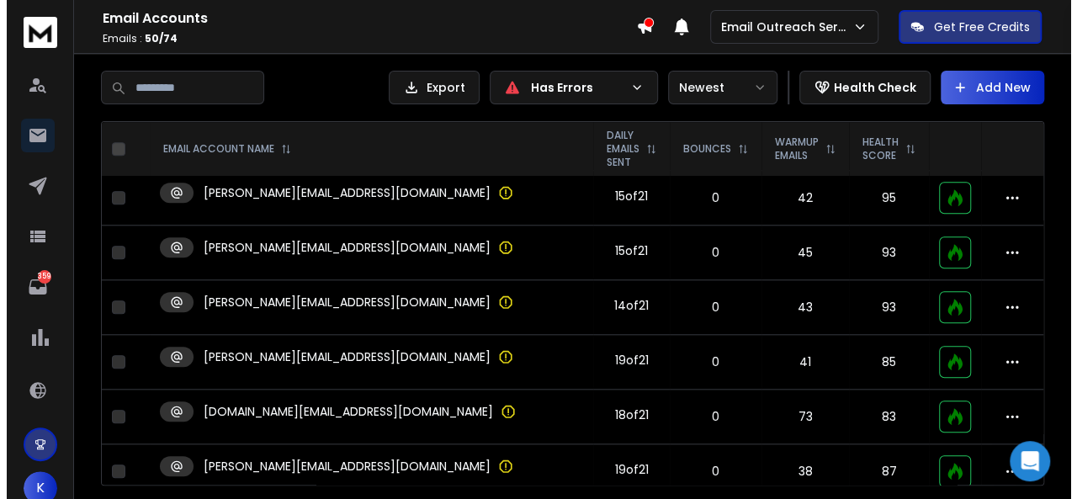
scroll to position [0, 0]
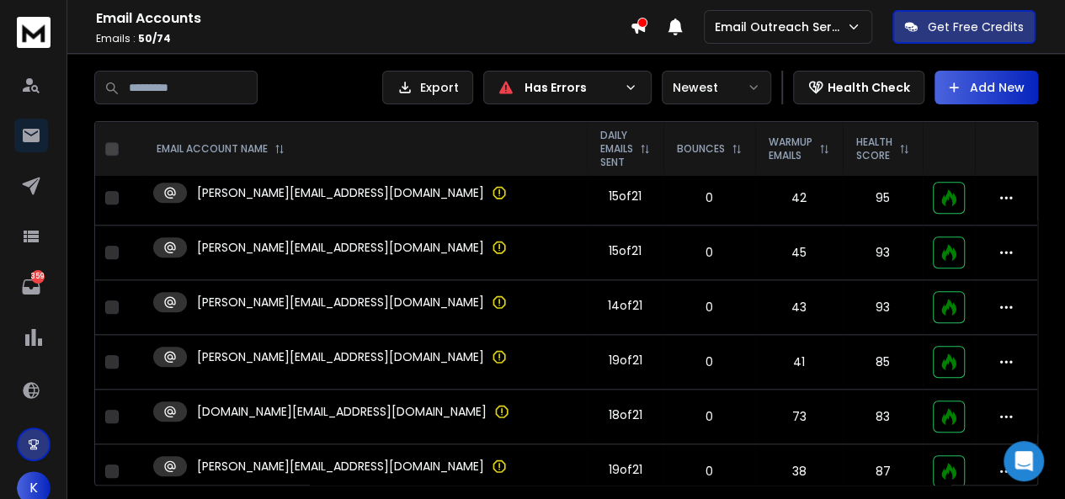
click at [252, 458] on p "[PERSON_NAME][EMAIL_ADDRESS][DOMAIN_NAME]" at bounding box center [340, 466] width 287 height 17
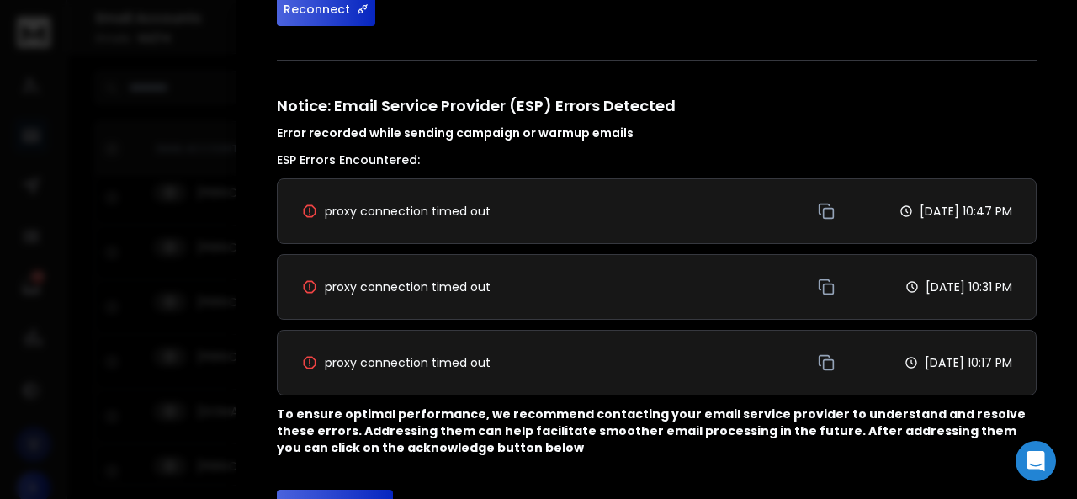
scroll to position [550, 0]
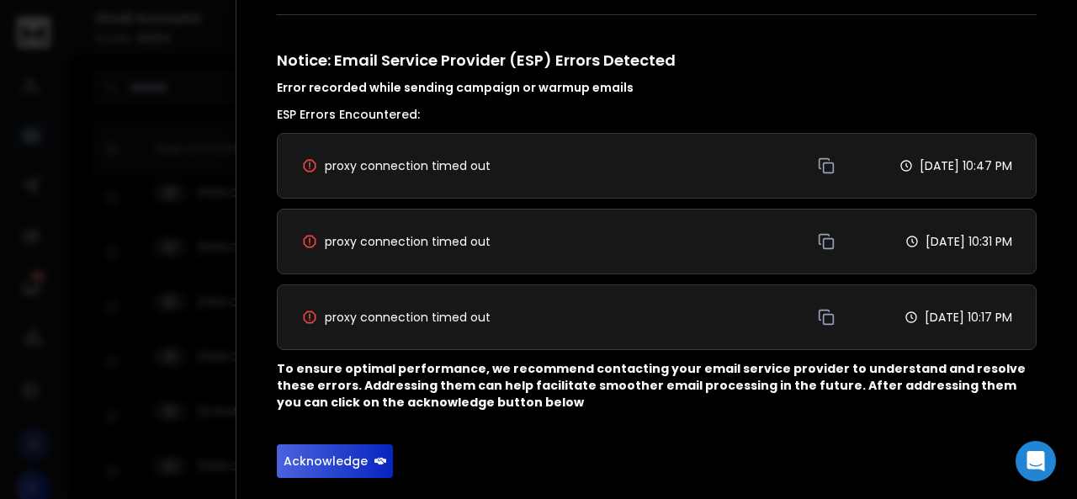
click at [351, 444] on button "Acknowledge" at bounding box center [335, 461] width 116 height 34
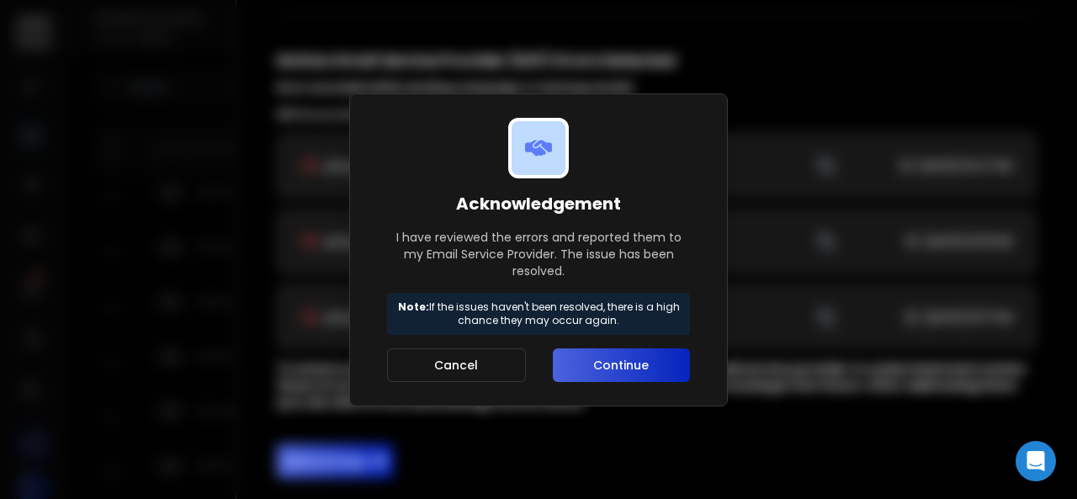
click at [567, 363] on button "Continue" at bounding box center [621, 365] width 137 height 34
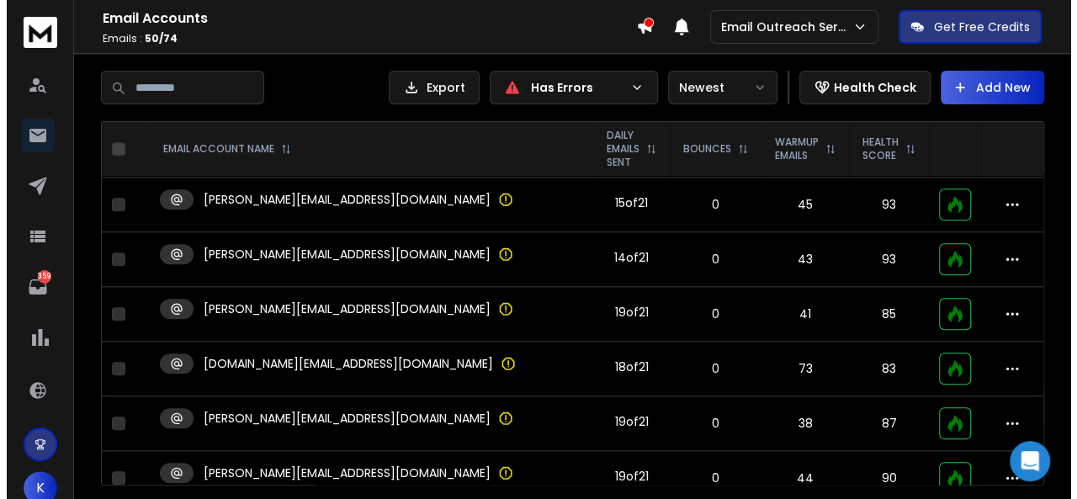
scroll to position [842, 0]
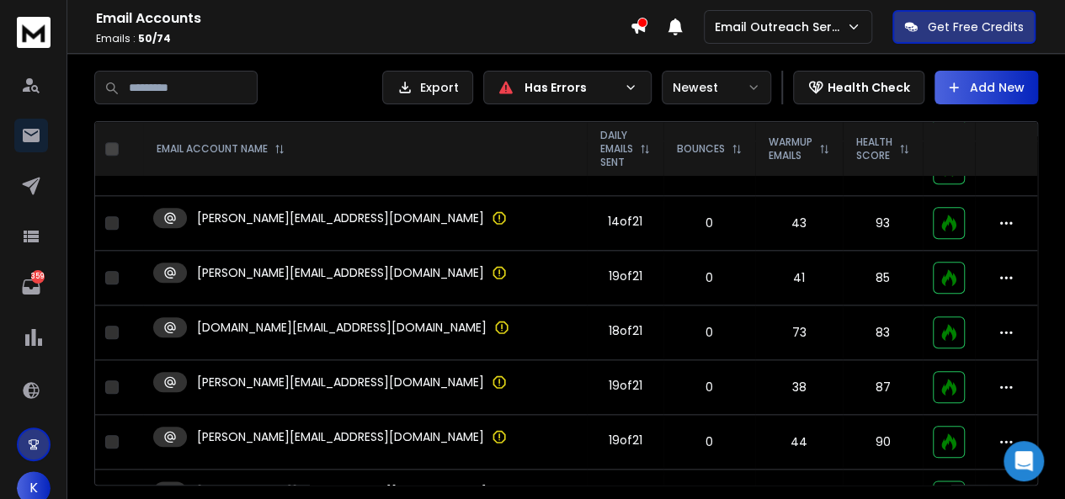
click at [279, 428] on p "[PERSON_NAME][EMAIL_ADDRESS][DOMAIN_NAME]" at bounding box center [340, 436] width 287 height 17
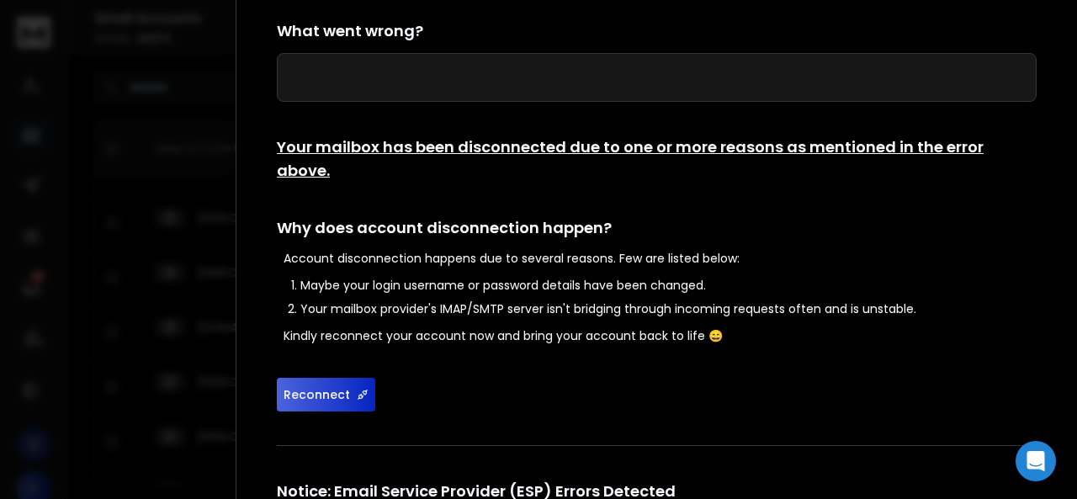
scroll to position [550, 0]
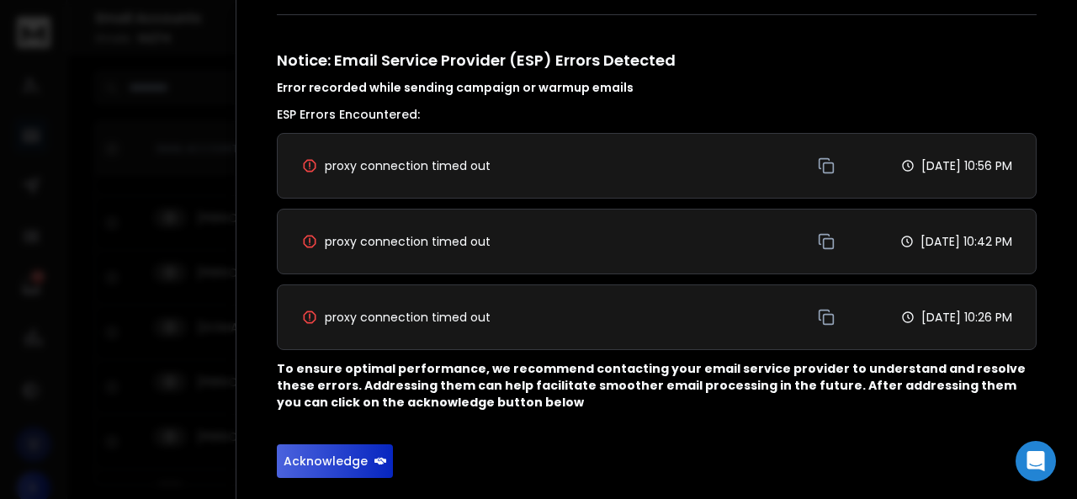
click at [305, 444] on button "Acknowledge" at bounding box center [335, 461] width 116 height 34
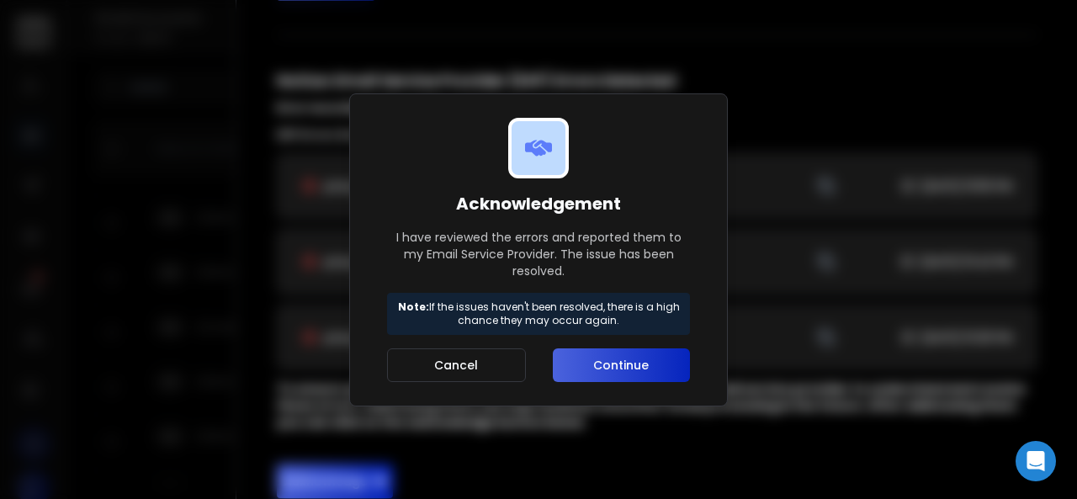
scroll to position [571, 0]
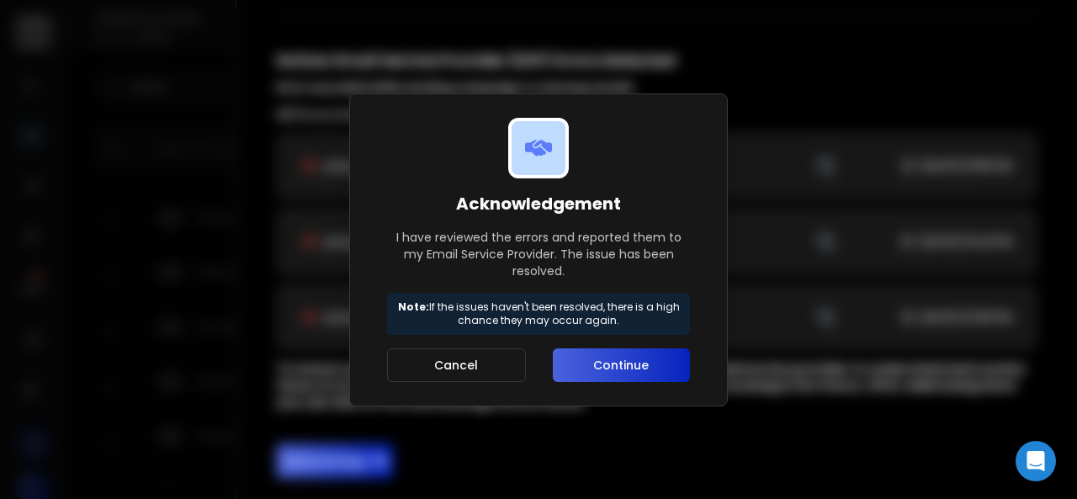
click at [601, 367] on button "Continue" at bounding box center [621, 365] width 137 height 34
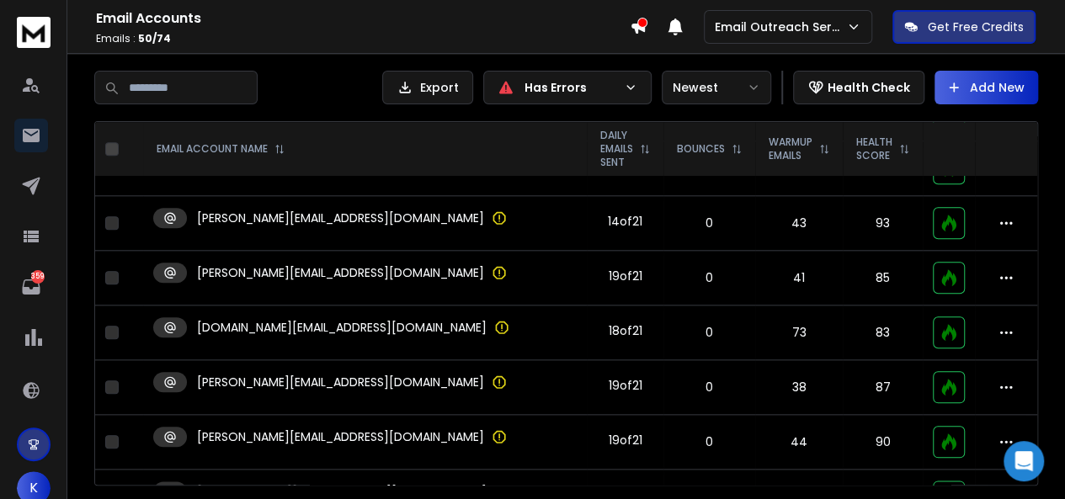
click at [252, 483] on p "[DOMAIN_NAME][EMAIL_ADDRESS][DOMAIN_NAME]" at bounding box center [341, 491] width 289 height 17
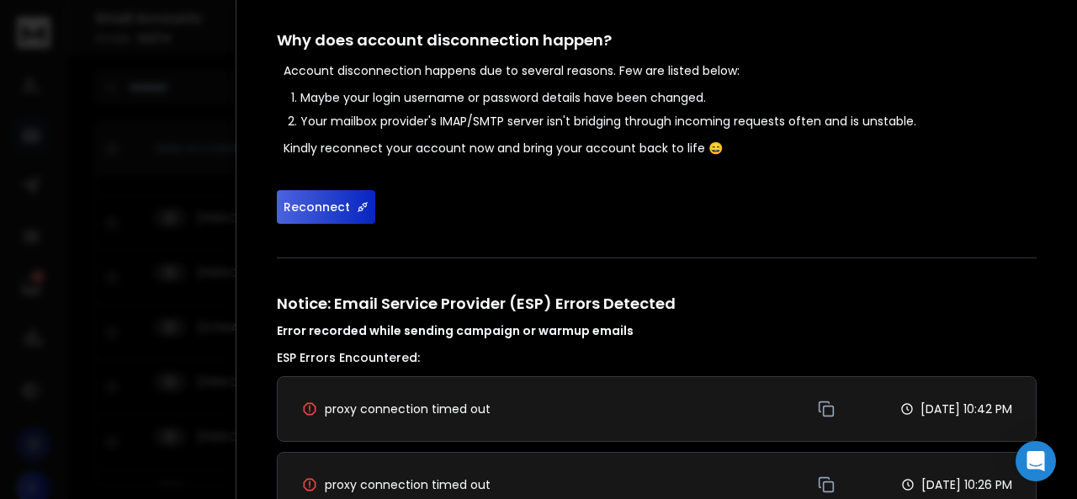
scroll to position [550, 0]
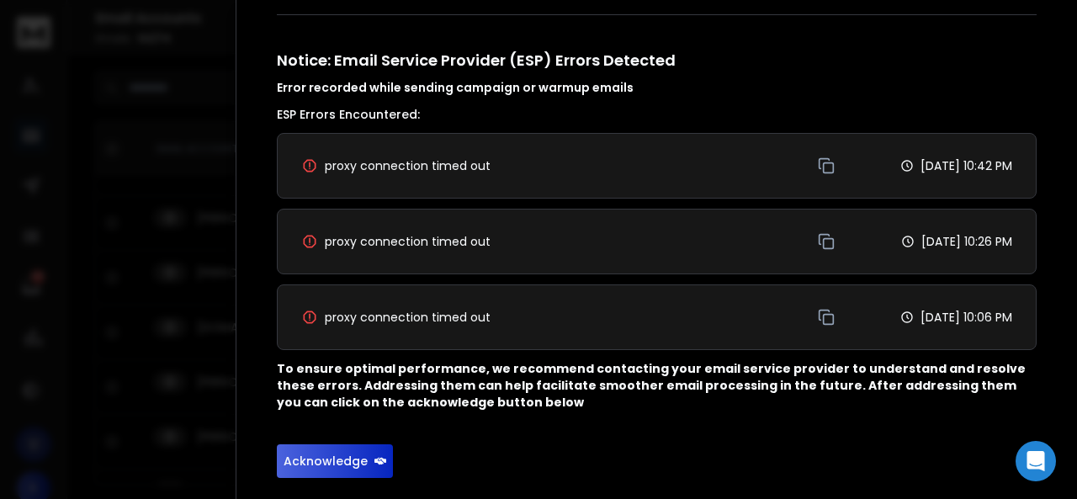
click at [295, 444] on button "Acknowledge" at bounding box center [335, 461] width 116 height 34
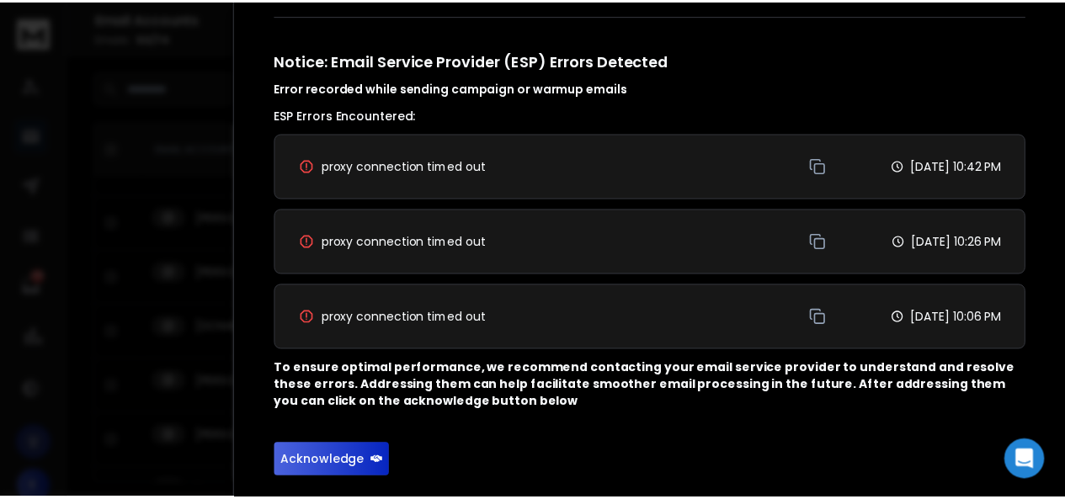
scroll to position [571, 0]
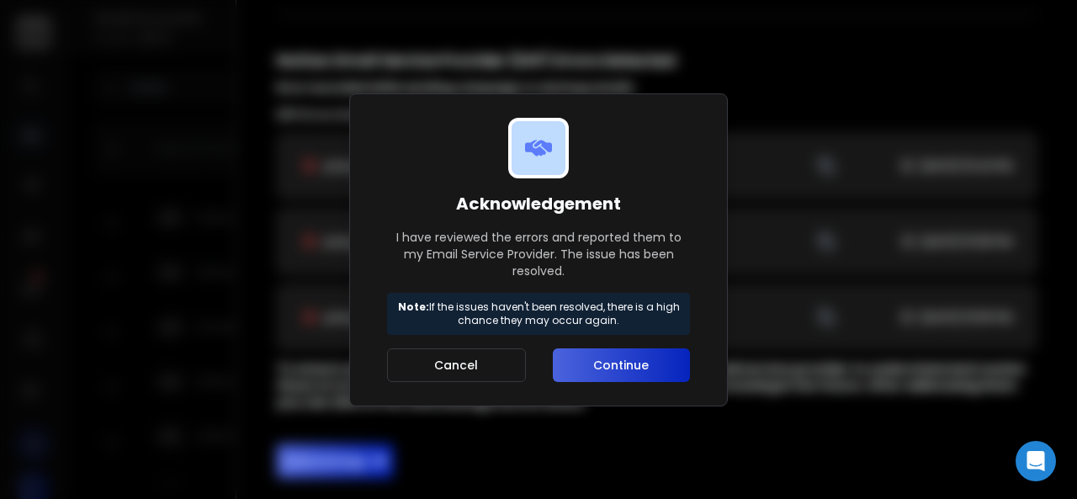
click at [636, 360] on button "Continue" at bounding box center [621, 365] width 137 height 34
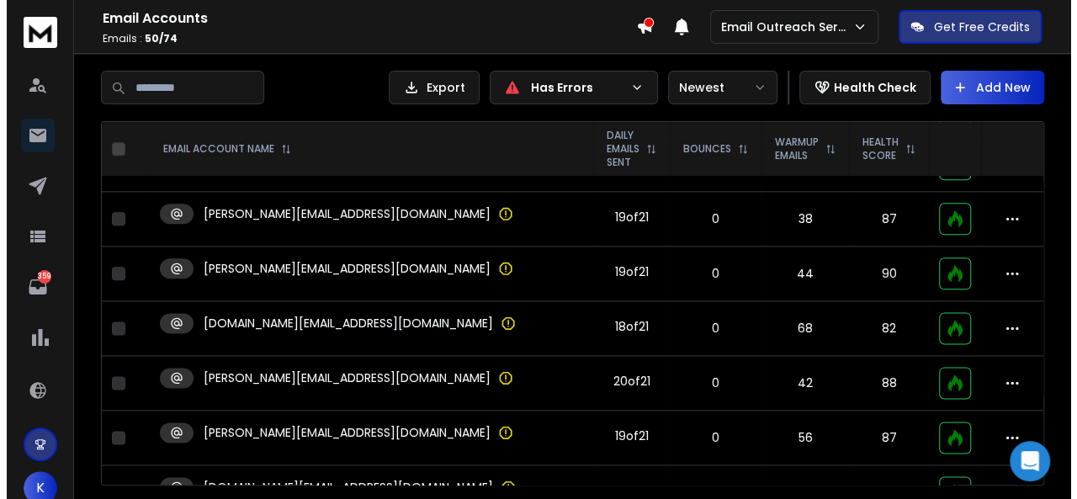
scroll to position [926, 0]
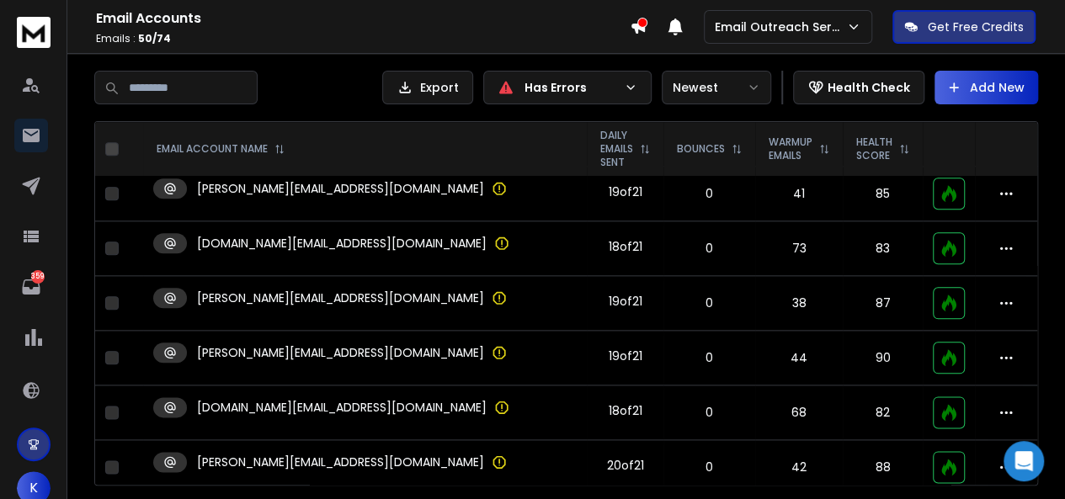
click at [291, 344] on p "[PERSON_NAME][EMAIL_ADDRESS][DOMAIN_NAME]" at bounding box center [340, 352] width 287 height 17
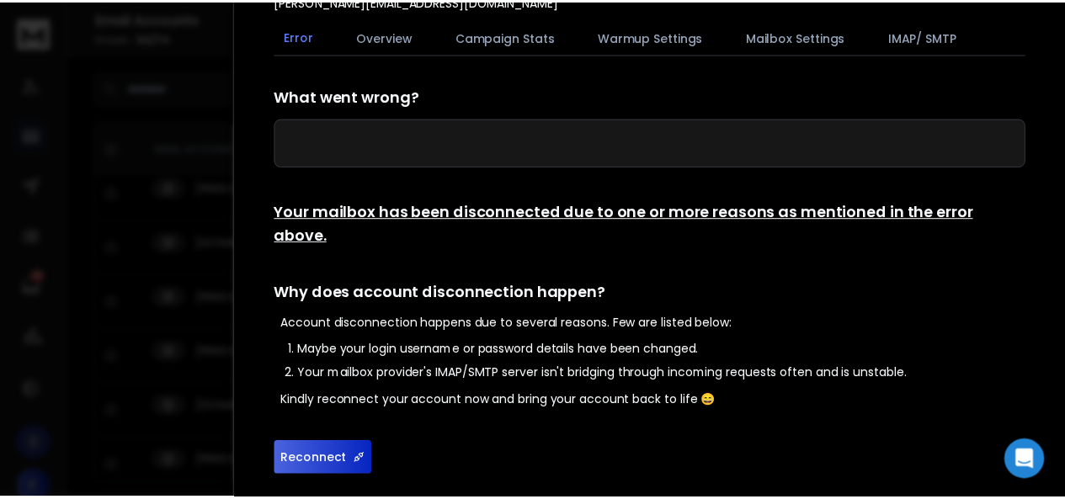
scroll to position [0, 0]
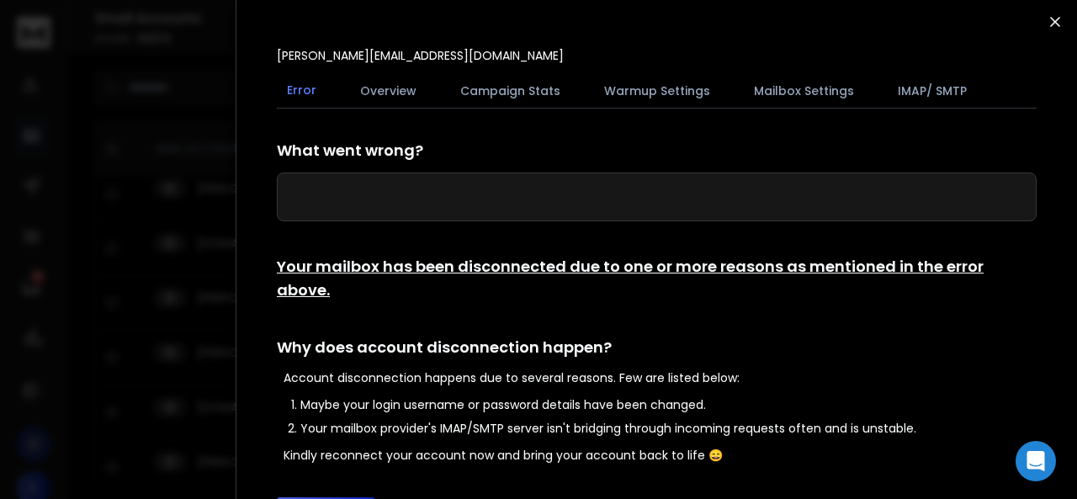
click at [1051, 20] on icon "button" at bounding box center [1055, 22] width 8 height 8
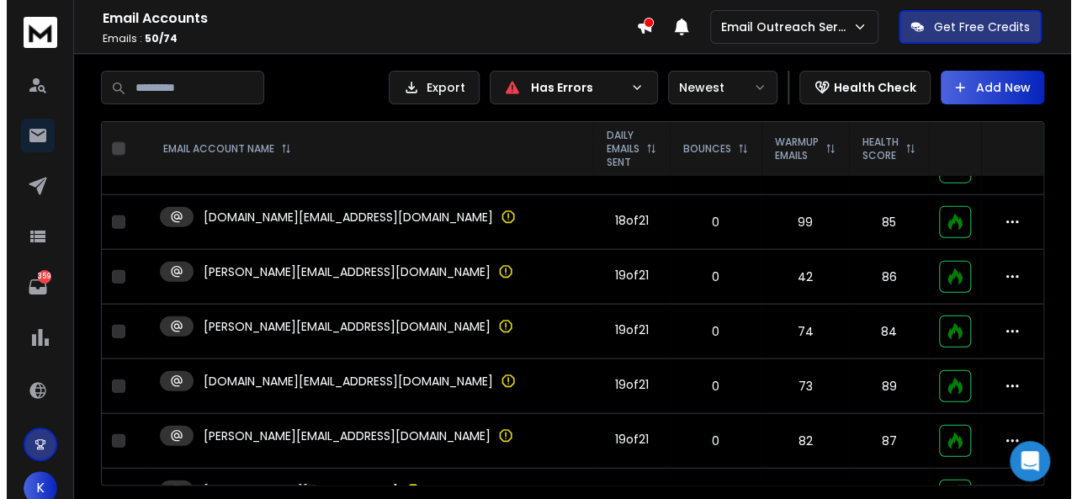
scroll to position [2020, 0]
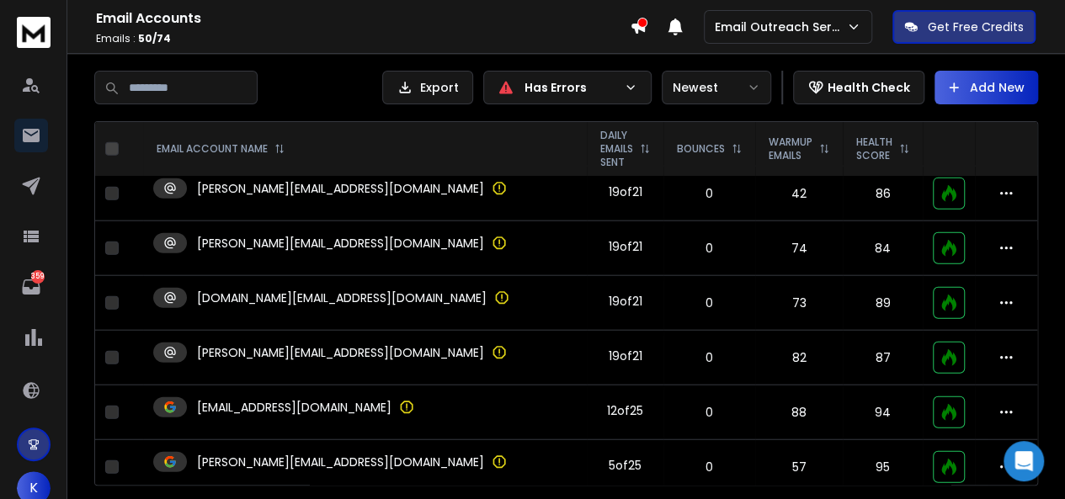
click at [289, 344] on p "[PERSON_NAME][EMAIL_ADDRESS][DOMAIN_NAME]" at bounding box center [340, 352] width 287 height 17
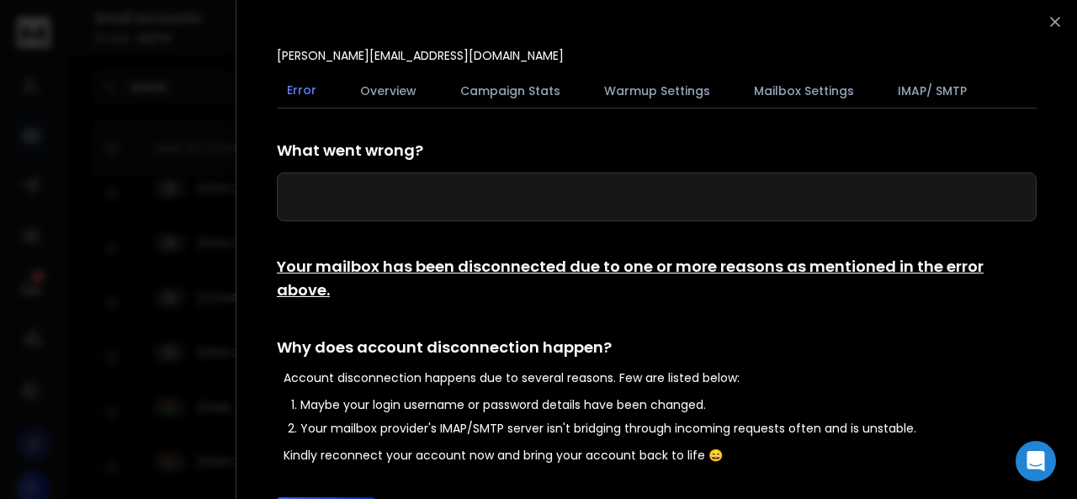
scroll to position [400, 0]
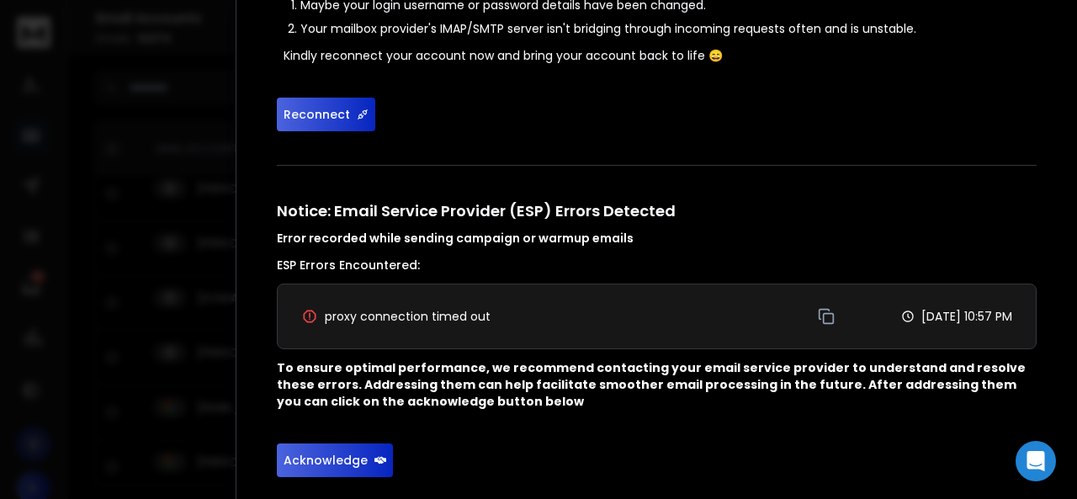
click at [310, 415] on div "What went wrong? Your mailbox has been disconnected due to one or more reasons …" at bounding box center [657, 108] width 760 height 738
click at [310, 443] on button "Acknowledge" at bounding box center [335, 460] width 116 height 34
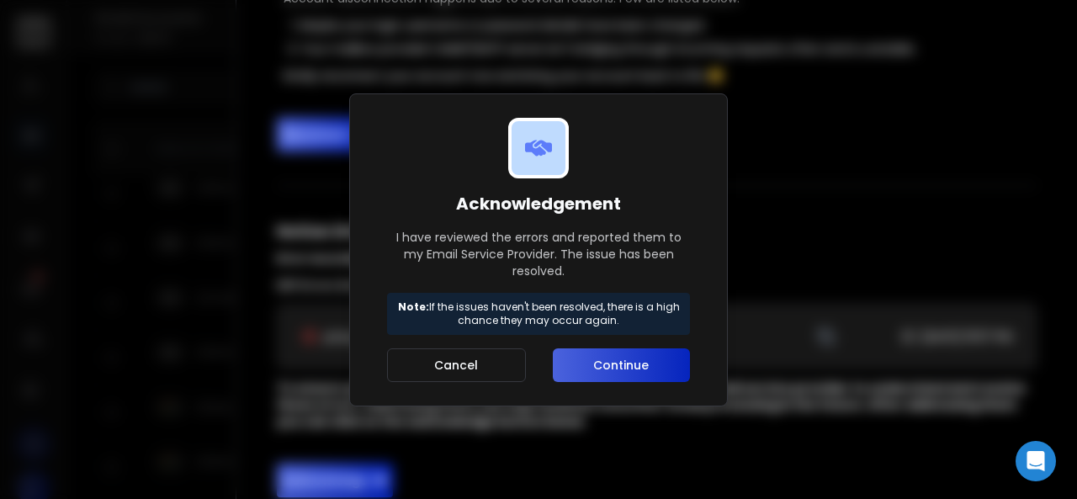
scroll to position [420, 0]
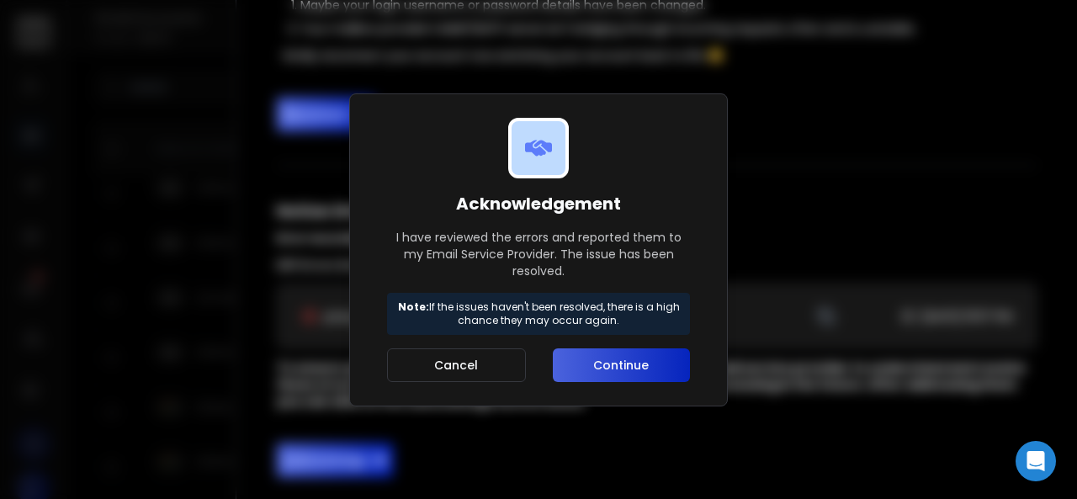
click at [624, 367] on button "Continue" at bounding box center [621, 365] width 137 height 34
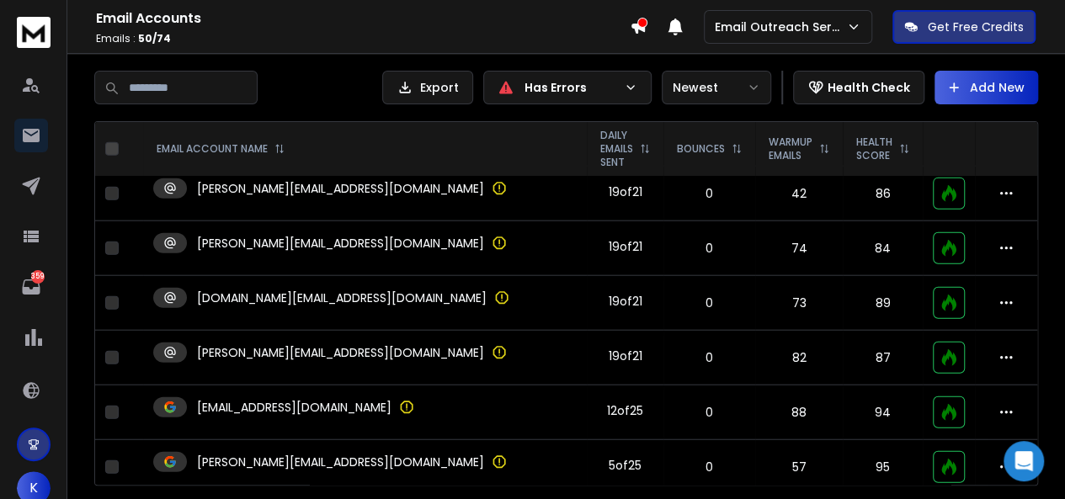
click at [276, 289] on p "[DOMAIN_NAME][EMAIL_ADDRESS][DOMAIN_NAME]" at bounding box center [341, 297] width 289 height 17
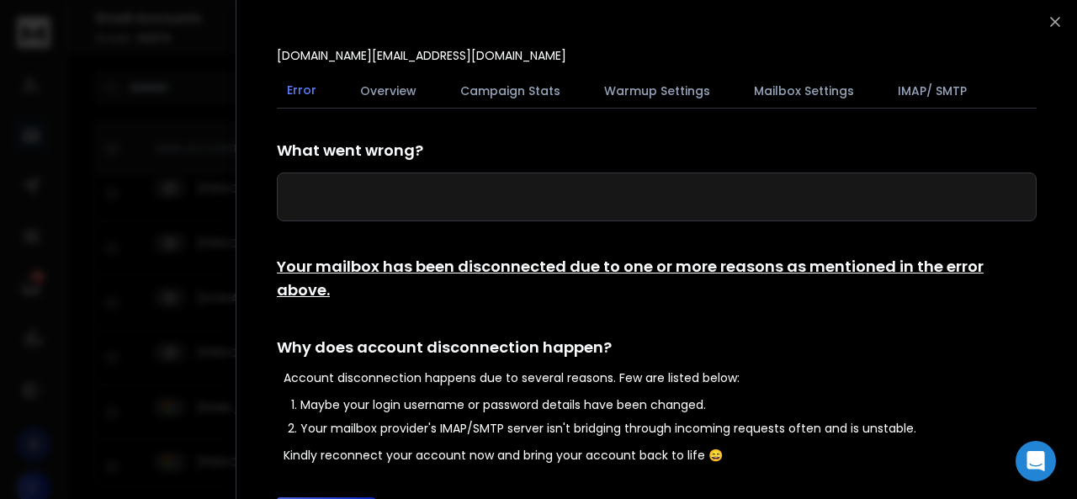
scroll to position [400, 0]
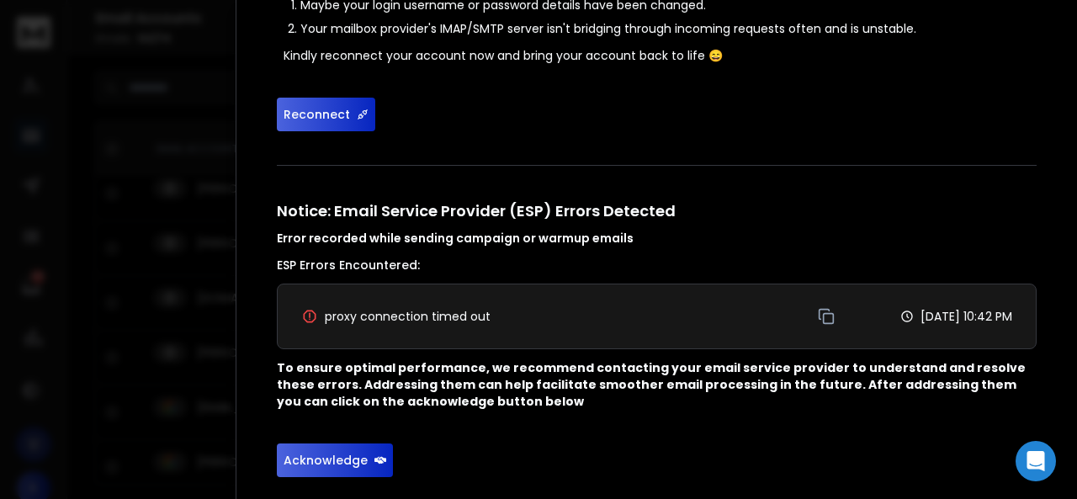
click at [332, 443] on button "Acknowledge" at bounding box center [335, 460] width 116 height 34
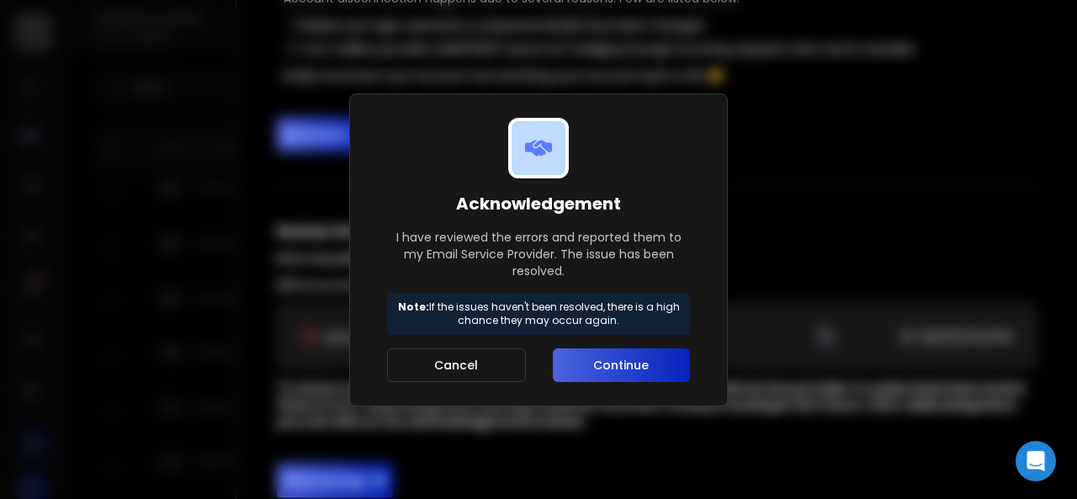
scroll to position [420, 0]
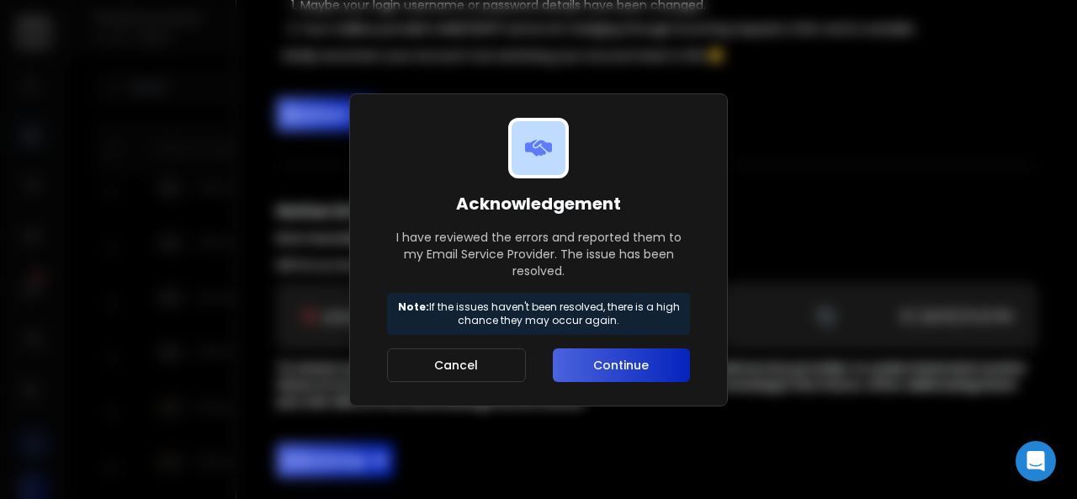
click at [591, 354] on button "Continue" at bounding box center [621, 365] width 137 height 34
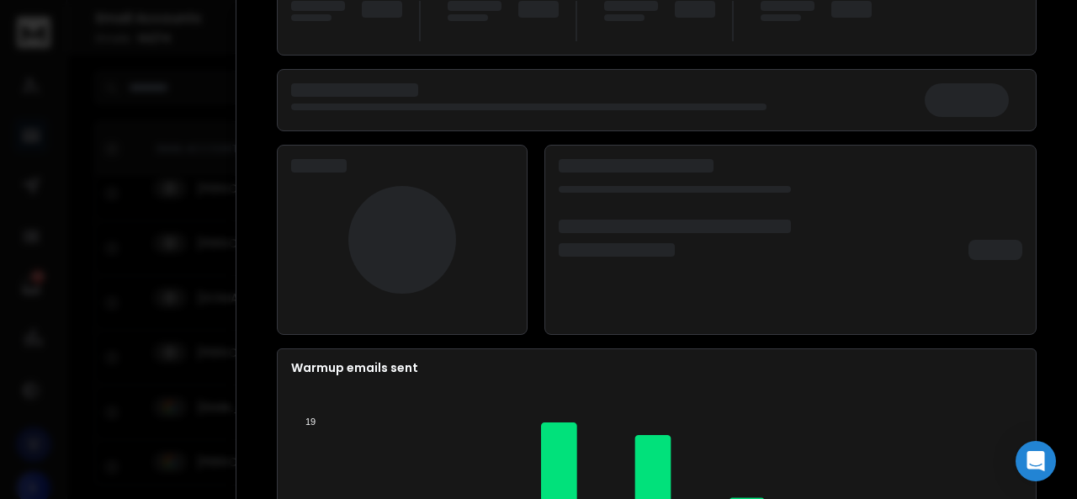
scroll to position [372, 0]
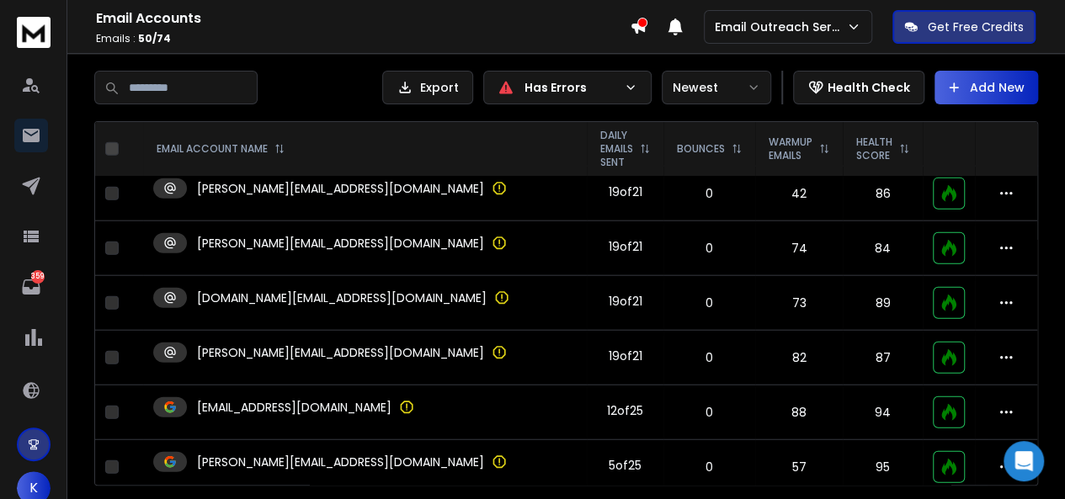
click at [279, 289] on p "[DOMAIN_NAME][EMAIL_ADDRESS][DOMAIN_NAME]" at bounding box center [341, 297] width 289 height 17
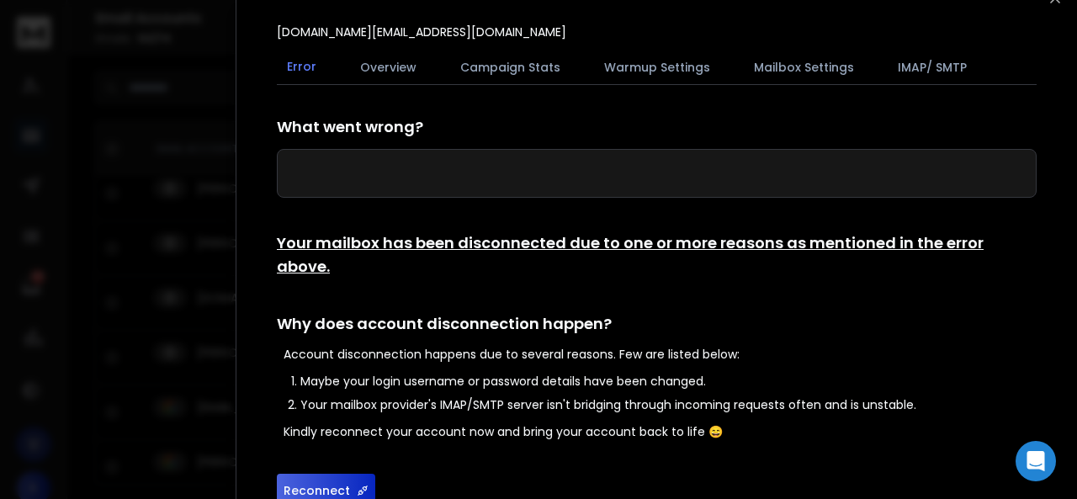
scroll to position [0, 0]
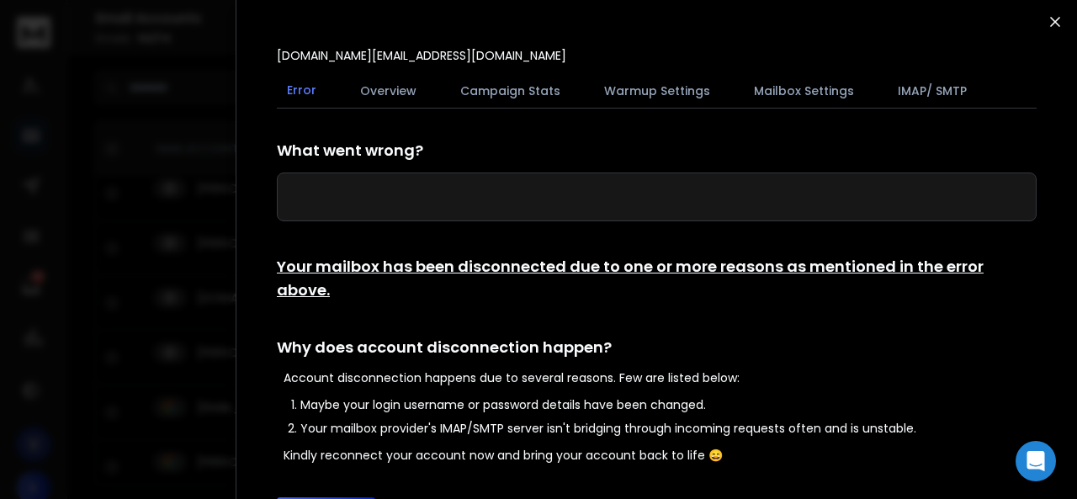
click at [1047, 19] on icon "button" at bounding box center [1055, 21] width 17 height 17
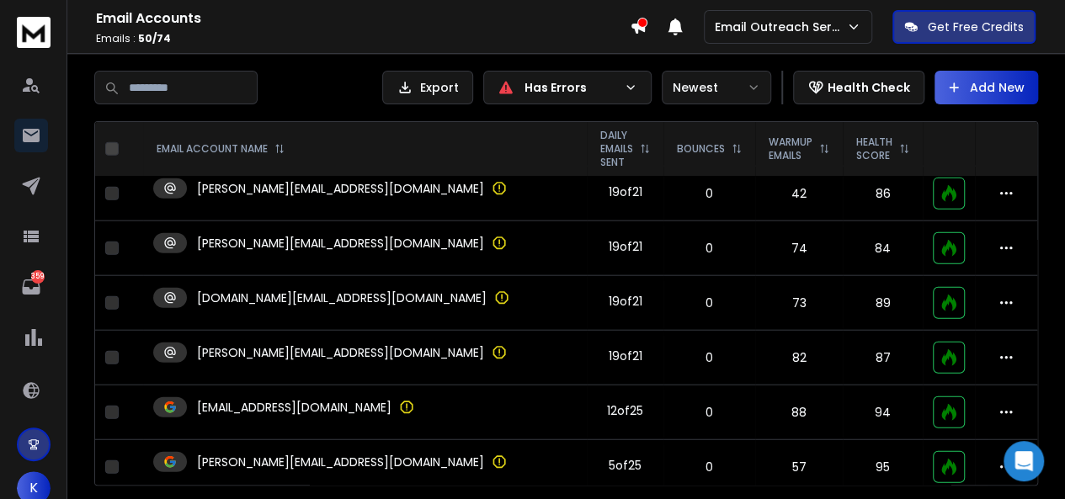
click at [300, 235] on p "[PERSON_NAME][EMAIL_ADDRESS][DOMAIN_NAME]" at bounding box center [340, 243] width 287 height 17
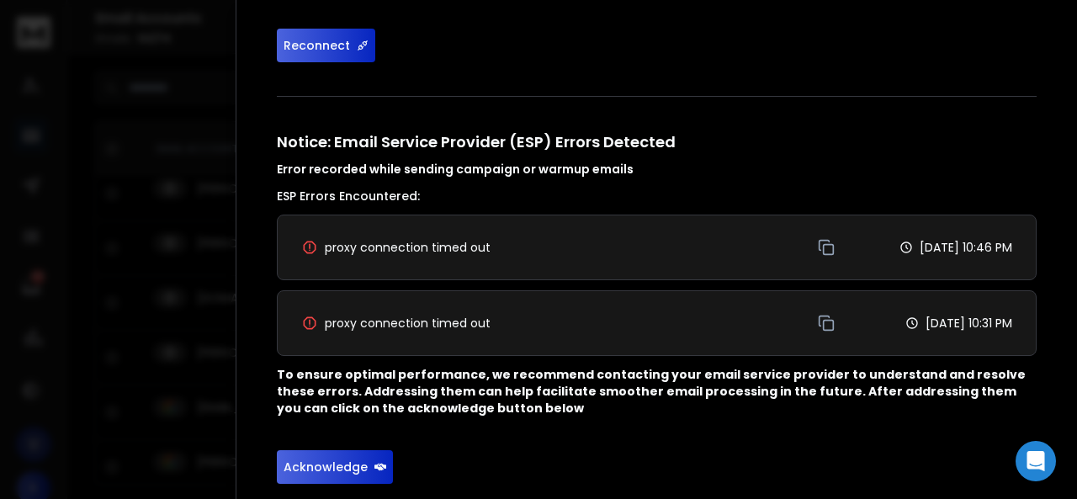
scroll to position [475, 0]
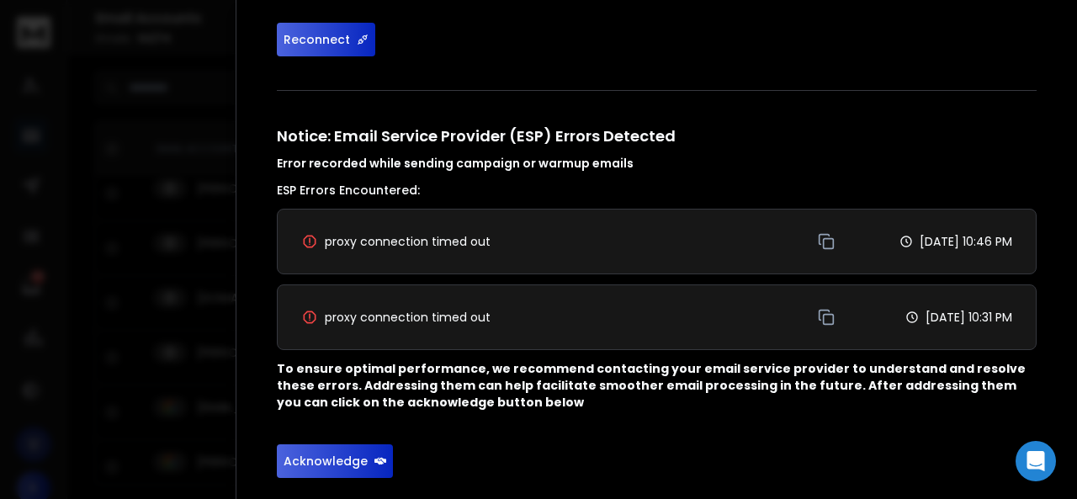
click at [313, 444] on button "Acknowledge" at bounding box center [335, 461] width 116 height 34
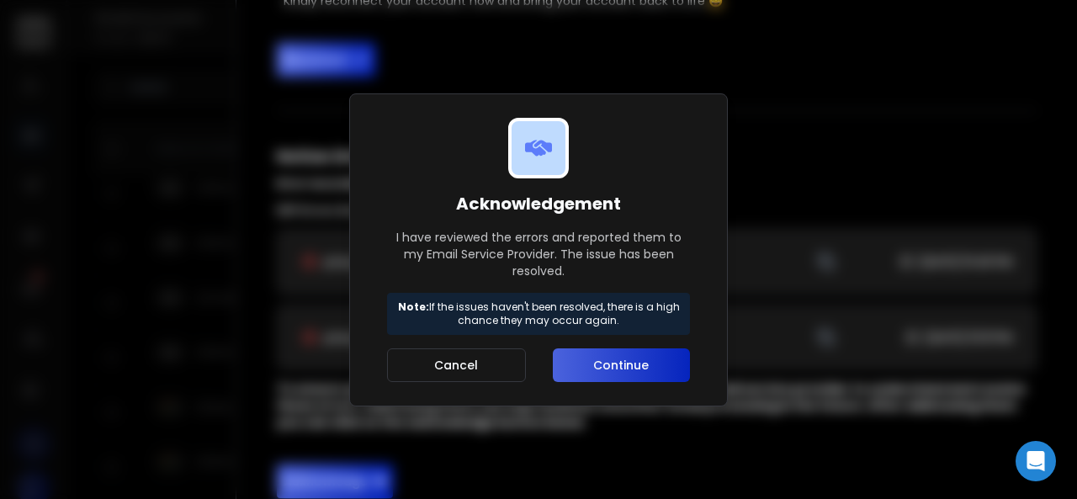
scroll to position [495, 0]
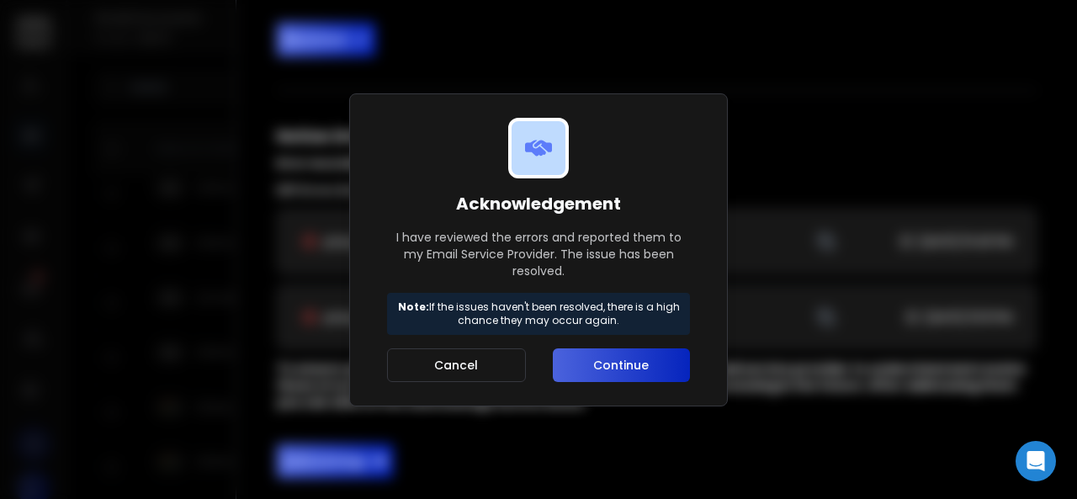
click at [585, 359] on button "Continue" at bounding box center [621, 365] width 137 height 34
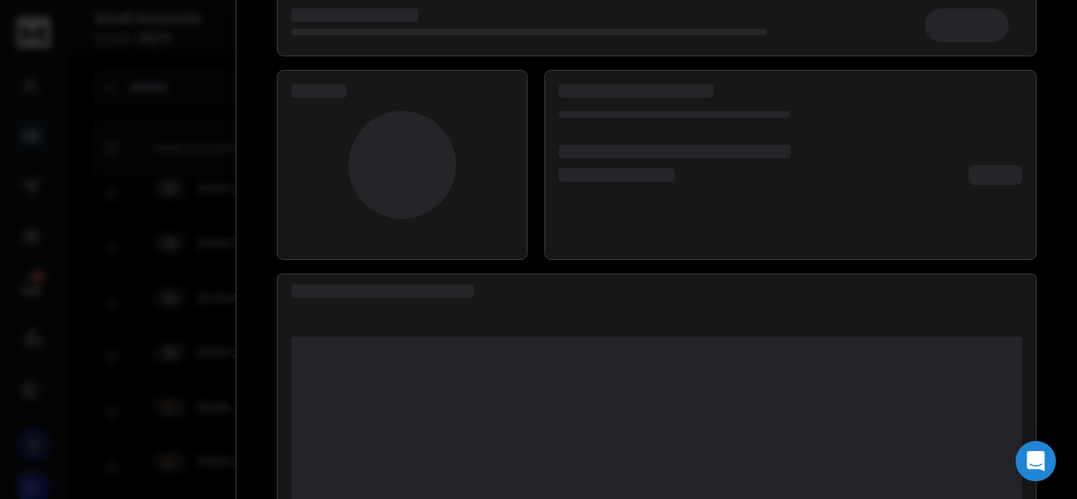
scroll to position [372, 0]
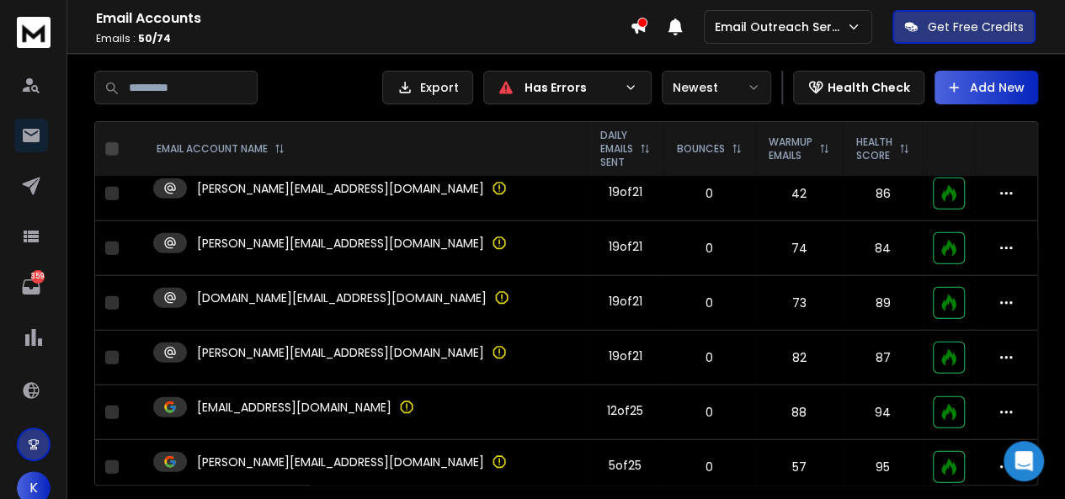
click at [304, 235] on p "[PERSON_NAME][EMAIL_ADDRESS][DOMAIN_NAME]" at bounding box center [340, 243] width 287 height 17
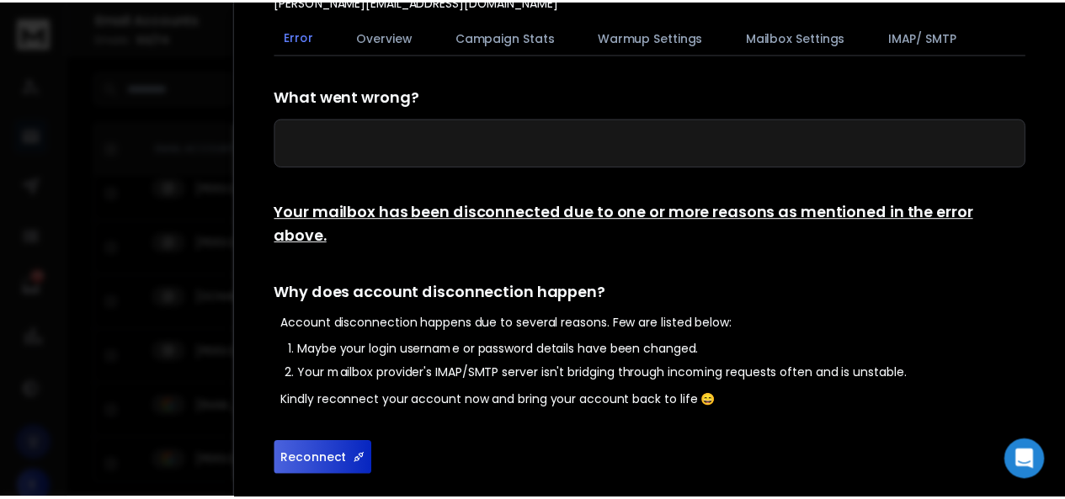
scroll to position [0, 0]
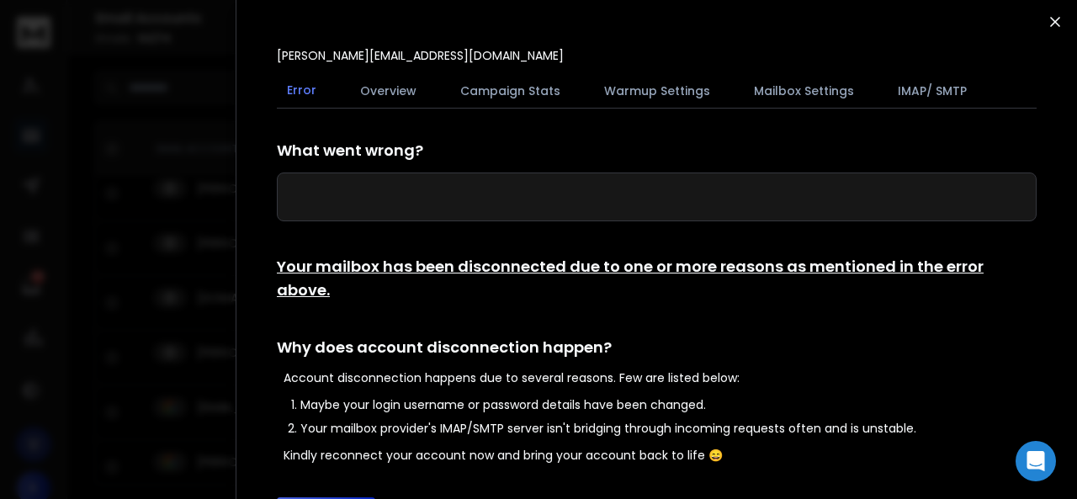
click at [1047, 28] on icon "button" at bounding box center [1055, 21] width 17 height 17
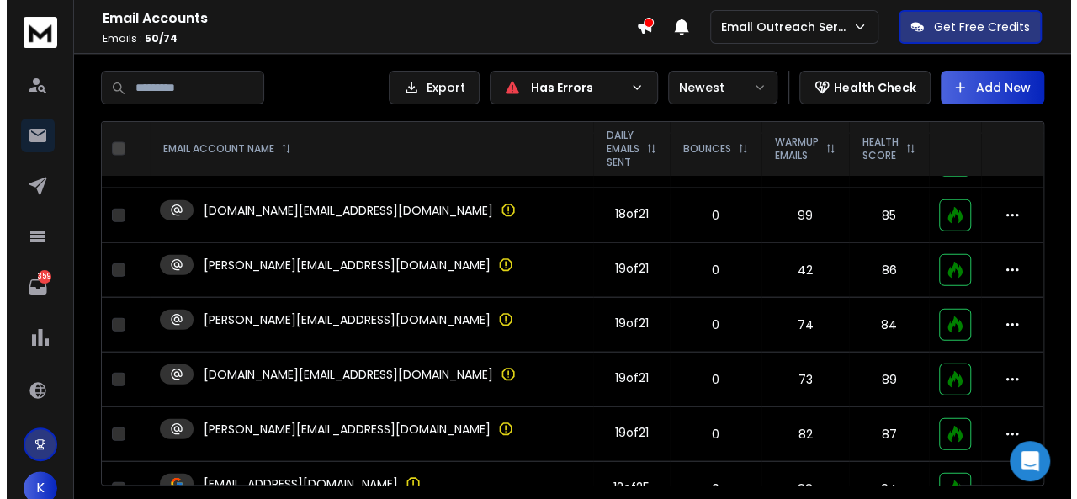
scroll to position [1935, 0]
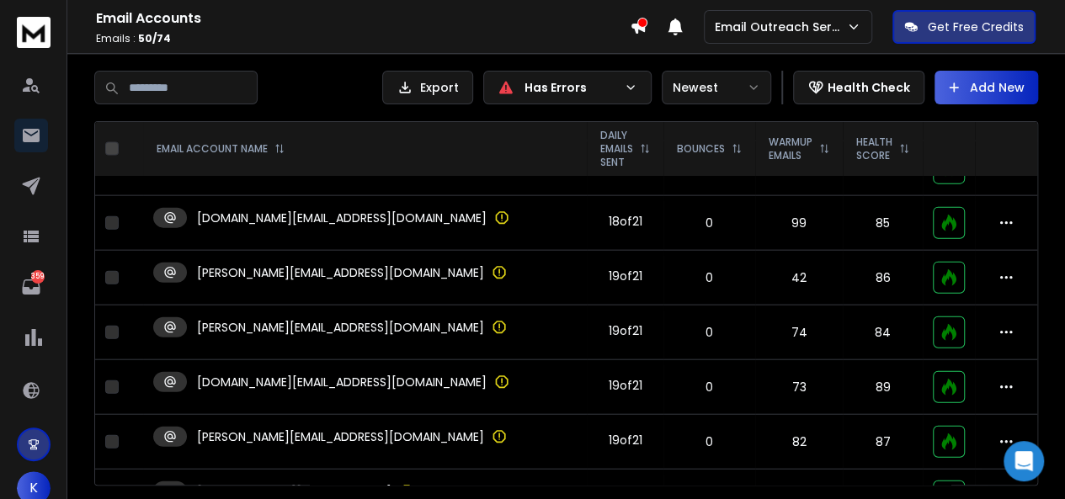
click at [259, 264] on p "[PERSON_NAME][EMAIL_ADDRESS][DOMAIN_NAME]" at bounding box center [340, 272] width 287 height 17
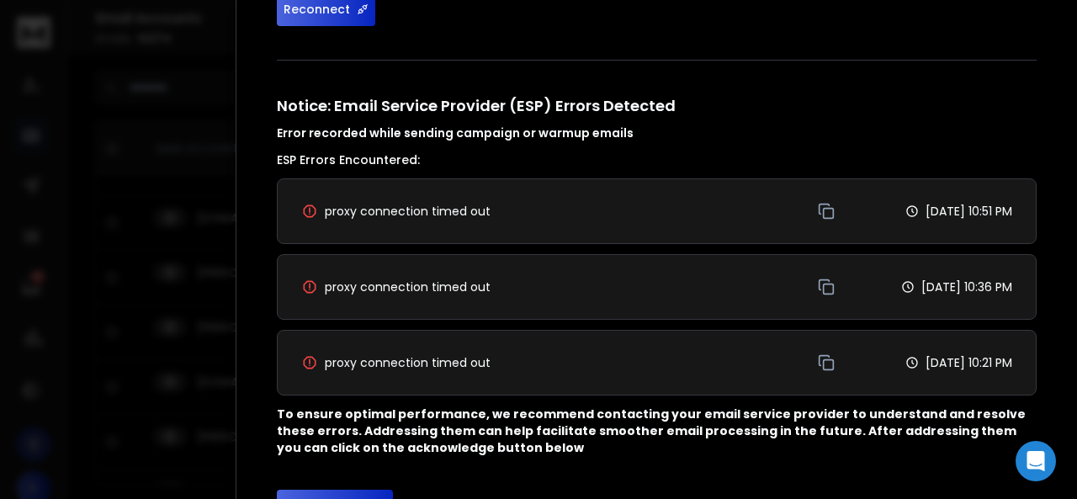
scroll to position [550, 0]
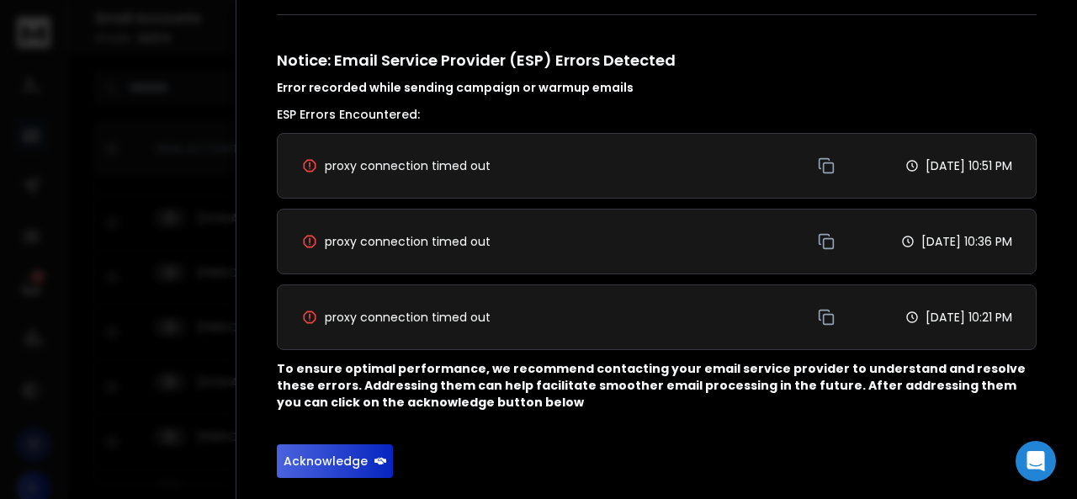
click at [327, 444] on button "Acknowledge" at bounding box center [335, 461] width 116 height 34
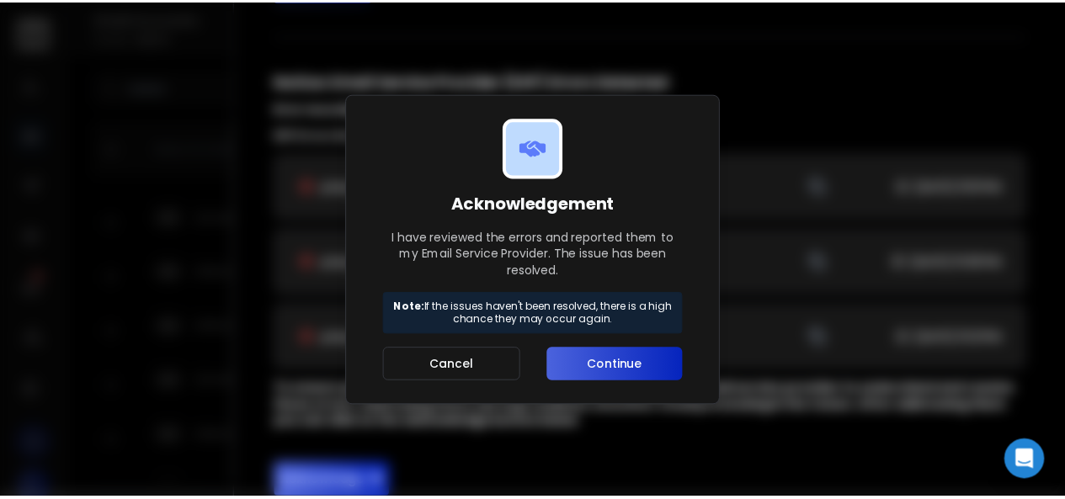
scroll to position [571, 0]
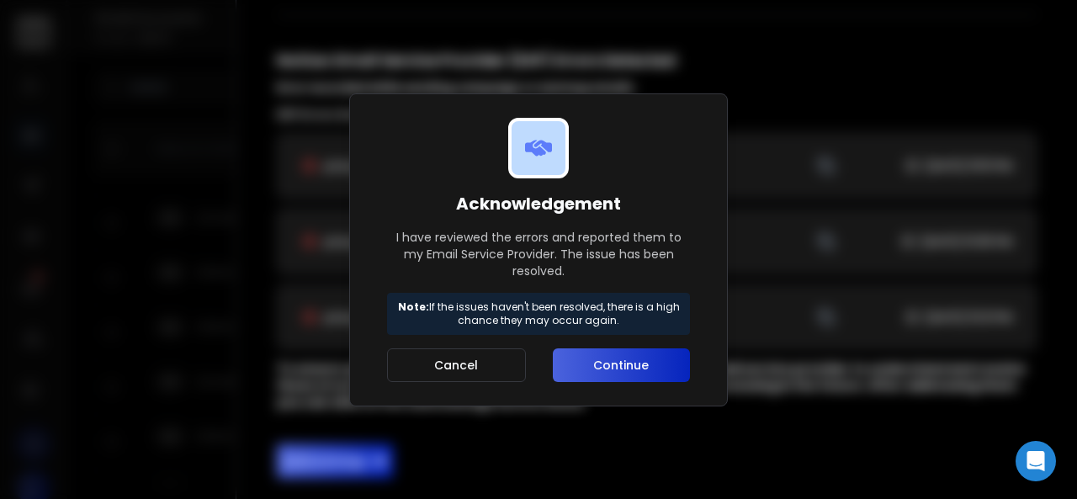
click at [624, 363] on button "Continue" at bounding box center [621, 365] width 137 height 34
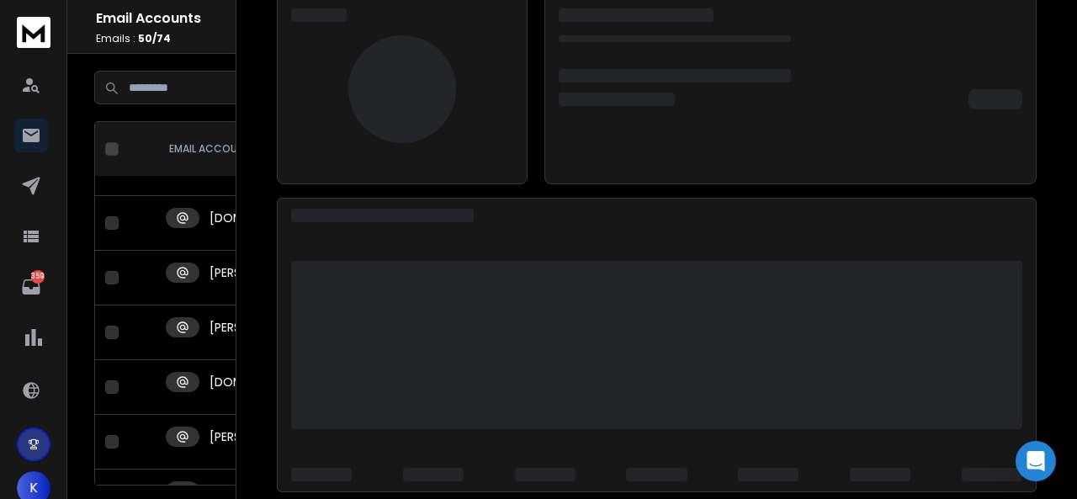
scroll to position [0, 0]
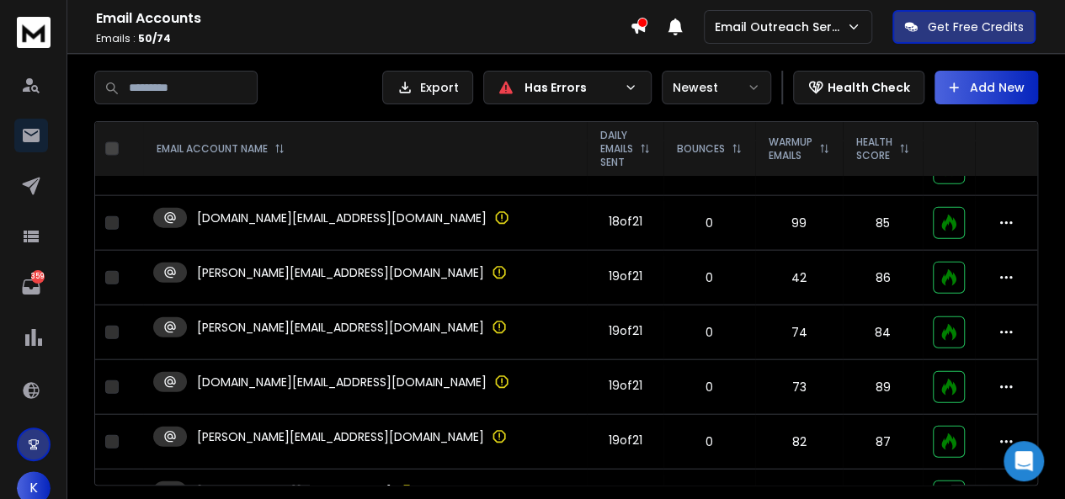
click at [257, 210] on p "Nancy.hu@getqcadvisorhub.com" at bounding box center [341, 218] width 289 height 17
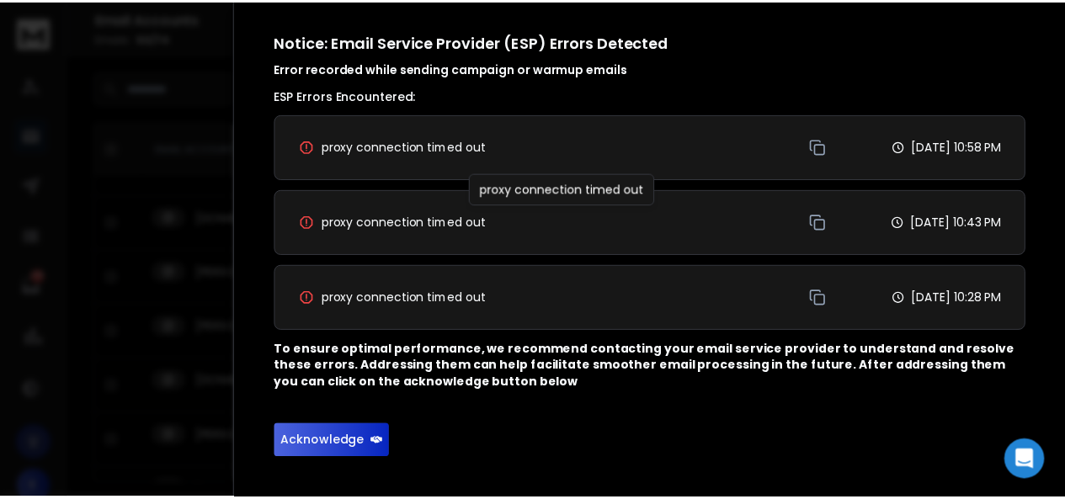
scroll to position [114, 0]
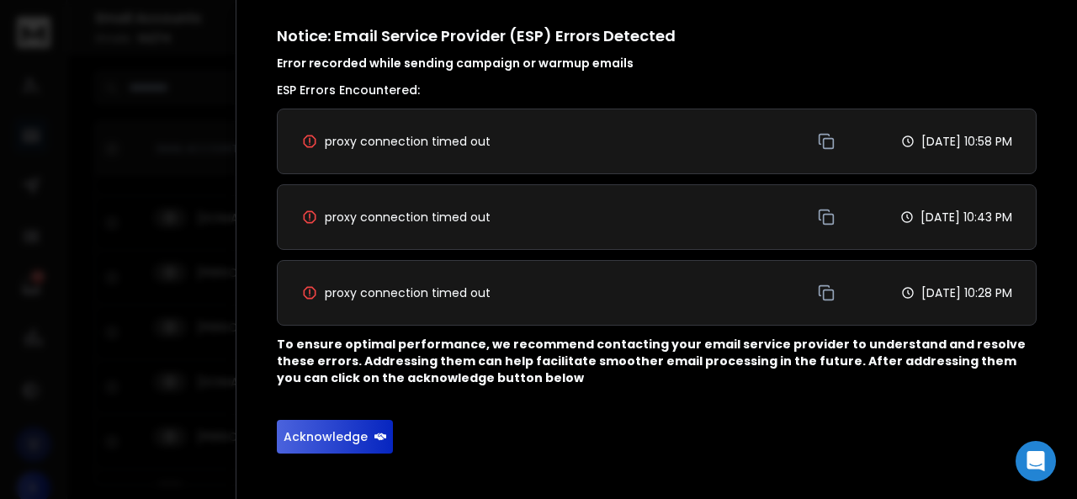
click at [327, 442] on button "Acknowledge" at bounding box center [335, 437] width 116 height 34
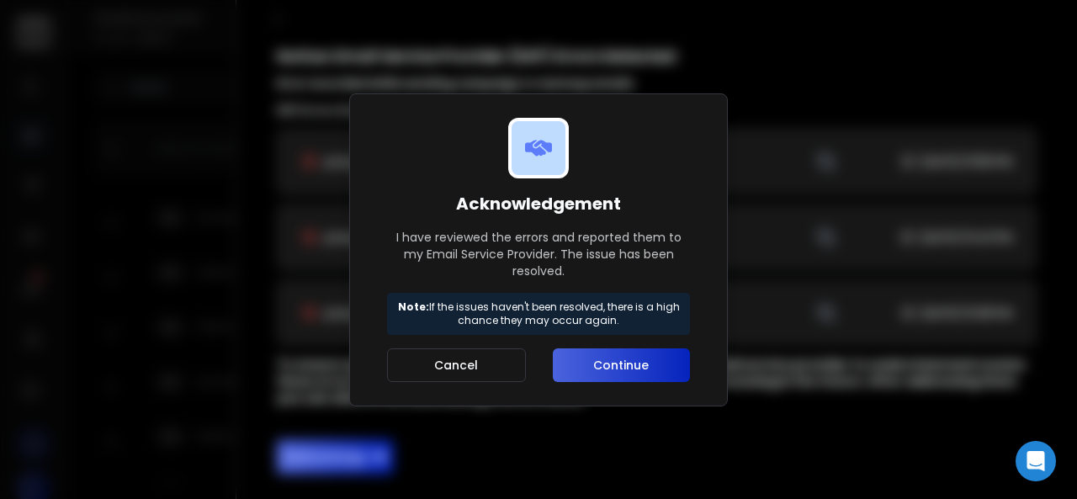
click at [607, 364] on button "Continue" at bounding box center [621, 365] width 137 height 34
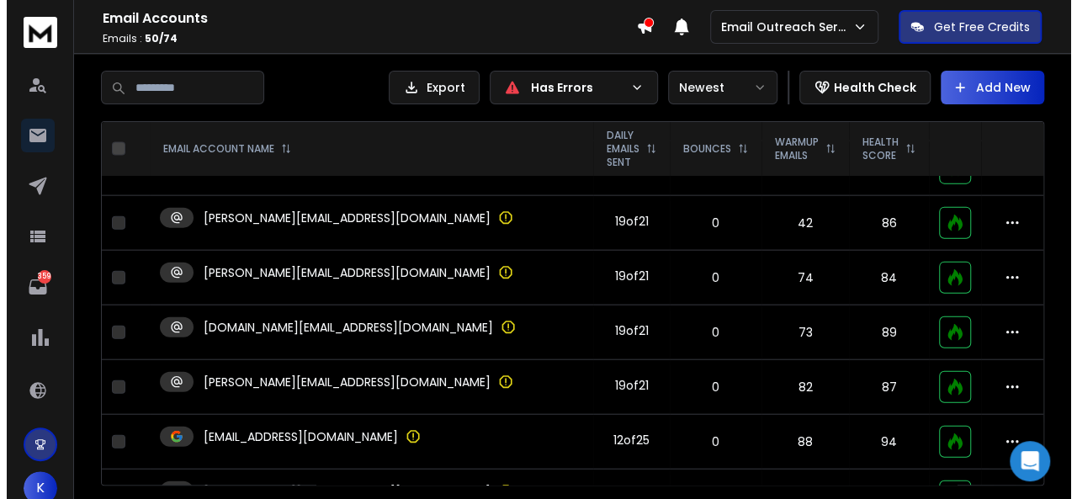
scroll to position [1851, 0]
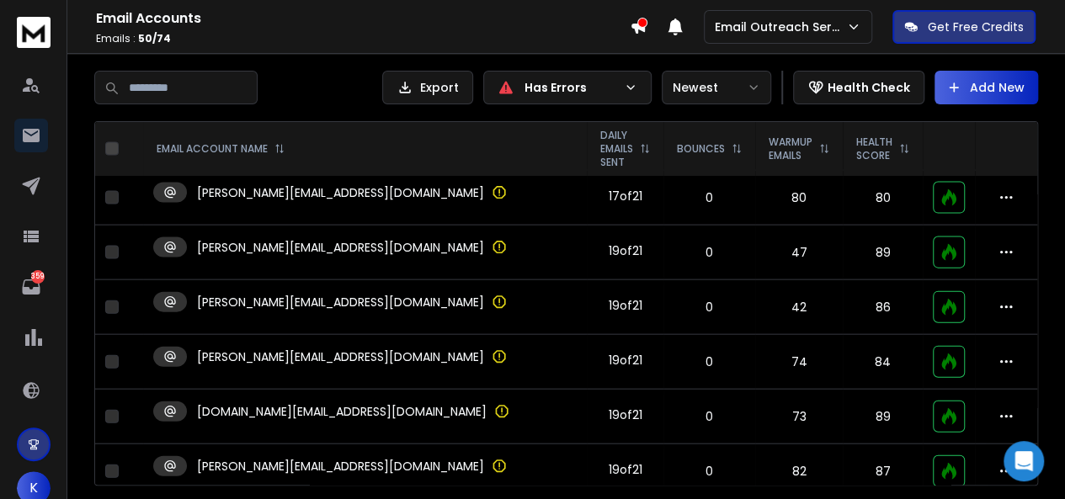
click at [274, 294] on p "[PERSON_NAME][EMAIL_ADDRESS][DOMAIN_NAME]" at bounding box center [340, 302] width 287 height 17
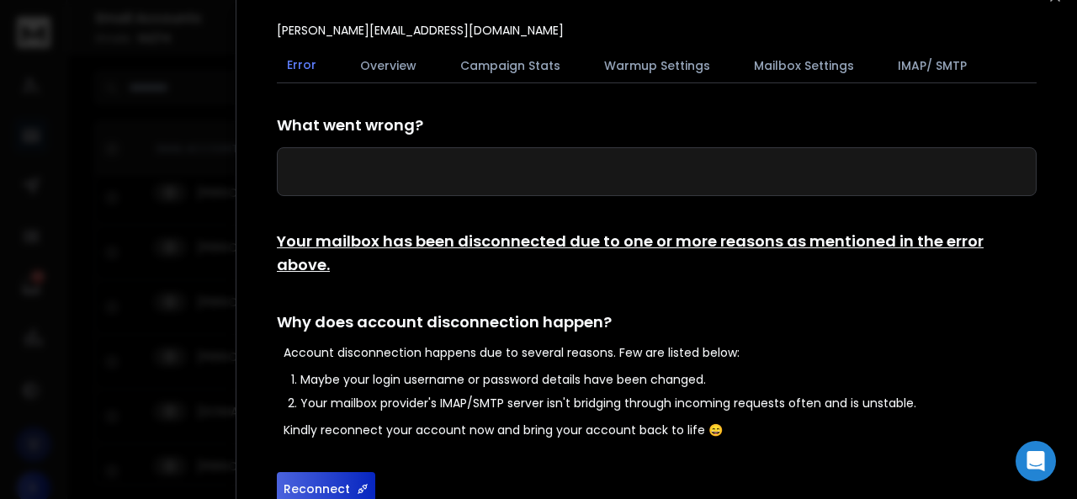
scroll to position [0, 0]
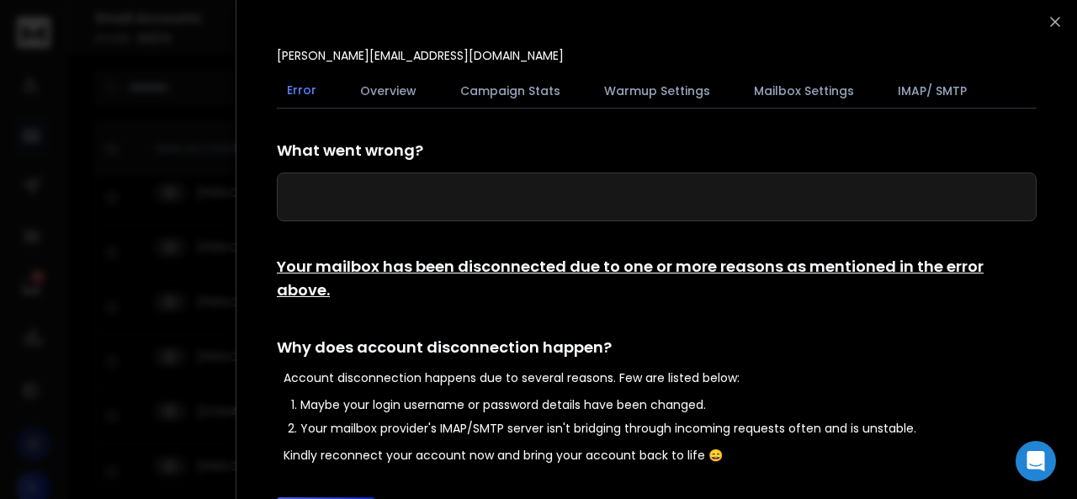
click at [1050, 24] on icon "button" at bounding box center [1055, 21] width 17 height 17
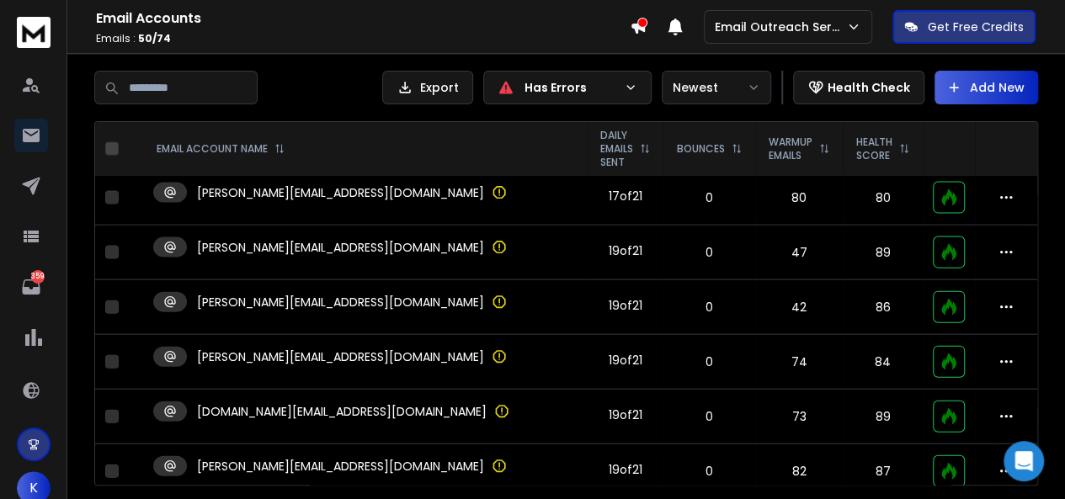
click at [267, 348] on p "[PERSON_NAME][EMAIL_ADDRESS][DOMAIN_NAME]" at bounding box center [340, 356] width 287 height 17
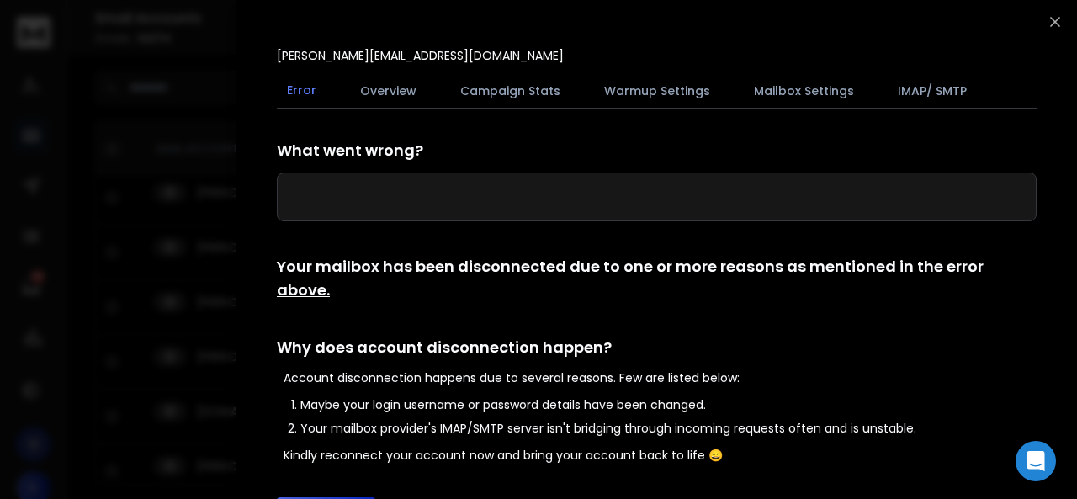
drag, startPoint x: 1046, startPoint y: 23, endPoint x: 926, endPoint y: 60, distance: 125.9
click at [1047, 23] on icon "button" at bounding box center [1055, 21] width 17 height 17
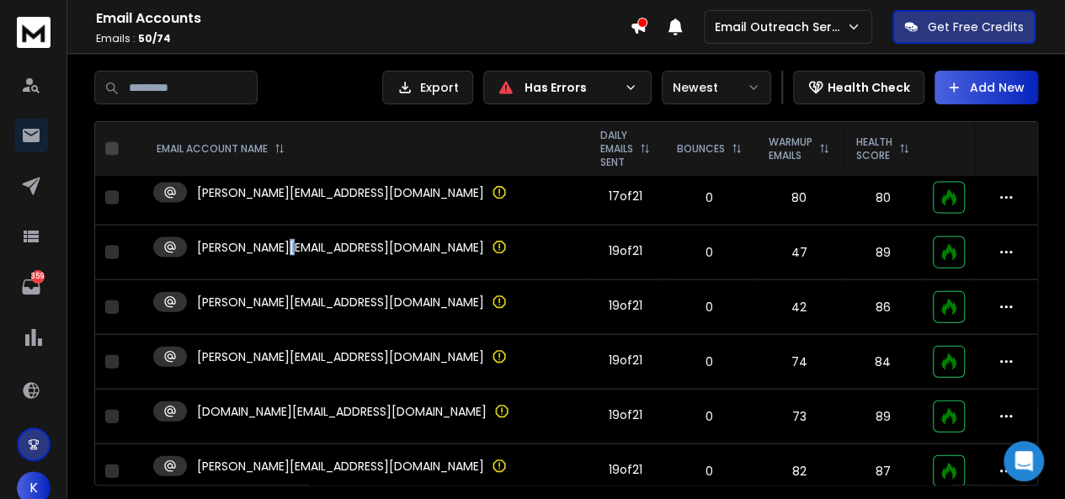
click at [314, 239] on p "Nancy.h@getqcadvisorhub.com" at bounding box center [340, 247] width 287 height 17
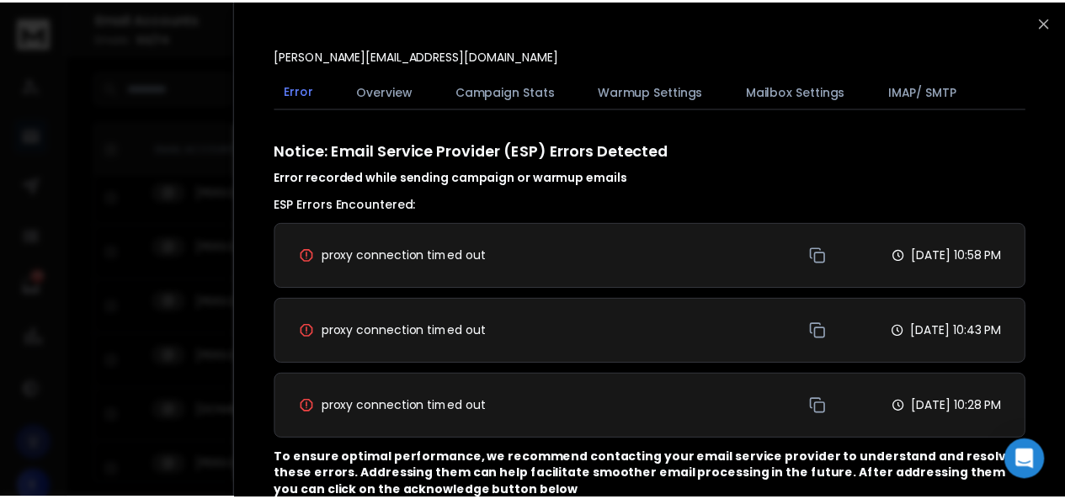
scroll to position [114, 0]
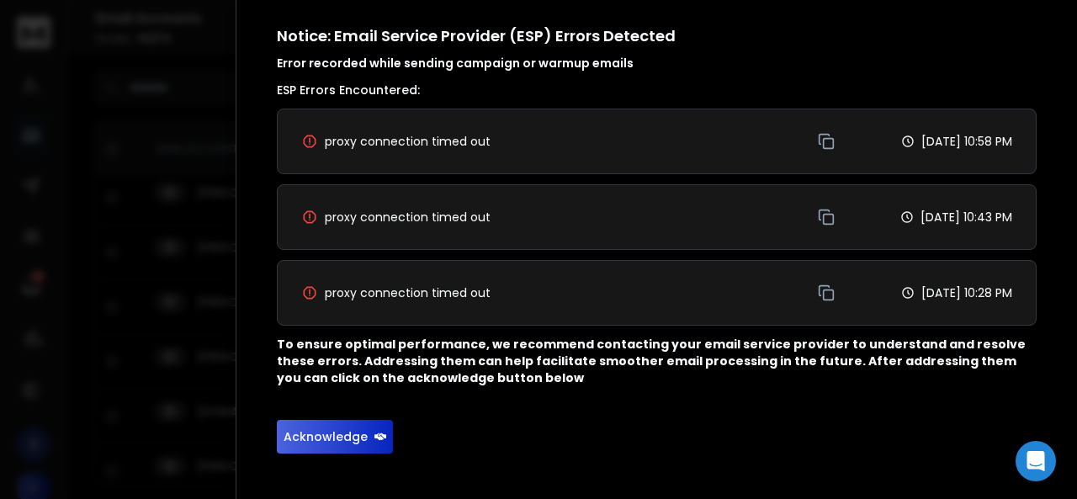
click at [296, 442] on button "Acknowledge" at bounding box center [335, 437] width 116 height 34
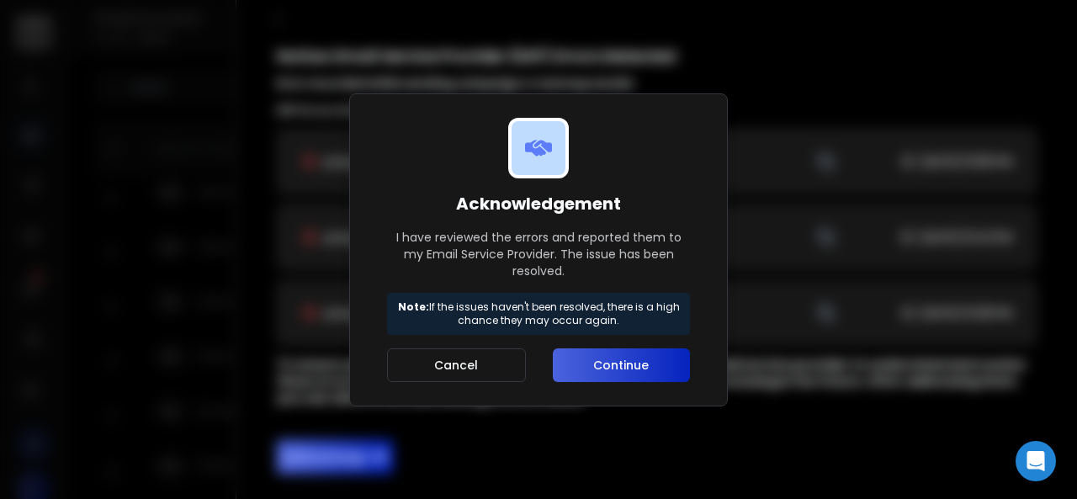
click at [565, 369] on button "Continue" at bounding box center [621, 365] width 137 height 34
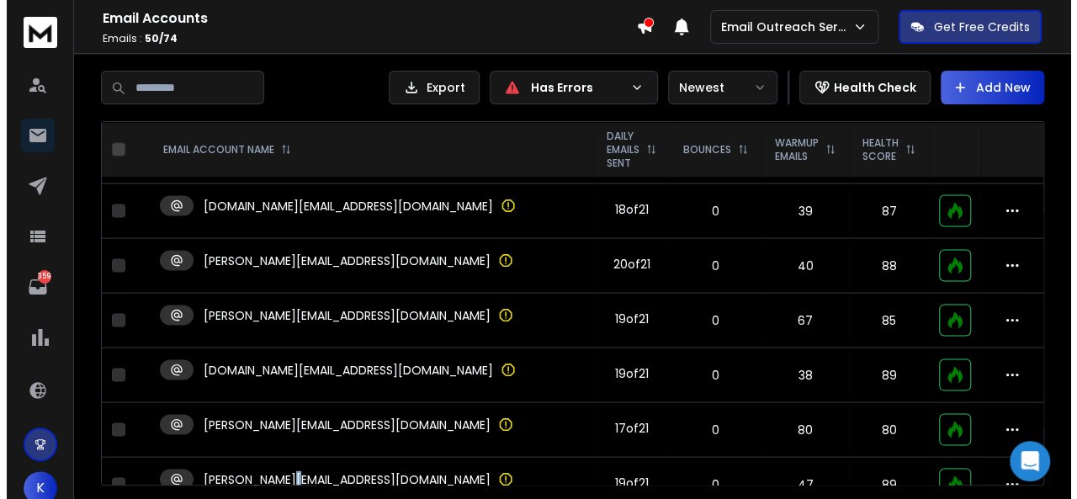
scroll to position [1599, 0]
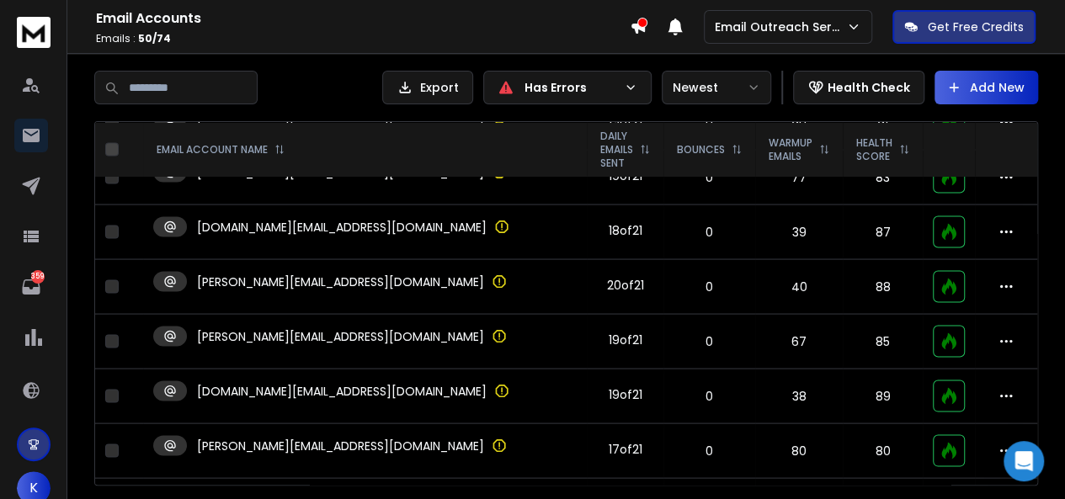
click at [271, 437] on p "[PERSON_NAME][EMAIL_ADDRESS][DOMAIN_NAME]" at bounding box center [340, 445] width 287 height 17
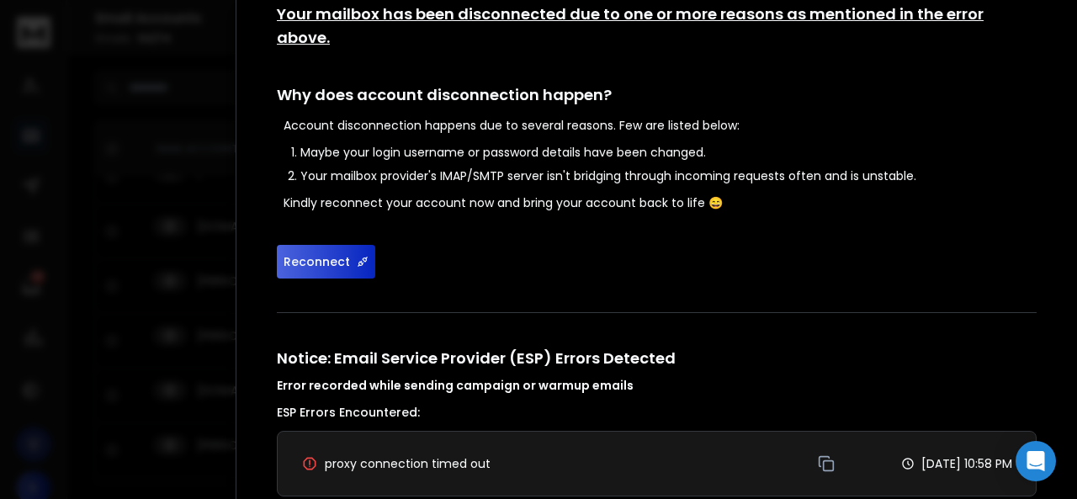
scroll to position [550, 0]
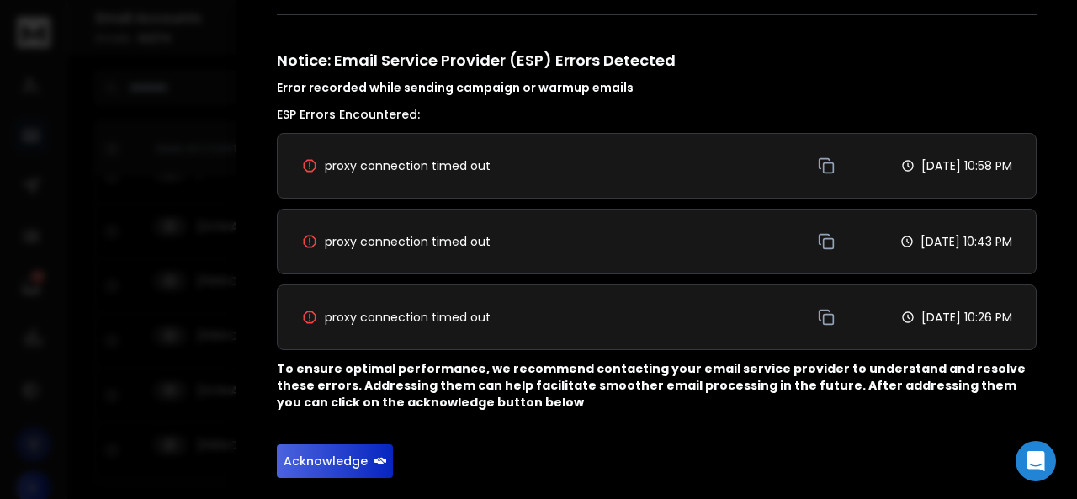
click at [360, 444] on button "Acknowledge" at bounding box center [335, 461] width 116 height 34
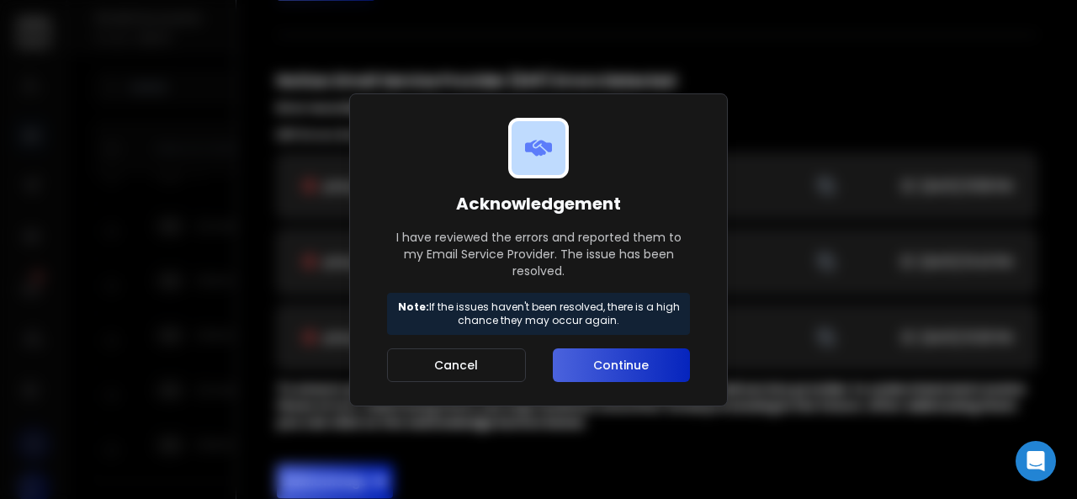
scroll to position [571, 0]
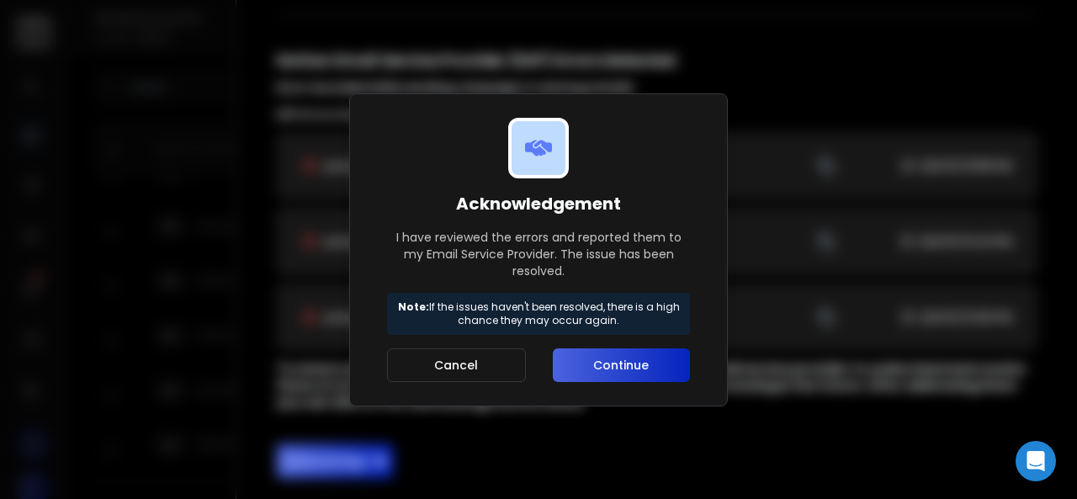
click at [564, 365] on button "Continue" at bounding box center [621, 365] width 137 height 34
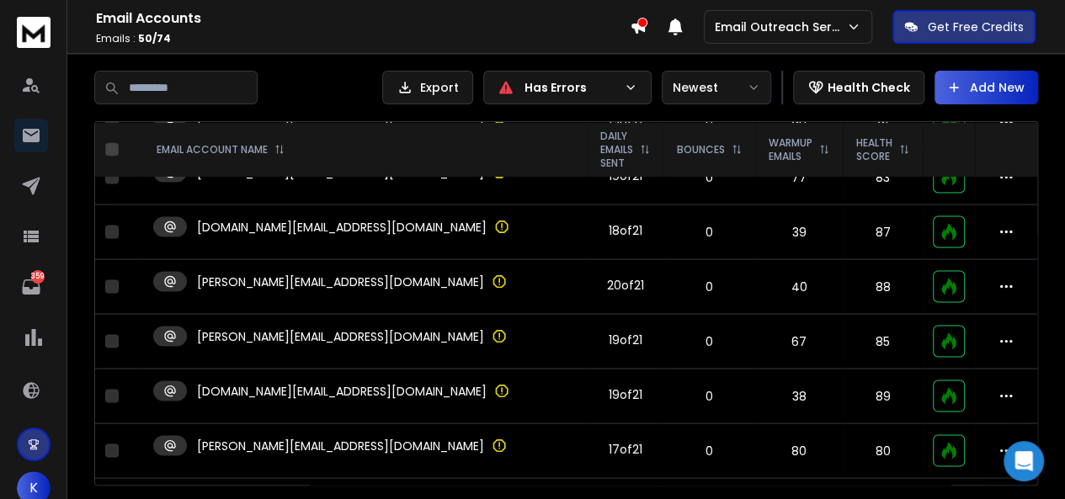
click at [306, 437] on p "[PERSON_NAME][EMAIL_ADDRESS][DOMAIN_NAME]" at bounding box center [340, 445] width 287 height 17
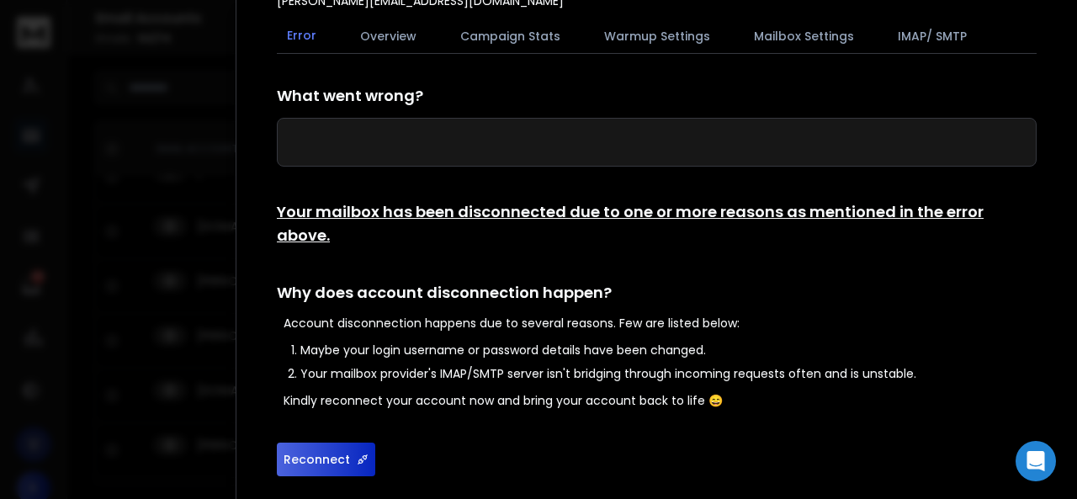
scroll to position [0, 0]
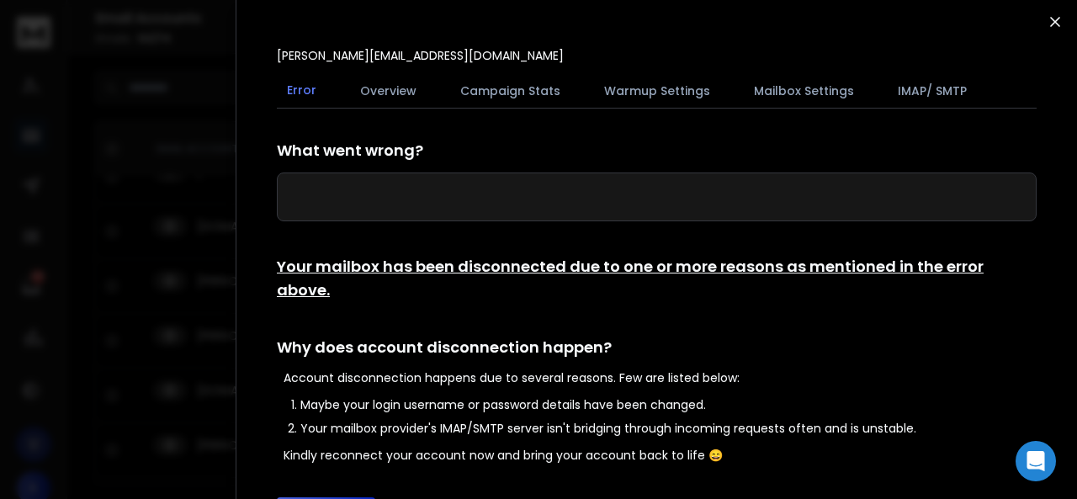
click at [1052, 21] on icon "button" at bounding box center [1055, 21] width 17 height 17
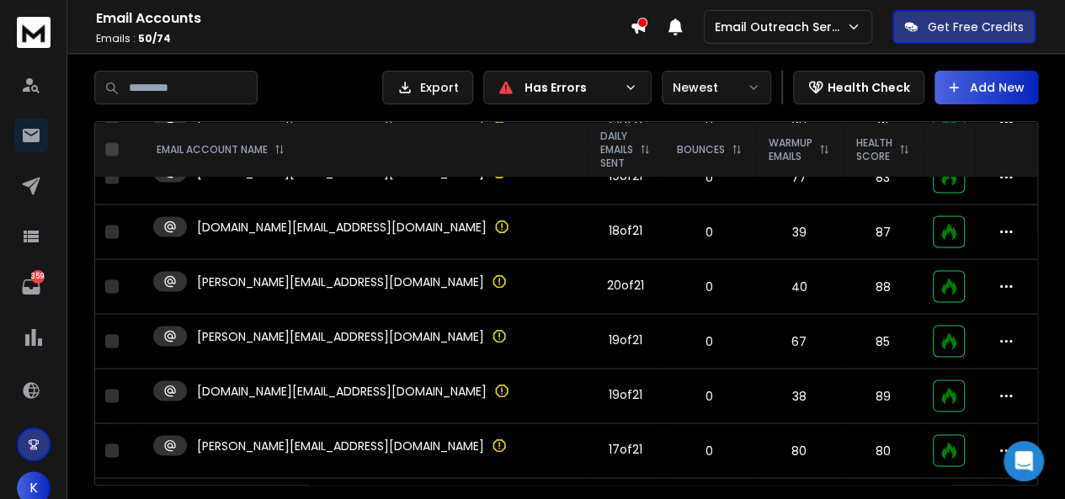
click at [284, 382] on p "[DOMAIN_NAME][EMAIL_ADDRESS][DOMAIN_NAME]" at bounding box center [341, 390] width 289 height 17
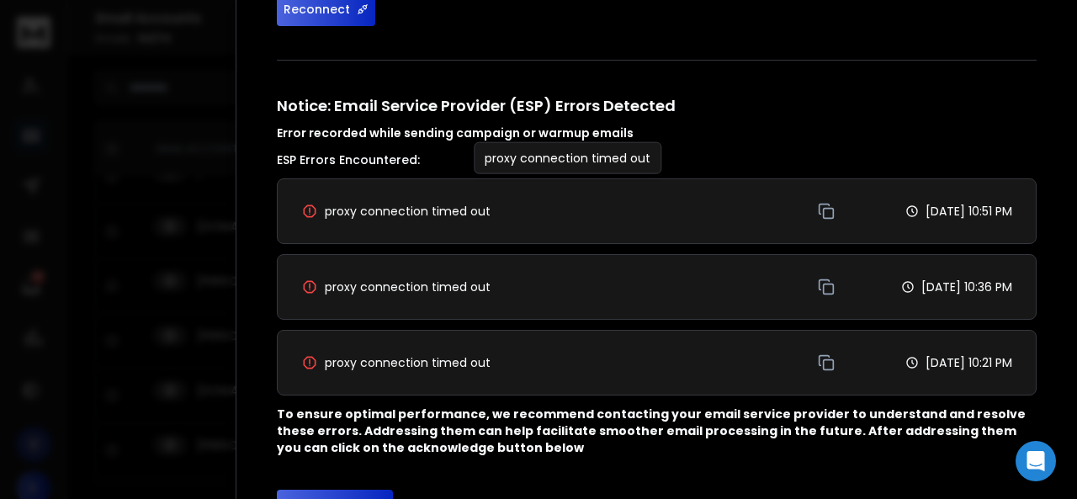
scroll to position [550, 0]
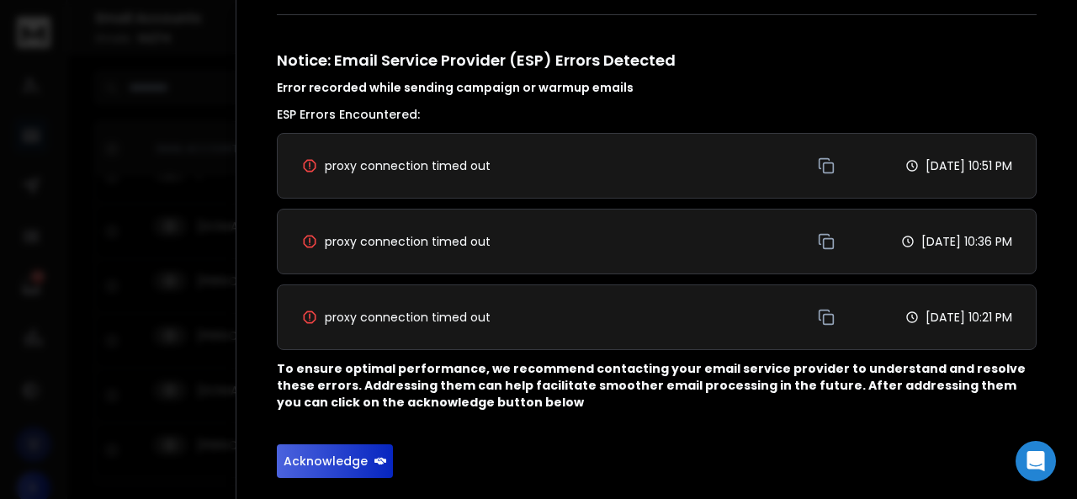
click at [298, 444] on button "Acknowledge" at bounding box center [335, 461] width 116 height 34
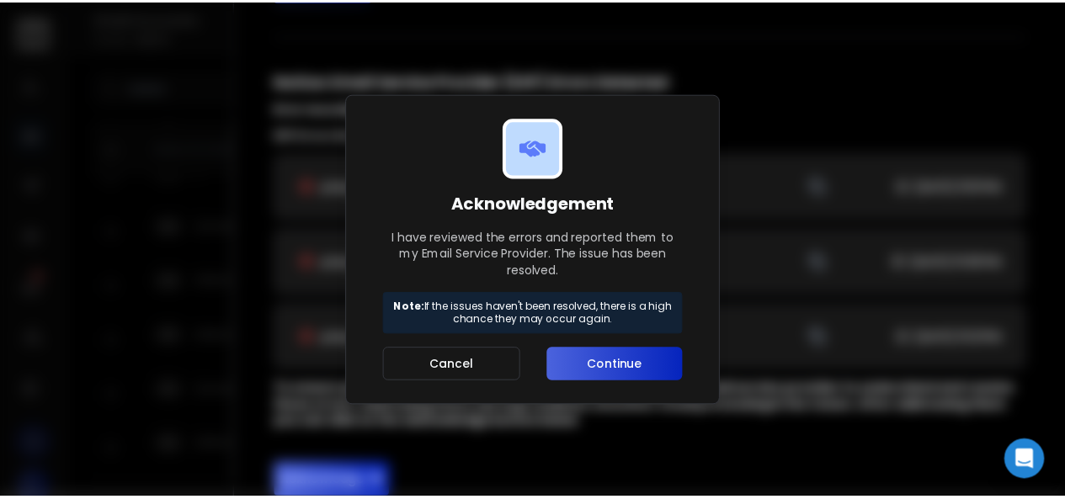
scroll to position [571, 0]
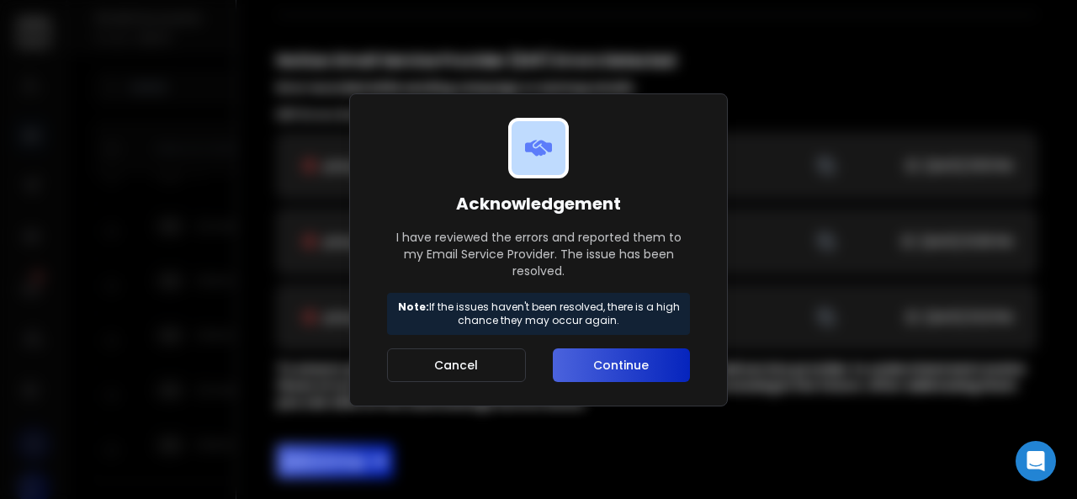
click at [579, 353] on button "Continue" at bounding box center [621, 365] width 137 height 34
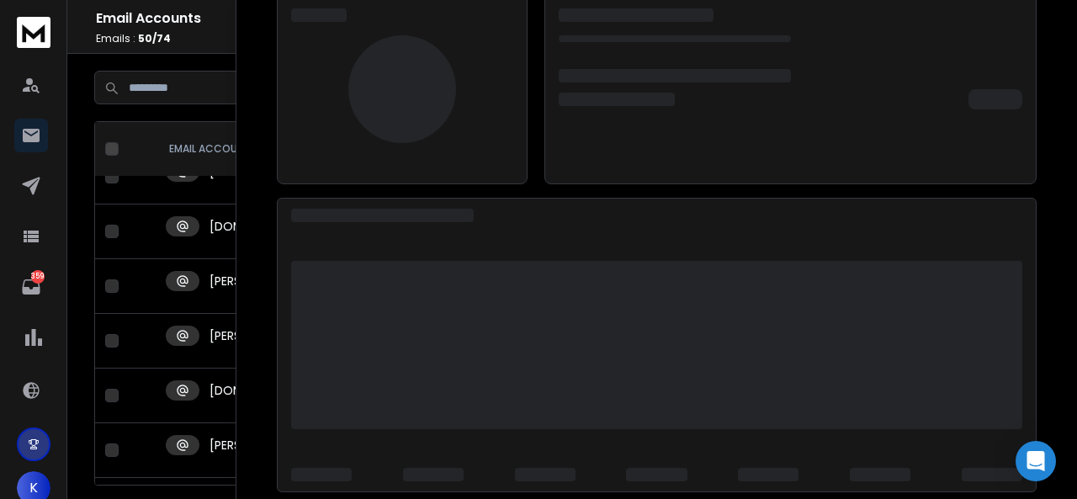
scroll to position [0, 0]
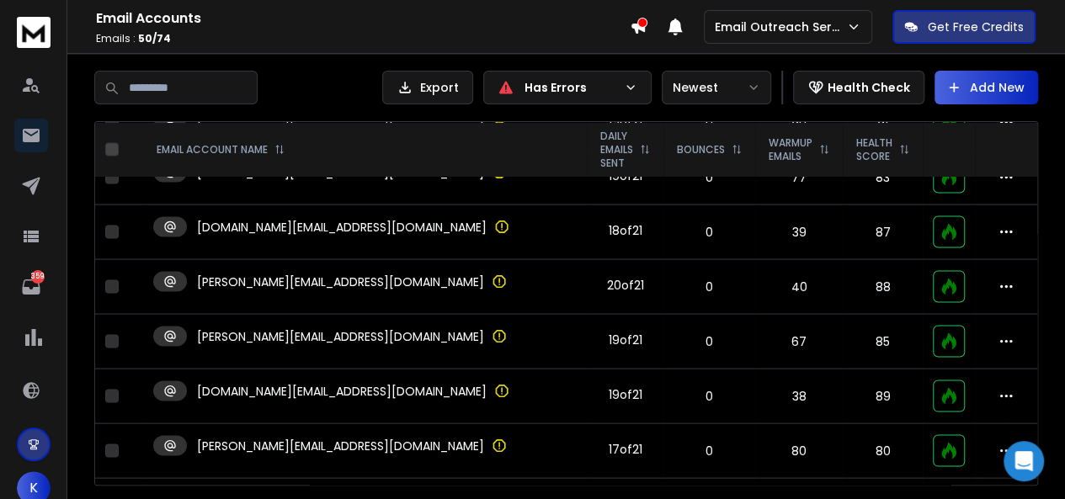
click at [298, 327] on p "[PERSON_NAME][EMAIL_ADDRESS][DOMAIN_NAME]" at bounding box center [340, 335] width 287 height 17
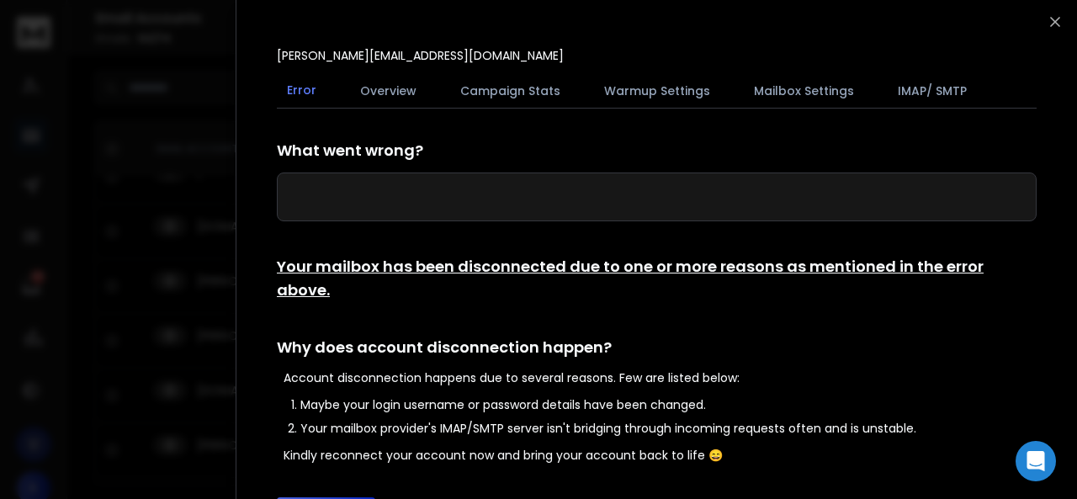
scroll to position [550, 0]
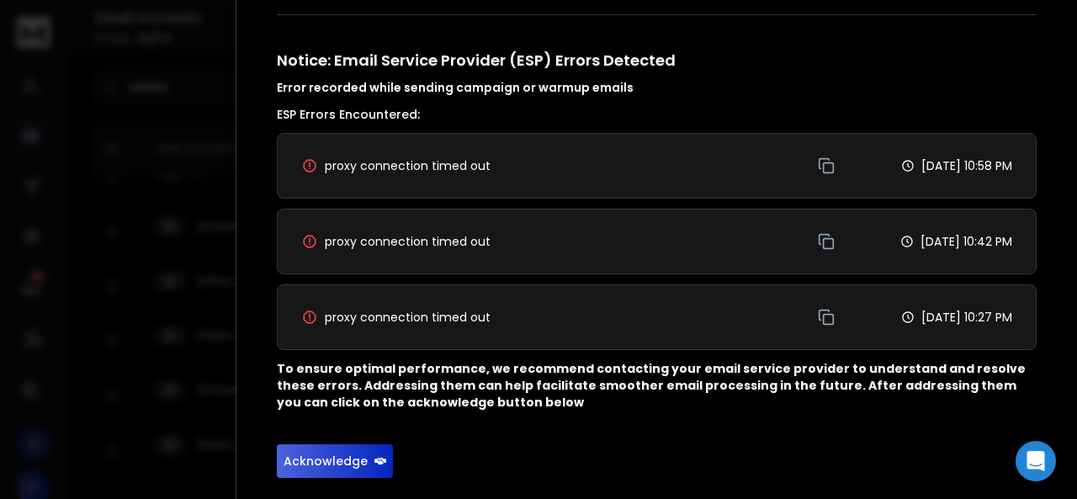
click at [311, 444] on button "Acknowledge" at bounding box center [335, 461] width 116 height 34
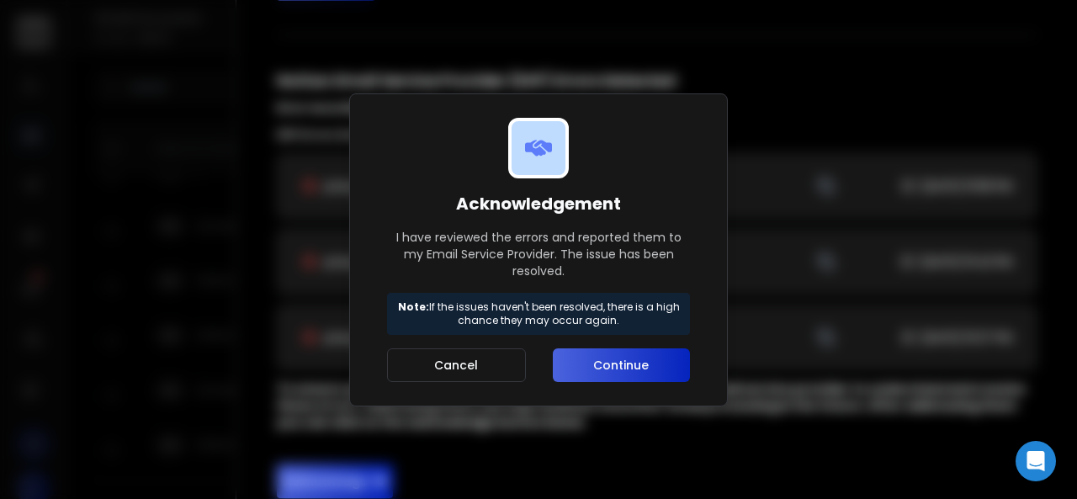
scroll to position [571, 0]
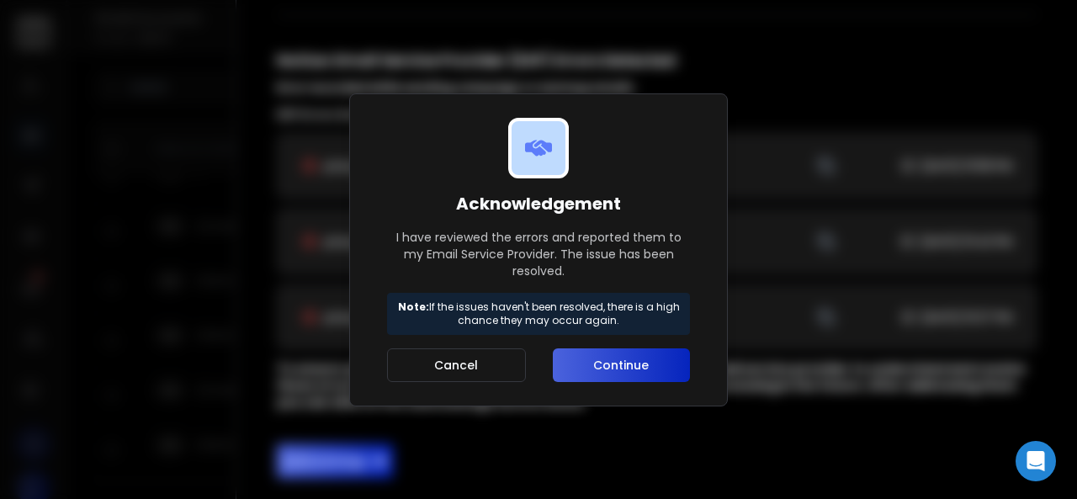
click at [637, 369] on button "Continue" at bounding box center [621, 365] width 137 height 34
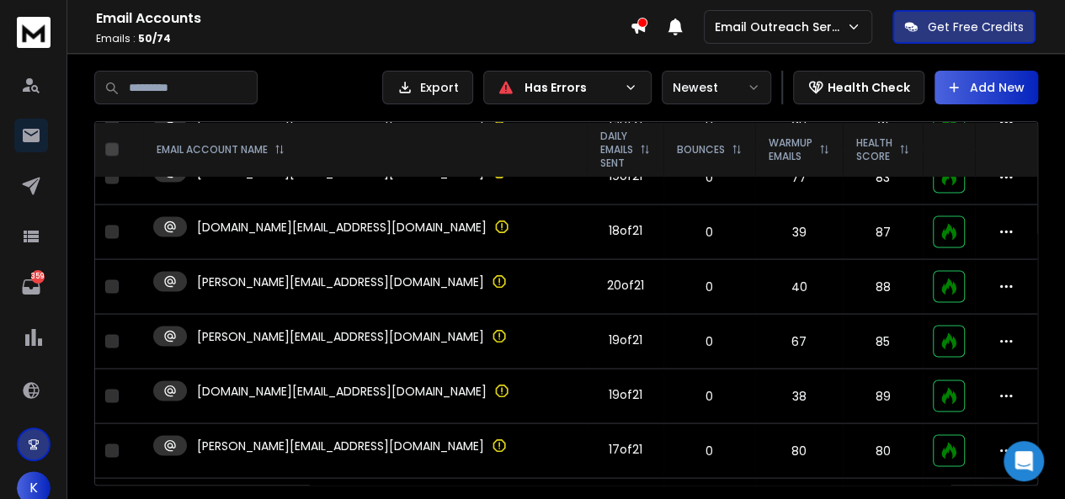
click at [268, 327] on p "[PERSON_NAME][EMAIL_ADDRESS][DOMAIN_NAME]" at bounding box center [340, 335] width 287 height 17
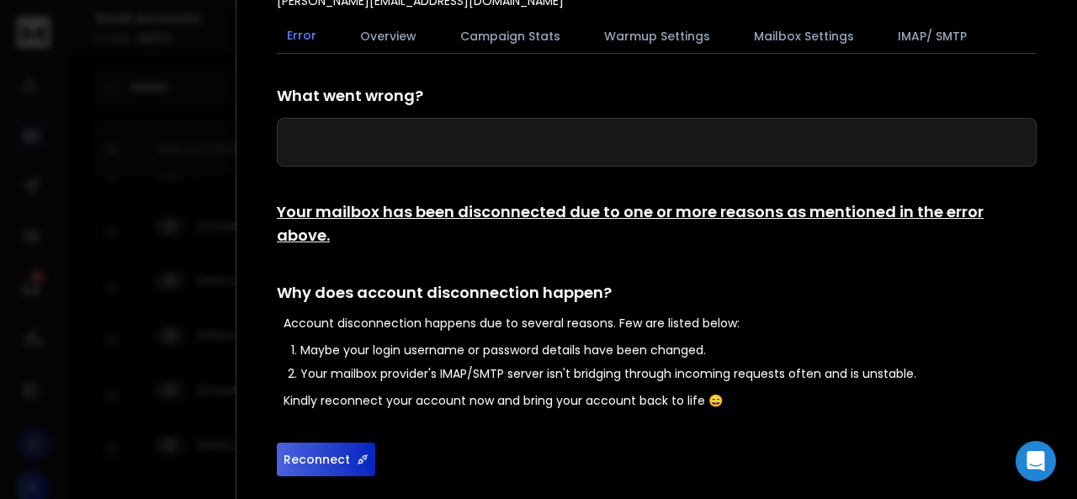
scroll to position [0, 0]
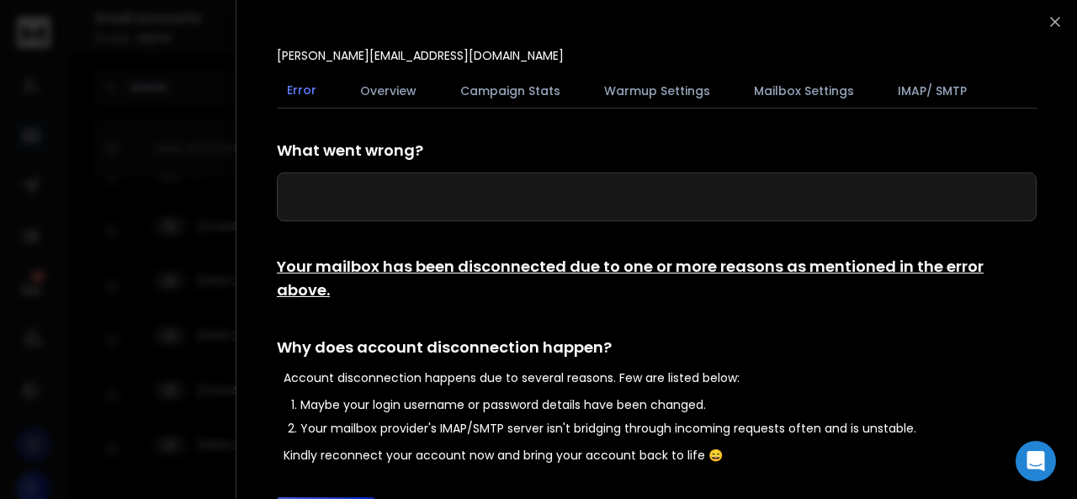
click at [1048, 25] on icon "button" at bounding box center [1055, 21] width 17 height 17
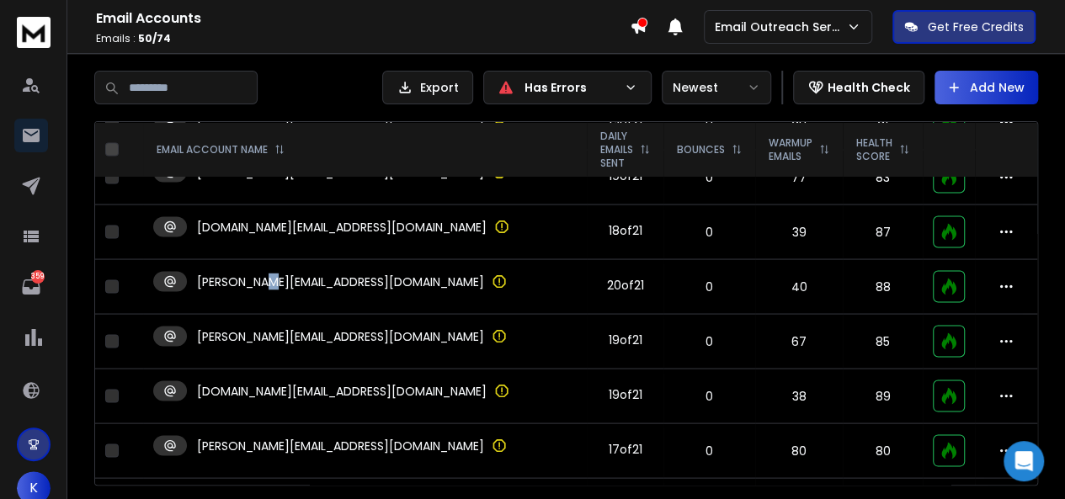
click at [303, 273] on p "[PERSON_NAME][EMAIL_ADDRESS][DOMAIN_NAME]" at bounding box center [340, 281] width 287 height 17
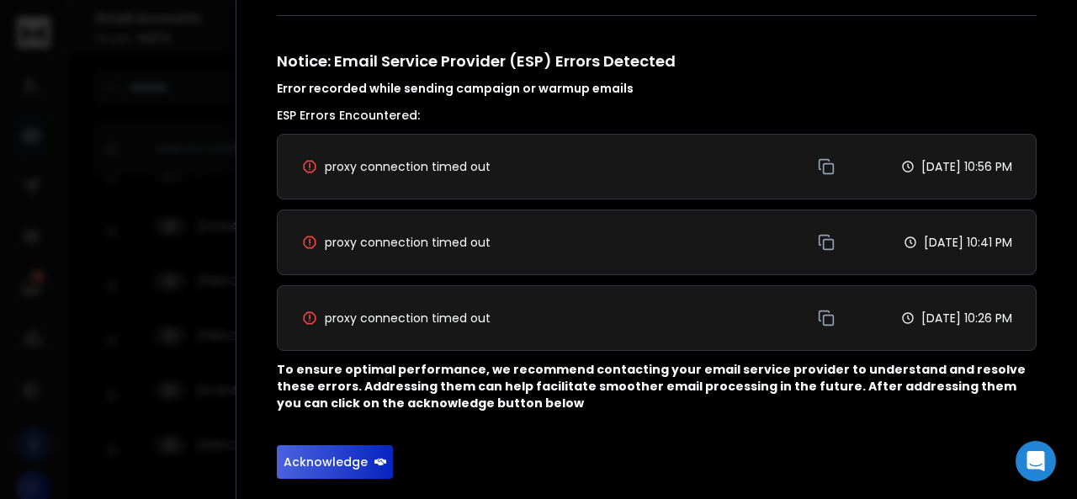
scroll to position [550, 0]
click at [337, 444] on button "Acknowledge" at bounding box center [335, 461] width 116 height 34
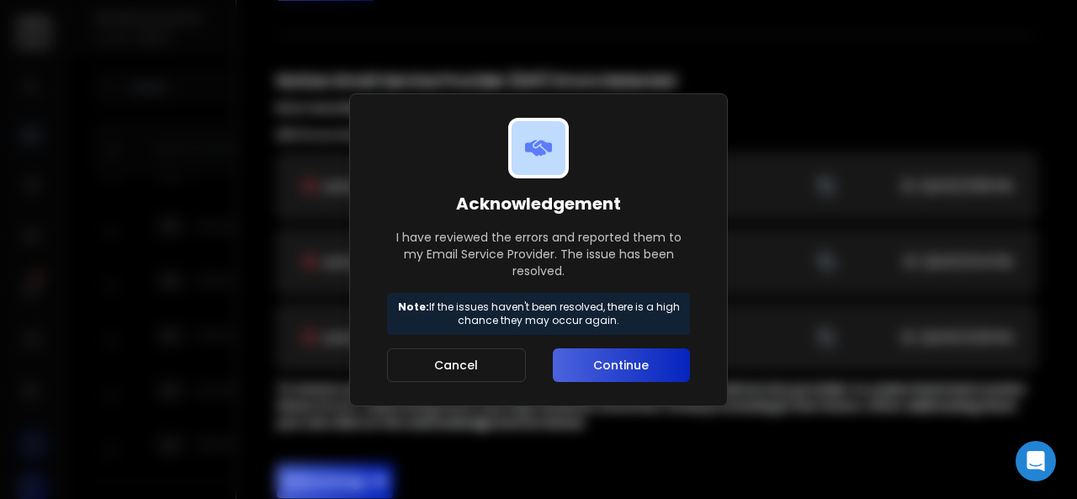
scroll to position [571, 0]
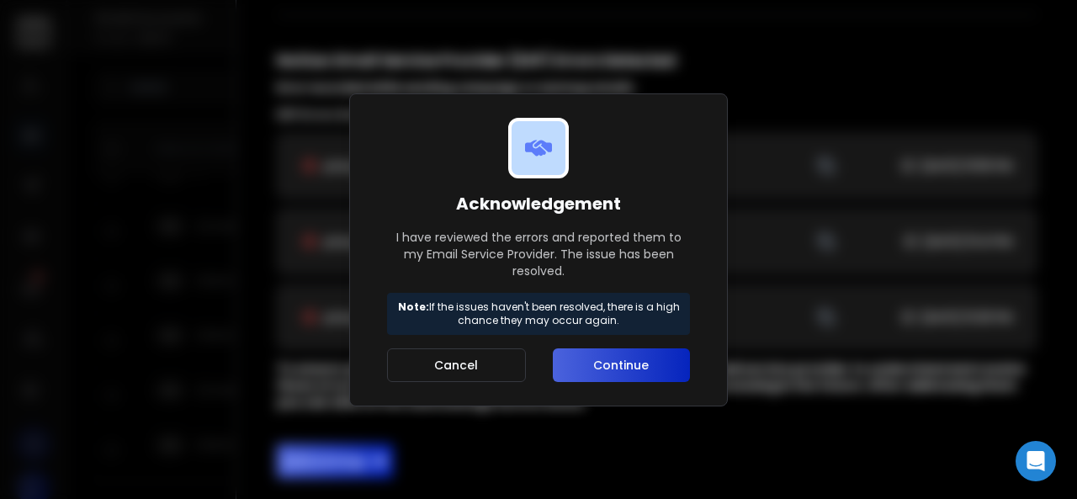
click at [650, 368] on button "Continue" at bounding box center [621, 365] width 137 height 34
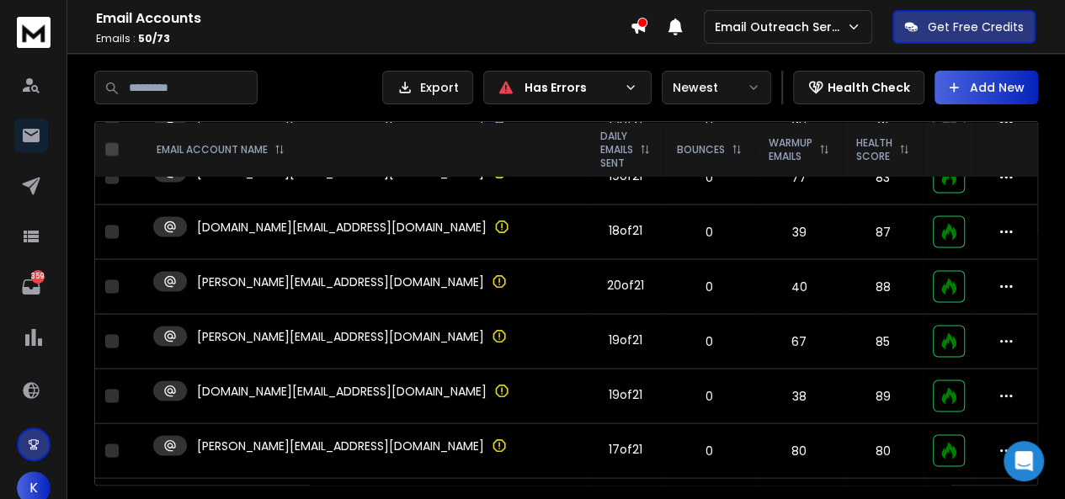
click at [278, 273] on p "[PERSON_NAME][EMAIL_ADDRESS][DOMAIN_NAME]" at bounding box center [340, 281] width 287 height 17
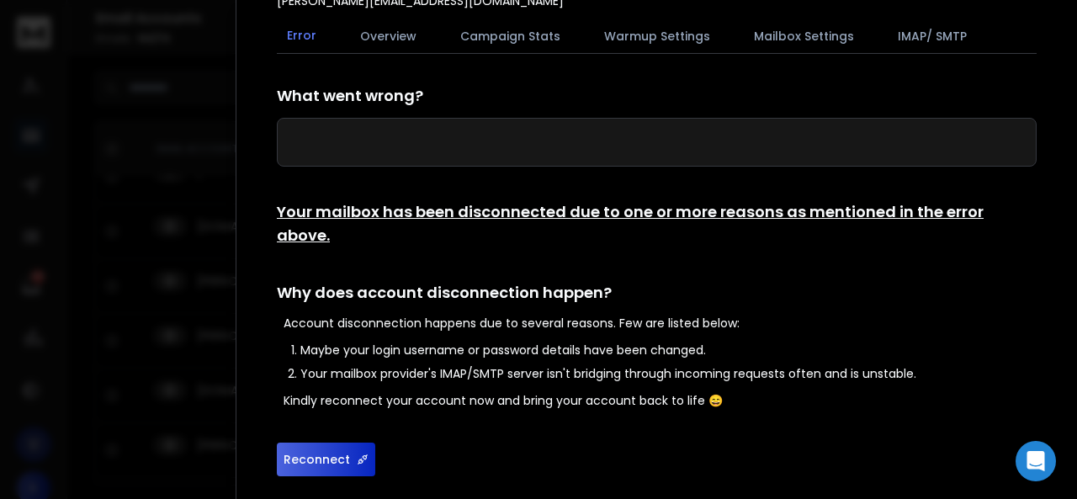
scroll to position [0, 0]
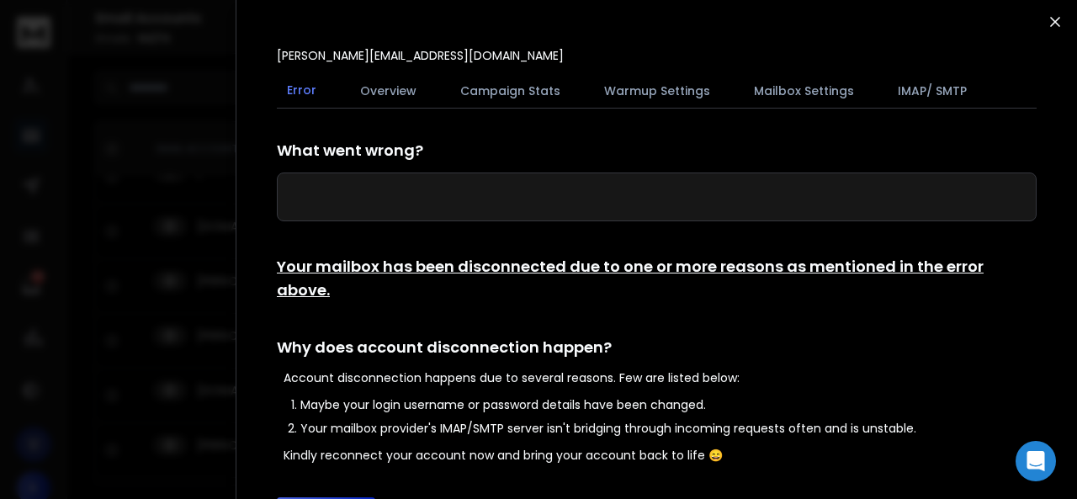
click at [1055, 28] on icon "button" at bounding box center [1055, 21] width 17 height 17
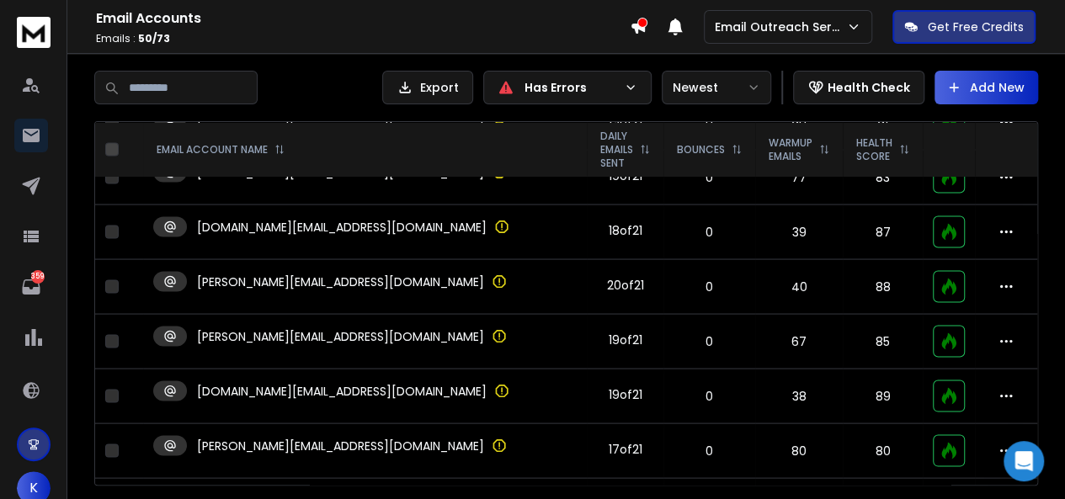
click at [290, 218] on p "[DOMAIN_NAME][EMAIL_ADDRESS][DOMAIN_NAME]" at bounding box center [341, 226] width 289 height 17
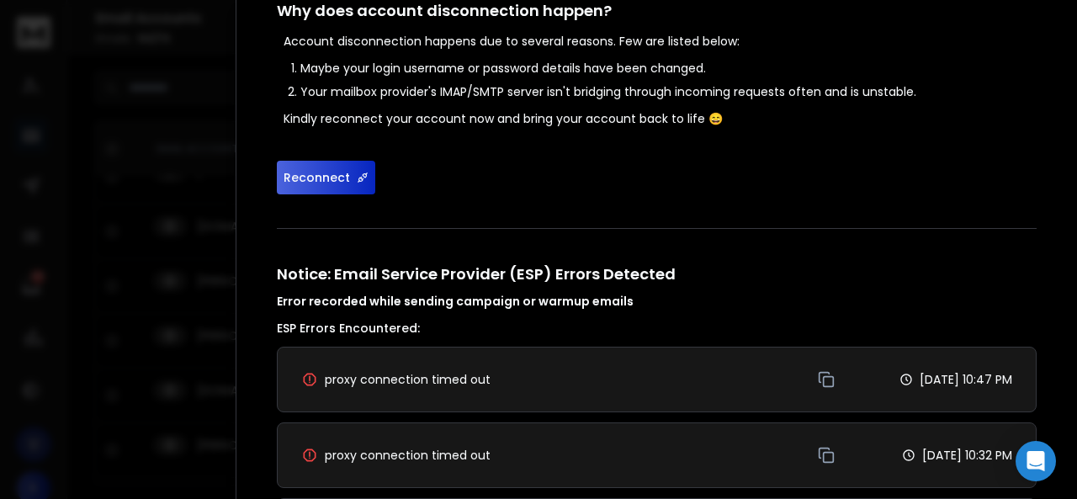
scroll to position [550, 0]
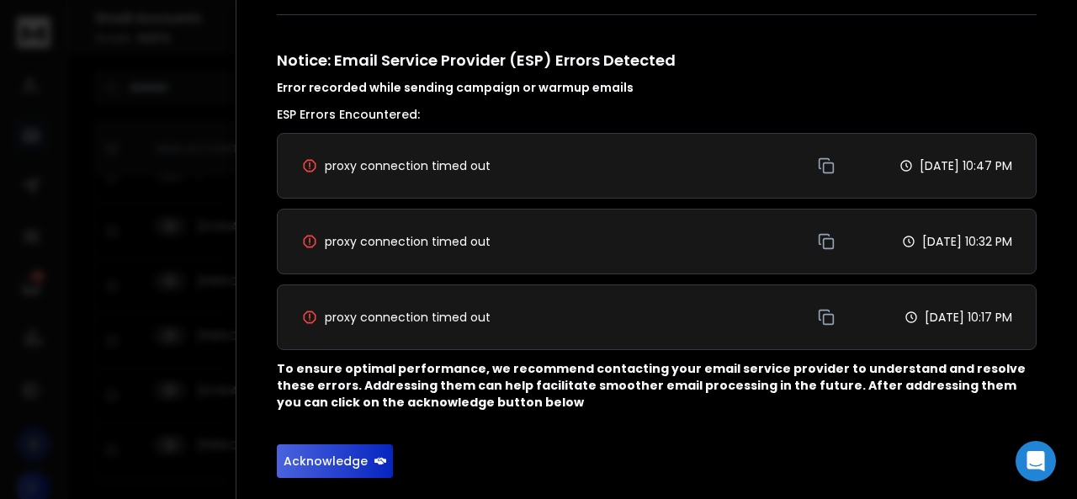
click at [324, 444] on button "Acknowledge" at bounding box center [335, 461] width 116 height 34
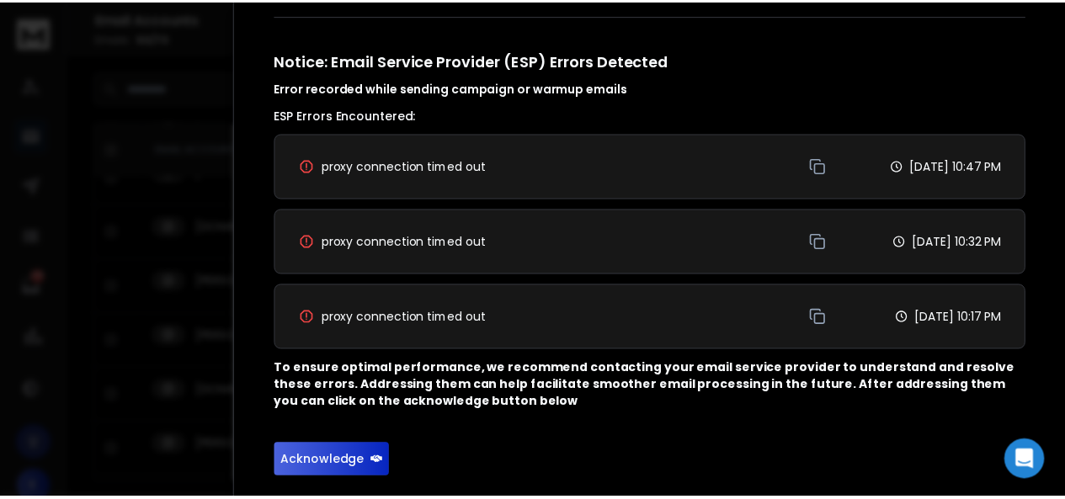
scroll to position [571, 0]
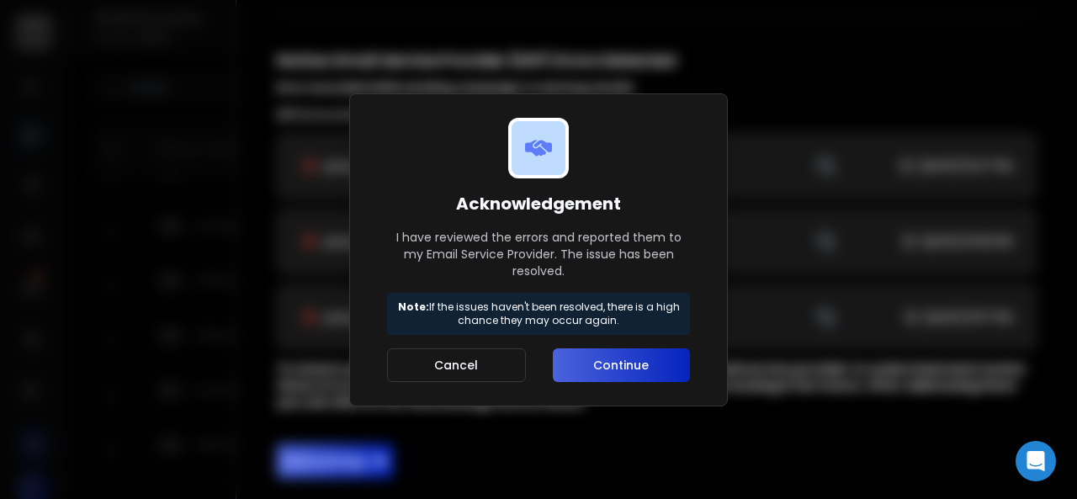
click at [597, 366] on button "Continue" at bounding box center [621, 365] width 137 height 34
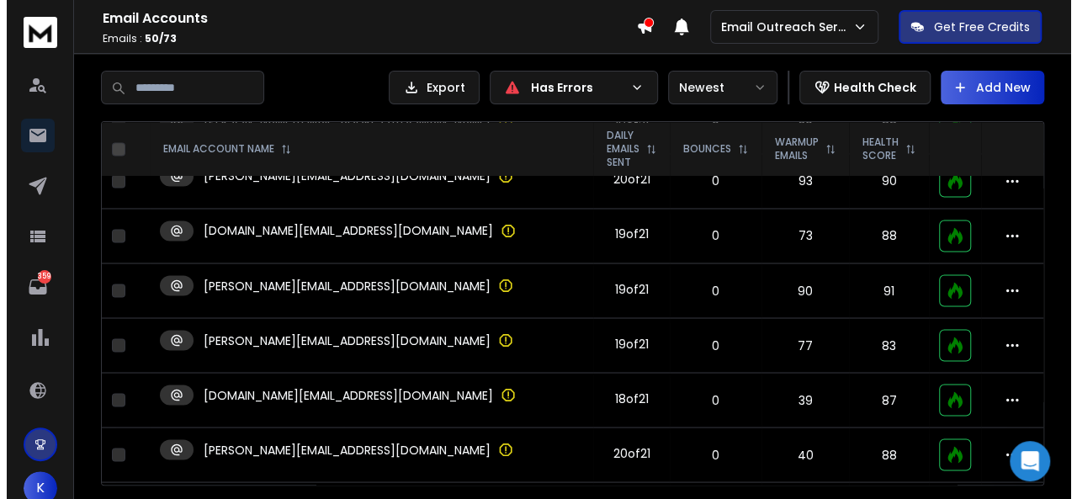
scroll to position [1346, 0]
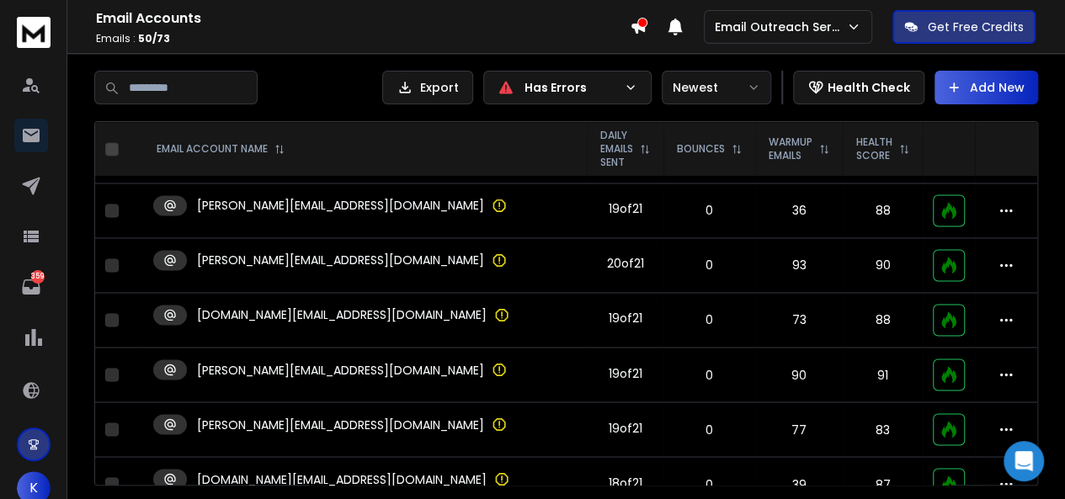
click at [271, 416] on p "[PERSON_NAME][EMAIL_ADDRESS][DOMAIN_NAME]" at bounding box center [340, 424] width 287 height 17
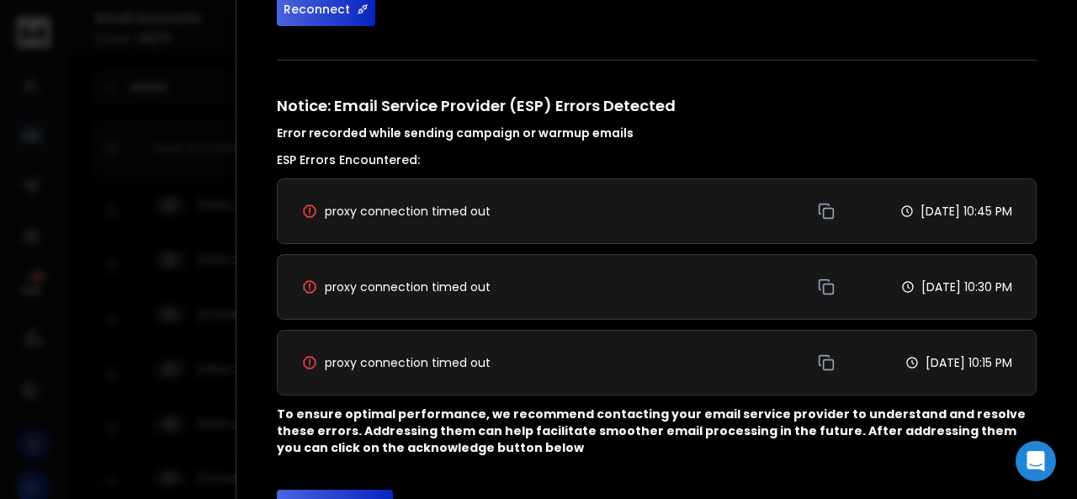
scroll to position [550, 0]
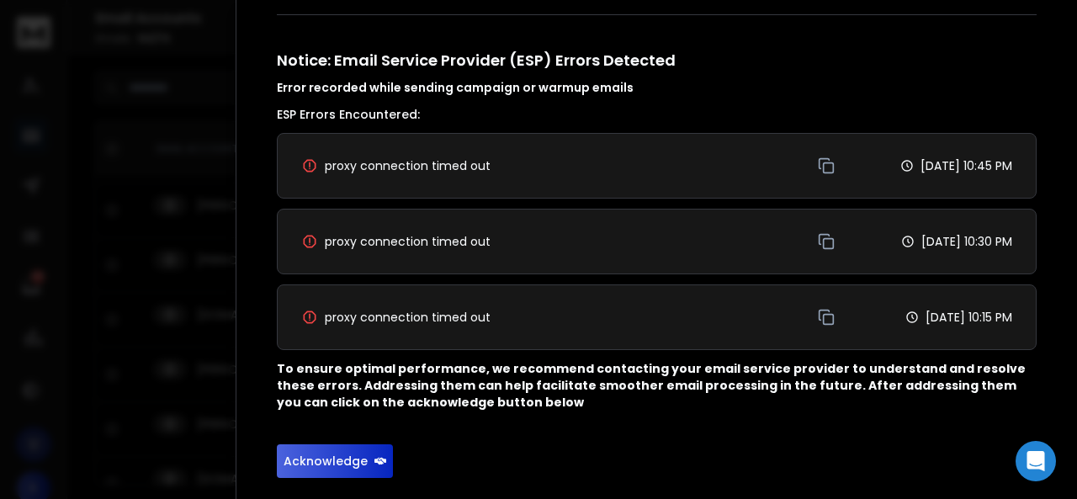
click at [336, 444] on button "Acknowledge" at bounding box center [335, 461] width 116 height 34
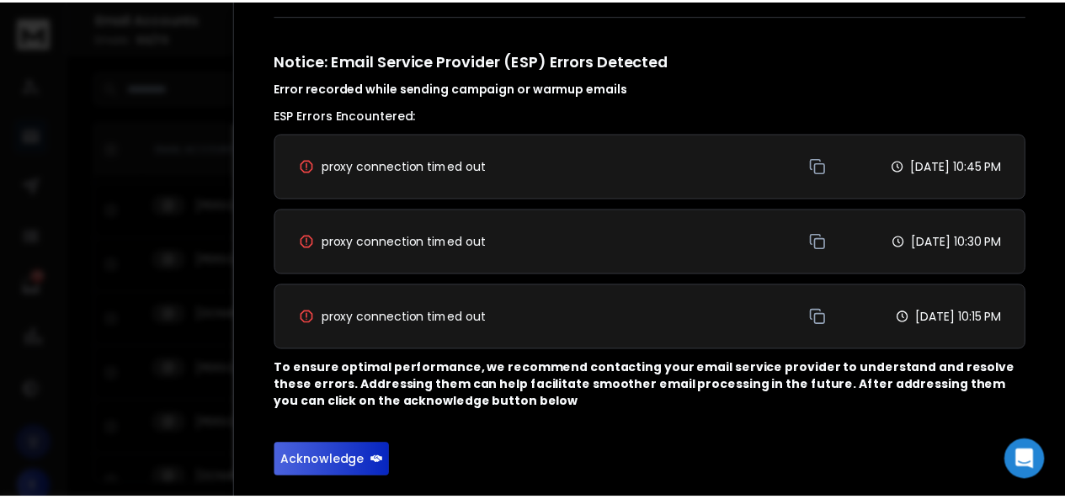
scroll to position [571, 0]
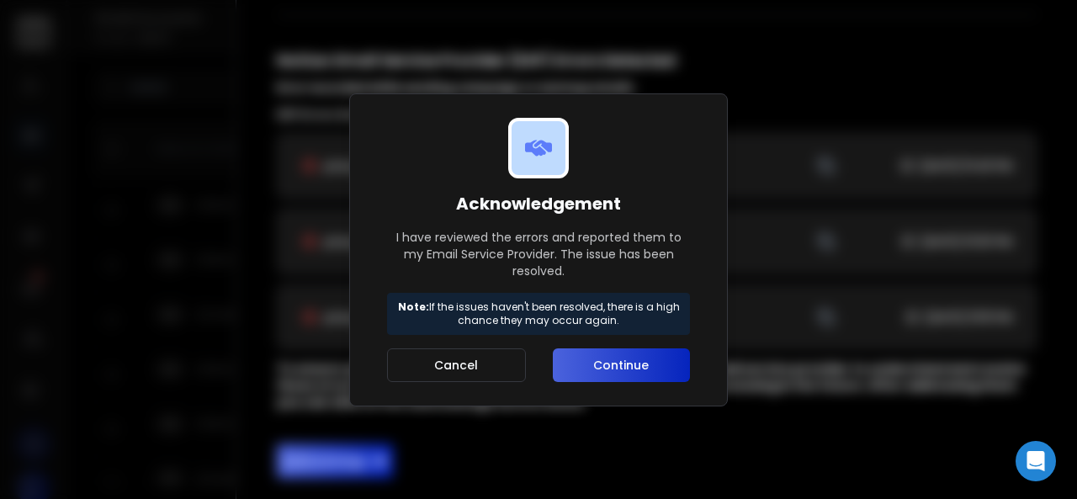
click at [665, 359] on button "Continue" at bounding box center [621, 365] width 137 height 34
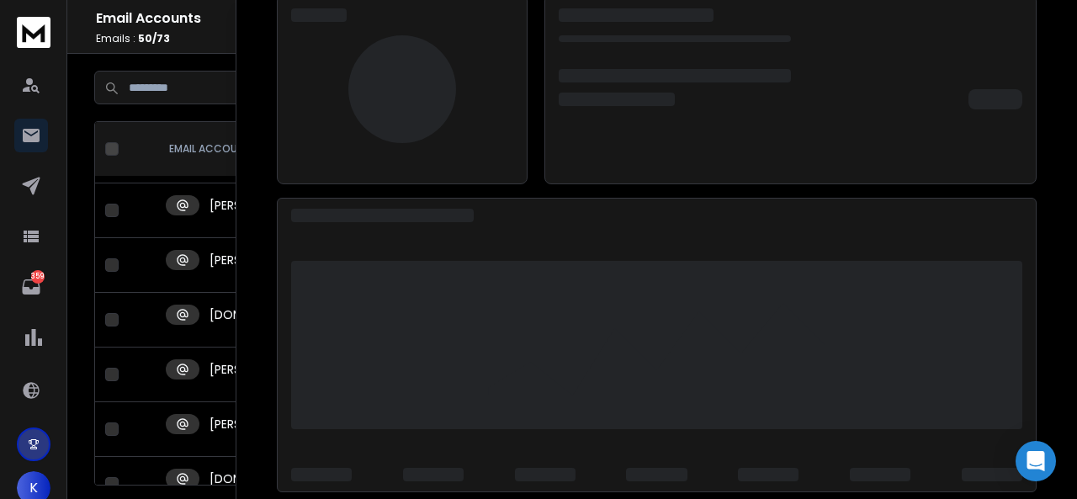
scroll to position [0, 0]
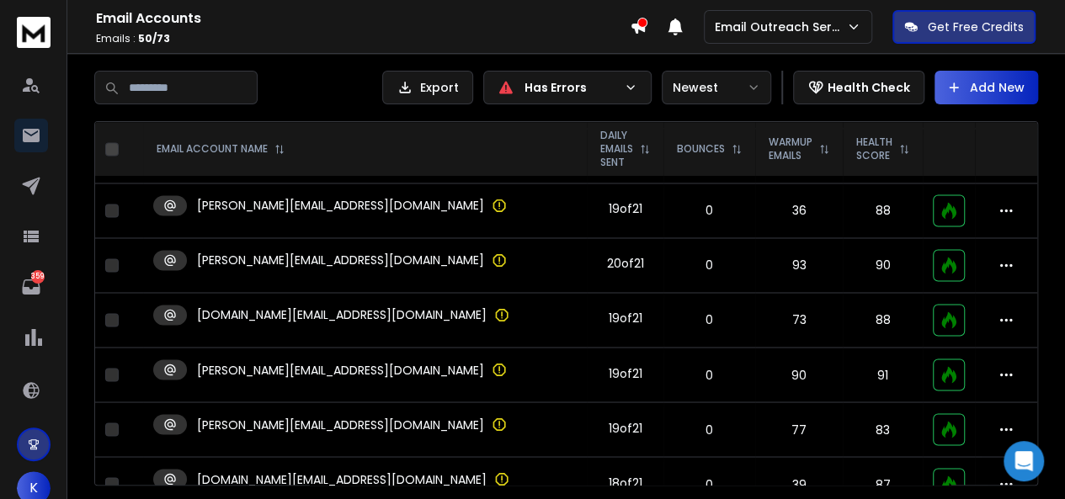
click at [302, 416] on p "[PERSON_NAME][EMAIL_ADDRESS][DOMAIN_NAME]" at bounding box center [340, 424] width 287 height 17
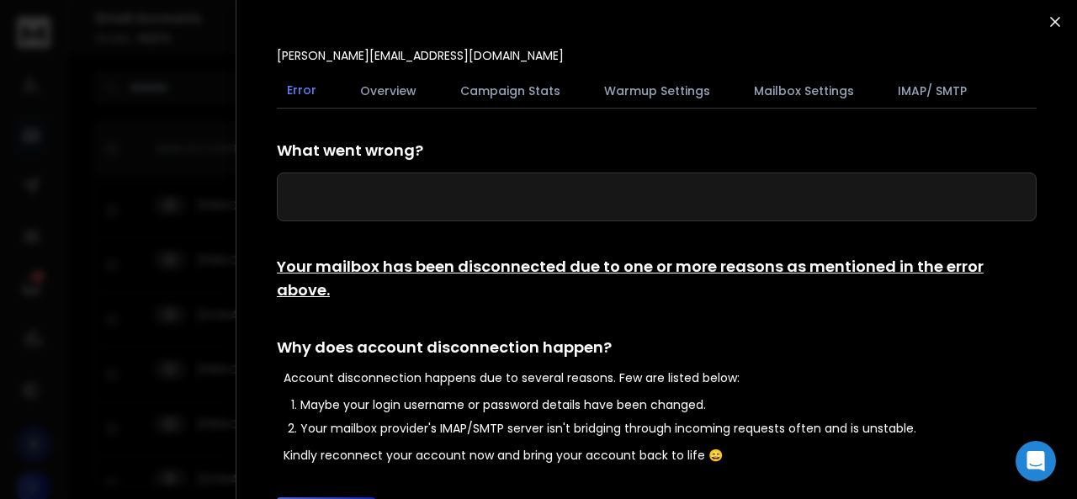
click at [1051, 19] on icon "button" at bounding box center [1055, 22] width 8 height 8
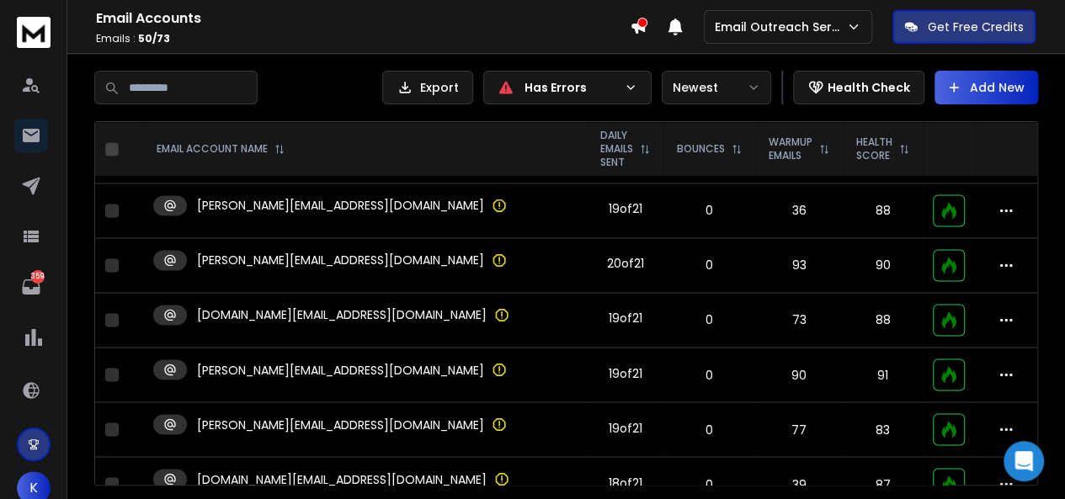
click at [273, 348] on td "[PERSON_NAME][EMAIL_ADDRESS][DOMAIN_NAME]" at bounding box center [364, 375] width 443 height 55
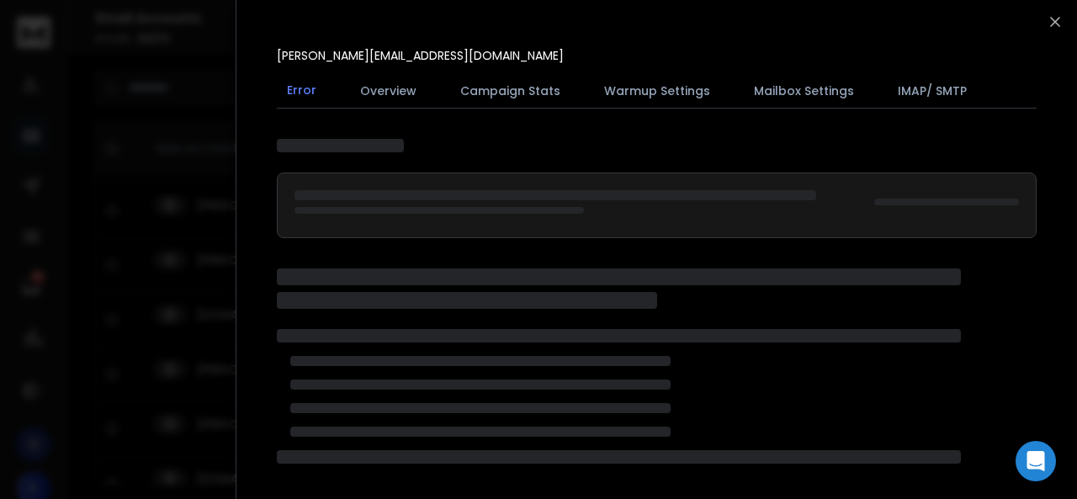
click at [269, 342] on body "Get only verified leads with our AI-powered Lead Finder, starting at $22/mo Try…" at bounding box center [532, 249] width 1065 height 499
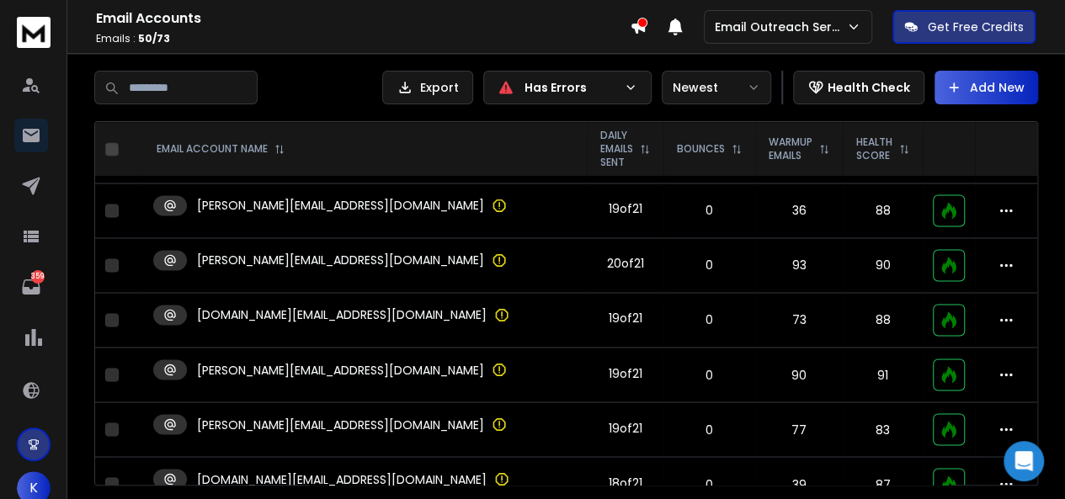
click at [286, 361] on p "[PERSON_NAME][EMAIL_ADDRESS][DOMAIN_NAME]" at bounding box center [340, 369] width 287 height 17
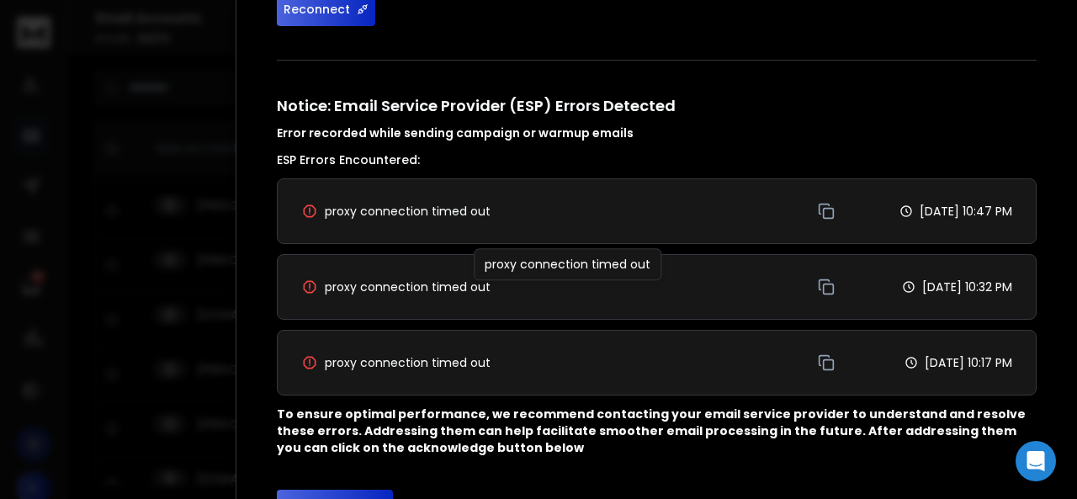
scroll to position [550, 0]
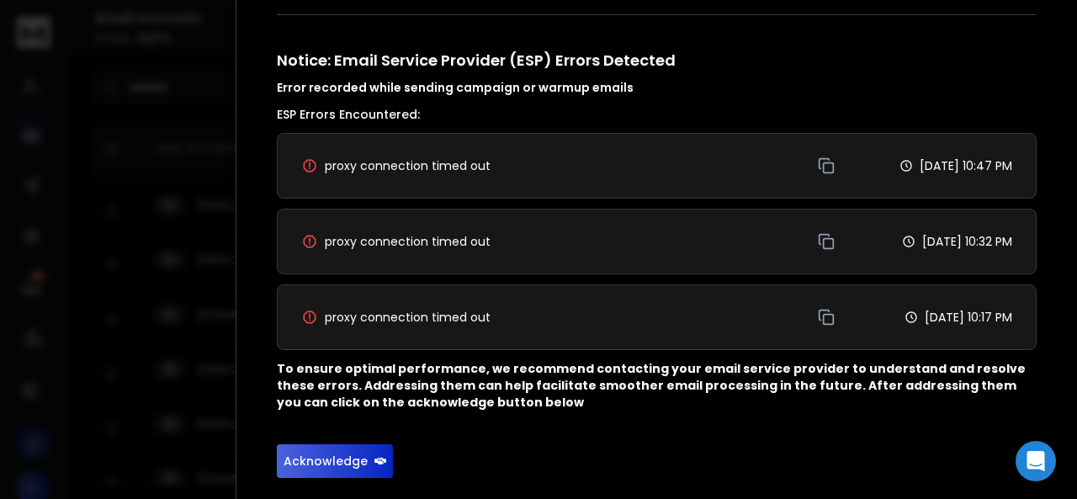
click at [341, 414] on div "What went wrong? Your mailbox has been disconnected due to one or more reasons …" at bounding box center [657, 33] width 760 height 889
click at [337, 444] on button "Acknowledge" at bounding box center [335, 461] width 116 height 34
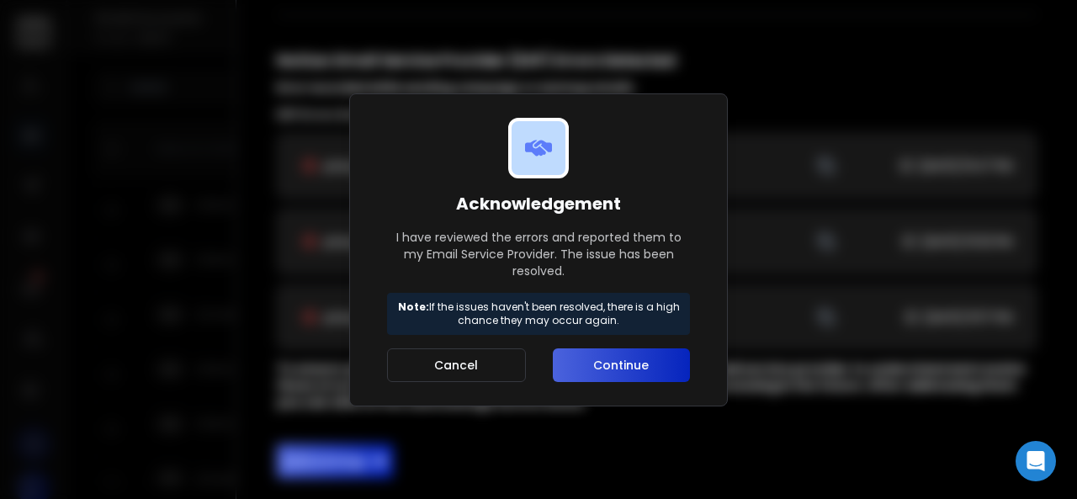
click at [641, 365] on button "Continue" at bounding box center [621, 365] width 137 height 34
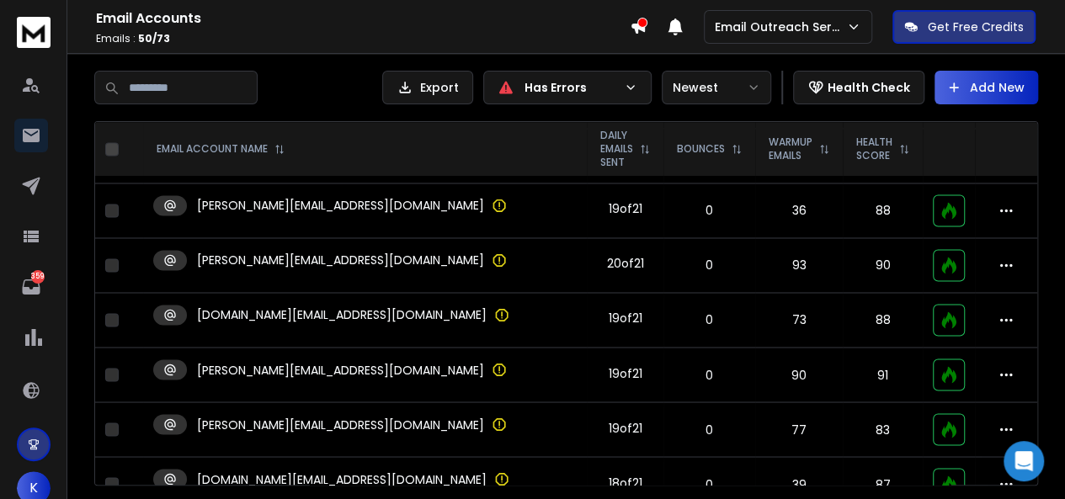
click at [340, 352] on td "[PERSON_NAME][EMAIL_ADDRESS][DOMAIN_NAME]" at bounding box center [364, 375] width 443 height 55
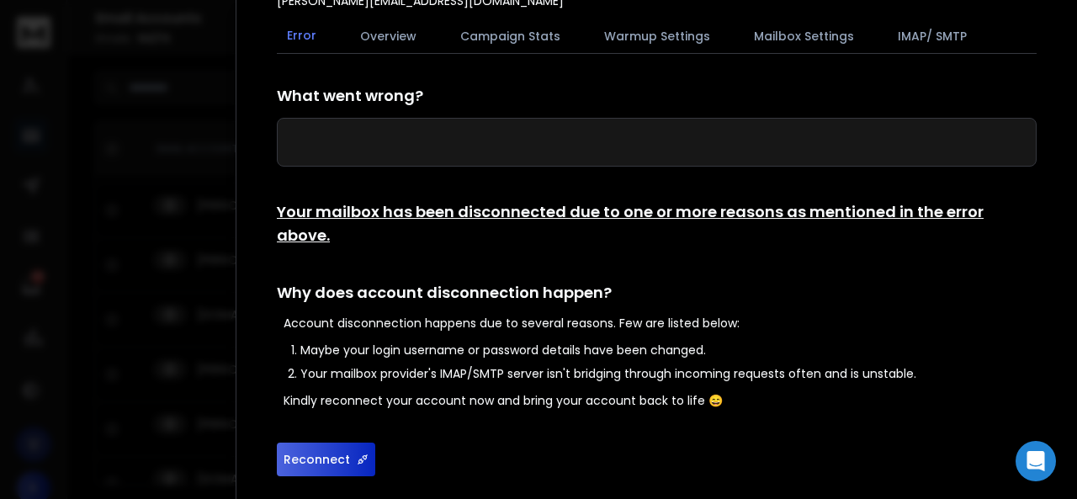
scroll to position [0, 0]
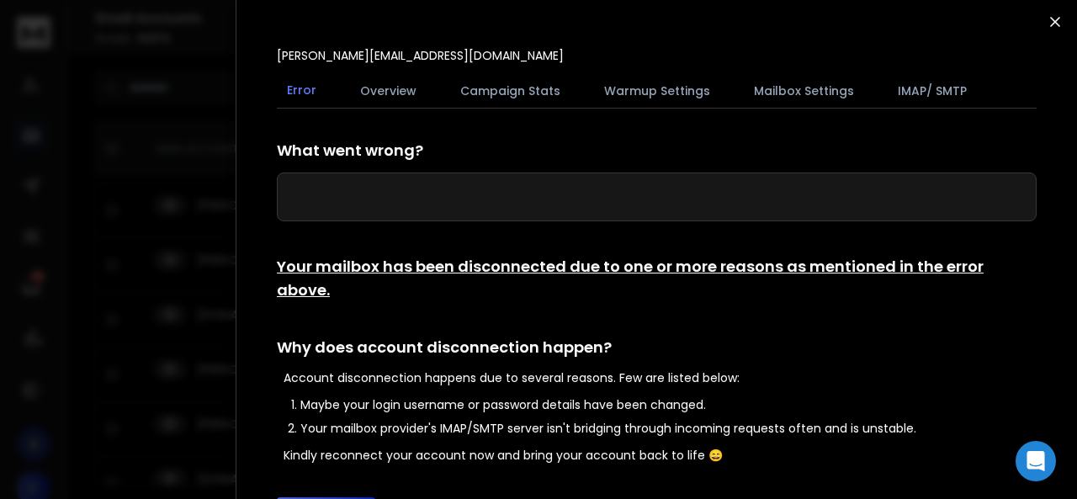
click at [1051, 21] on icon "button" at bounding box center [1055, 22] width 8 height 8
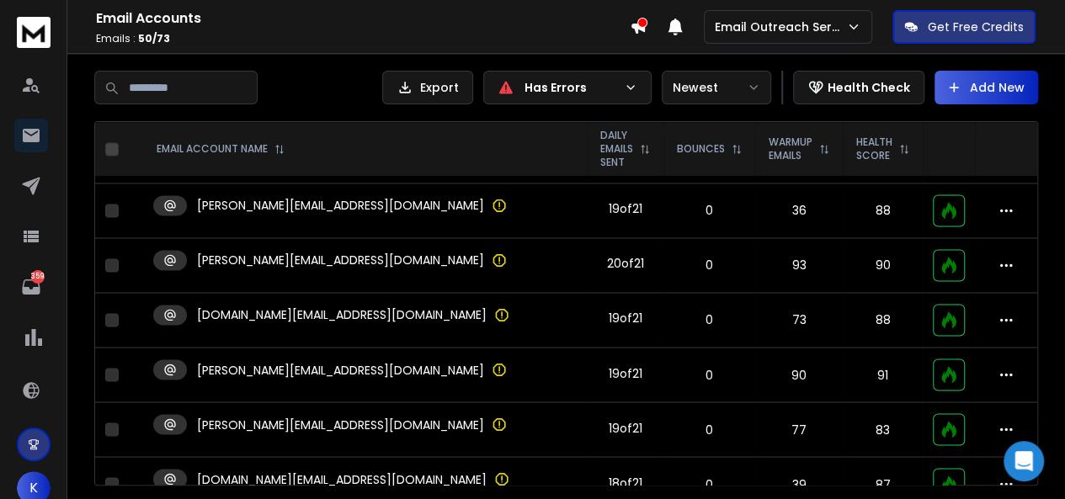
click at [326, 306] on p "[DOMAIN_NAME][EMAIL_ADDRESS][DOMAIN_NAME]" at bounding box center [341, 314] width 289 height 17
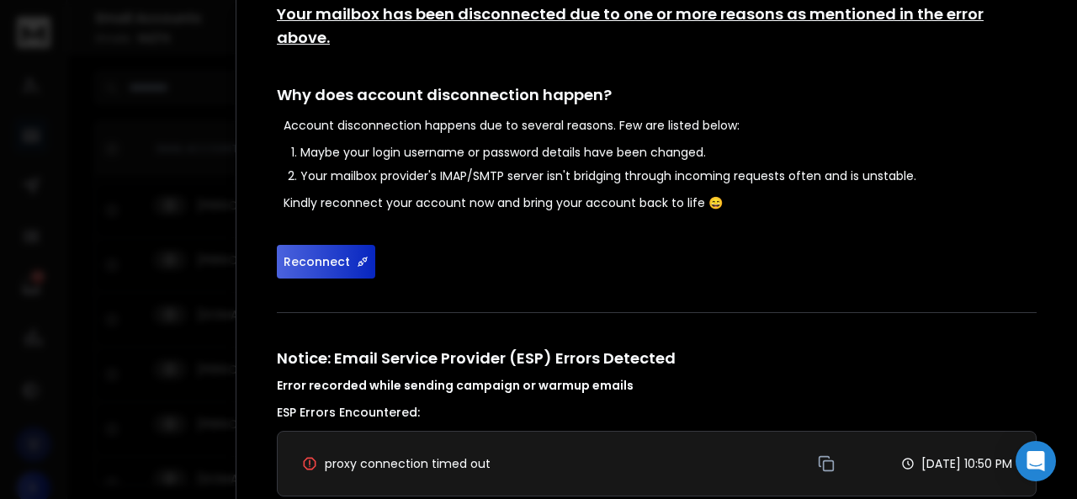
scroll to position [550, 0]
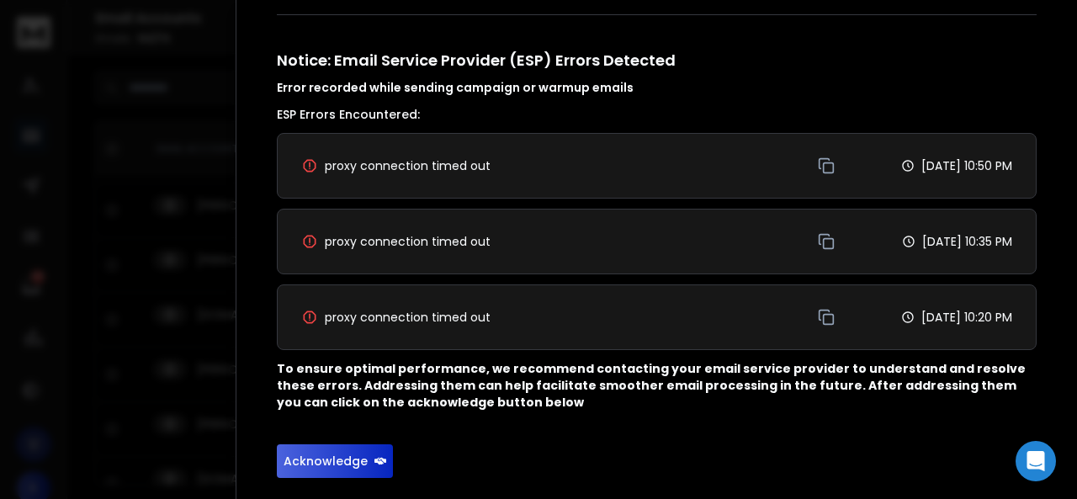
click at [321, 444] on button "Acknowledge" at bounding box center [335, 461] width 116 height 34
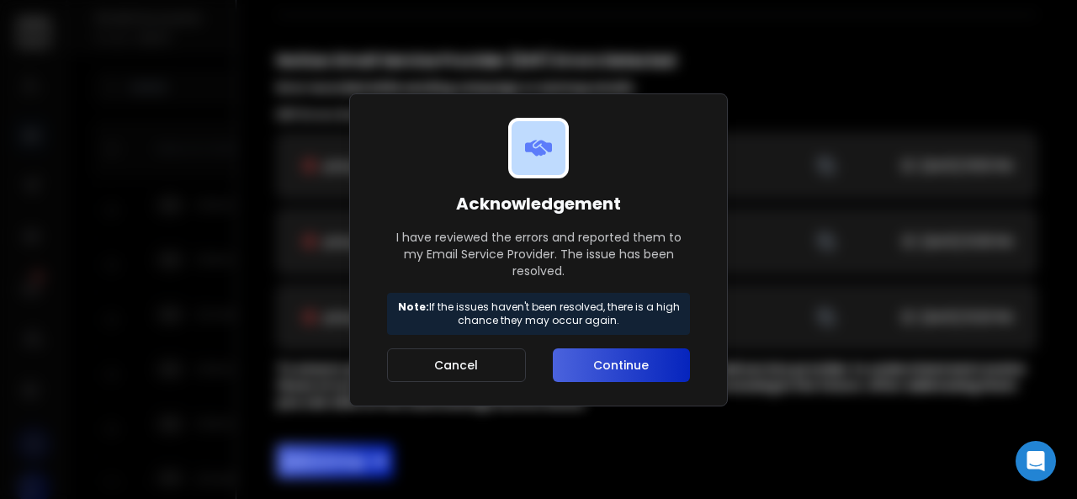
click at [645, 364] on button "Continue" at bounding box center [621, 365] width 137 height 34
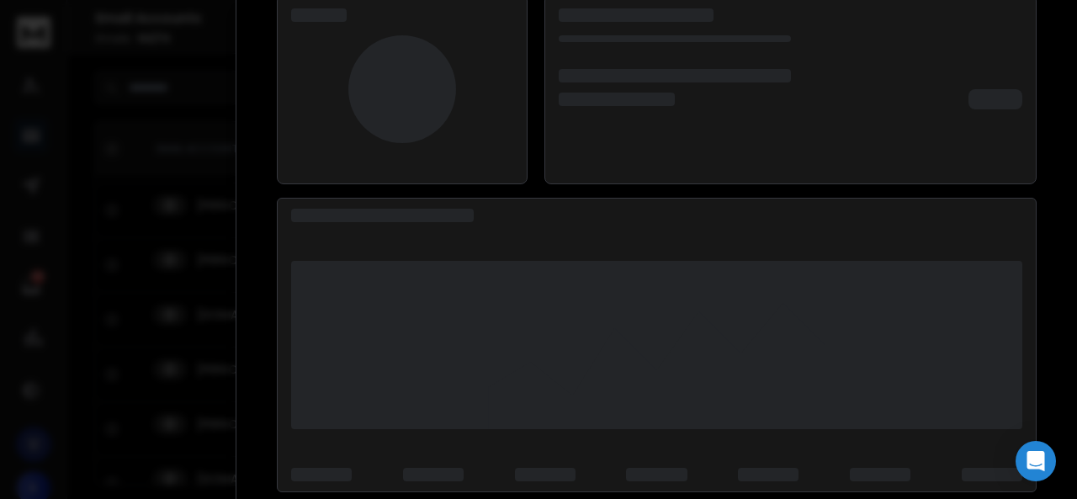
scroll to position [372, 0]
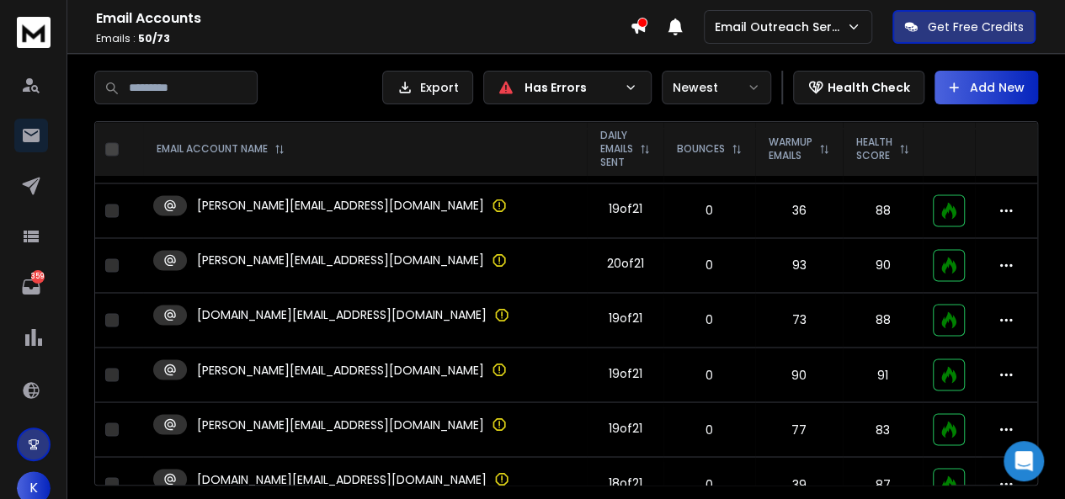
click at [316, 252] on p "[PERSON_NAME][EMAIL_ADDRESS][DOMAIN_NAME]" at bounding box center [340, 260] width 287 height 17
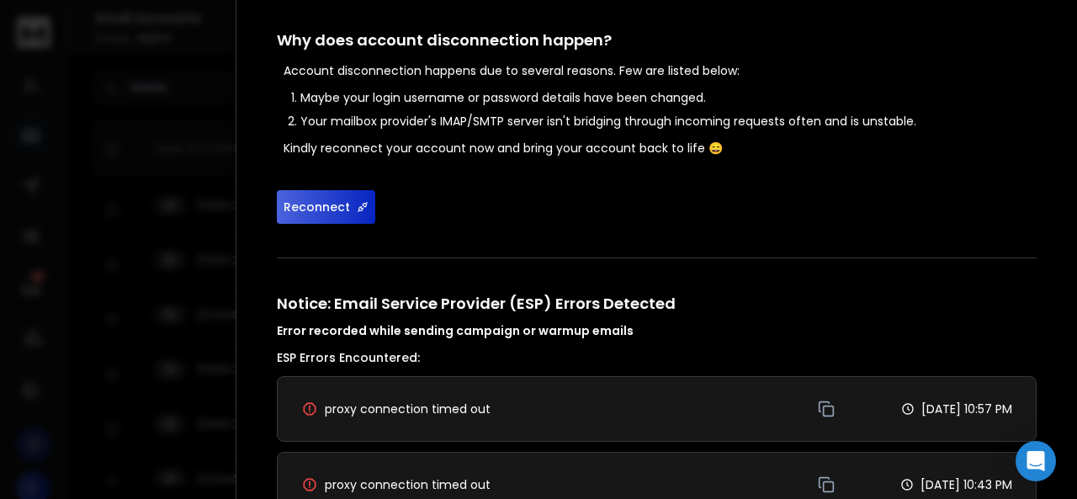
scroll to position [550, 0]
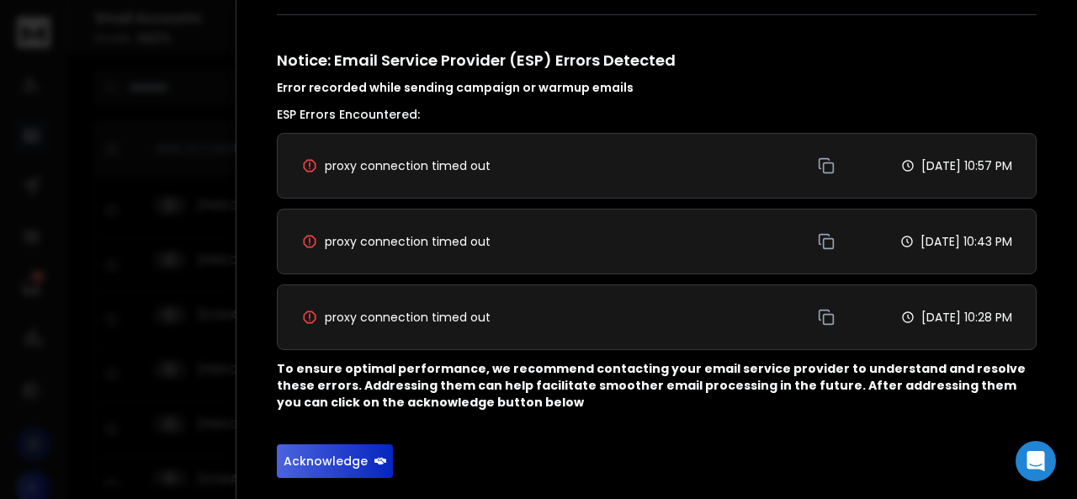
click at [339, 444] on button "Acknowledge" at bounding box center [335, 461] width 116 height 34
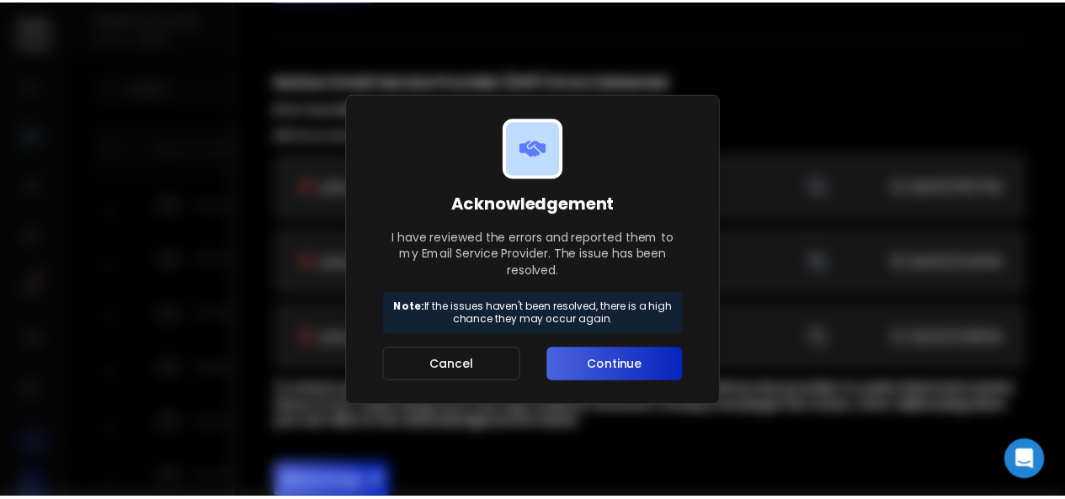
scroll to position [571, 0]
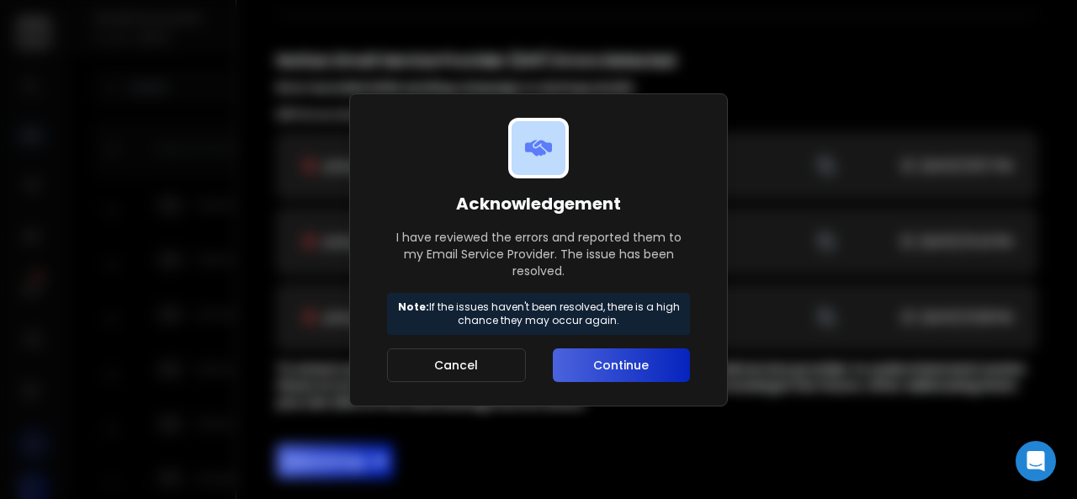
click at [587, 354] on button "Continue" at bounding box center [621, 365] width 137 height 34
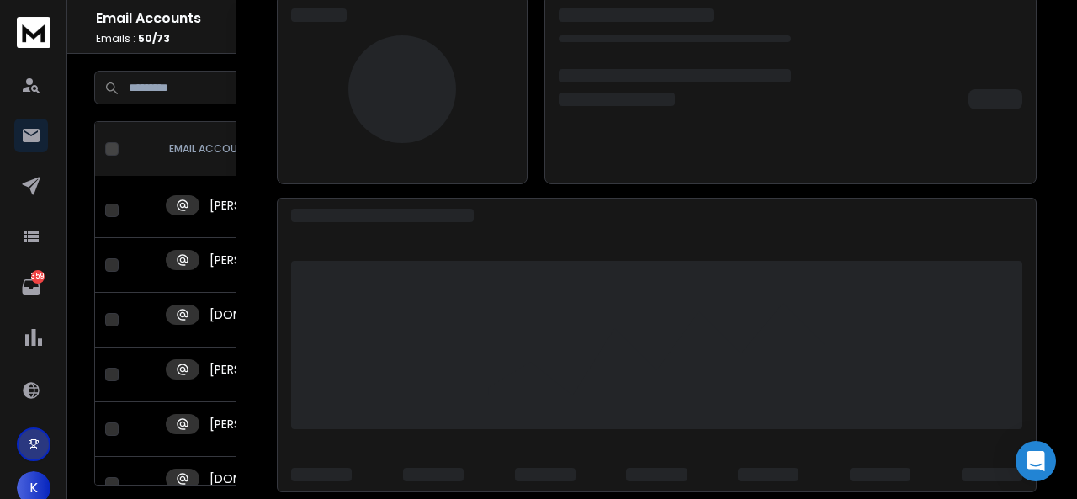
scroll to position [0, 0]
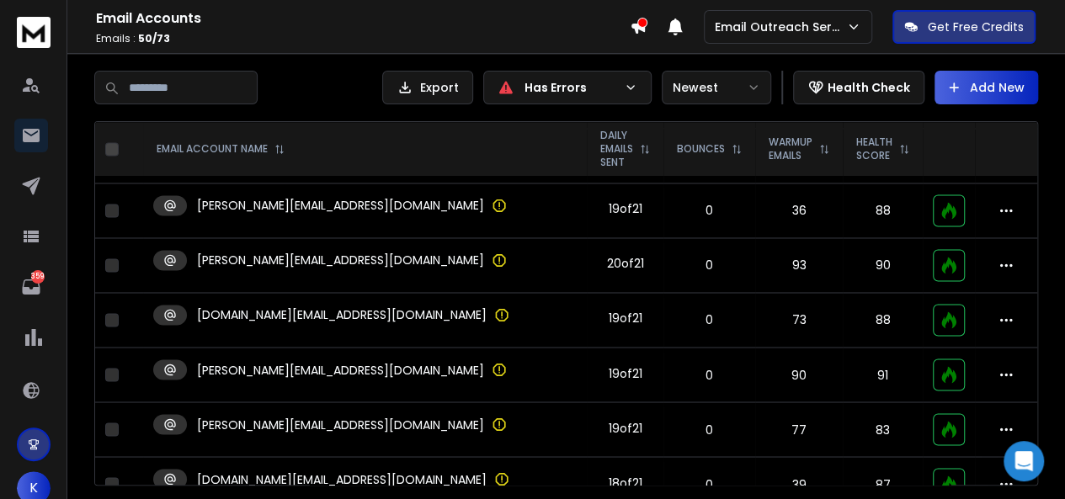
click at [296, 173] on th "EMAIL ACCOUNT NAME" at bounding box center [364, 149] width 443 height 55
click at [306, 197] on p "[PERSON_NAME][EMAIL_ADDRESS][DOMAIN_NAME]" at bounding box center [340, 205] width 287 height 17
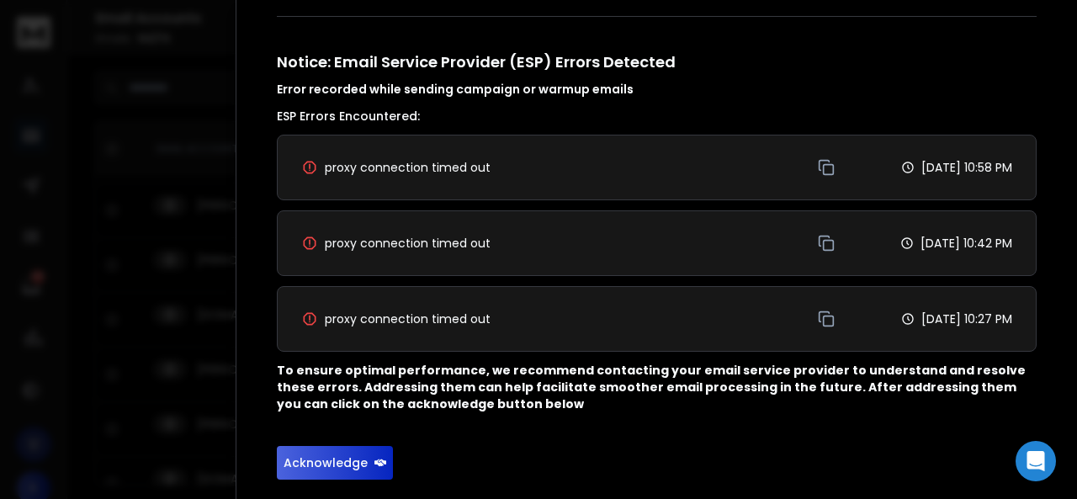
scroll to position [550, 0]
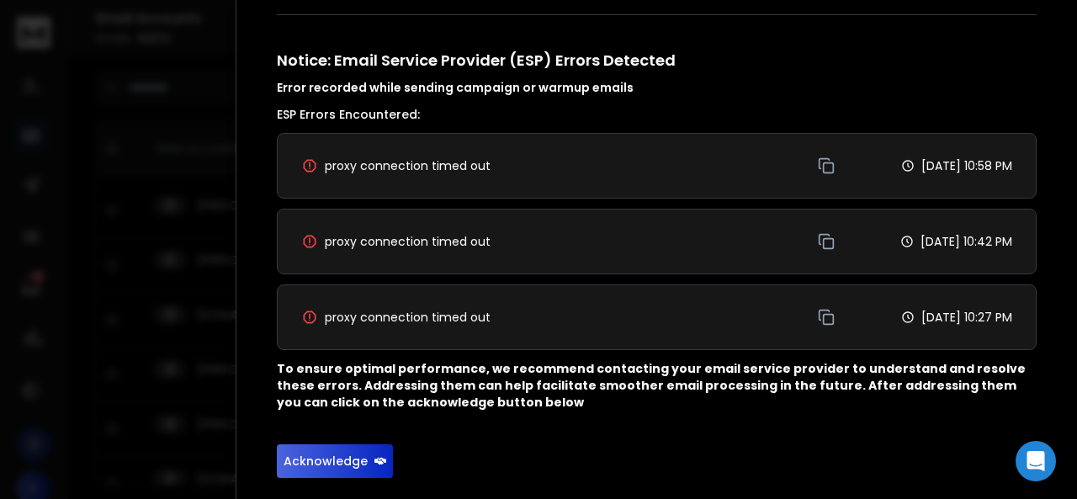
click at [339, 444] on button "Acknowledge" at bounding box center [335, 461] width 116 height 34
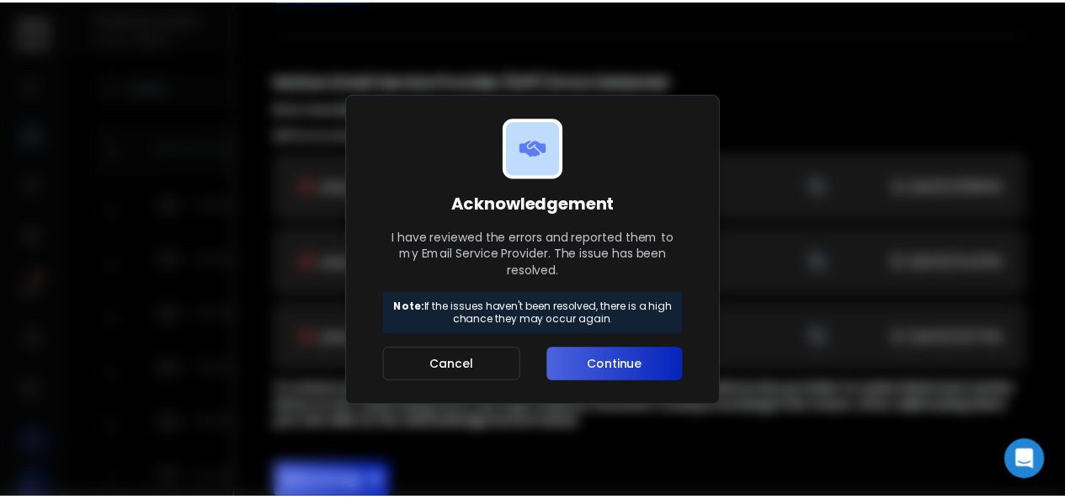
scroll to position [571, 0]
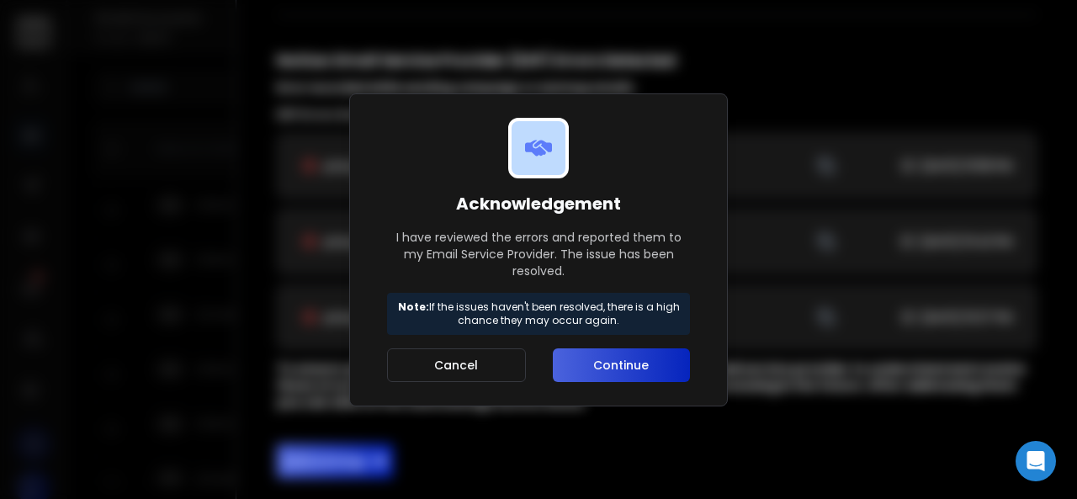
click at [601, 369] on button "Continue" at bounding box center [621, 365] width 137 height 34
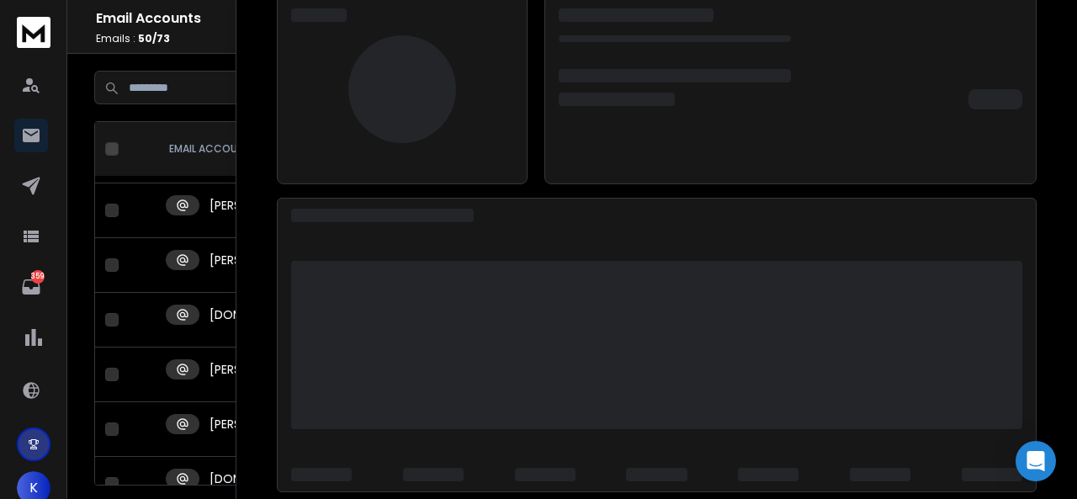
scroll to position [0, 0]
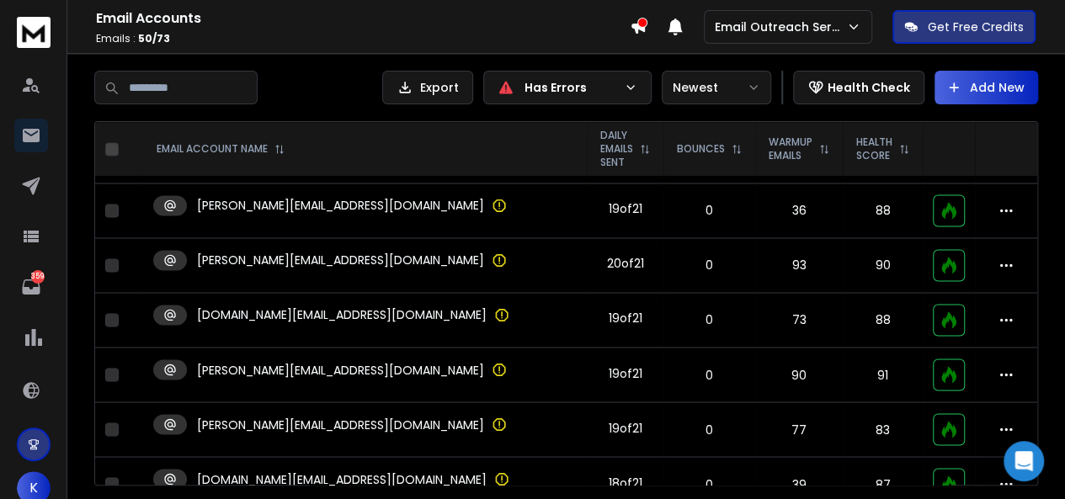
click at [311, 293] on td "[DOMAIN_NAME][EMAIL_ADDRESS][DOMAIN_NAME]" at bounding box center [364, 320] width 443 height 55
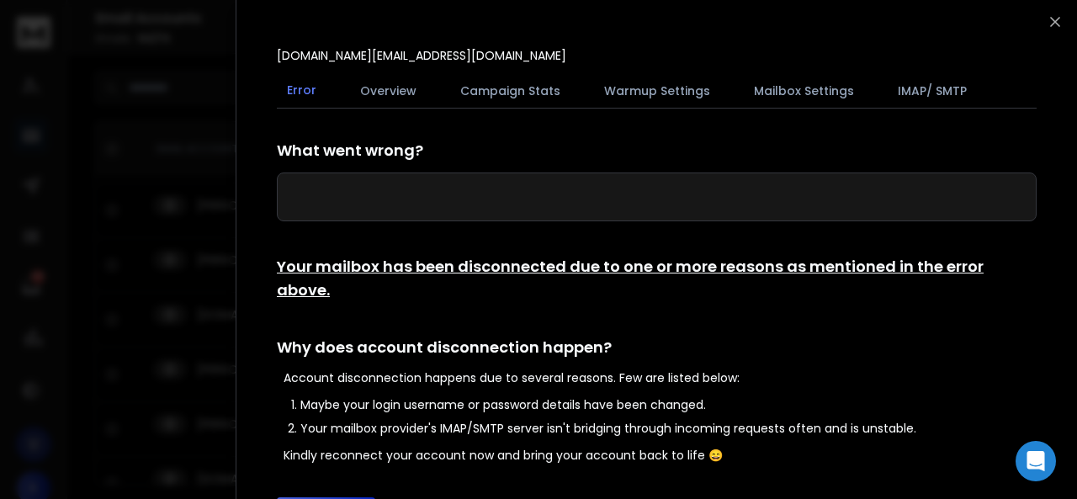
click at [1038, 23] on div "Nancy.hu@myqcadvisorhub.com Error Overview Campaign Stats Warmup Settings Mailb…" at bounding box center [657, 289] width 800 height 538
click at [1050, 16] on icon "button" at bounding box center [1055, 21] width 17 height 17
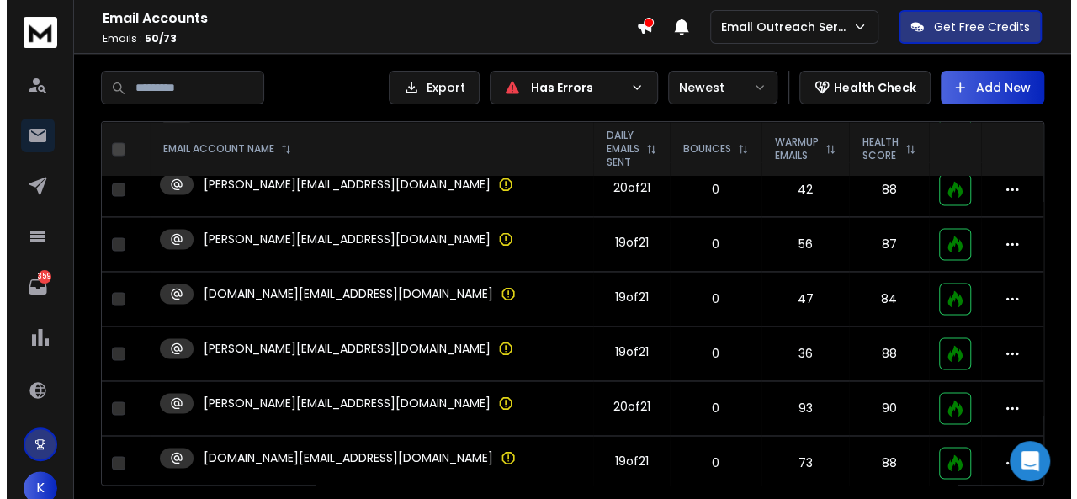
scroll to position [1178, 0]
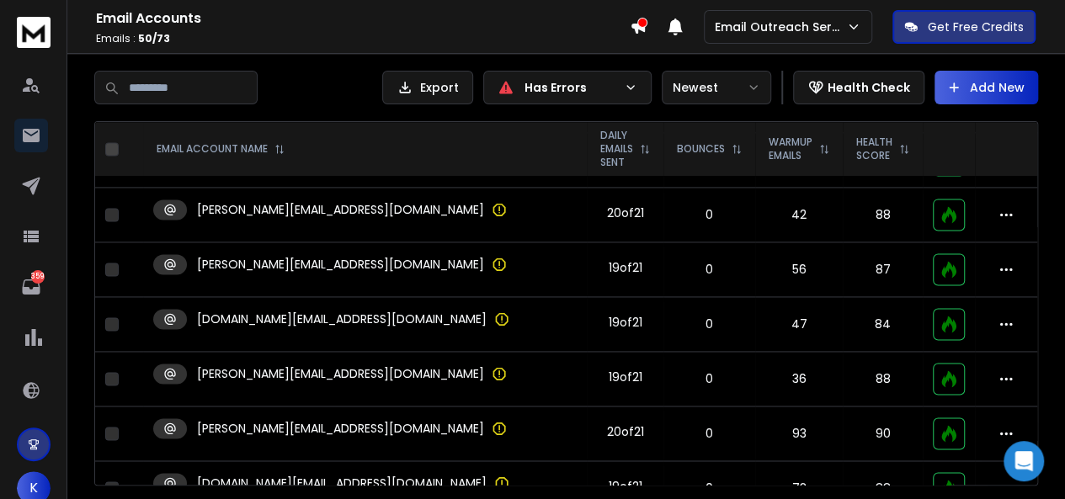
click at [306, 365] on p "[PERSON_NAME][EMAIL_ADDRESS][DOMAIN_NAME]" at bounding box center [340, 373] width 287 height 17
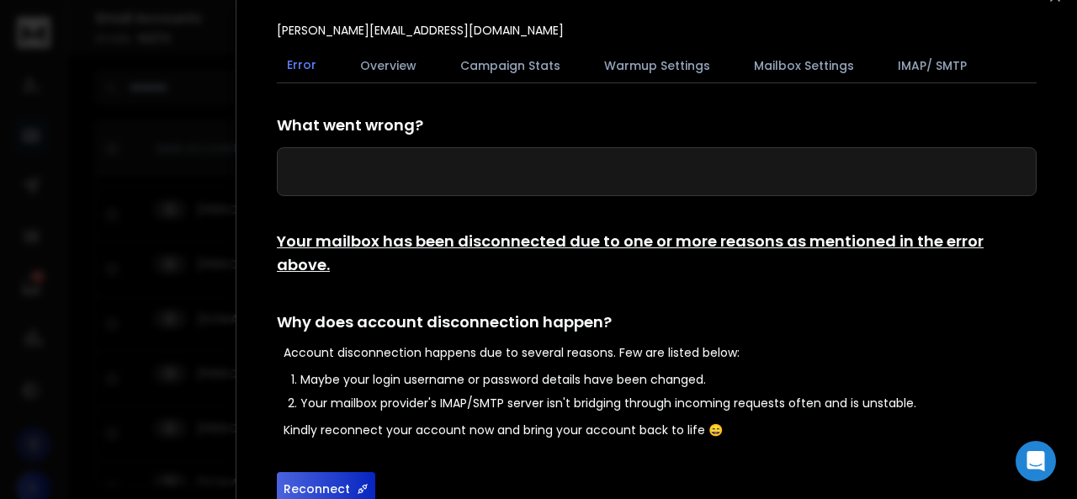
scroll to position [0, 0]
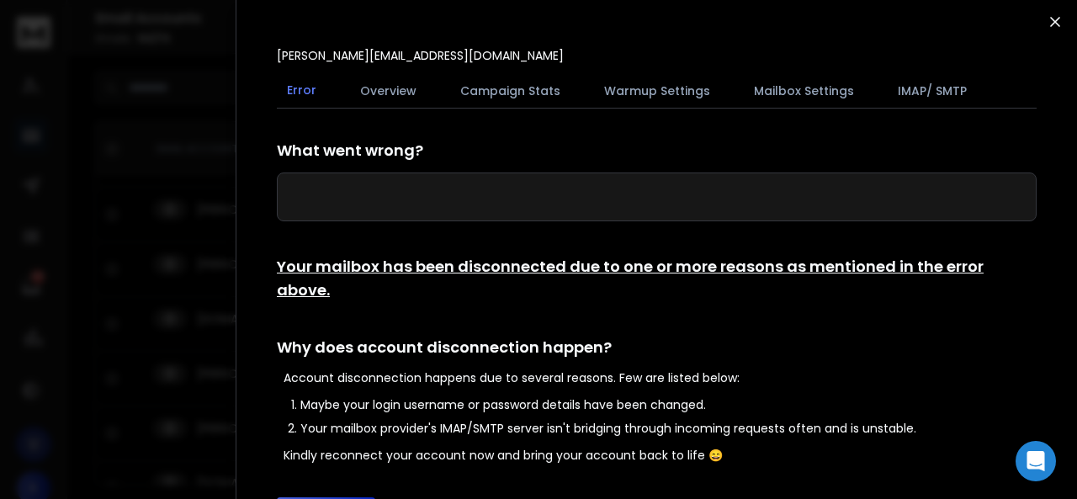
click at [1056, 23] on icon "button" at bounding box center [1055, 21] width 17 height 17
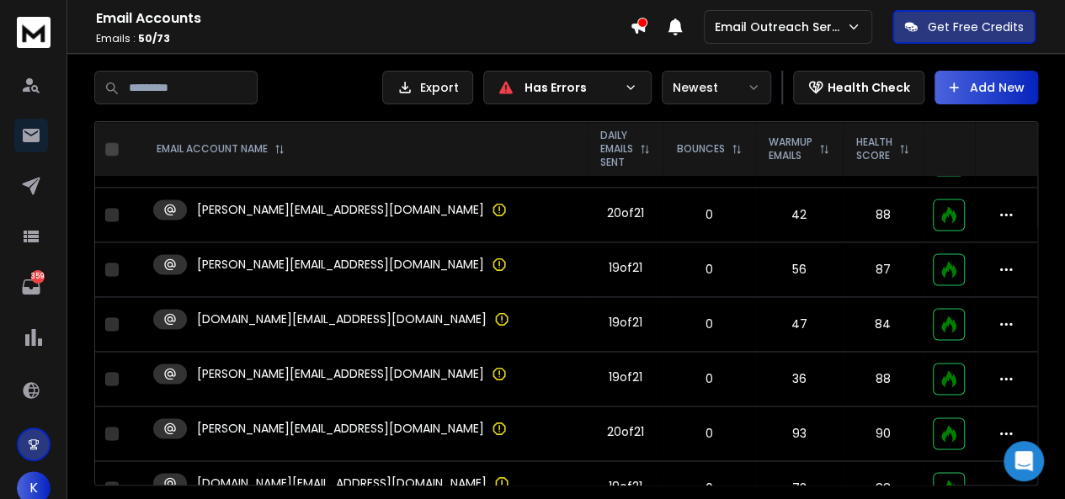
click at [264, 311] on p "[DOMAIN_NAME][EMAIL_ADDRESS][DOMAIN_NAME]" at bounding box center [341, 319] width 289 height 17
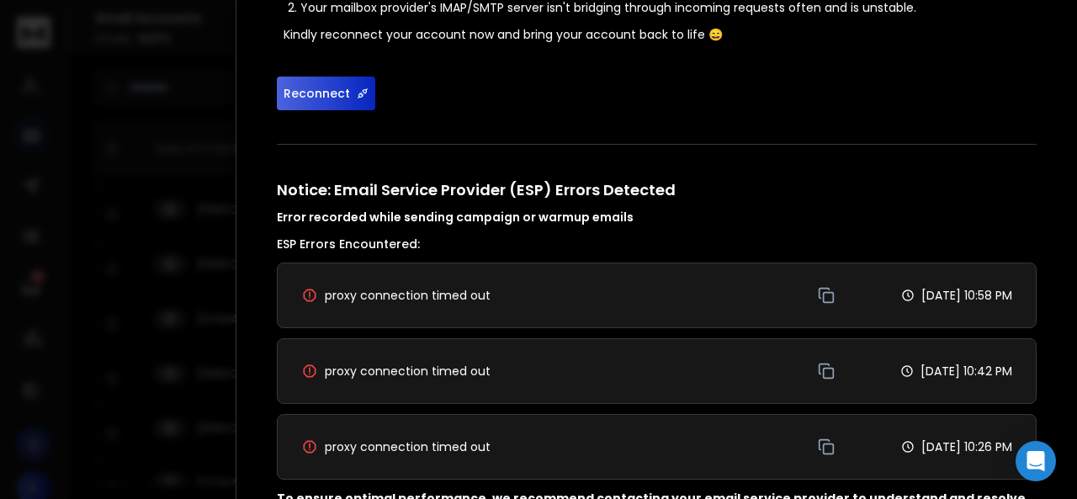
scroll to position [550, 0]
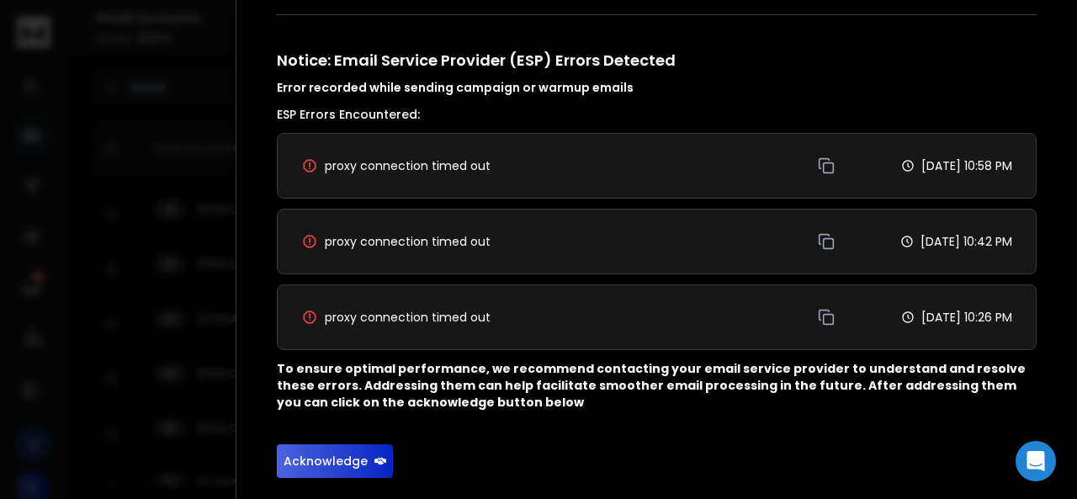
click at [355, 444] on button "Acknowledge" at bounding box center [335, 461] width 116 height 34
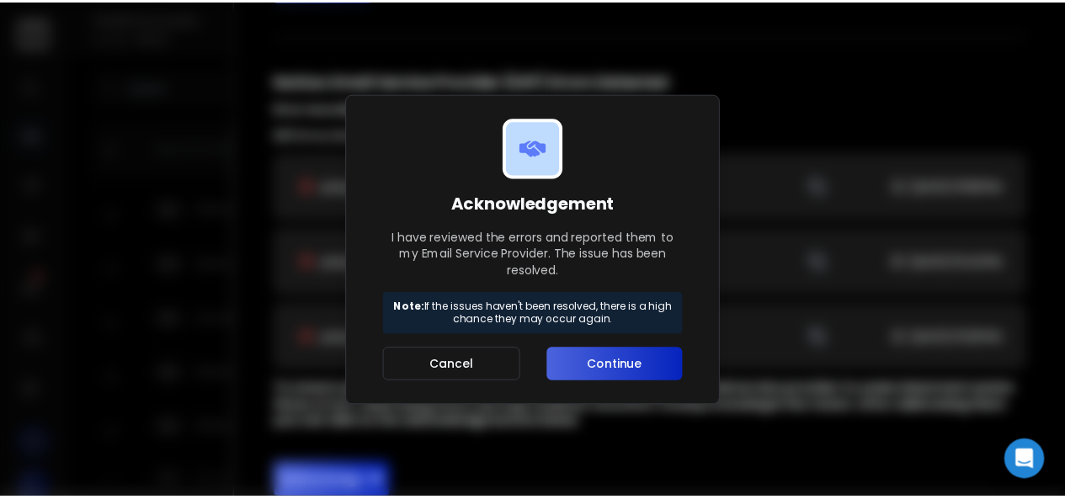
scroll to position [571, 0]
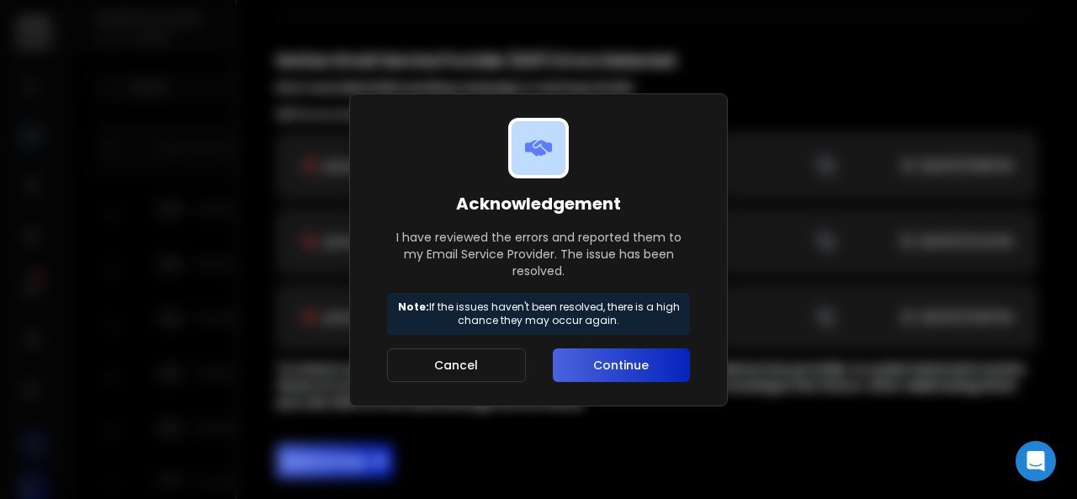
click at [631, 370] on button "Continue" at bounding box center [621, 365] width 137 height 34
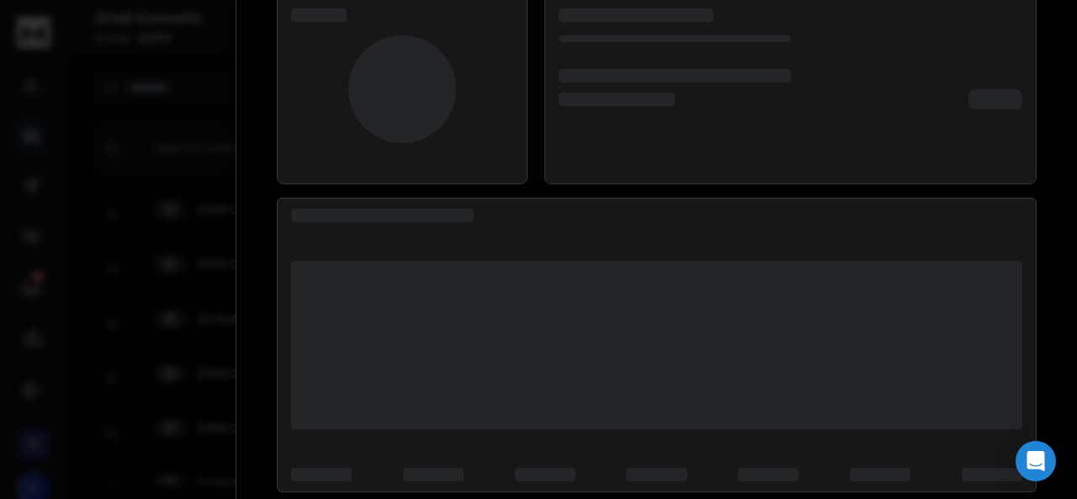
scroll to position [0, 0]
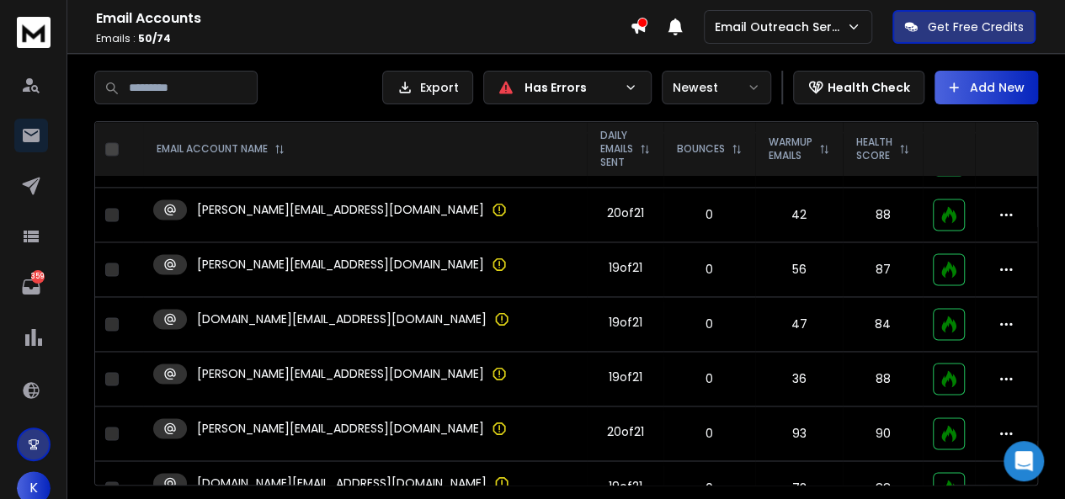
click at [306, 256] on p "[PERSON_NAME][EMAIL_ADDRESS][DOMAIN_NAME]" at bounding box center [340, 264] width 287 height 17
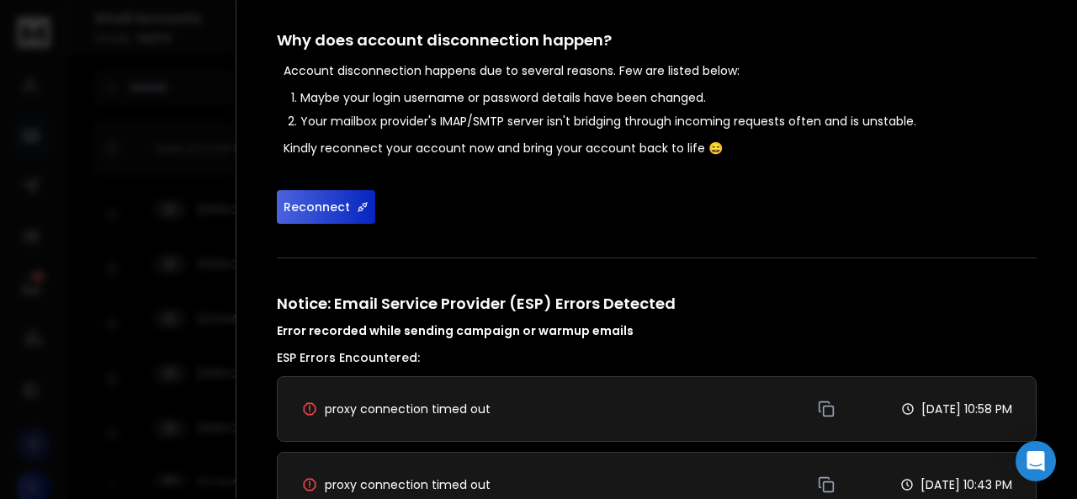
scroll to position [550, 0]
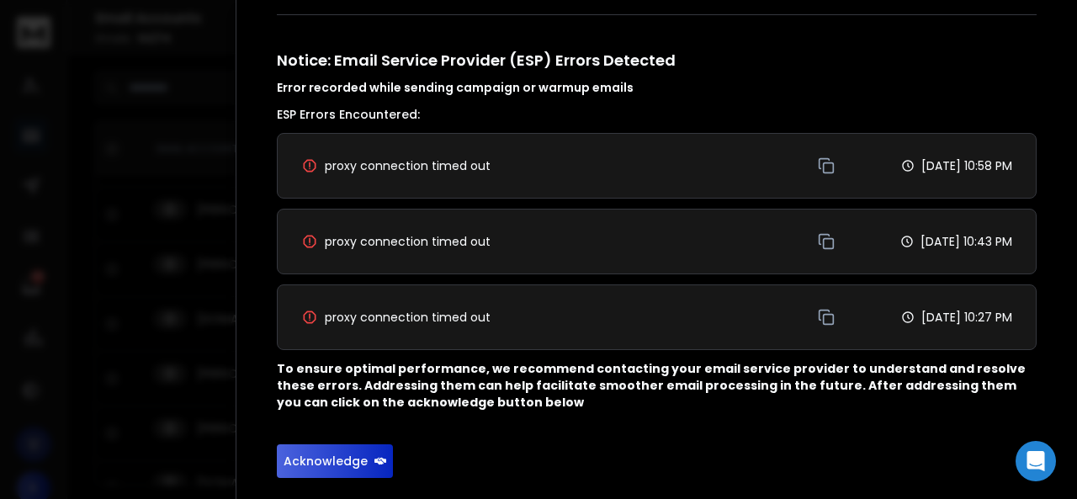
click at [310, 444] on button "Acknowledge" at bounding box center [335, 461] width 116 height 34
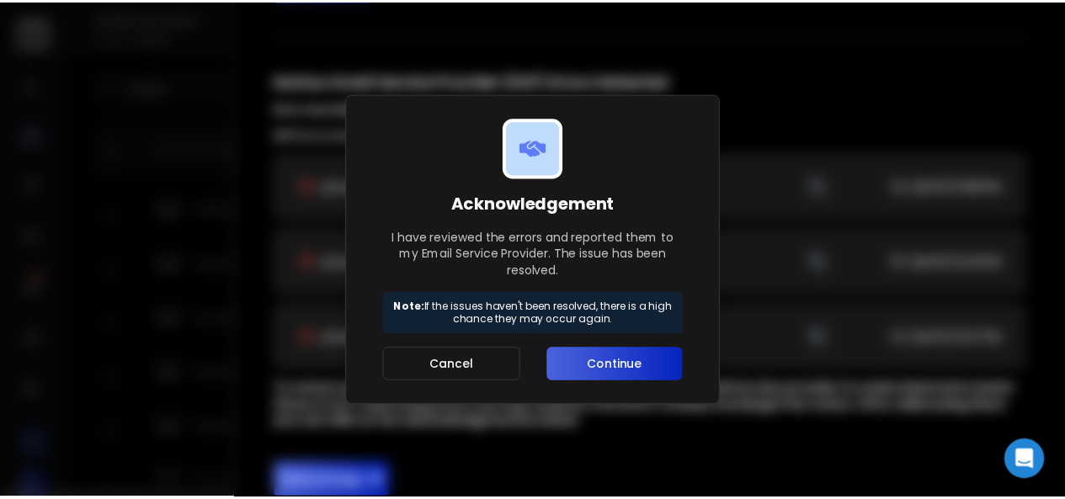
scroll to position [571, 0]
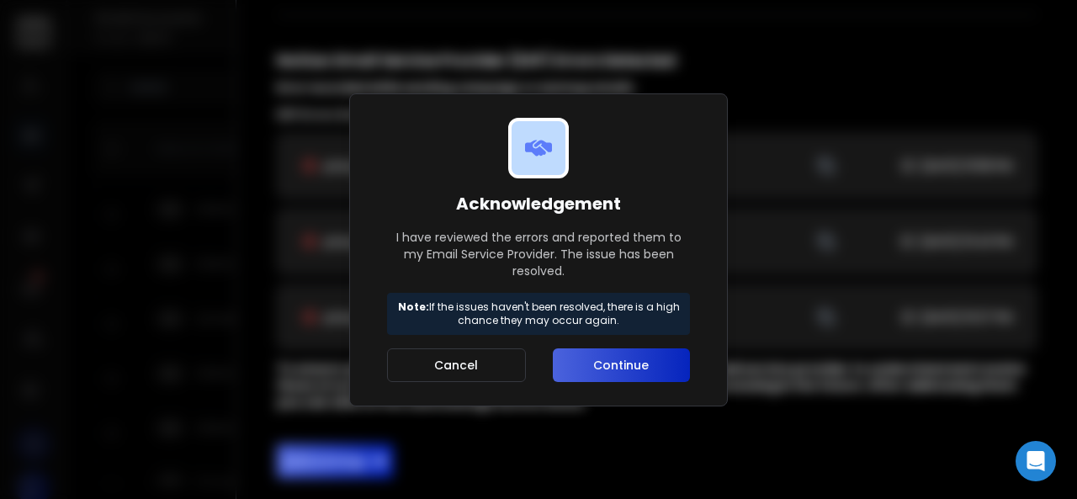
click at [581, 370] on button "Continue" at bounding box center [621, 365] width 137 height 34
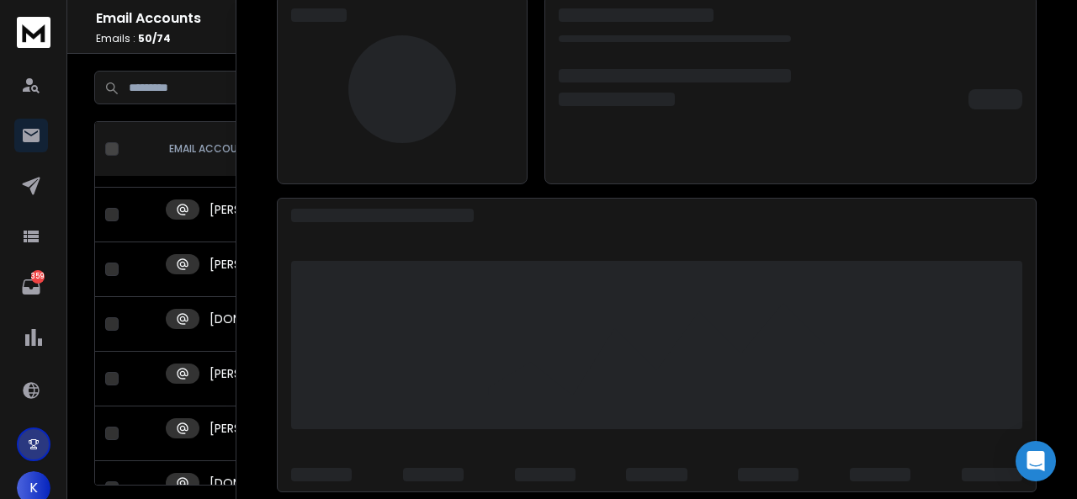
scroll to position [0, 0]
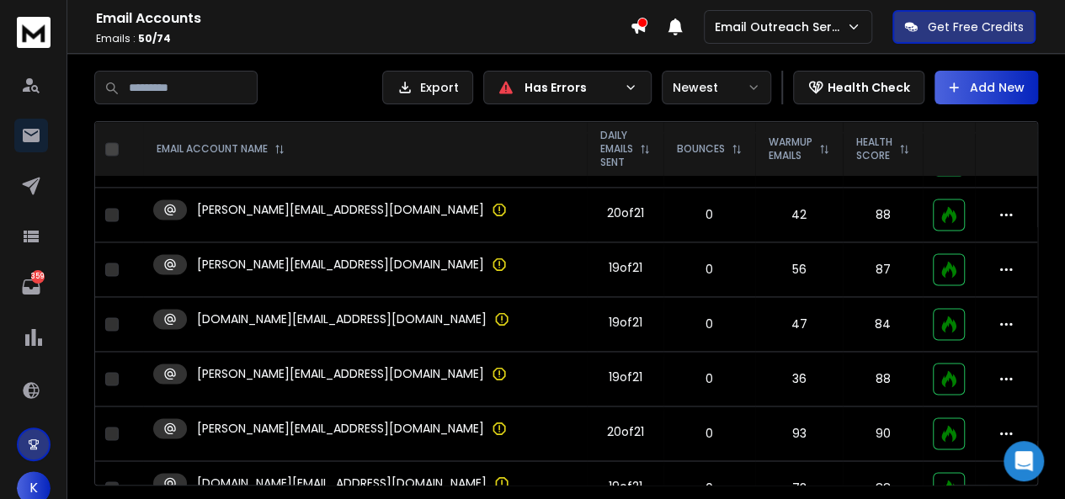
click at [286, 256] on p "[PERSON_NAME][EMAIL_ADDRESS][DOMAIN_NAME]" at bounding box center [340, 264] width 287 height 17
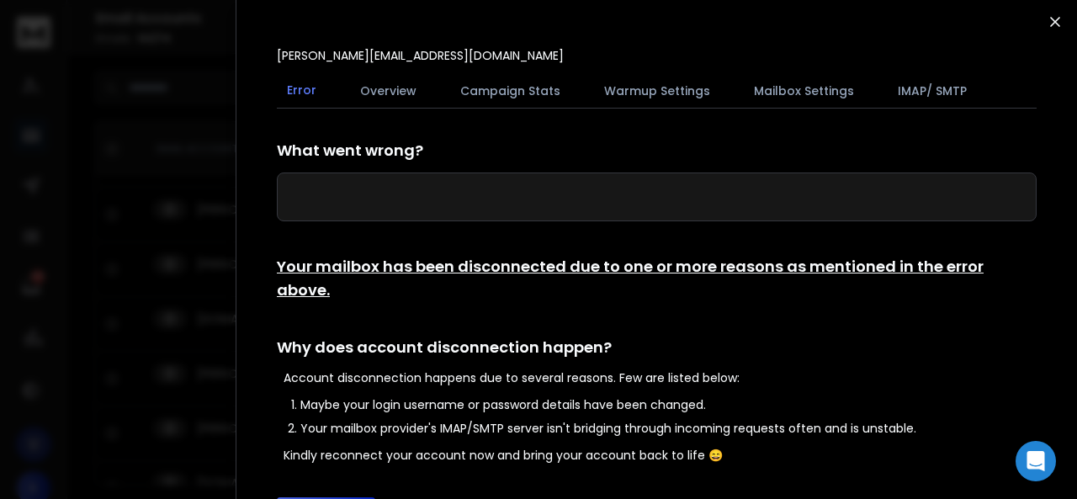
click at [1047, 22] on icon "button" at bounding box center [1055, 21] width 17 height 17
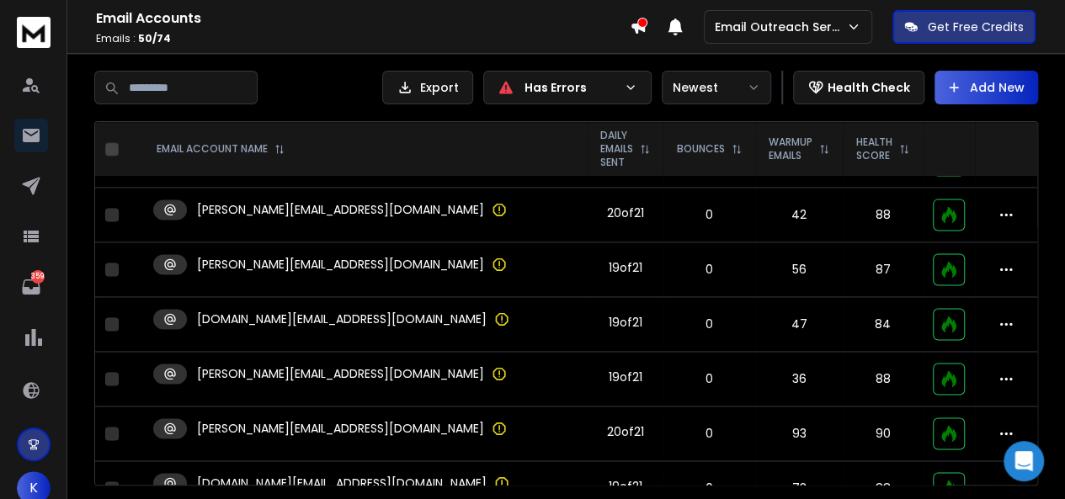
click at [257, 201] on p "[PERSON_NAME][EMAIL_ADDRESS][DOMAIN_NAME]" at bounding box center [340, 209] width 287 height 17
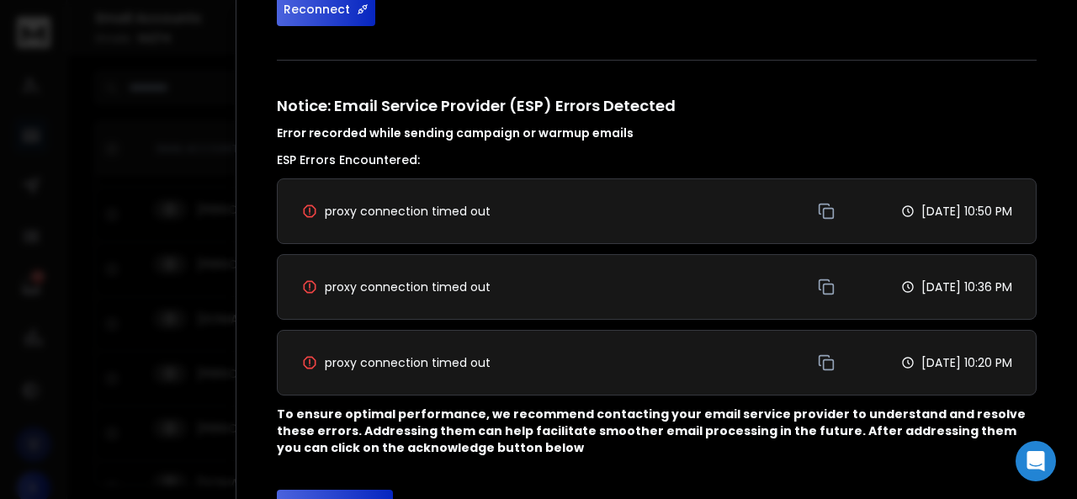
scroll to position [550, 0]
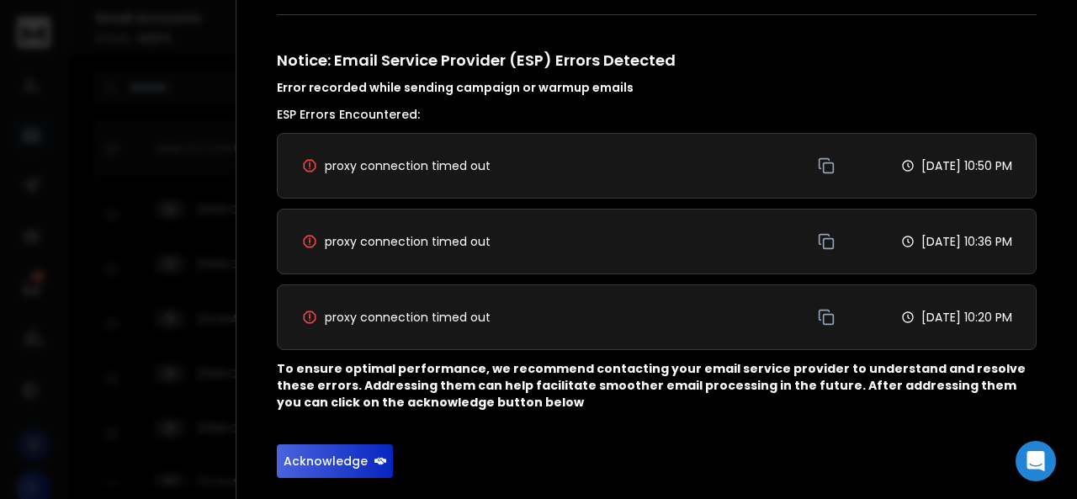
click at [338, 444] on button "Acknowledge" at bounding box center [335, 461] width 116 height 34
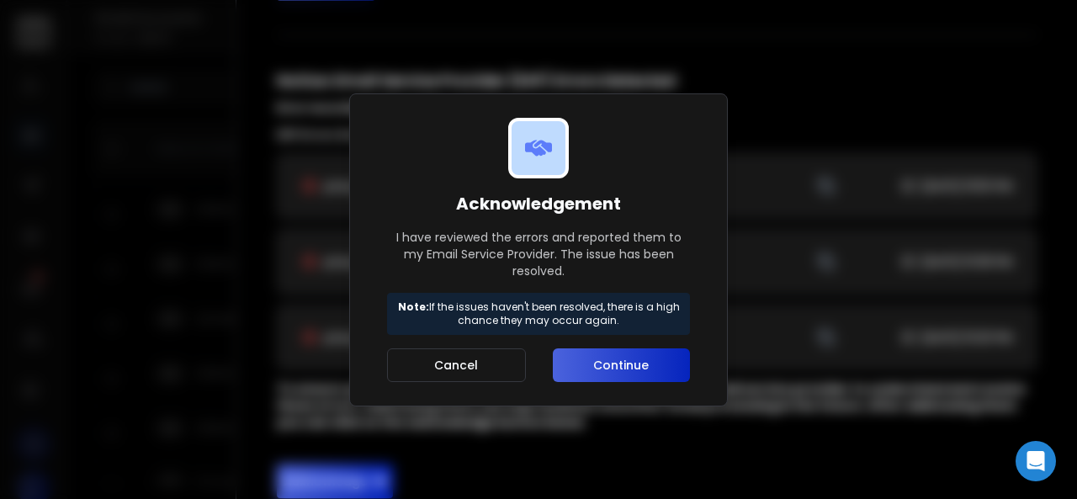
scroll to position [571, 0]
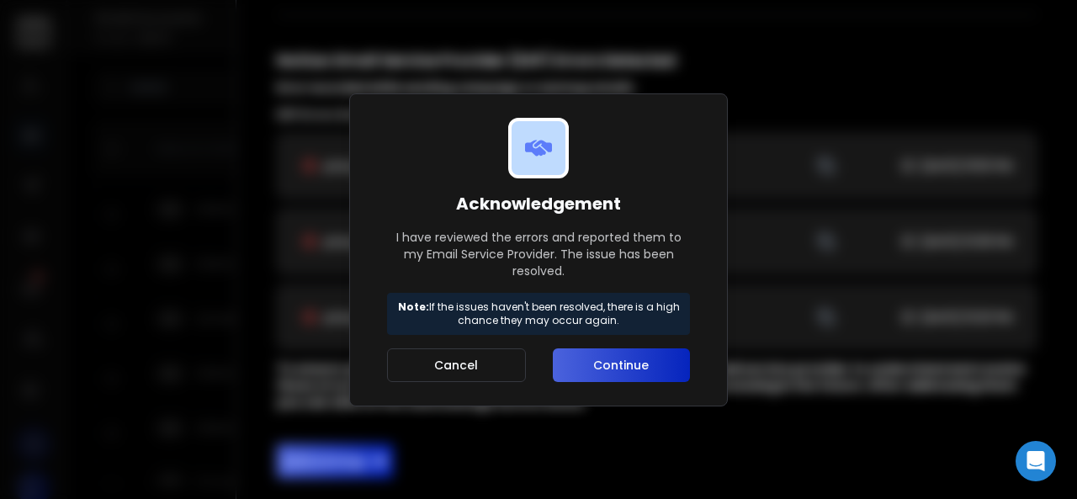
click at [581, 356] on button "Continue" at bounding box center [621, 365] width 137 height 34
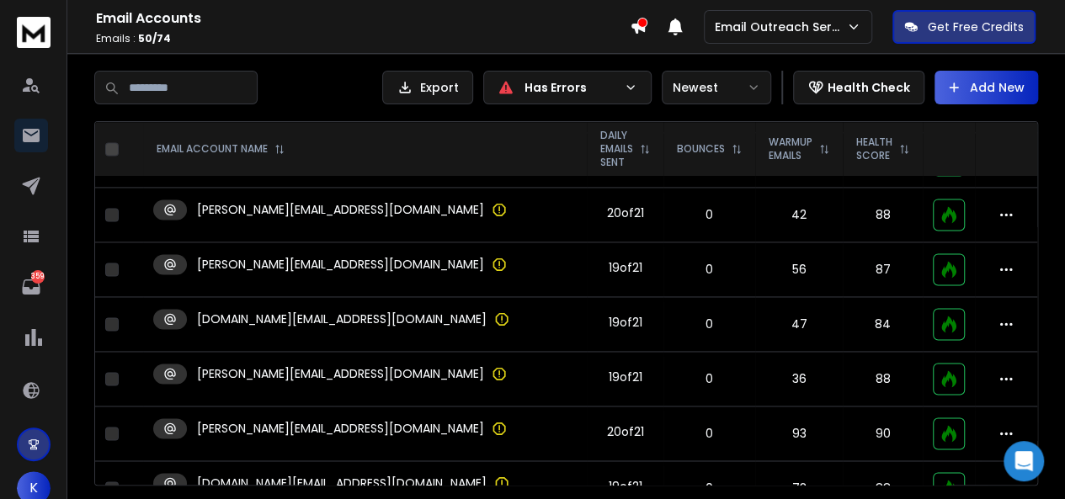
click at [324, 201] on p "[PERSON_NAME][EMAIL_ADDRESS][DOMAIN_NAME]" at bounding box center [340, 209] width 287 height 17
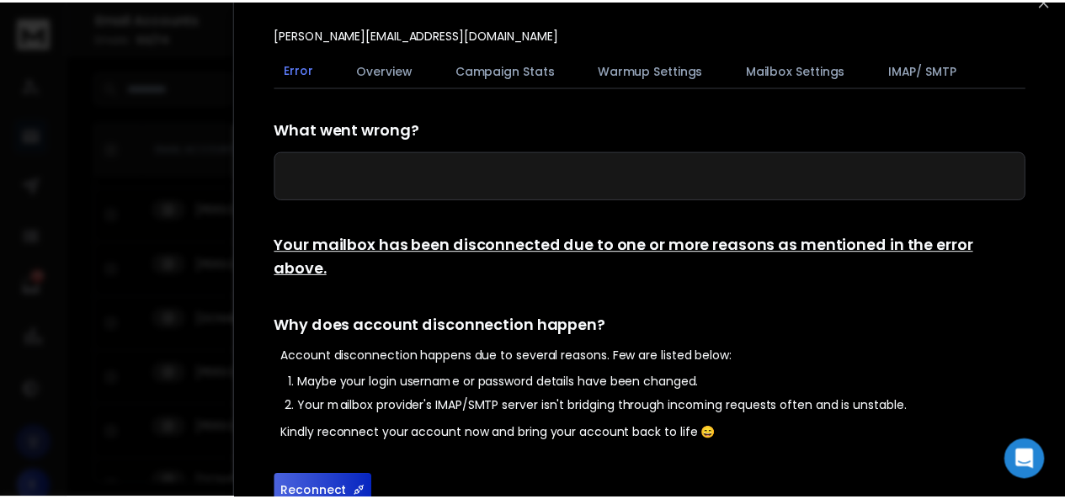
scroll to position [0, 0]
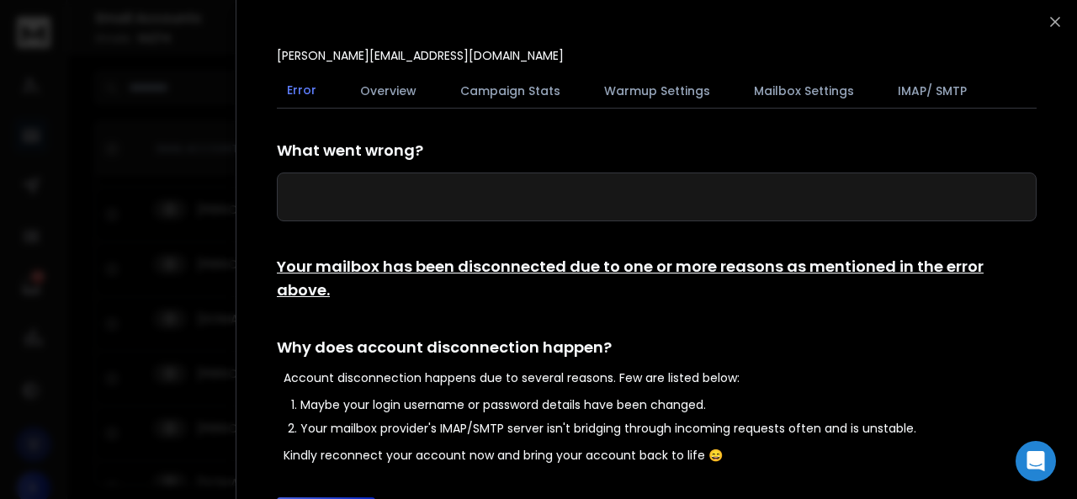
drag, startPoint x: 1054, startPoint y: 28, endPoint x: 968, endPoint y: 93, distance: 107.5
click at [1054, 28] on icon "button" at bounding box center [1055, 21] width 17 height 17
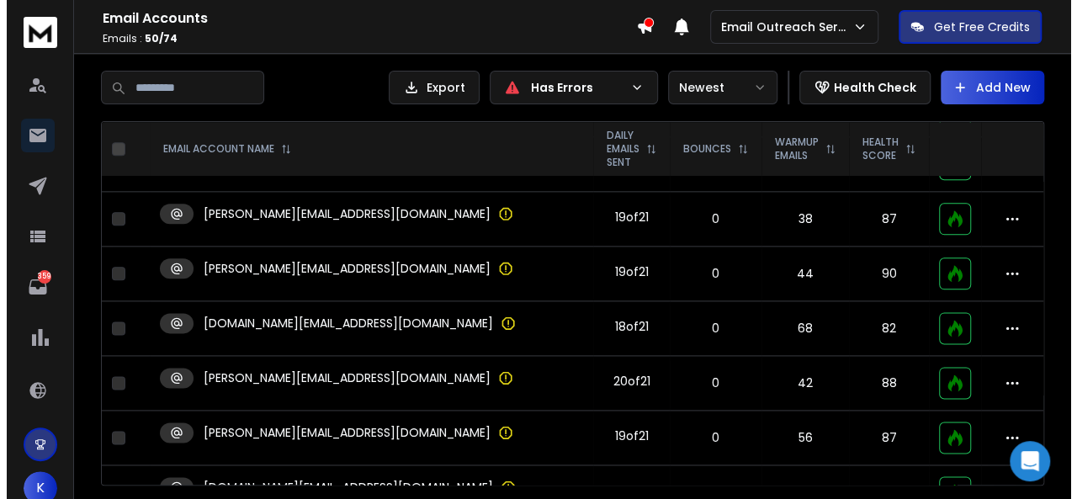
scroll to position [926, 0]
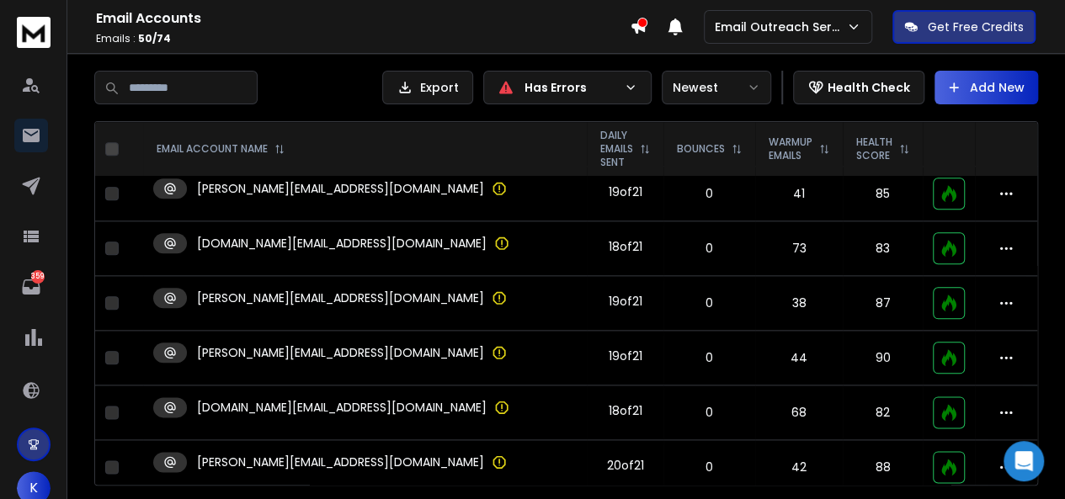
click at [275, 399] on p "[DOMAIN_NAME][EMAIL_ADDRESS][DOMAIN_NAME]" at bounding box center [341, 407] width 289 height 17
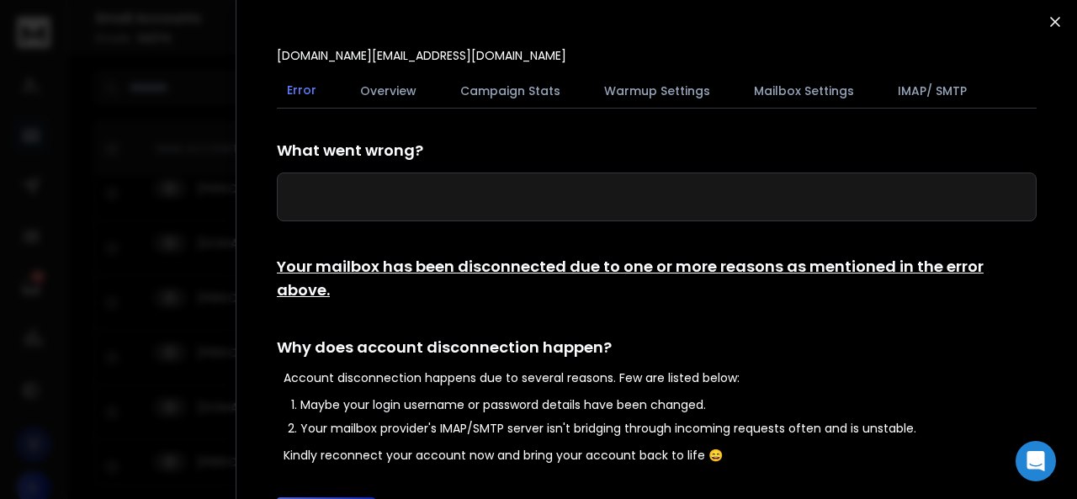
scroll to position [0, 0]
click at [1051, 19] on icon "button" at bounding box center [1055, 22] width 8 height 8
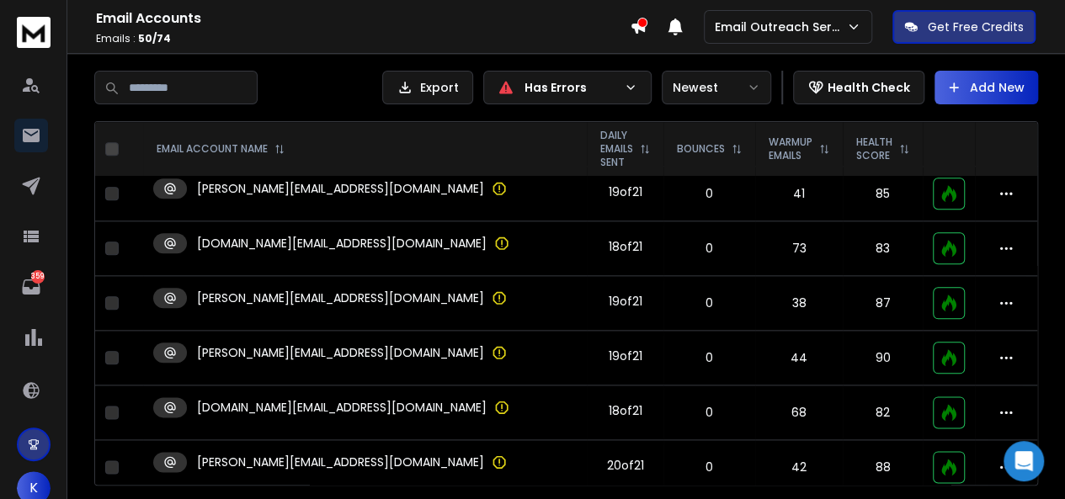
click at [333, 399] on p "[DOMAIN_NAME][EMAIL_ADDRESS][DOMAIN_NAME]" at bounding box center [341, 407] width 289 height 17
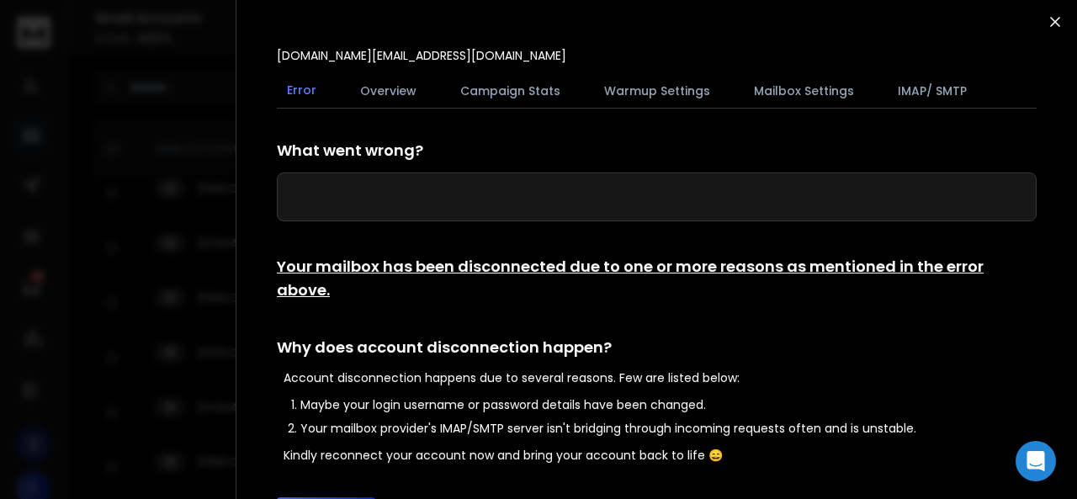
click at [1056, 24] on icon "button" at bounding box center [1055, 21] width 17 height 17
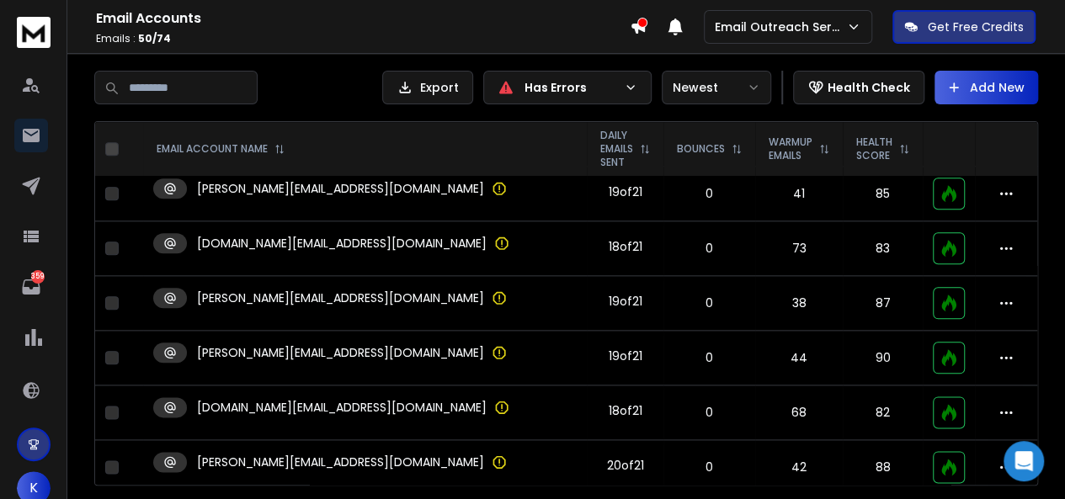
click at [278, 342] on div "[PERSON_NAME][EMAIL_ADDRESS][DOMAIN_NAME]" at bounding box center [318, 352] width 331 height 20
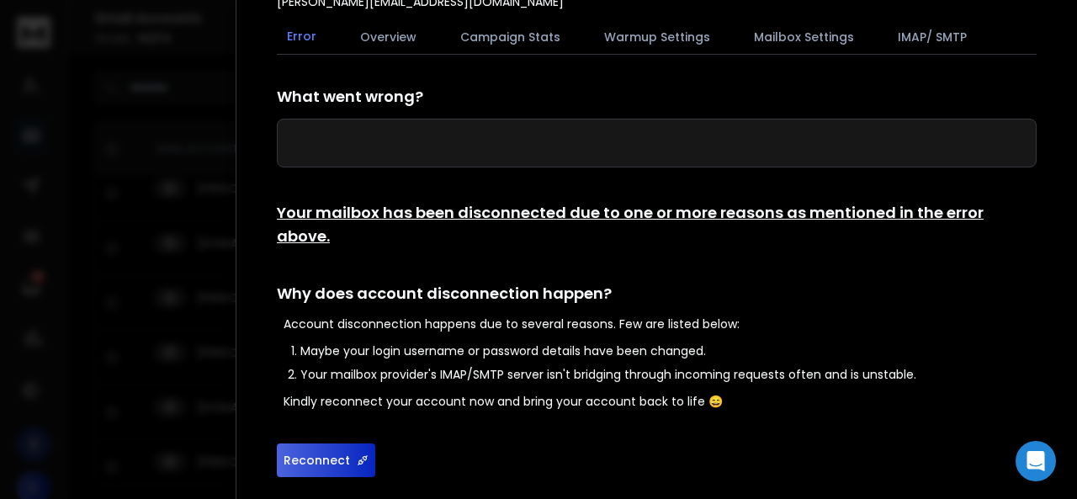
scroll to position [55, 0]
click at [341, 443] on button "Reconnect" at bounding box center [326, 460] width 98 height 34
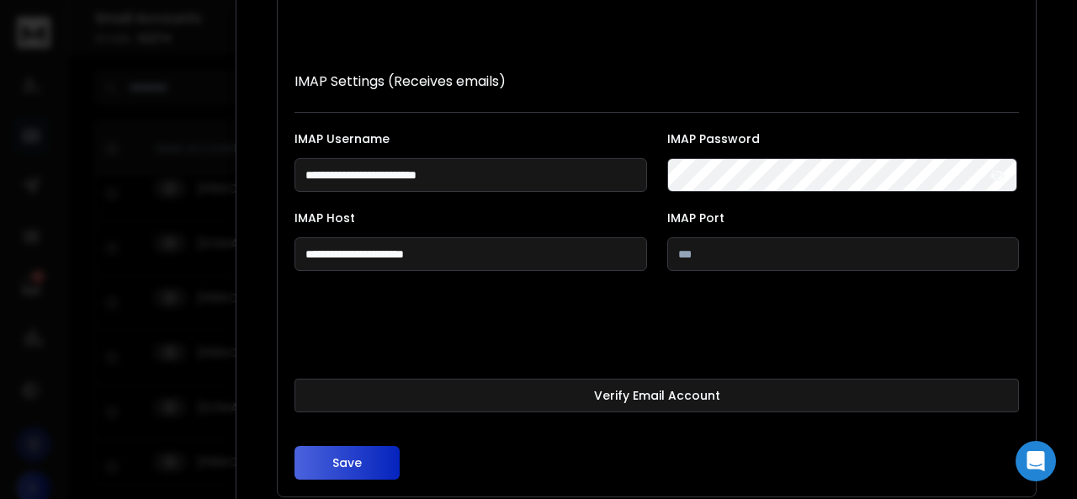
scroll to position [465, 0]
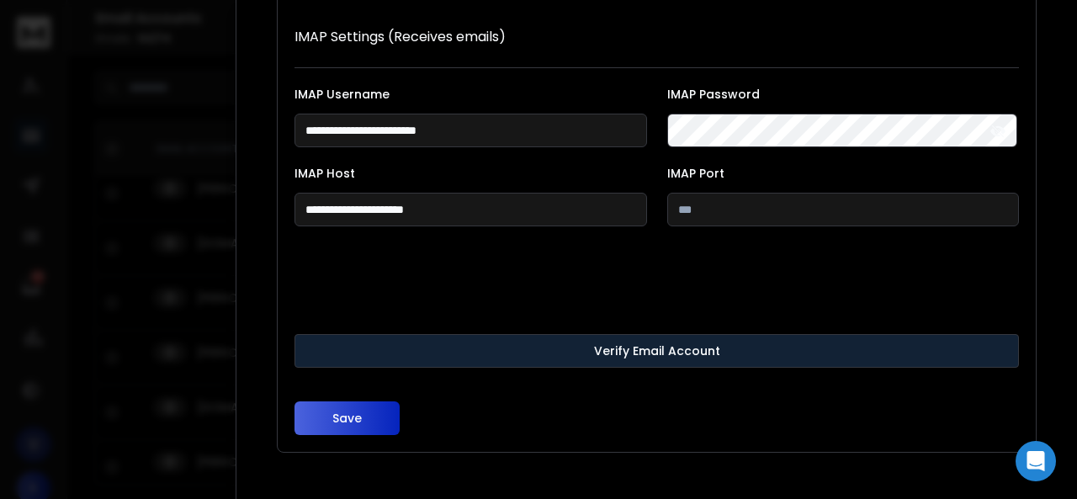
click at [495, 346] on button "Verify Email Account" at bounding box center [657, 351] width 725 height 34
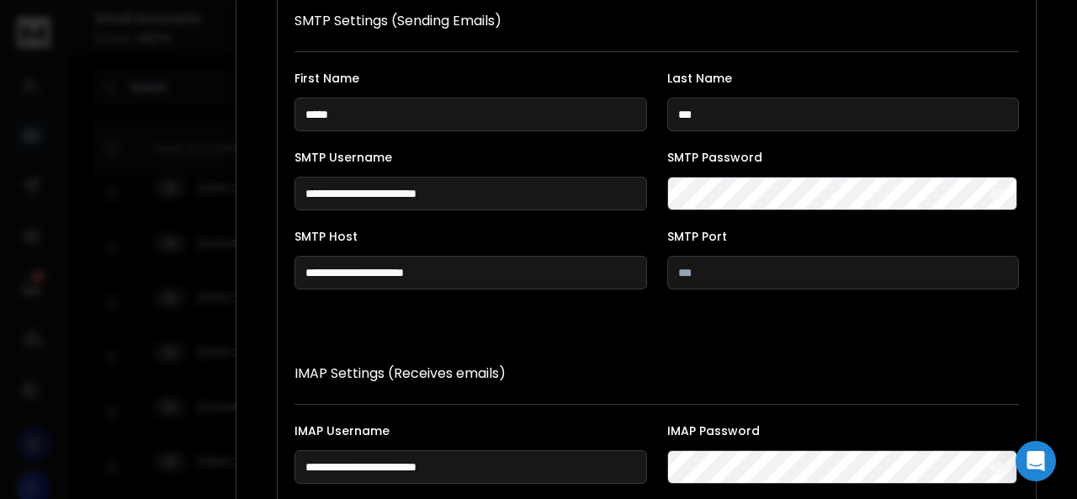
scroll to position [0, 0]
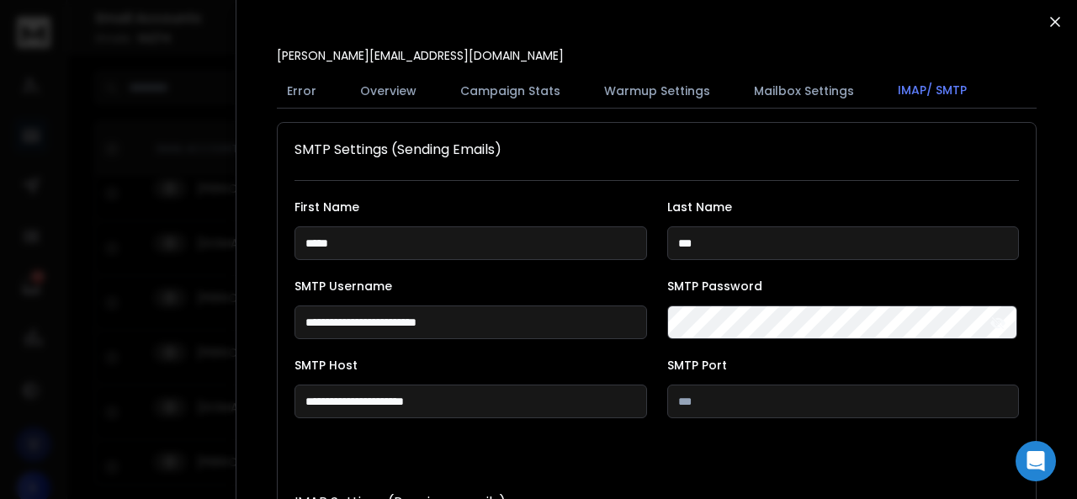
click at [1047, 21] on icon "button" at bounding box center [1055, 21] width 17 height 17
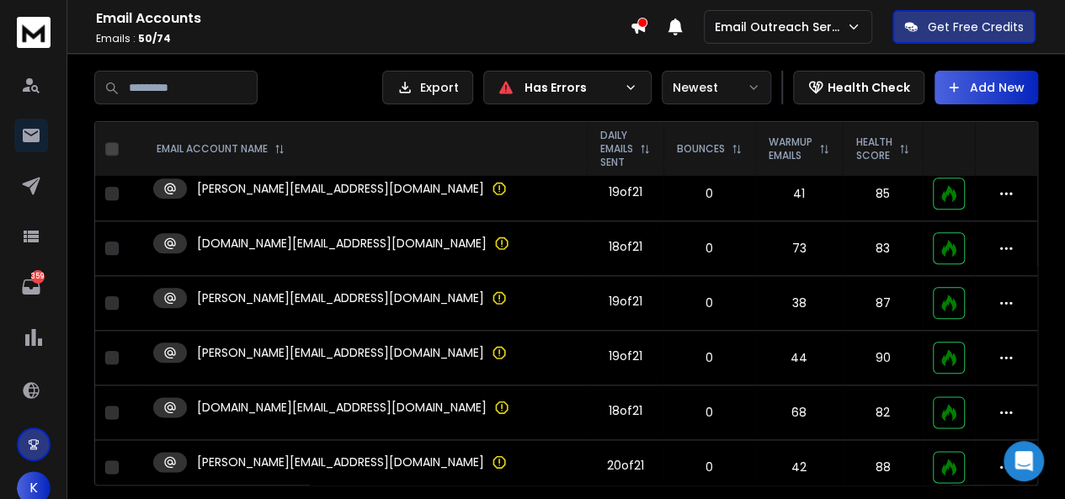
click at [301, 289] on p "[PERSON_NAME][EMAIL_ADDRESS][DOMAIN_NAME]" at bounding box center [340, 297] width 287 height 17
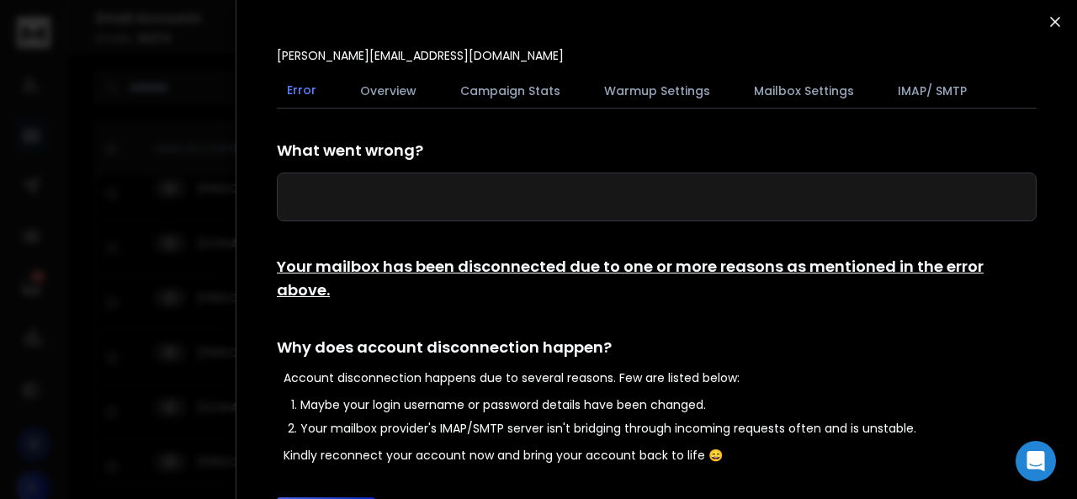
click at [1049, 18] on icon "button" at bounding box center [1055, 21] width 17 height 17
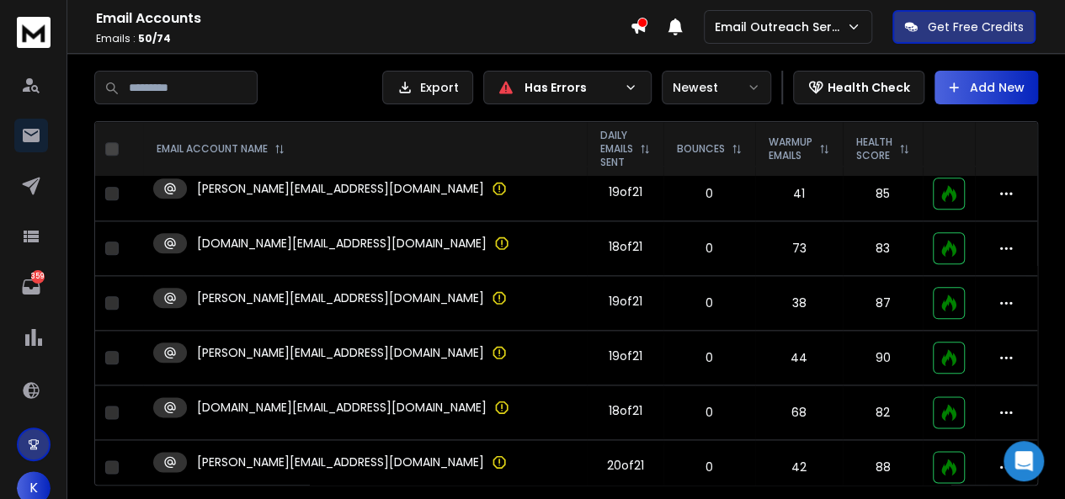
click at [340, 235] on p "[DOMAIN_NAME][EMAIL_ADDRESS][DOMAIN_NAME]" at bounding box center [341, 243] width 289 height 17
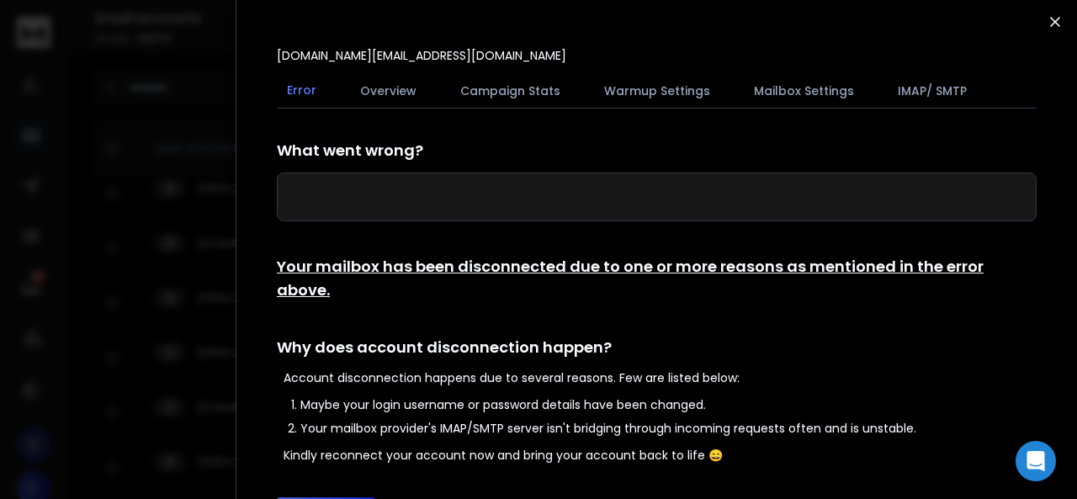
click at [1052, 22] on icon "button" at bounding box center [1055, 21] width 17 height 17
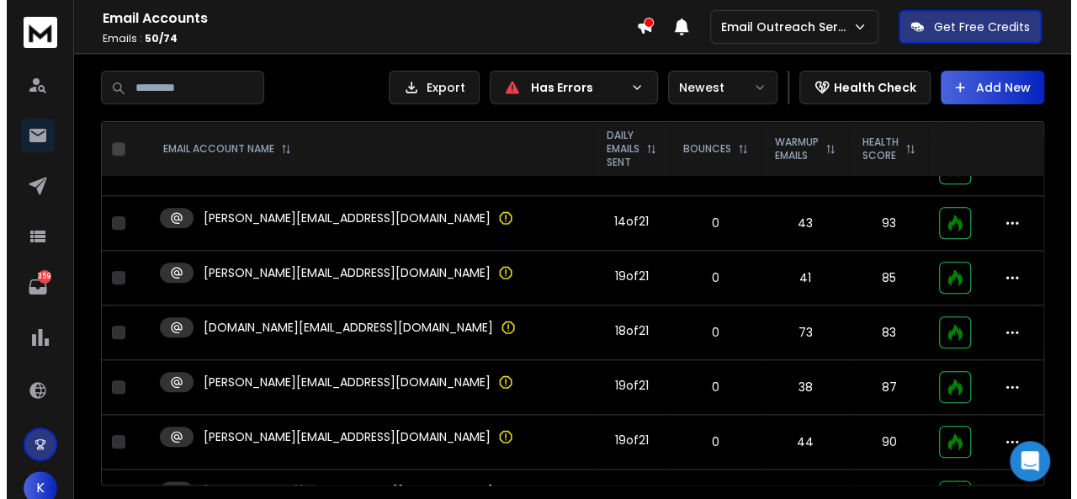
scroll to position [757, 0]
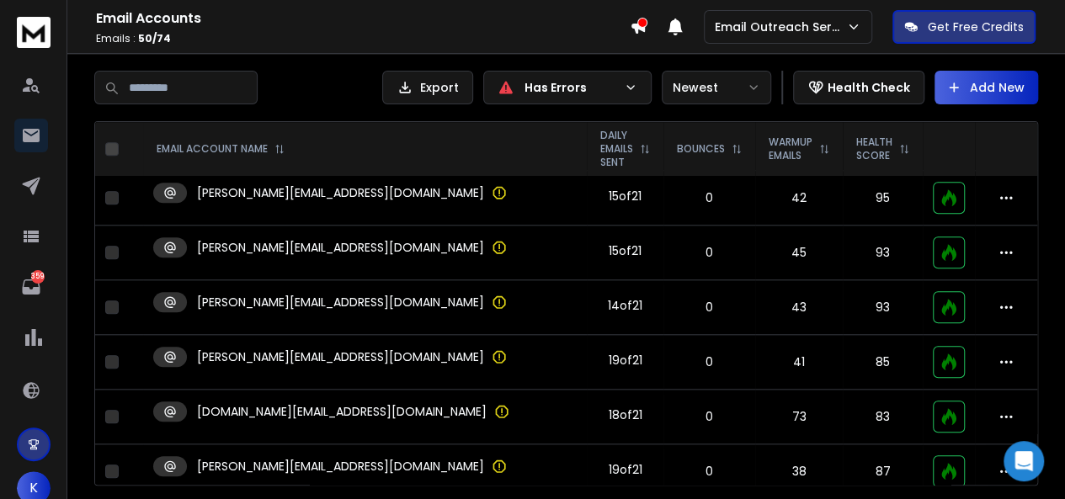
click at [254, 347] on div "[PERSON_NAME][EMAIL_ADDRESS][DOMAIN_NAME]" at bounding box center [318, 357] width 331 height 20
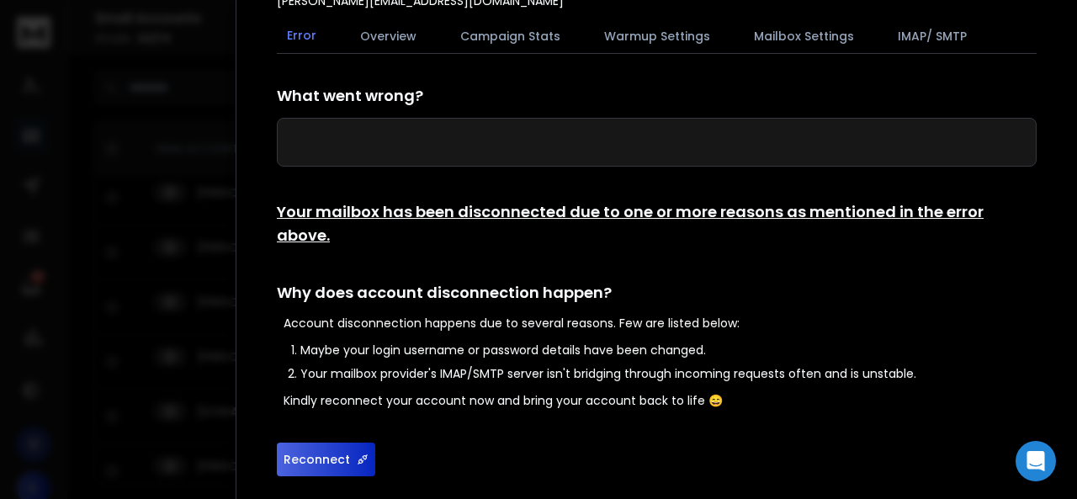
scroll to position [0, 0]
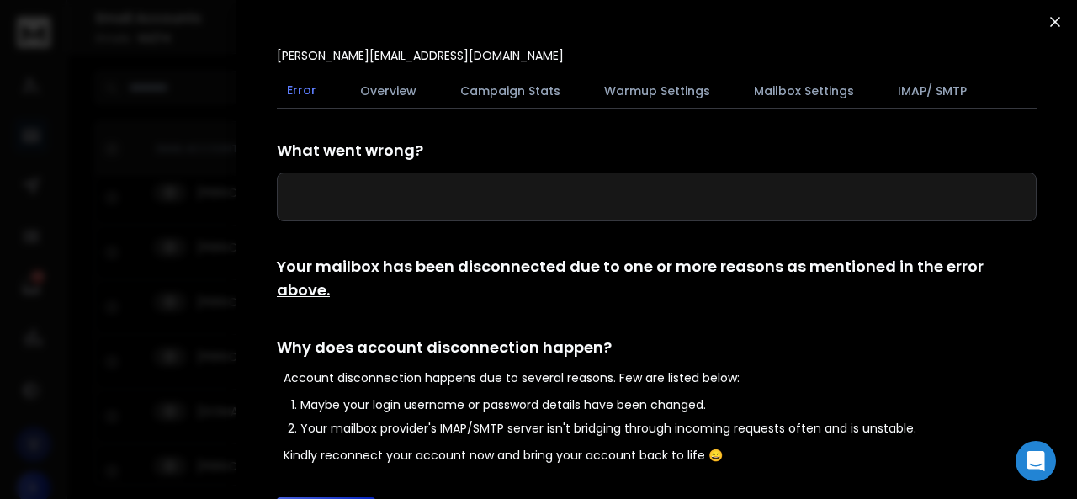
click at [1051, 19] on icon "button" at bounding box center [1055, 22] width 8 height 8
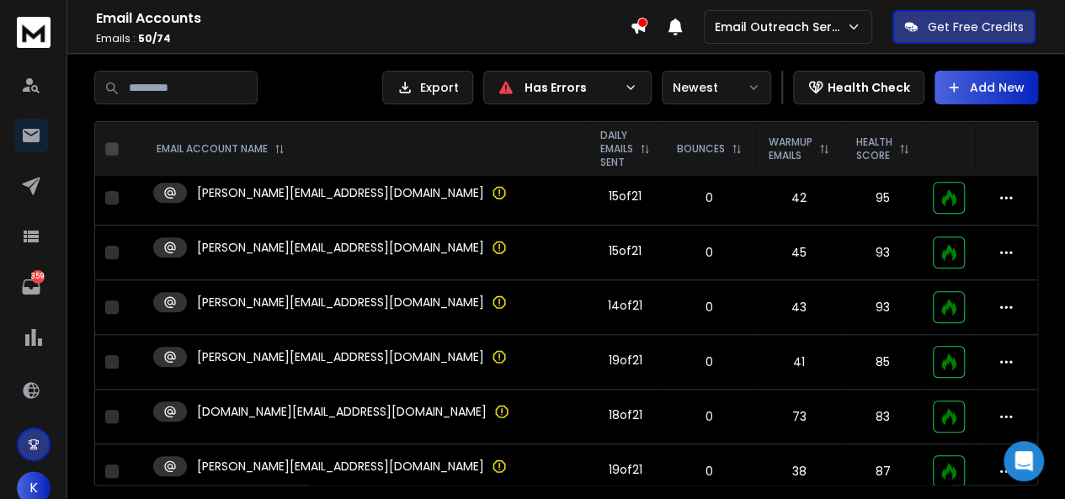
click at [297, 348] on p "[PERSON_NAME][EMAIL_ADDRESS][DOMAIN_NAME]" at bounding box center [340, 356] width 287 height 17
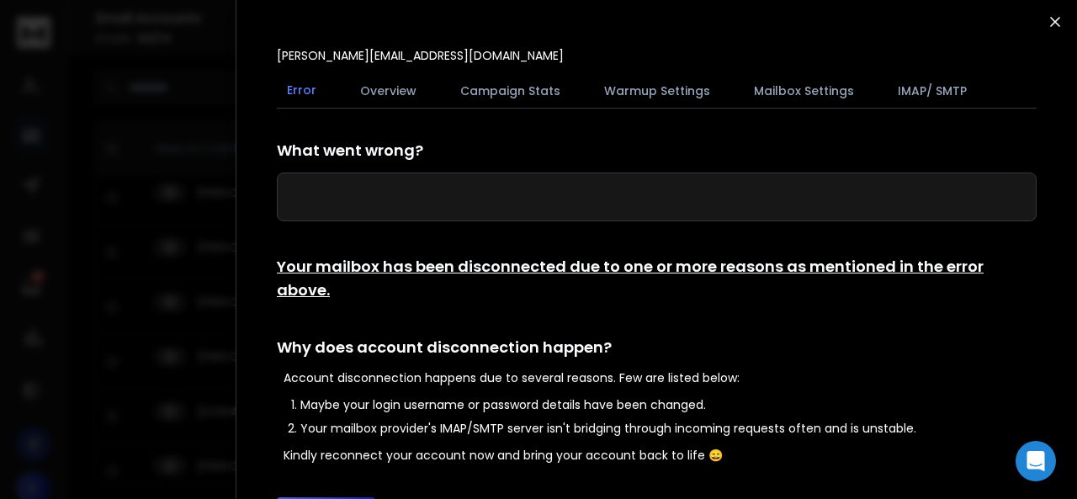
click at [1047, 20] on icon "button" at bounding box center [1055, 21] width 17 height 17
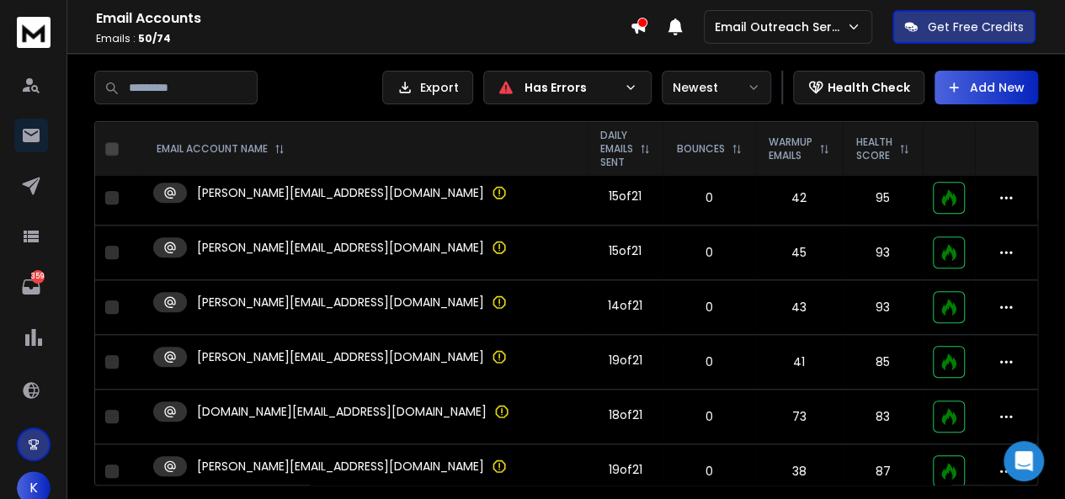
click at [259, 292] on div "[PERSON_NAME][EMAIL_ADDRESS][DOMAIN_NAME]" at bounding box center [318, 302] width 331 height 20
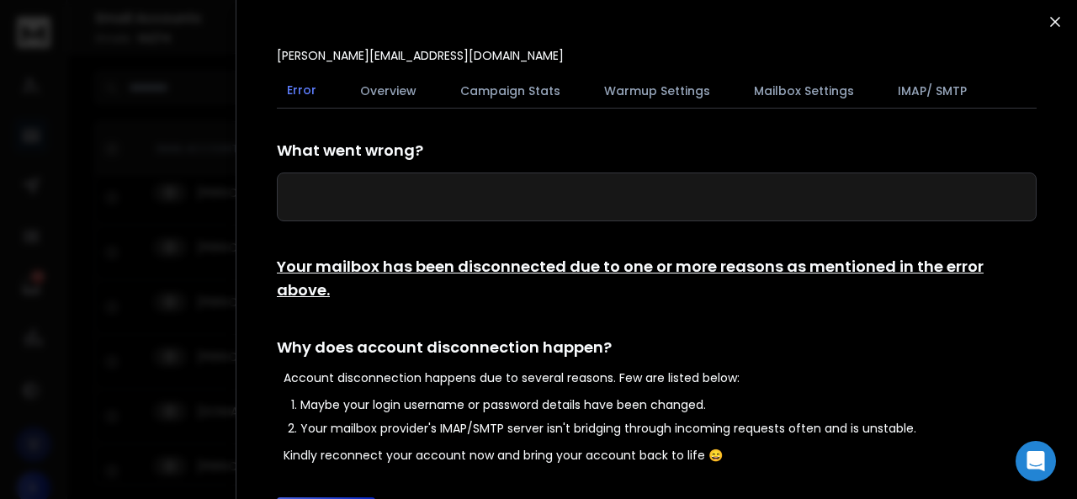
click at [1054, 13] on icon "button" at bounding box center [1055, 21] width 17 height 17
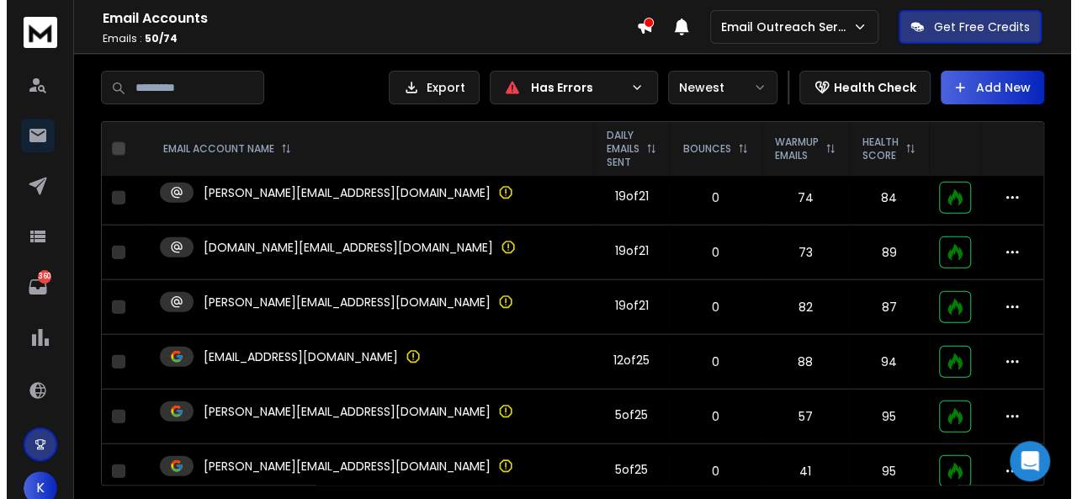
scroll to position [1935, 0]
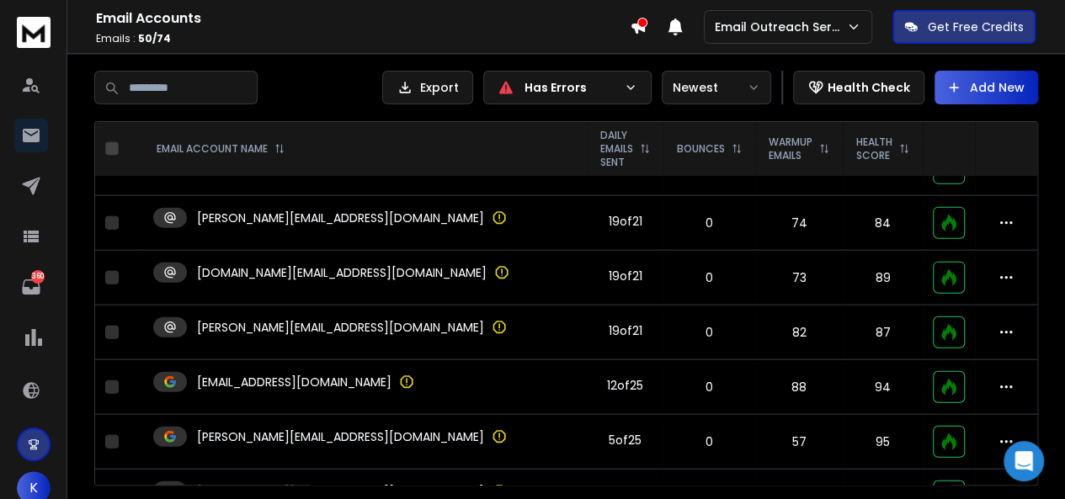
click at [355, 210] on p "[PERSON_NAME][EMAIL_ADDRESS][DOMAIN_NAME]" at bounding box center [340, 218] width 287 height 17
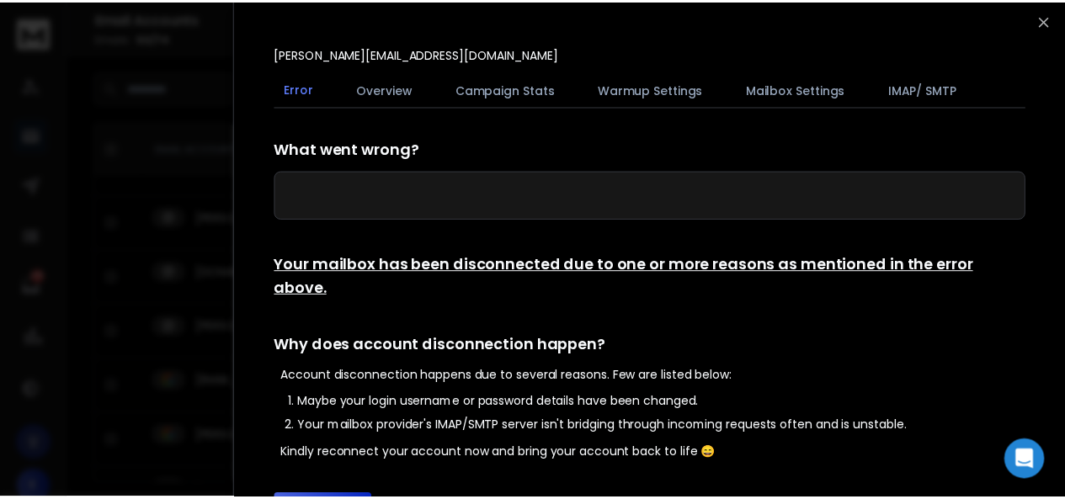
scroll to position [0, 0]
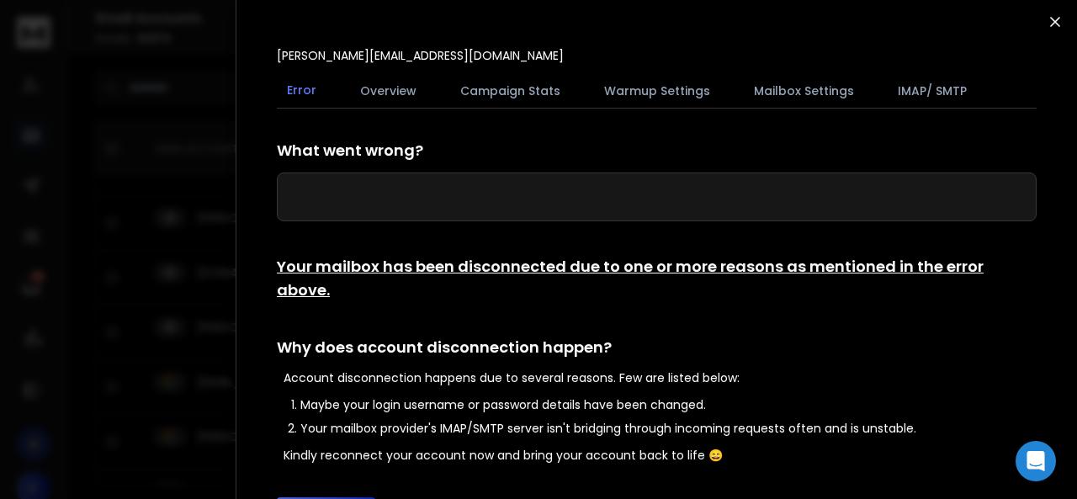
click at [1053, 19] on icon "button" at bounding box center [1055, 22] width 8 height 8
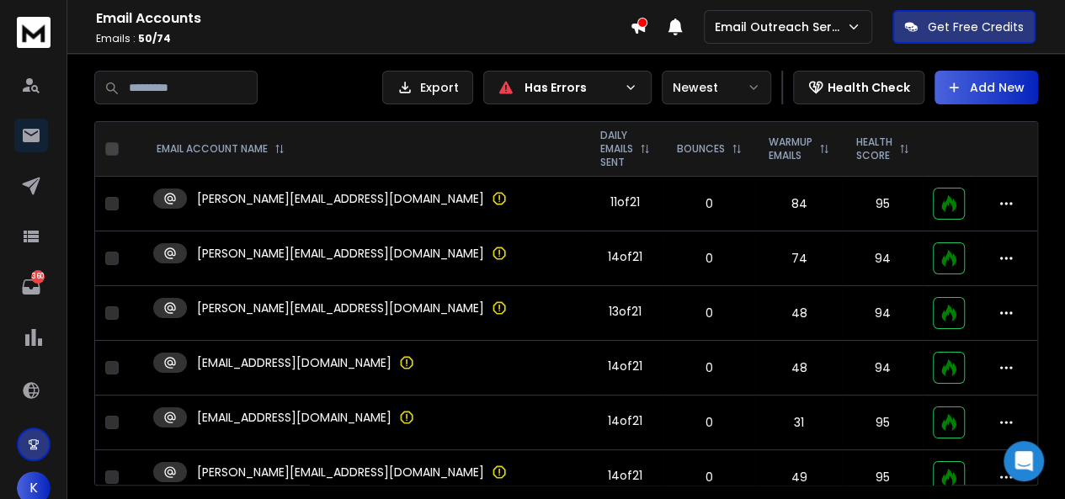
click at [328, 190] on p "[PERSON_NAME][EMAIL_ADDRESS][DOMAIN_NAME]" at bounding box center [340, 198] width 287 height 17
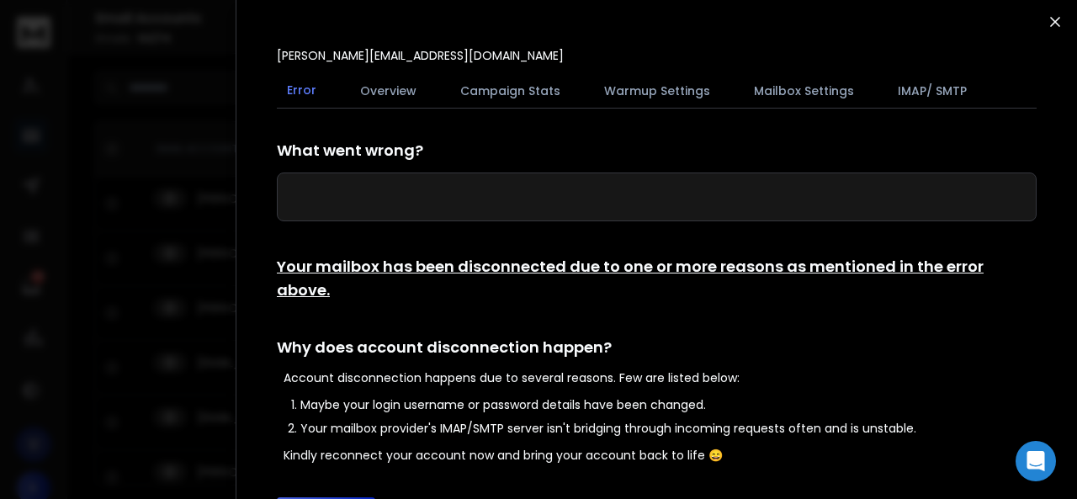
click at [1047, 25] on icon "button" at bounding box center [1055, 21] width 17 height 17
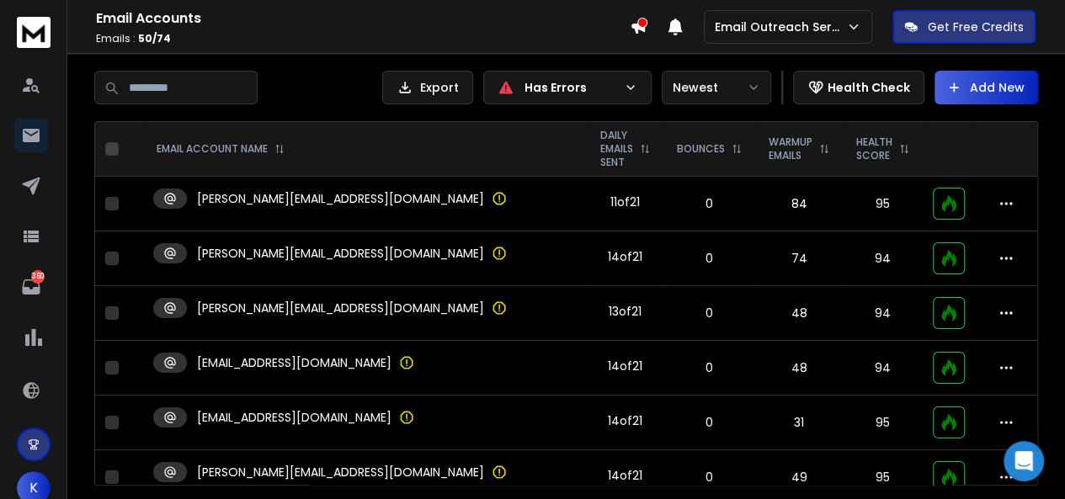
click at [247, 356] on p "[EMAIL_ADDRESS][DOMAIN_NAME]" at bounding box center [294, 362] width 194 height 17
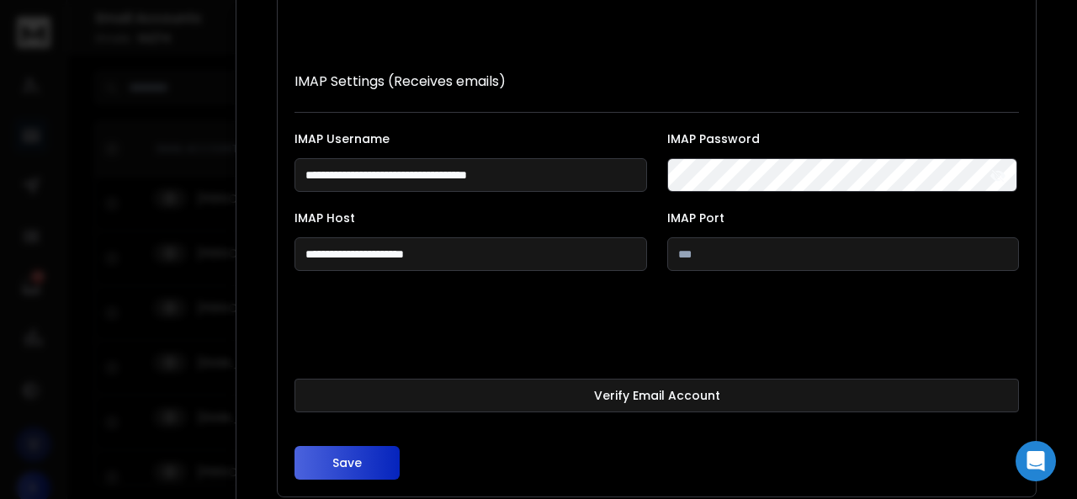
scroll to position [465, 0]
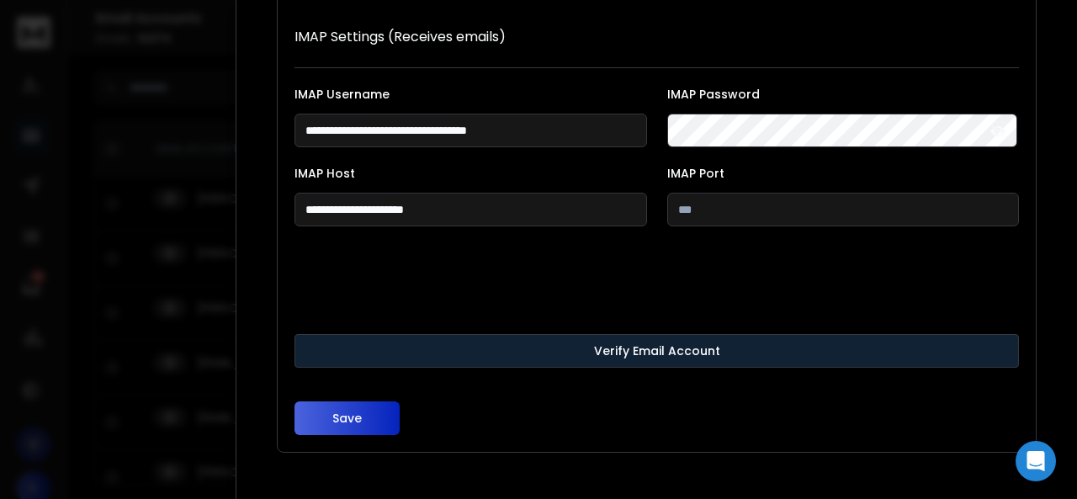
click at [491, 360] on button "Verify Email Account" at bounding box center [657, 351] width 725 height 34
